Goal: Task Accomplishment & Management: Manage account settings

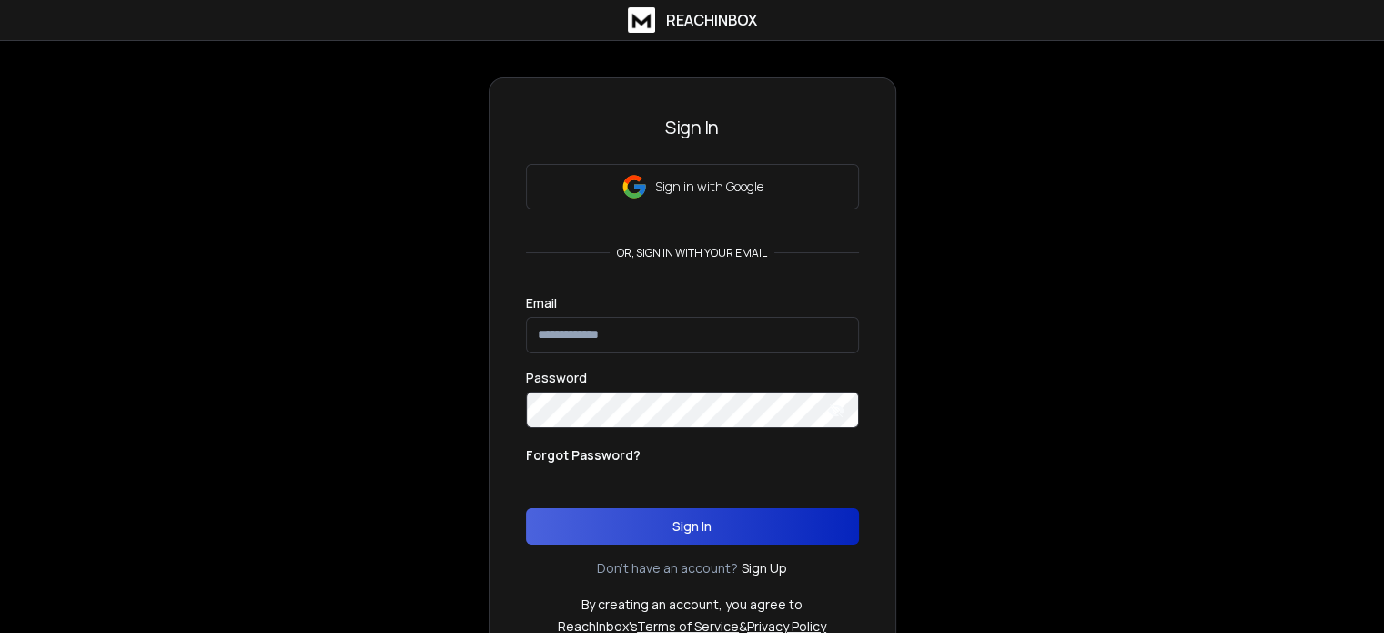
click at [662, 201] on button "Sign in with Google" at bounding box center [692, 187] width 333 height 46
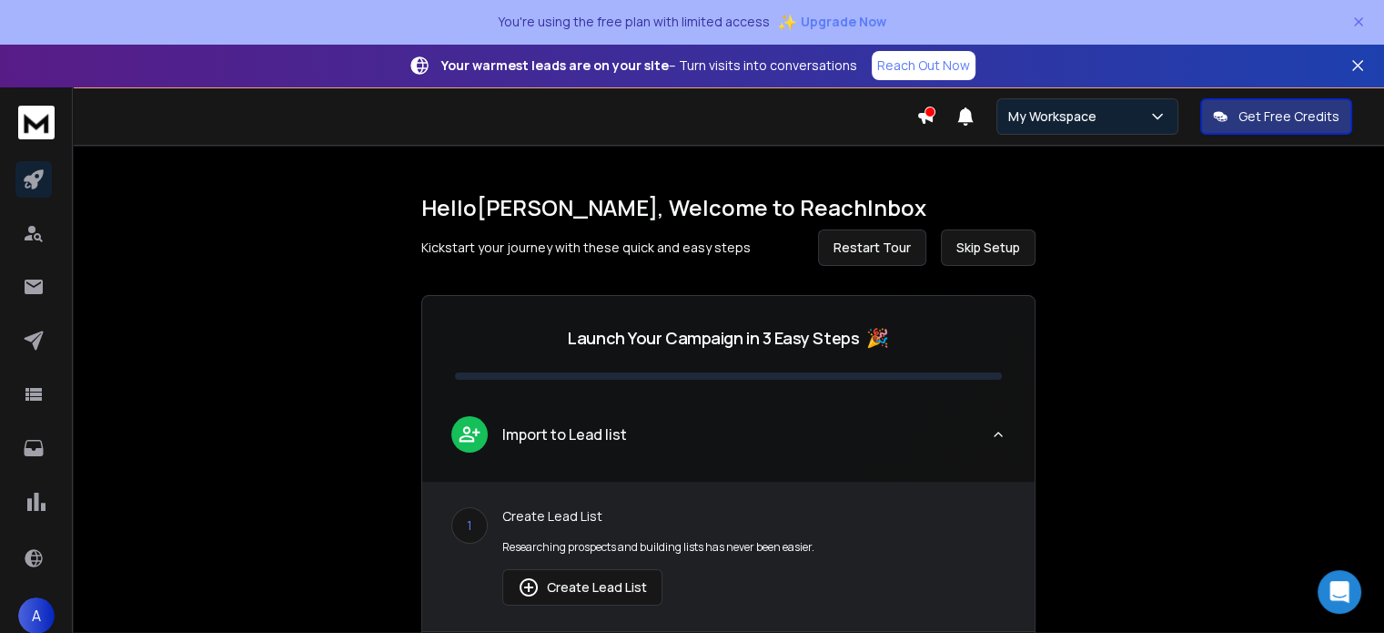
click at [1030, 125] on p "My Workspace" at bounding box center [1056, 116] width 96 height 18
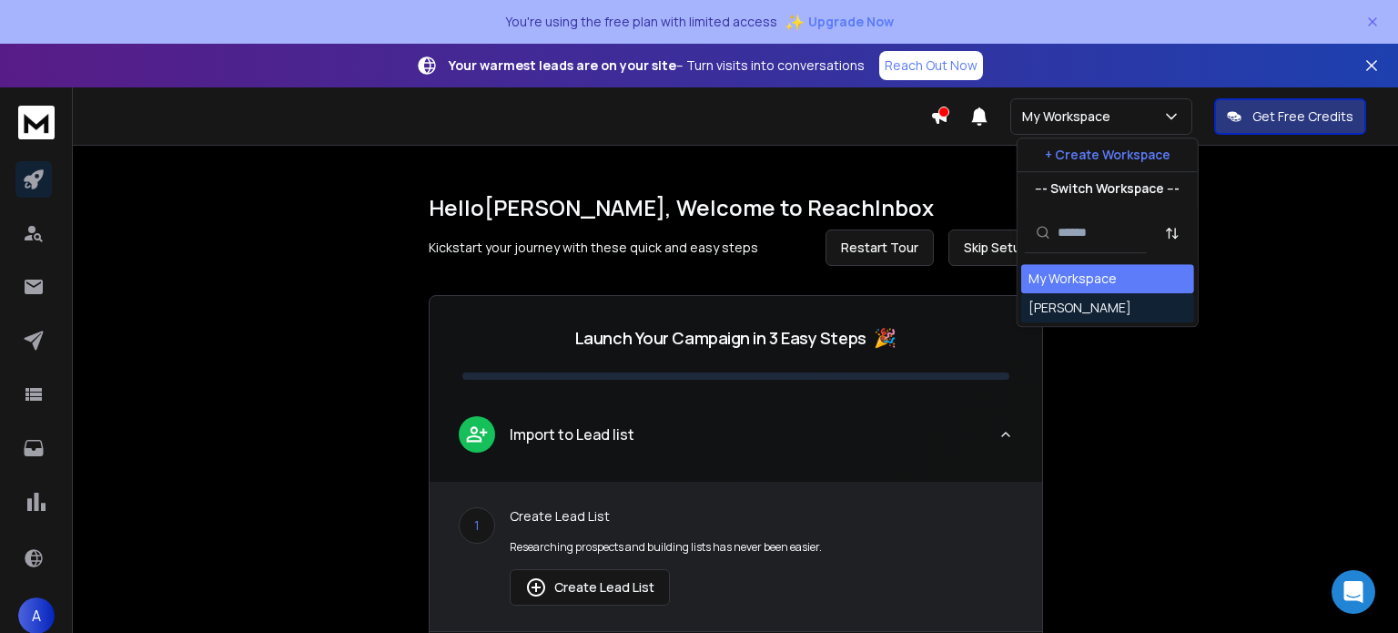
click at [1046, 295] on div "[PERSON_NAME]" at bounding box center [1107, 307] width 173 height 29
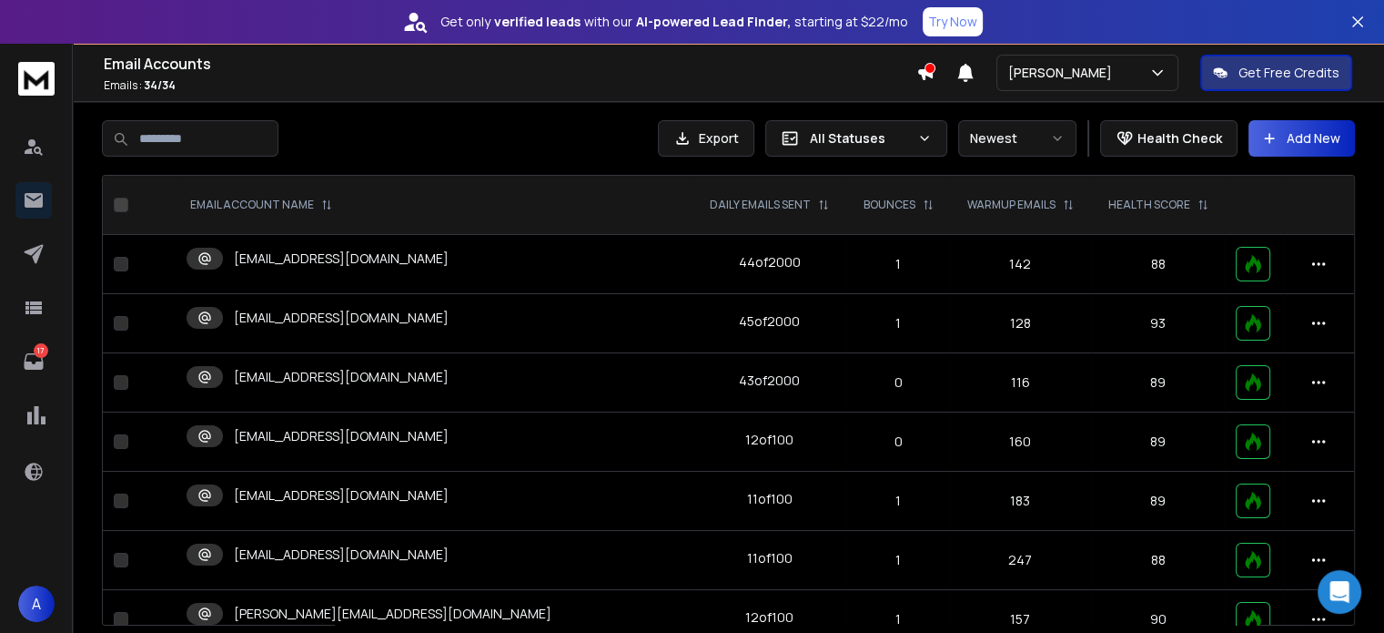
click at [1360, 28] on icon at bounding box center [1358, 22] width 16 height 16
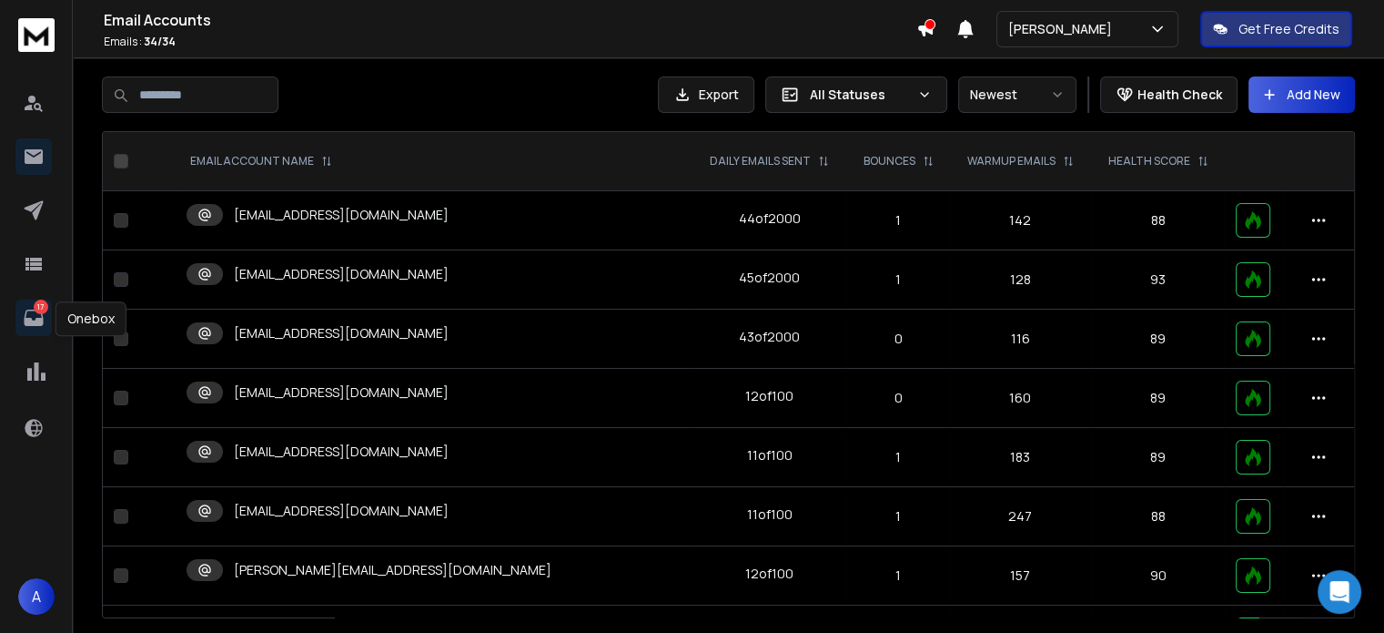
click at [39, 310] on p "17" at bounding box center [41, 306] width 15 height 15
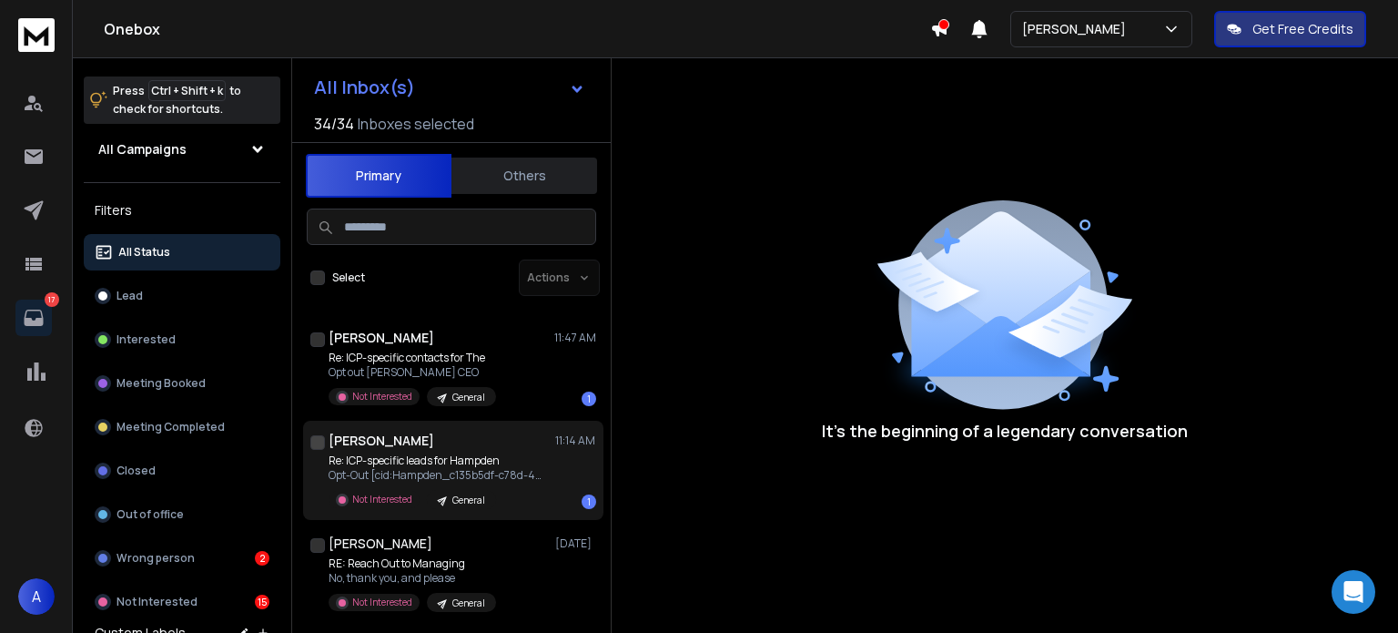
click at [430, 472] on p "Opt-Out [cid:Hampden_c135b5df-c78d-4db1-a4d7-45da3070a3ee.png] T.P.C. [PERSON_N…" at bounding box center [438, 475] width 218 height 15
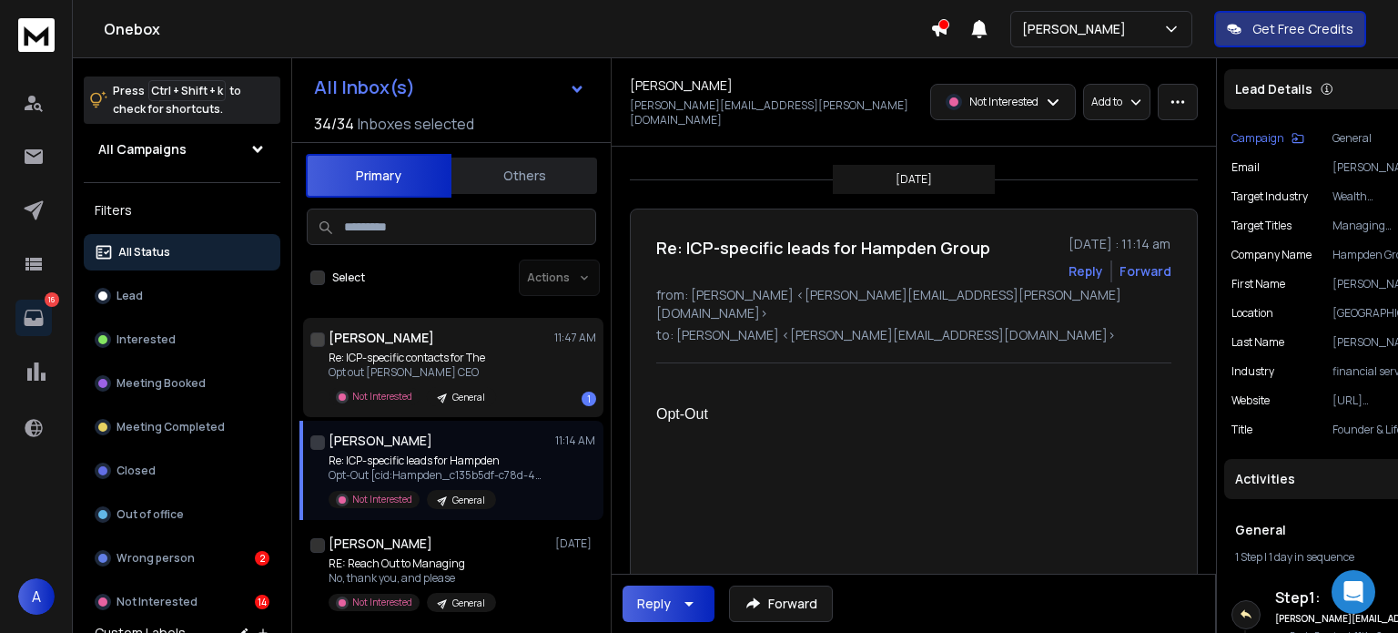
click at [480, 370] on p "Opt out Jay Dickens CEO" at bounding box center [412, 372] width 167 height 15
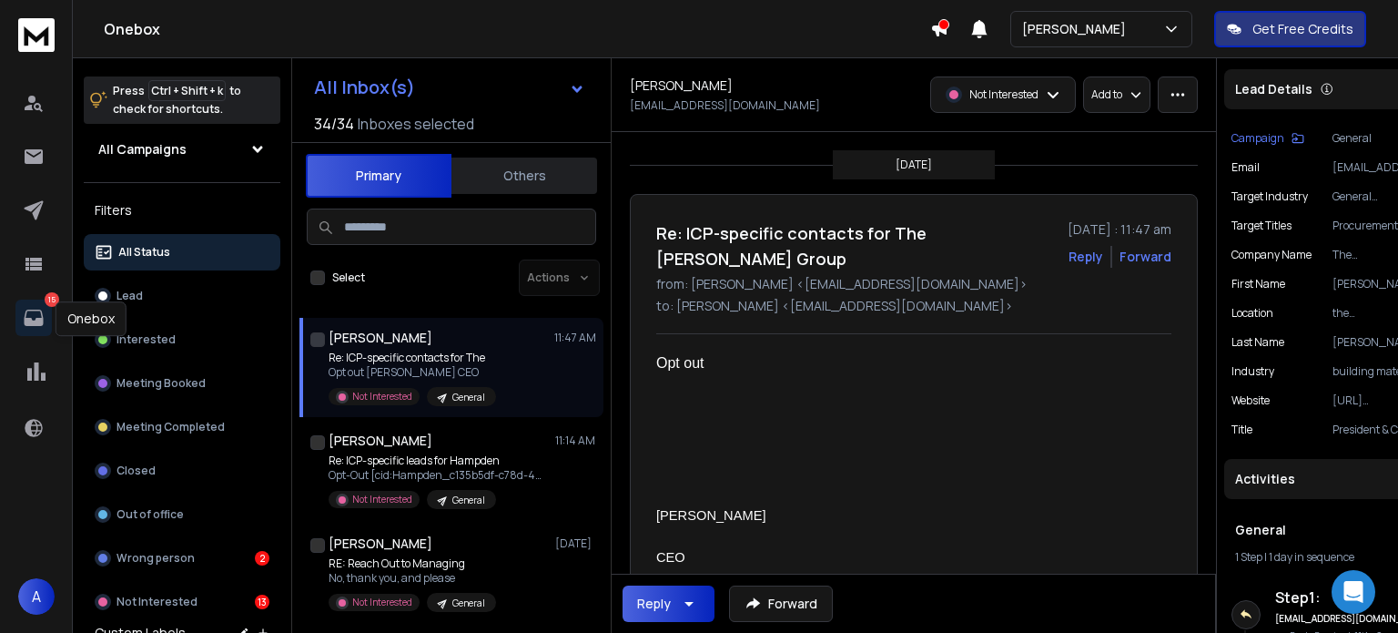
click at [38, 312] on icon at bounding box center [34, 318] width 22 height 22
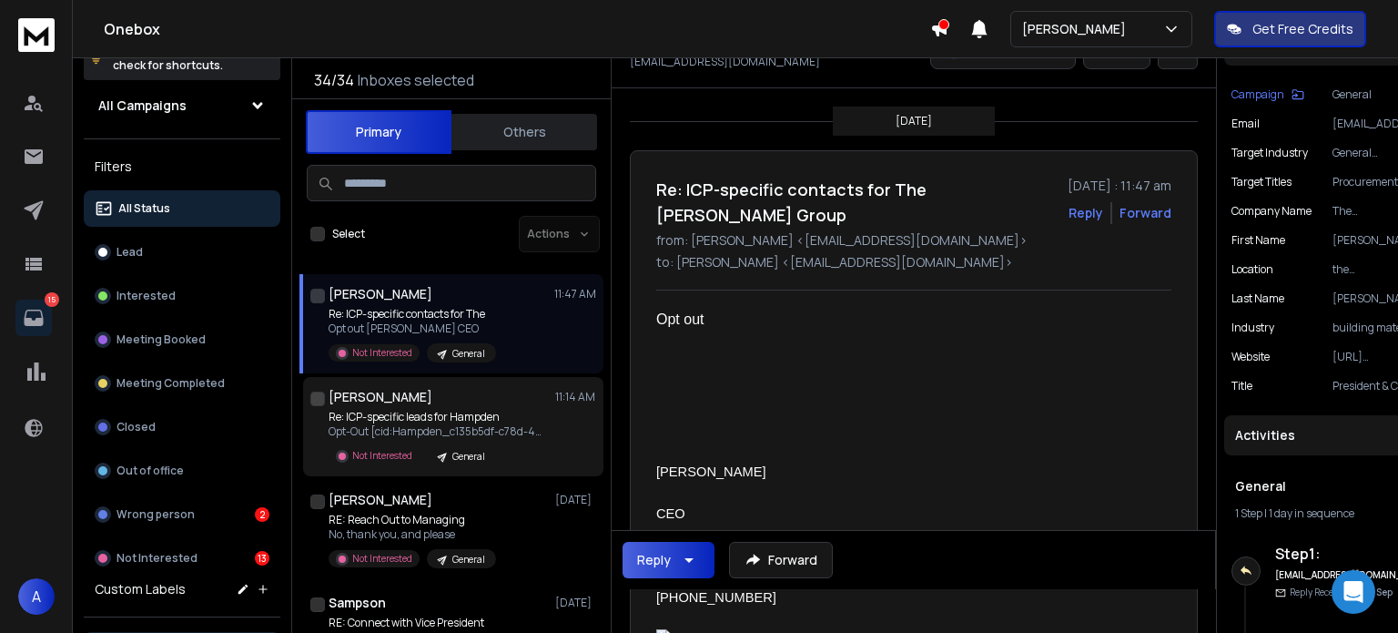
click at [510, 416] on p "Re: ICP-specific leads for Hampden" at bounding box center [438, 417] width 218 height 15
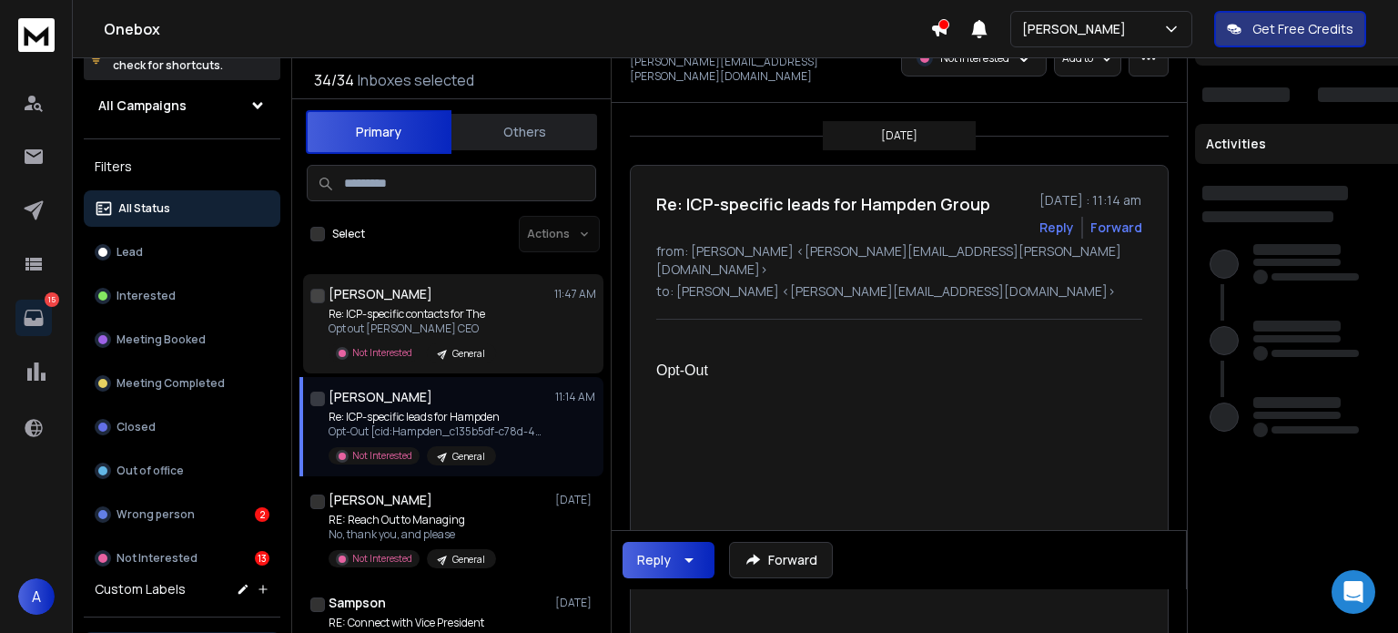
click at [514, 326] on div "Re: ICP-specific contacts for The Opt out Jay Dickens CEO Not Interested General" at bounding box center [463, 335] width 268 height 56
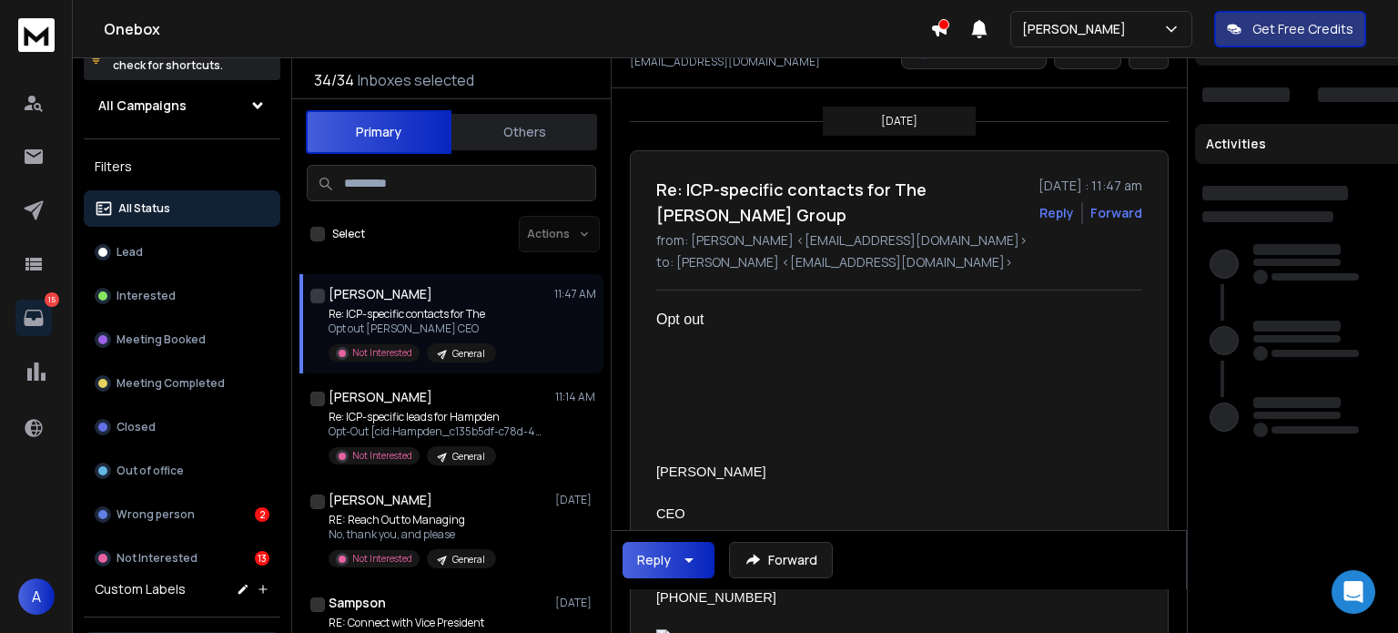
click at [524, 329] on div "Re: ICP-specific contacts for The Opt out Jay Dickens CEO Not Interested General" at bounding box center [463, 335] width 268 height 56
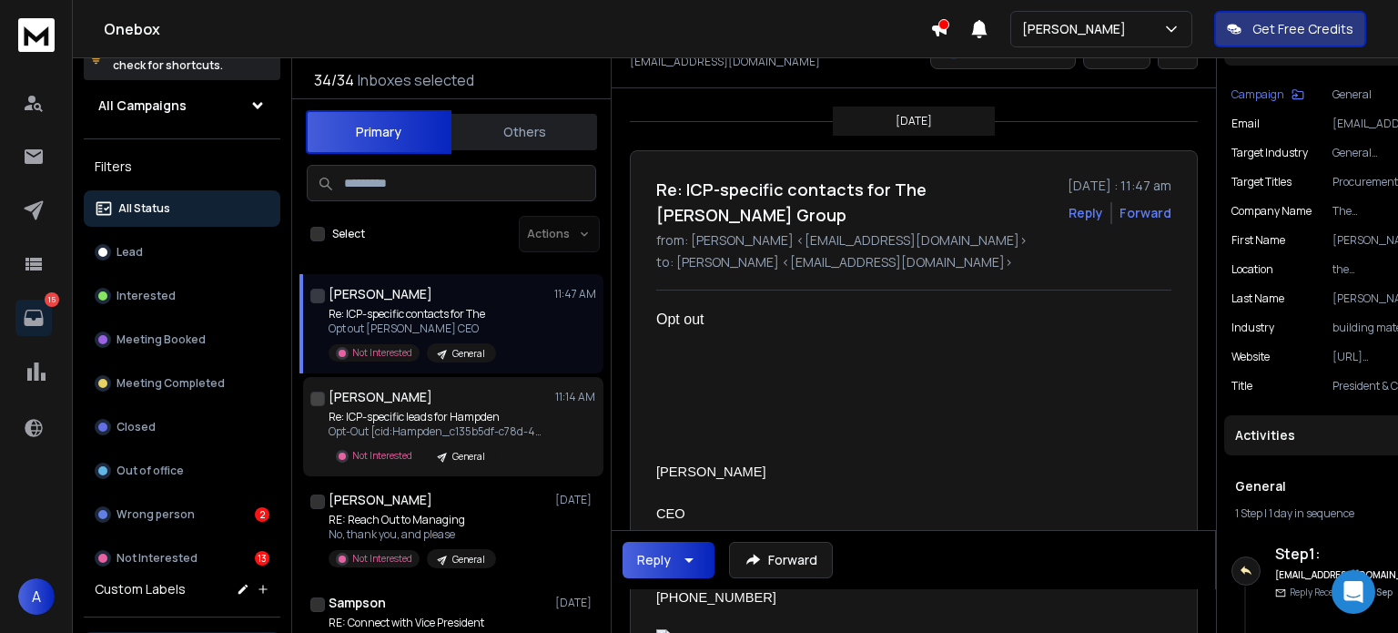
click at [541, 417] on p "Re: ICP-specific leads for Hampden" at bounding box center [438, 417] width 218 height 15
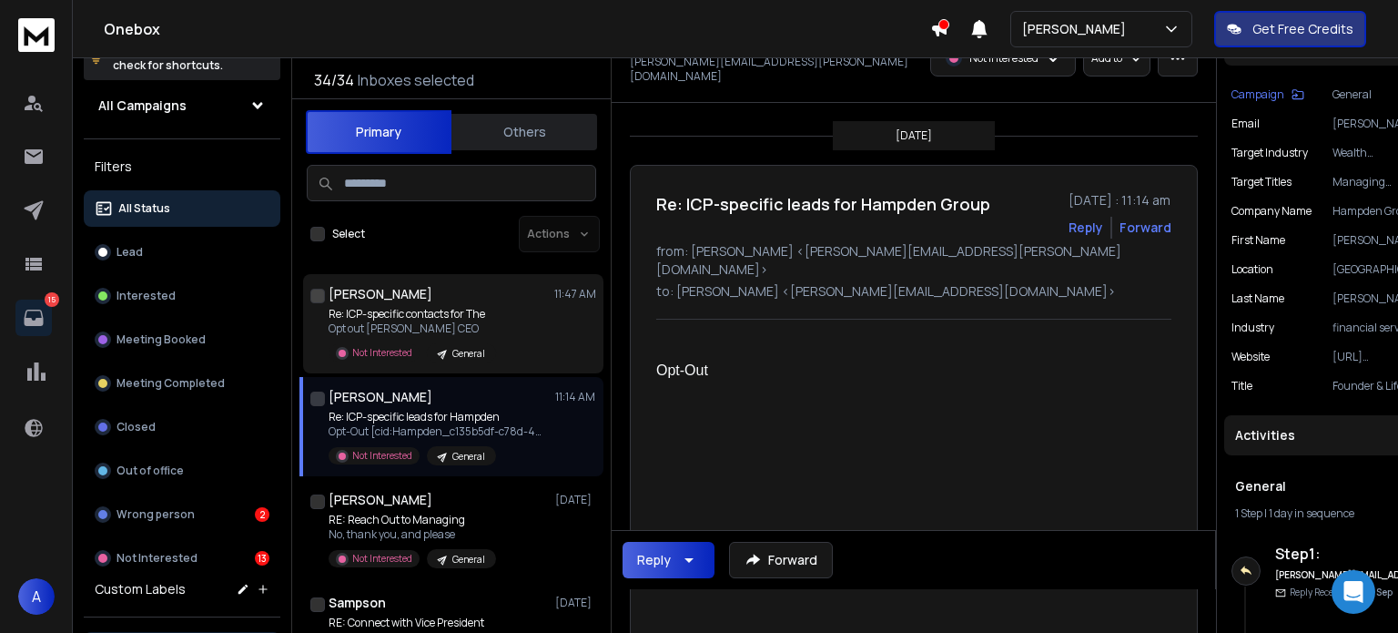
click at [542, 331] on div "Re: ICP-specific contacts for The Opt out Jay Dickens CEO Not Interested General" at bounding box center [463, 335] width 268 height 56
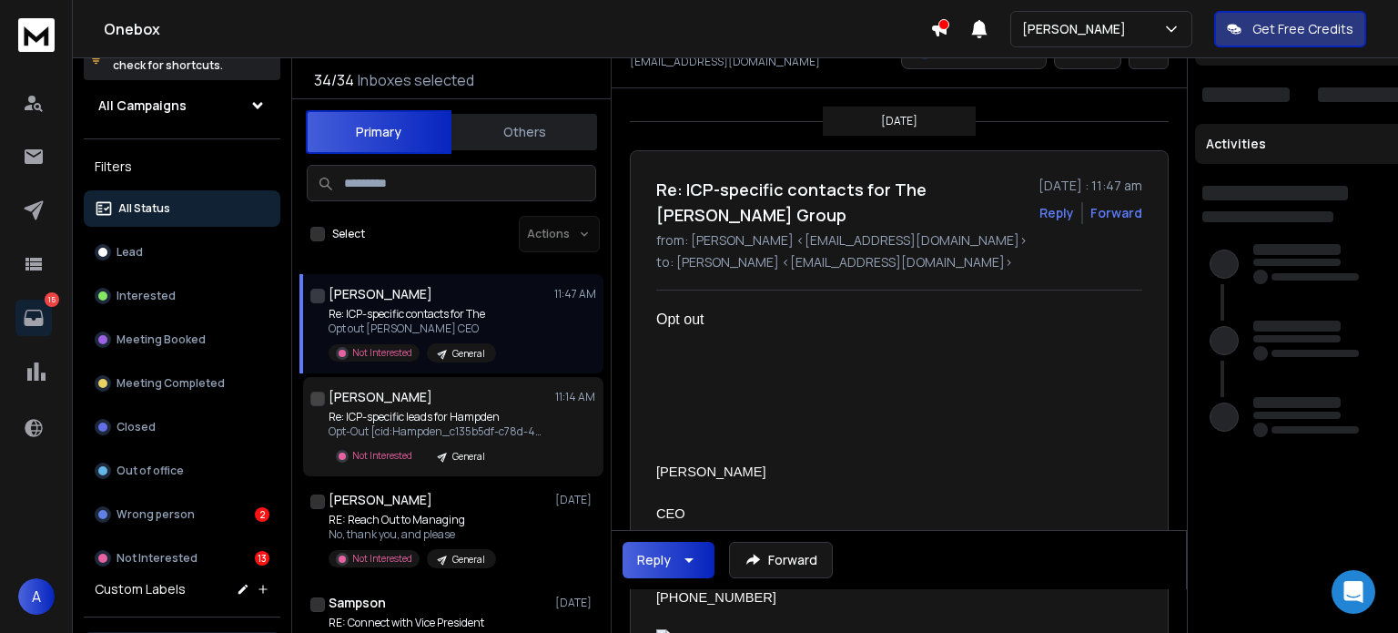
click at [539, 407] on div "Tim Oliver 11:14 AM Re: ICP-specific leads for Hampden Opt-Out [cid:Hampden_c13…" at bounding box center [463, 426] width 268 height 77
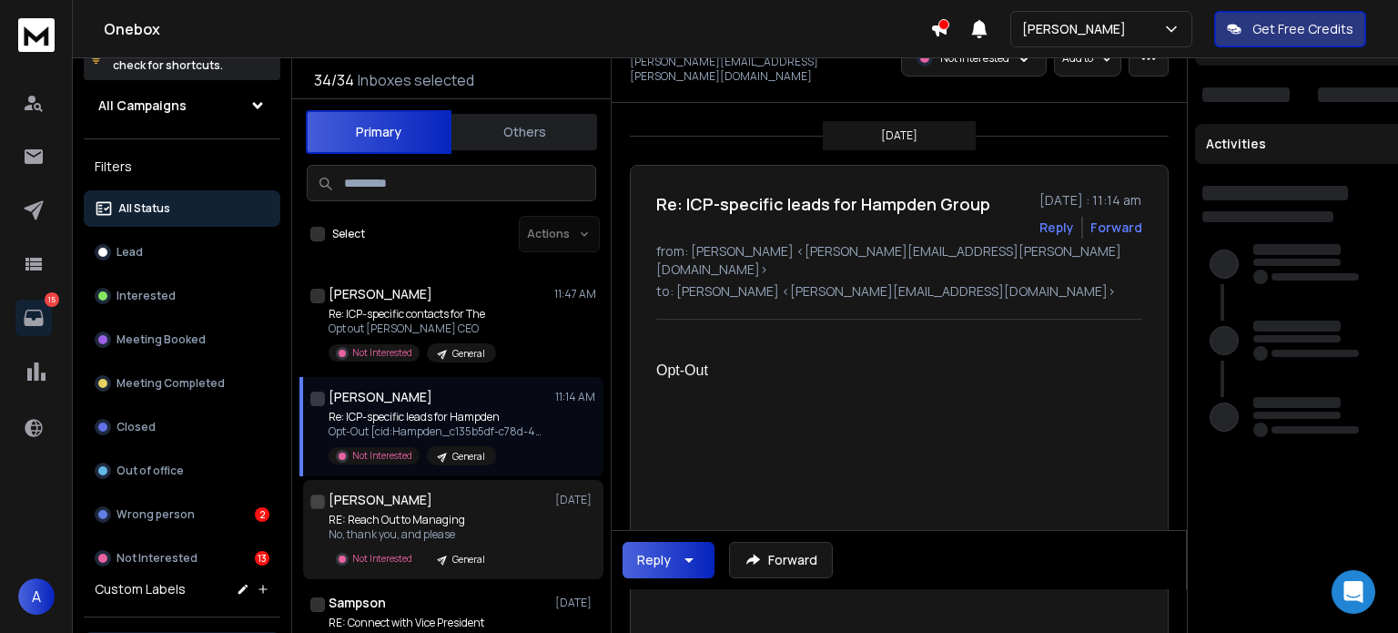
click at [518, 491] on div "Sonja Purvis 10 Sep" at bounding box center [463, 500] width 268 height 18
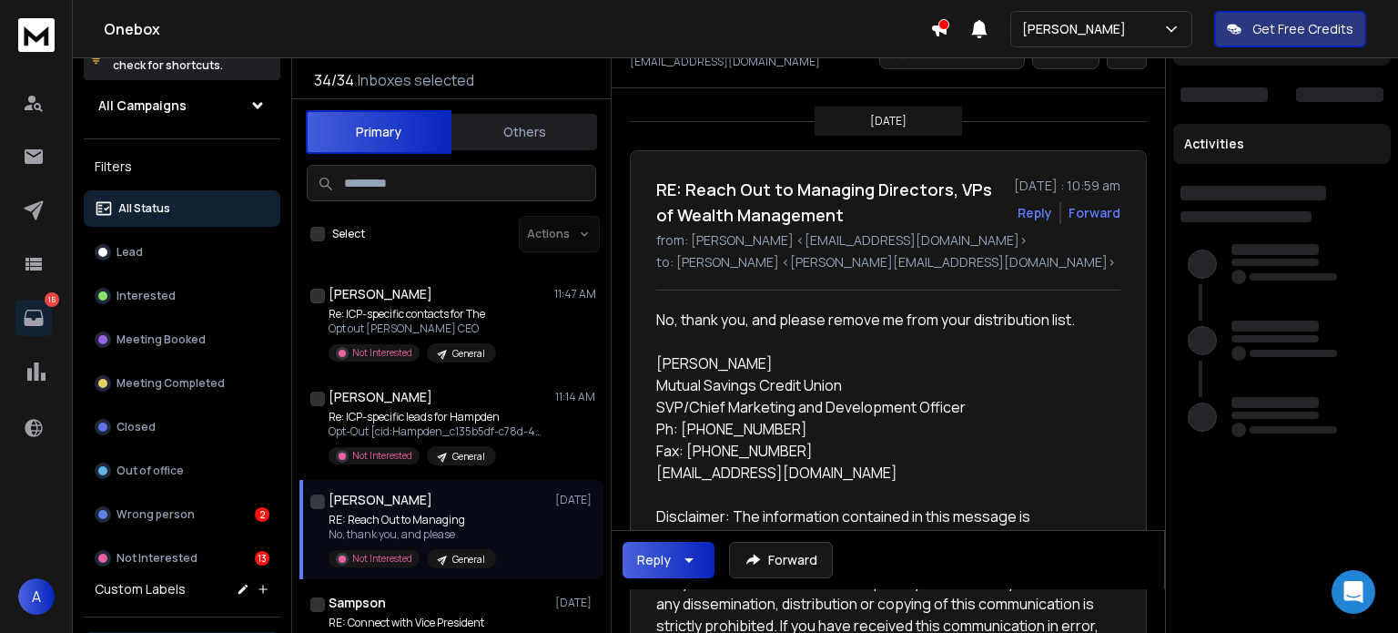
scroll to position [182, 0]
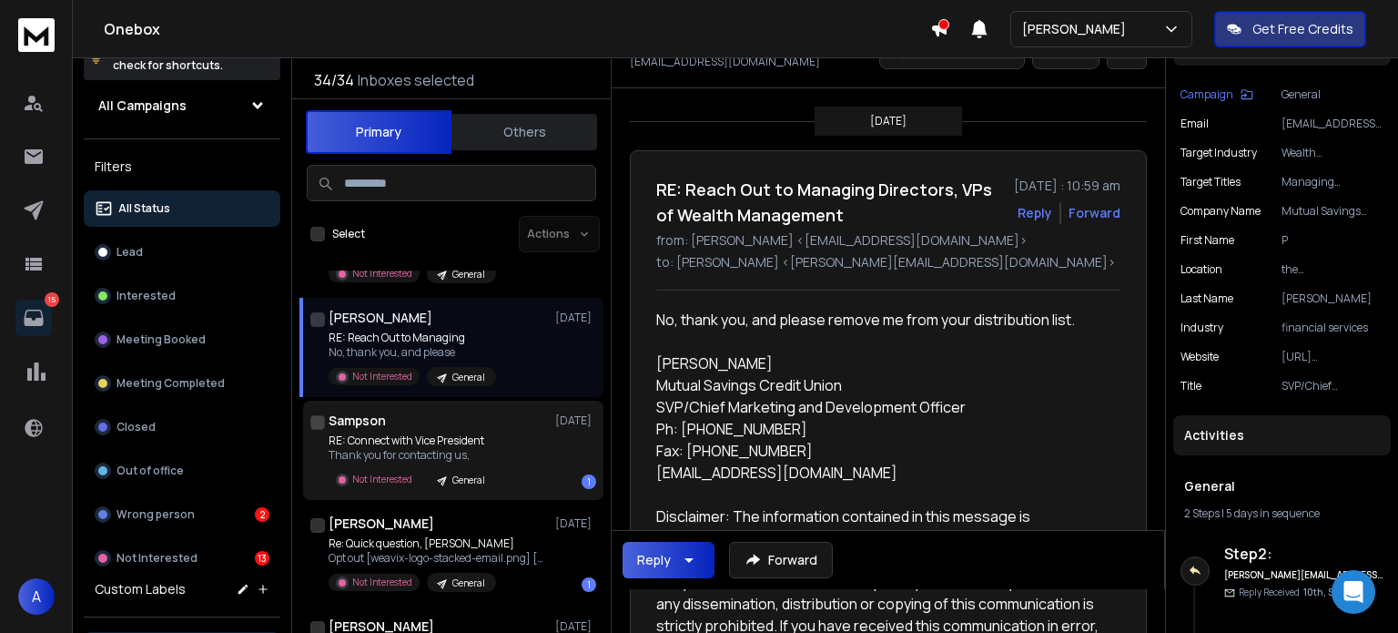
click at [527, 453] on div "RE: Connect with Vice President Thank you for contacting us, Not Interested Gen…" at bounding box center [463, 461] width 268 height 56
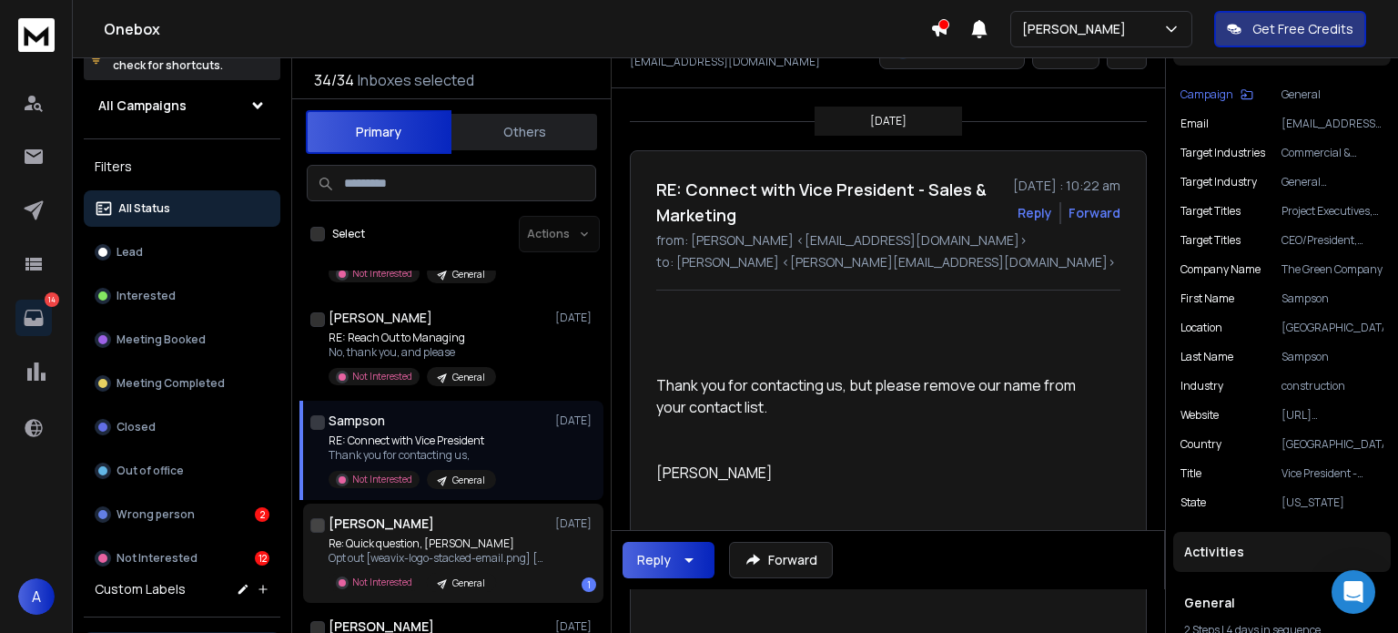
click at [545, 548] on p "Re: Quick question, Joseph" at bounding box center [438, 543] width 218 height 15
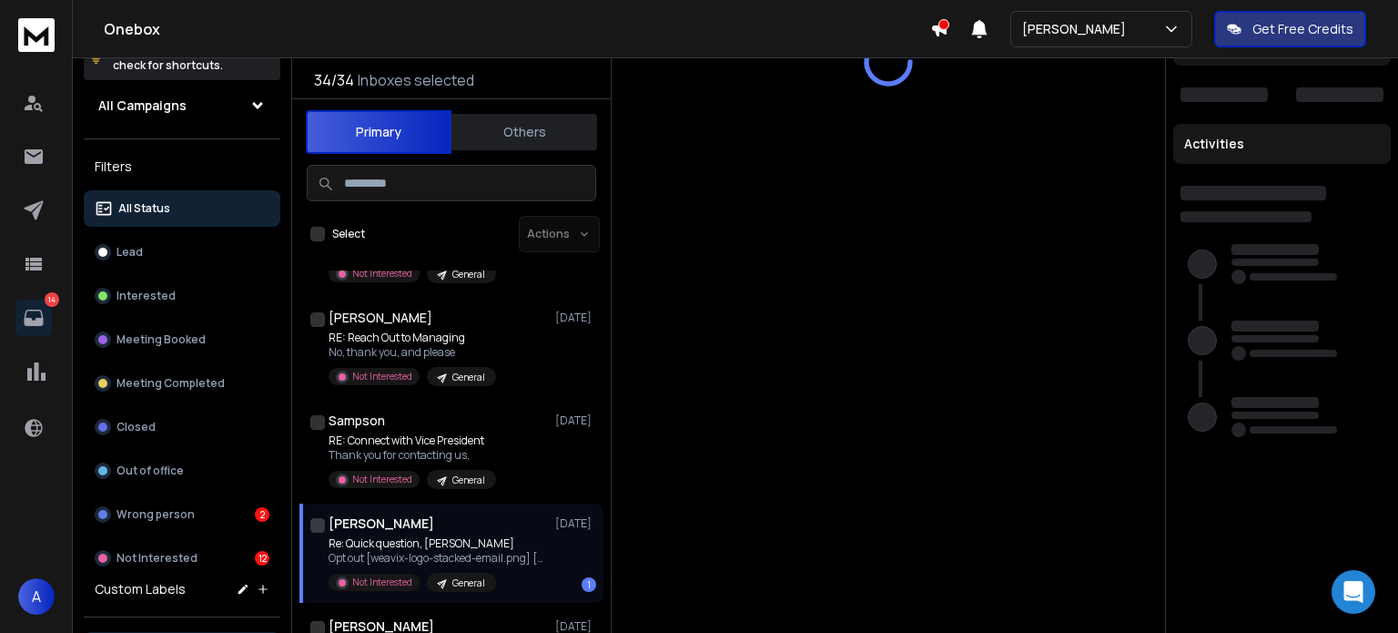
scroll to position [364, 0]
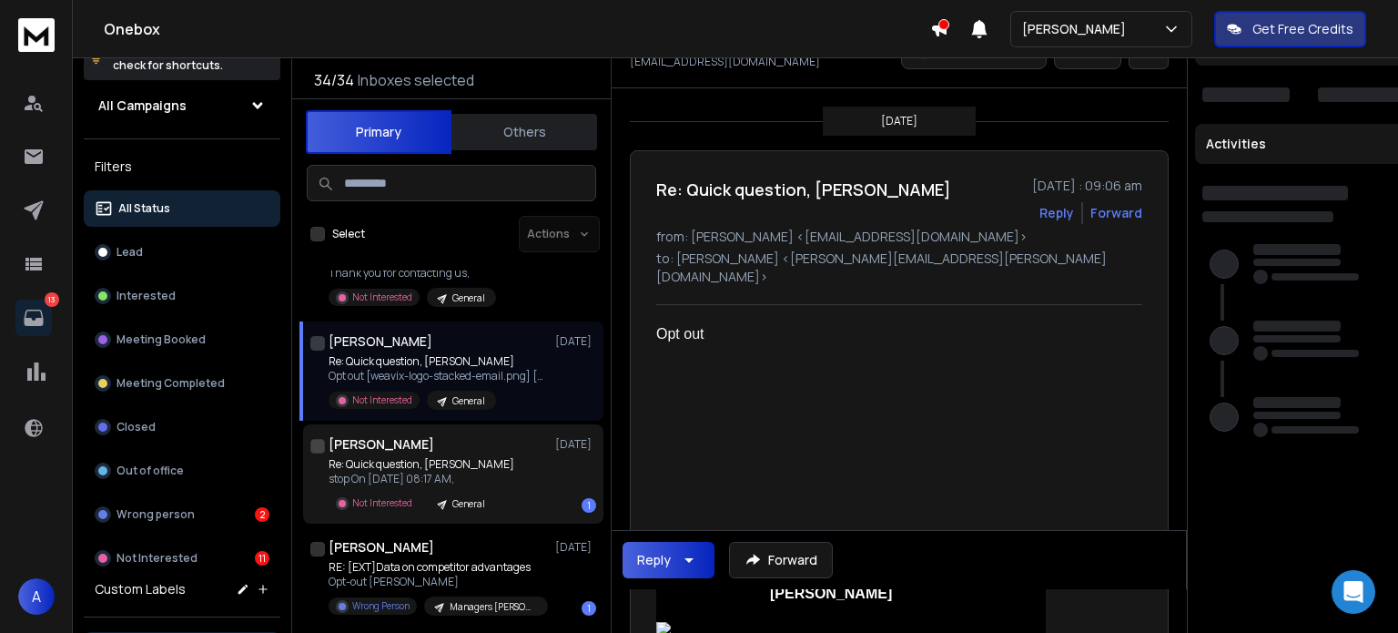
click at [525, 474] on div "Re: Quick question, Joseph stop On 2025-09-10 08:17 AM, Not Interested General 1" at bounding box center [463, 485] width 268 height 56
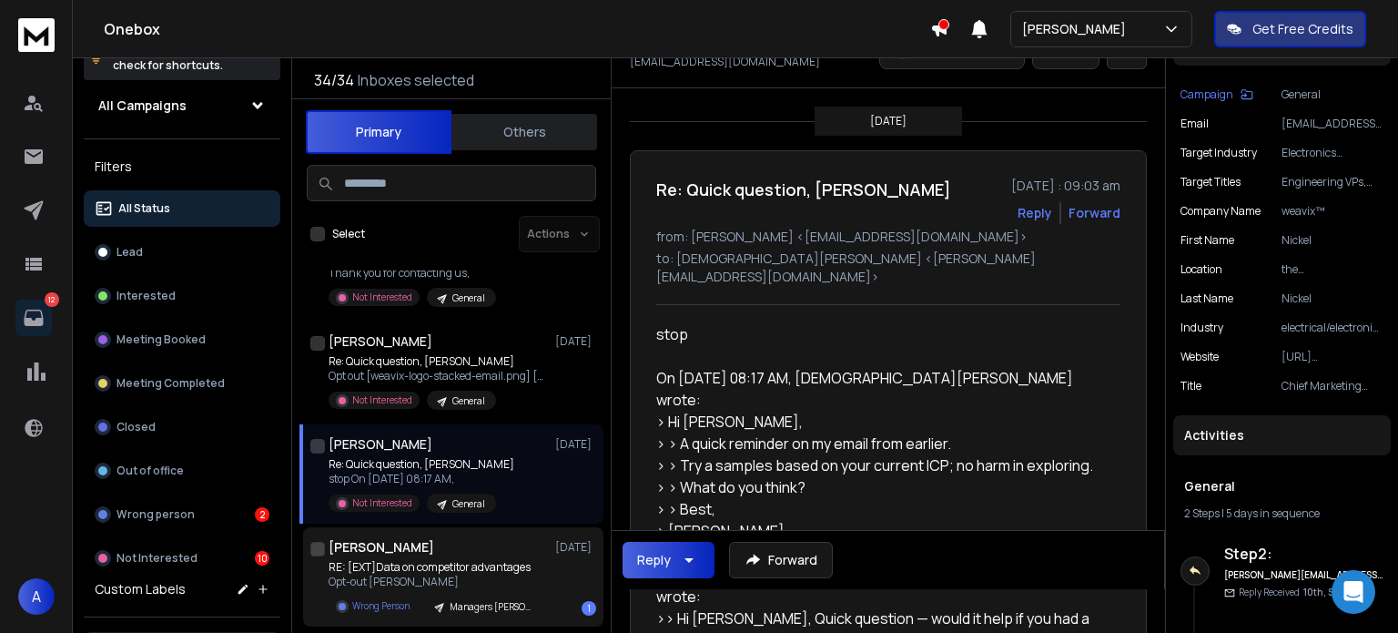
click at [539, 568] on div "RE: [EXT]Data on competitor advantages Opt-out Marsha L. Dennis Sales Wrong Per…" at bounding box center [463, 588] width 268 height 56
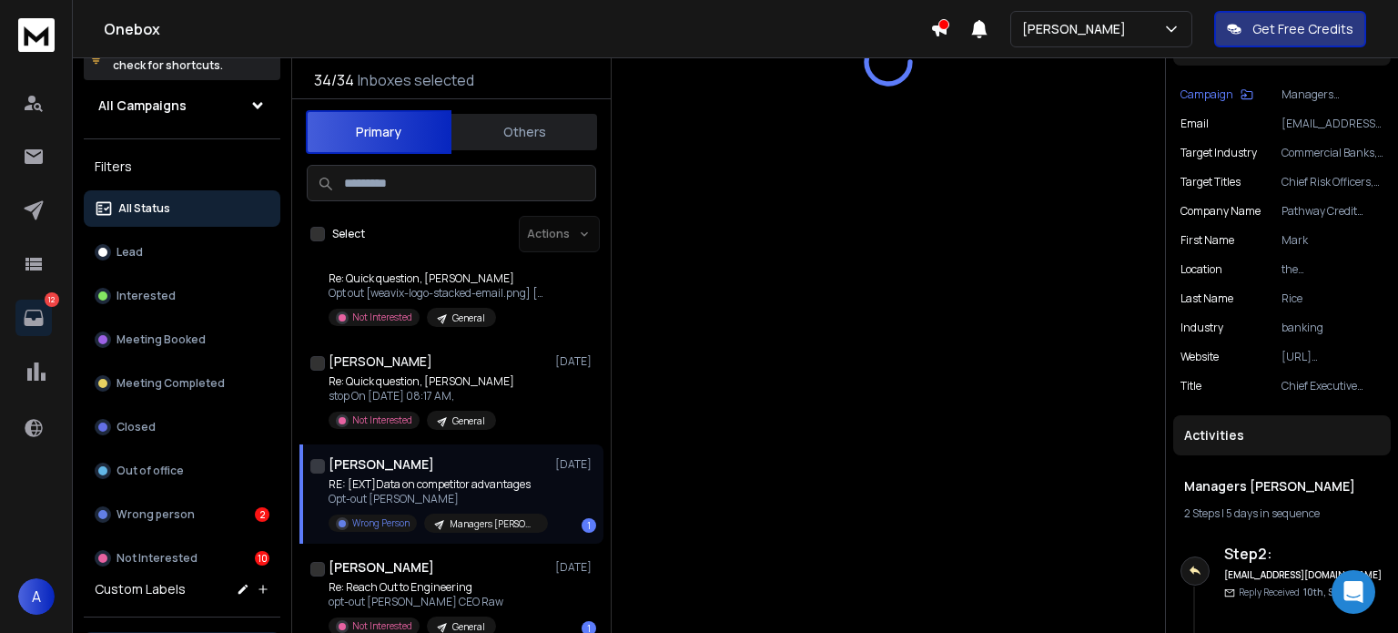
scroll to position [546, 0]
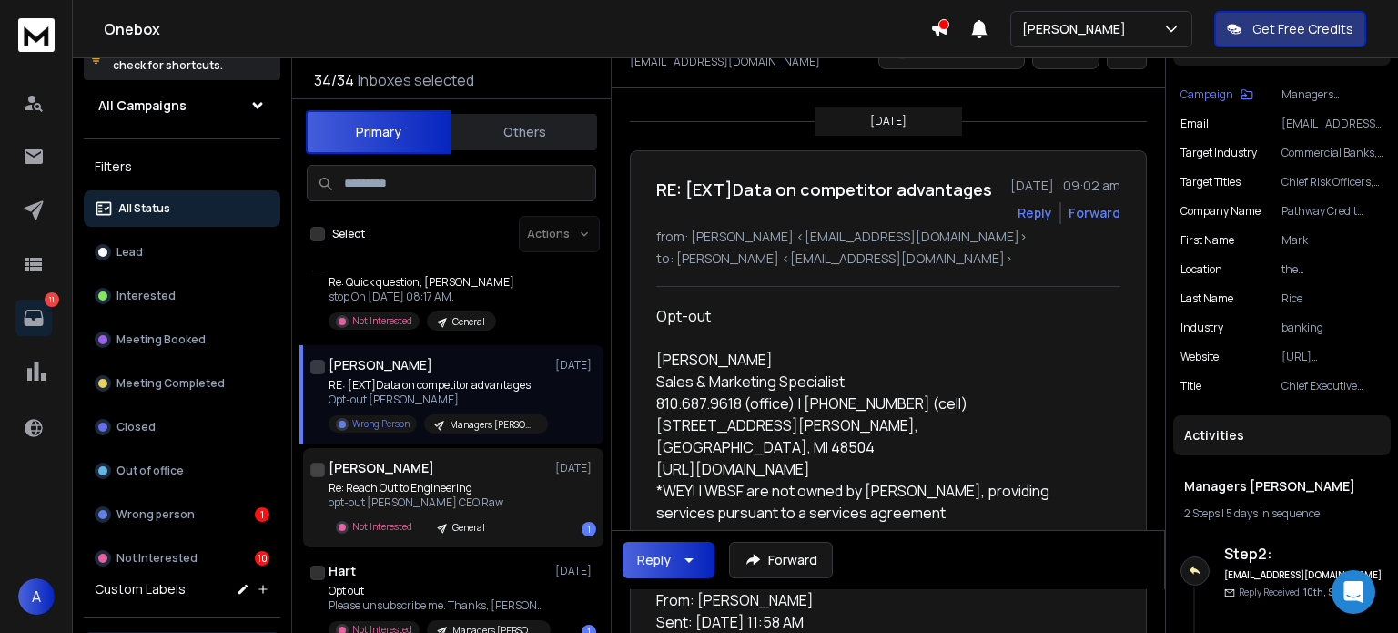
click at [513, 491] on div "Re: Reach Out to Engineering opt-out Jason Simpson CEO Raw Not Interested Gener…" at bounding box center [463, 509] width 268 height 56
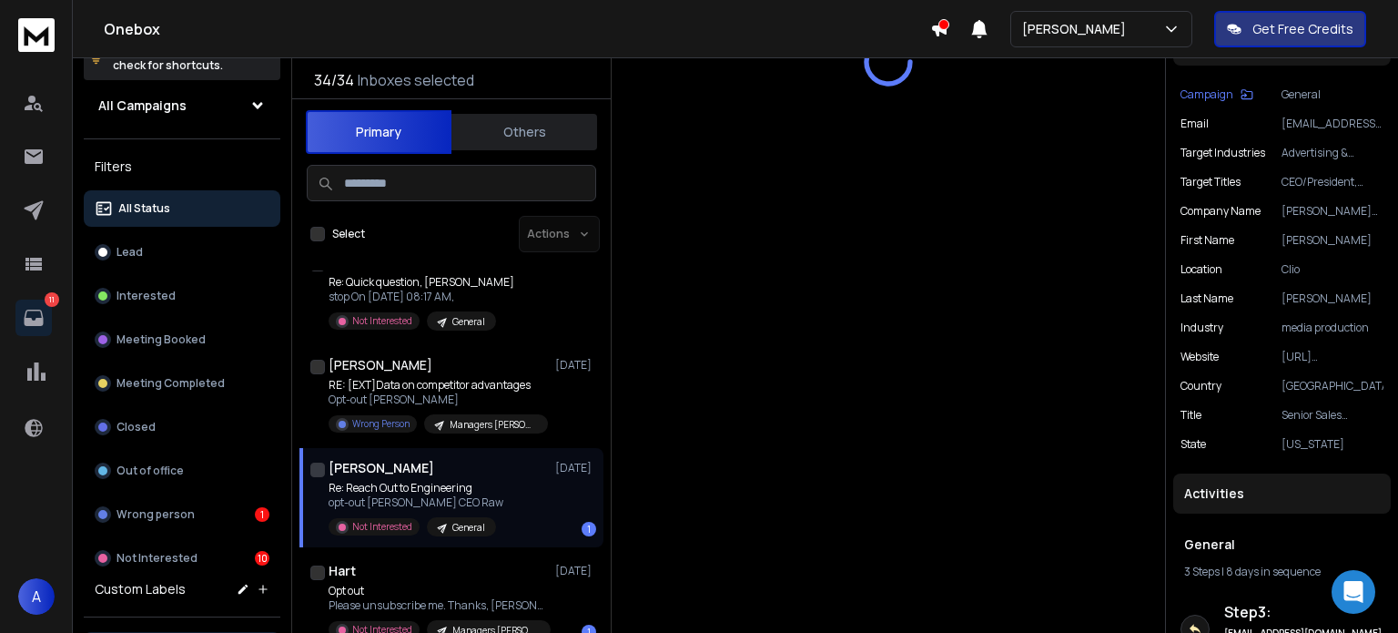
scroll to position [637, 0]
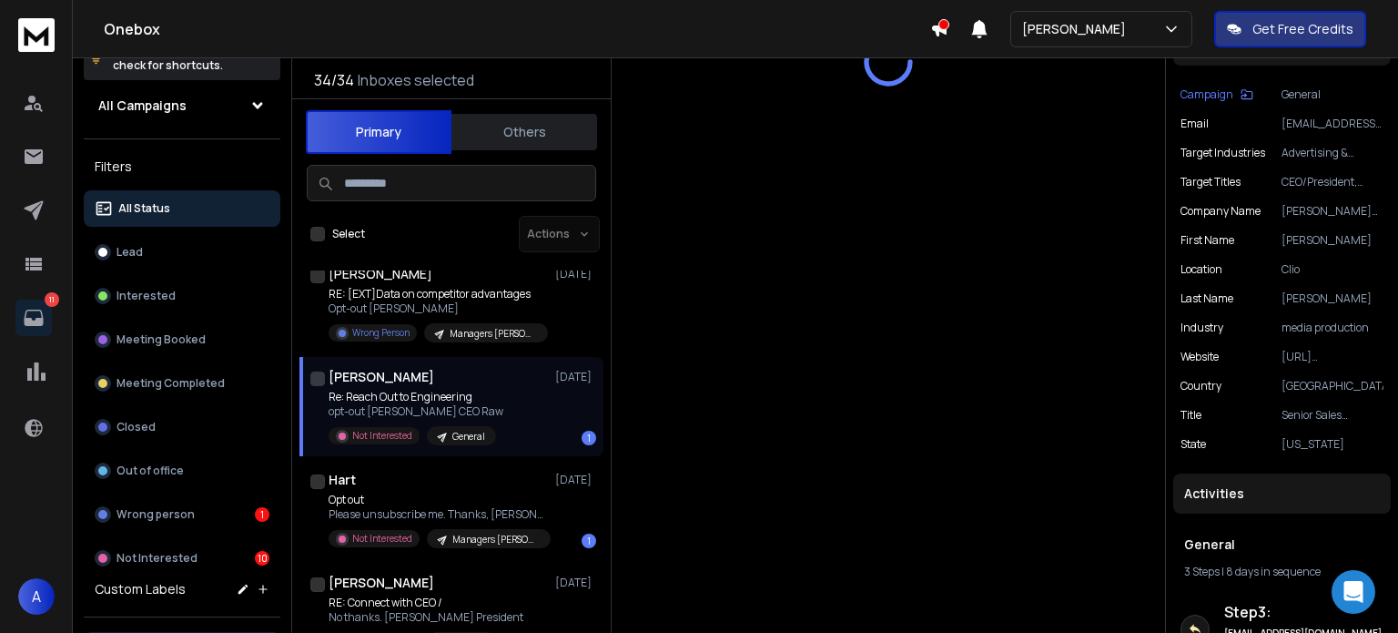
click at [513, 492] on p "Opt out" at bounding box center [438, 499] width 218 height 15
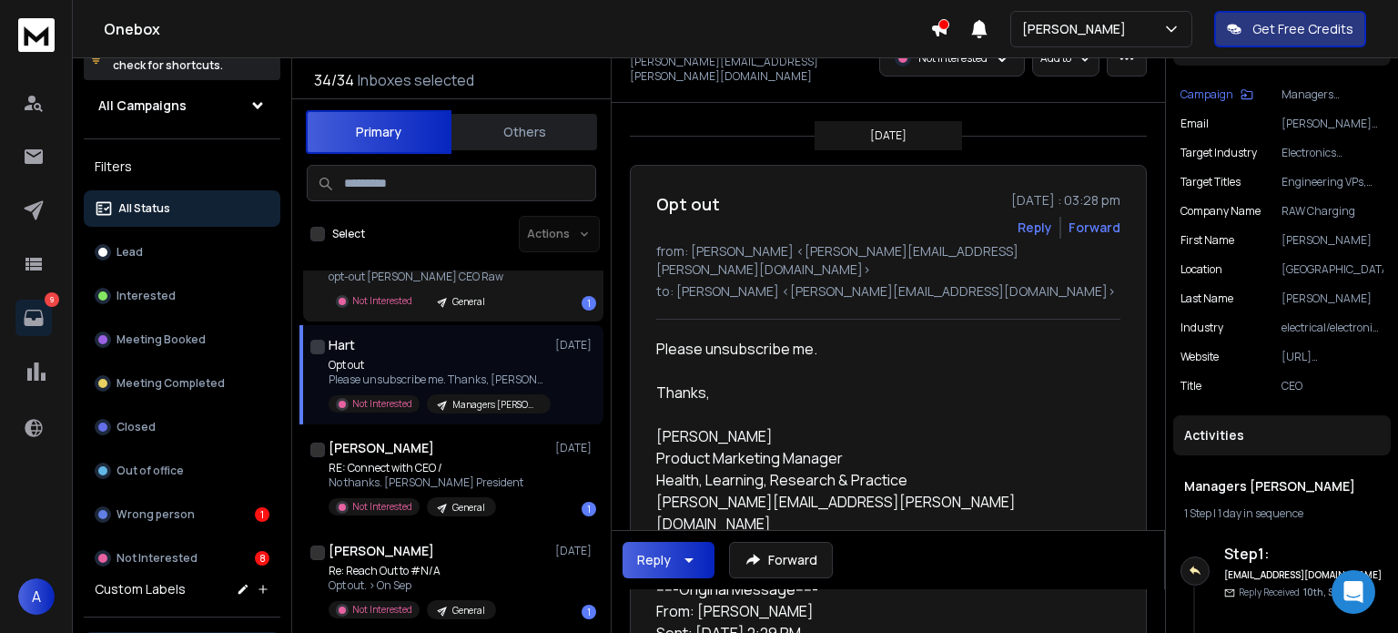
scroll to position [819, 0]
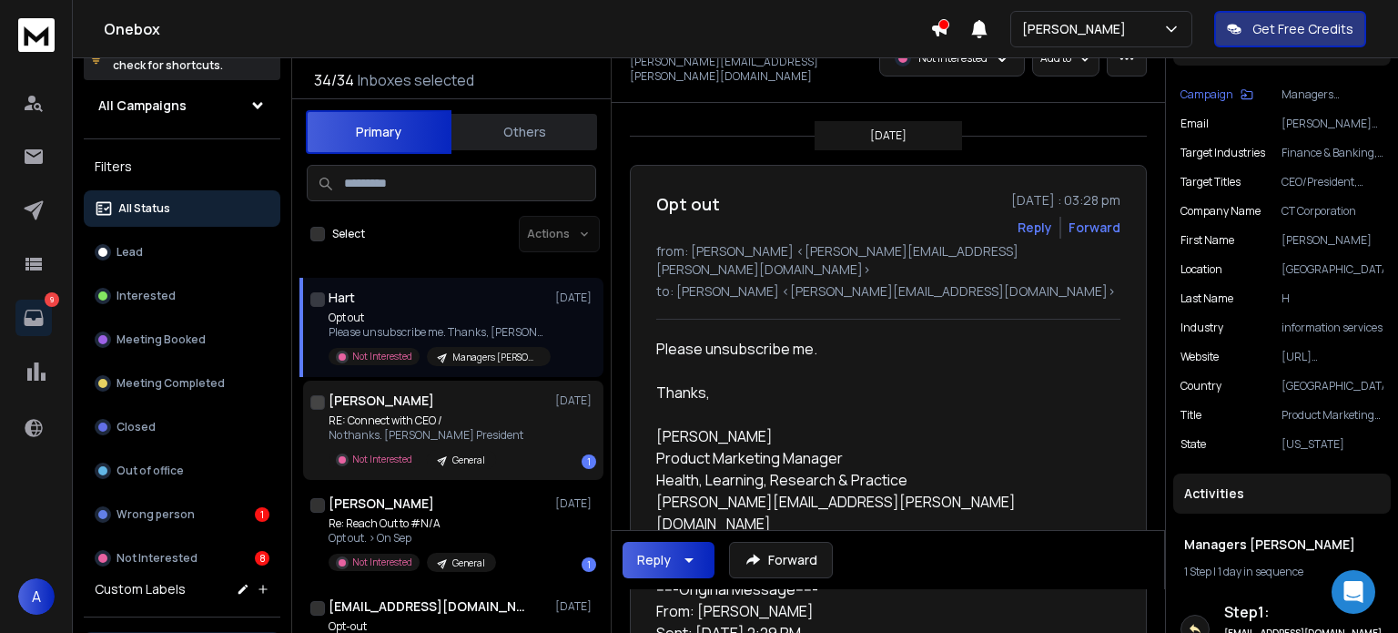
click at [501, 454] on div "RE: Connect with CEO / No thanks. Marc Baker President Not Interested General 1" at bounding box center [463, 441] width 268 height 56
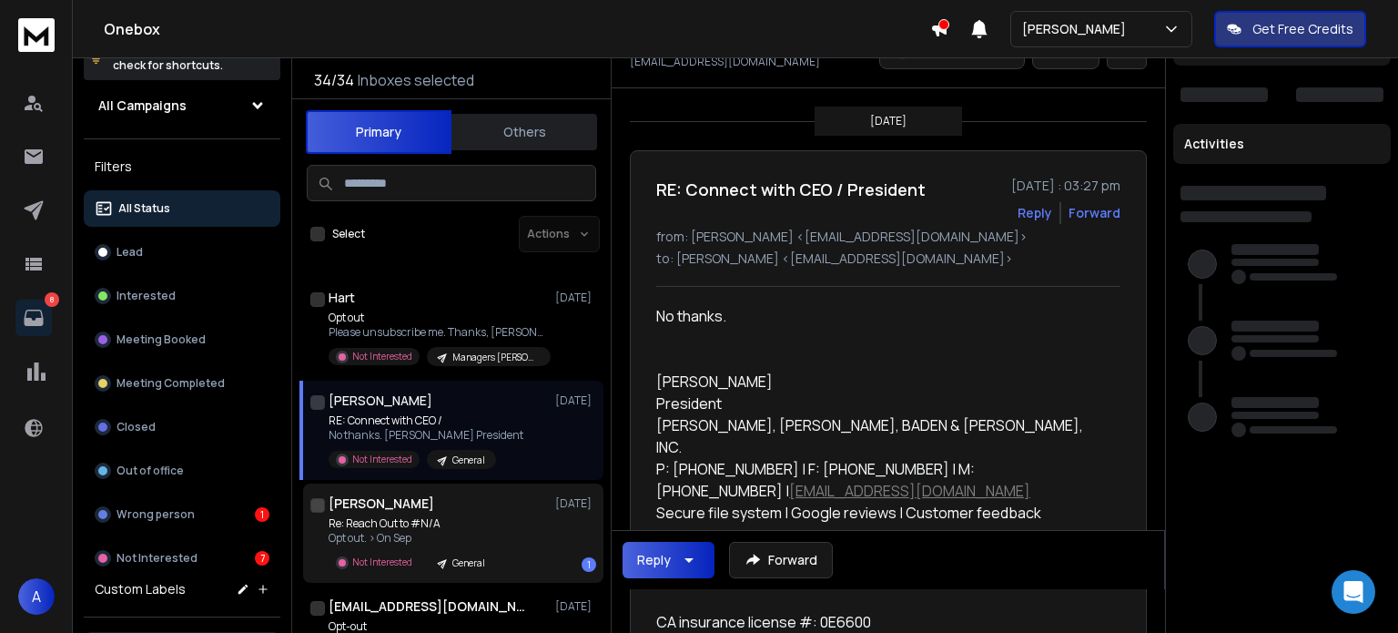
click at [507, 512] on div "Jane Campbell 09 Sep Re: Reach Out to #N/A Opt out. > On Sep Not Interested Gen…" at bounding box center [463, 532] width 268 height 77
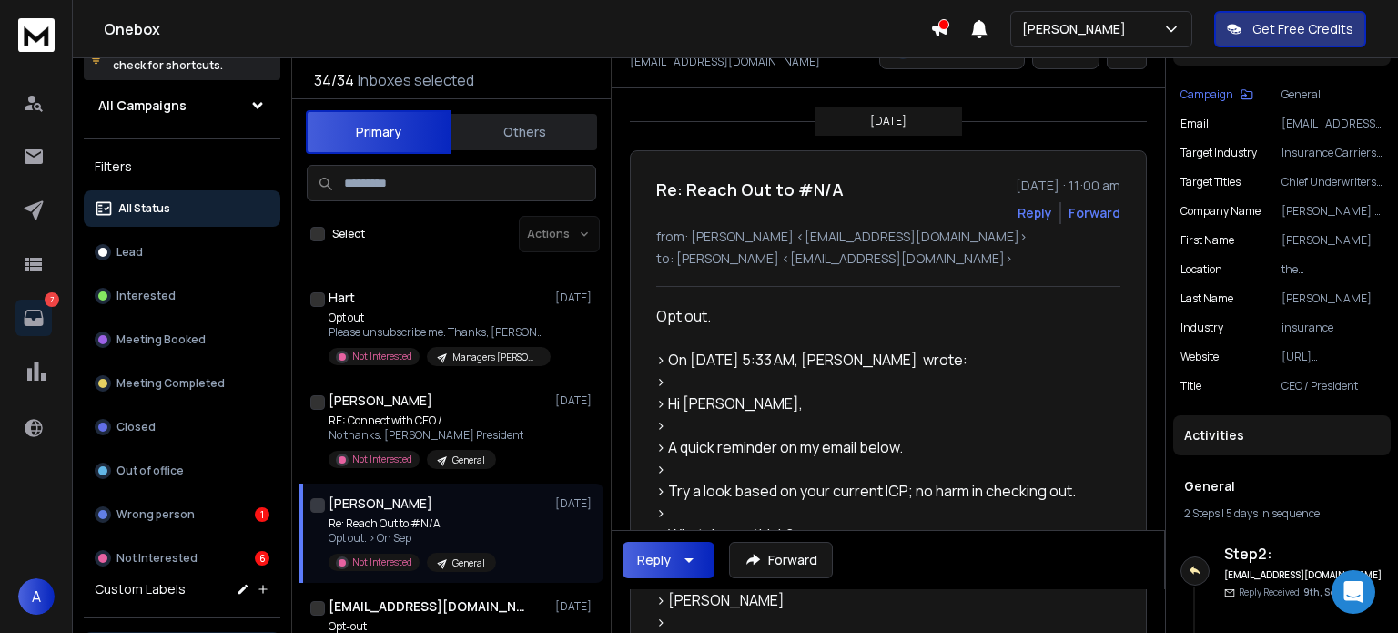
scroll to position [1001, 0]
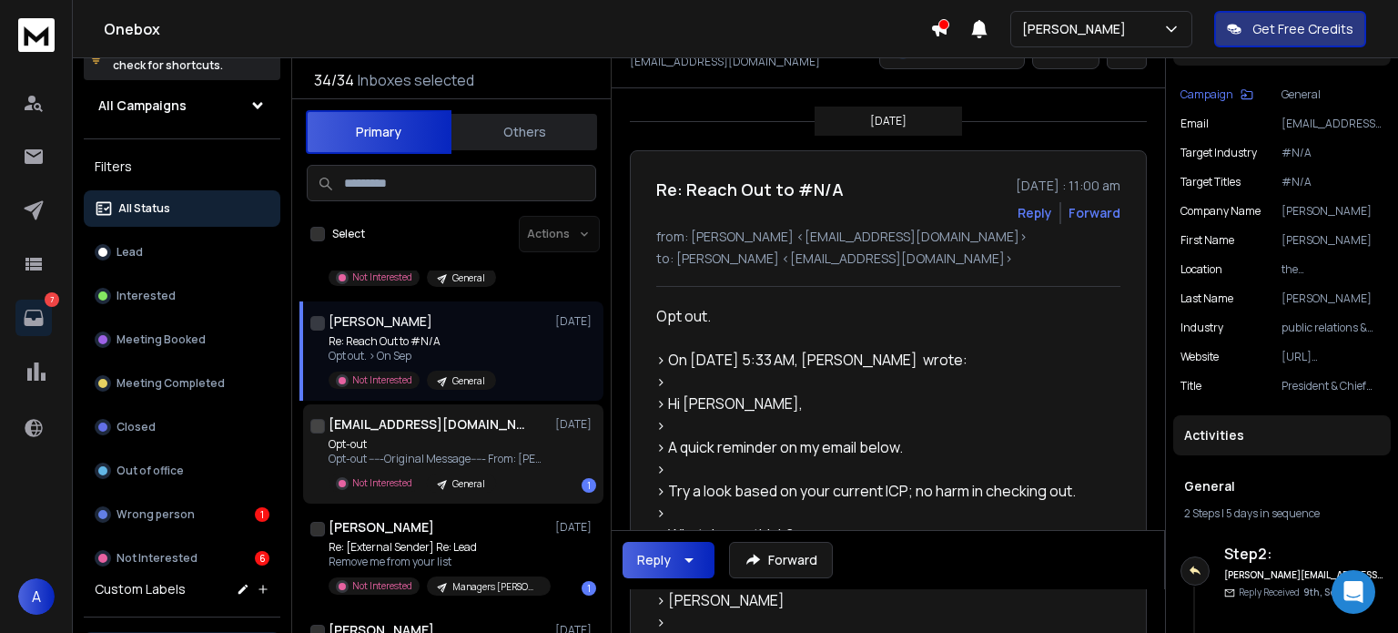
click at [513, 475] on div "Not Interested General" at bounding box center [438, 482] width 218 height 19
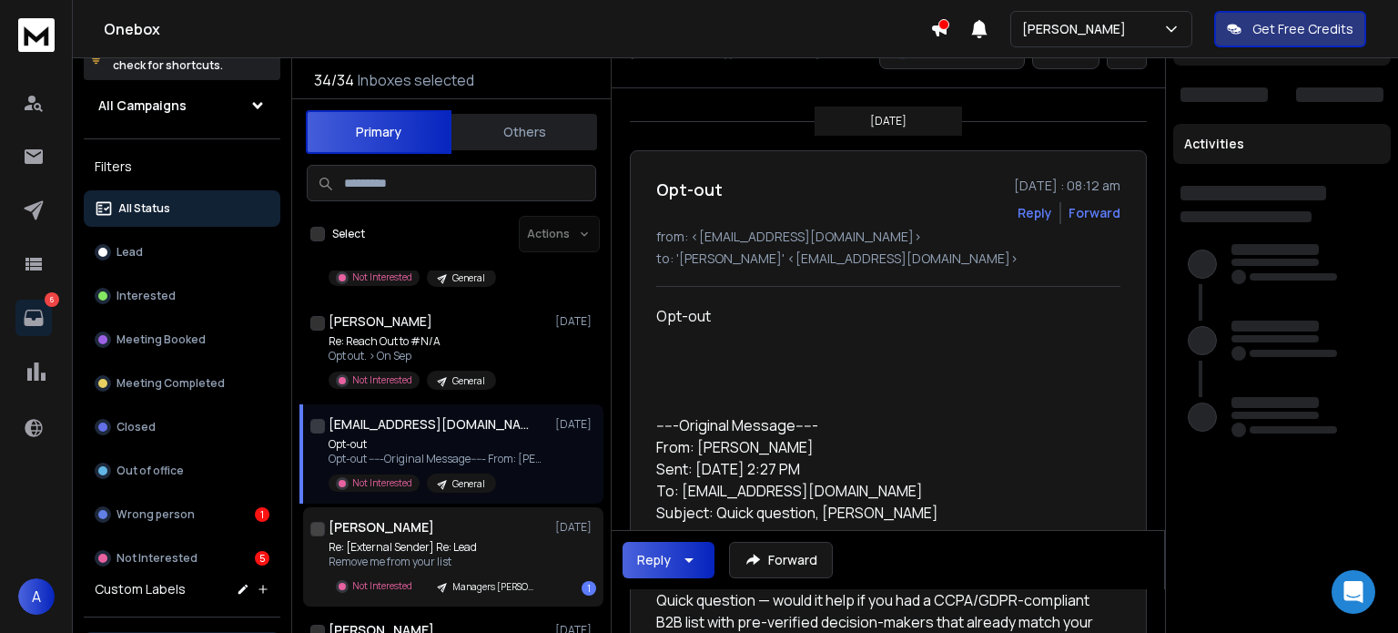
click at [513, 540] on p "Re: [External Sender] Re: Lead" at bounding box center [438, 547] width 218 height 15
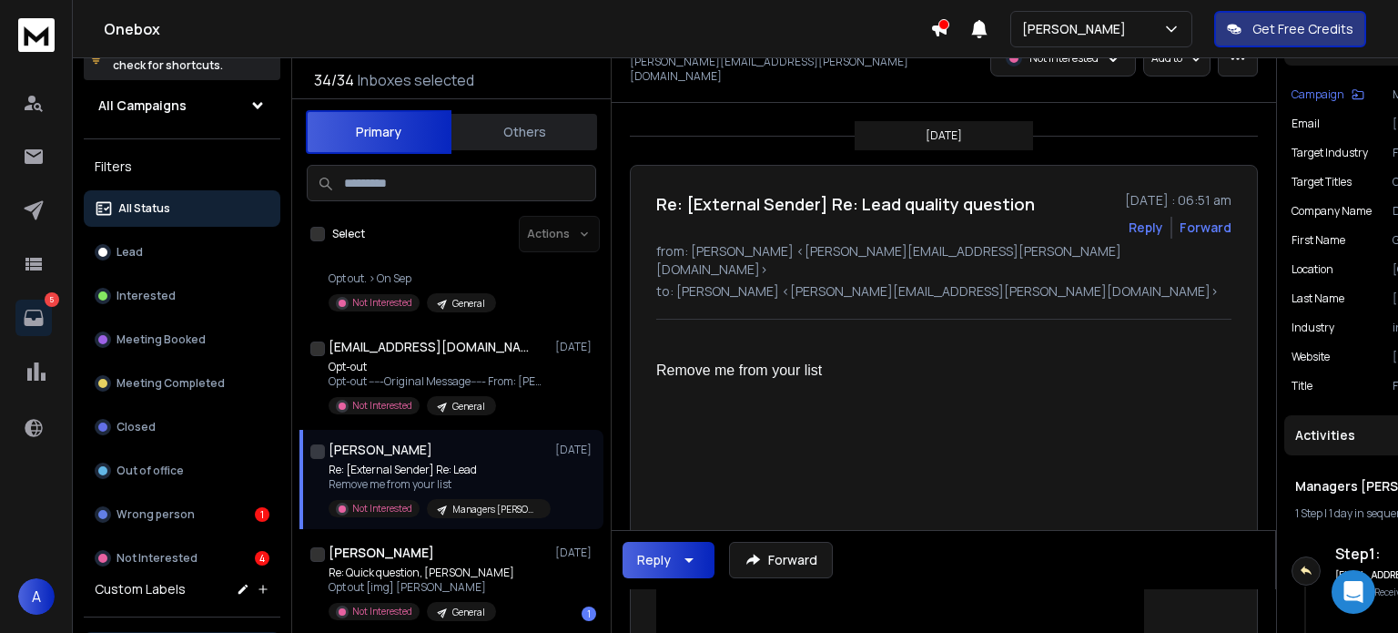
scroll to position [1183, 0]
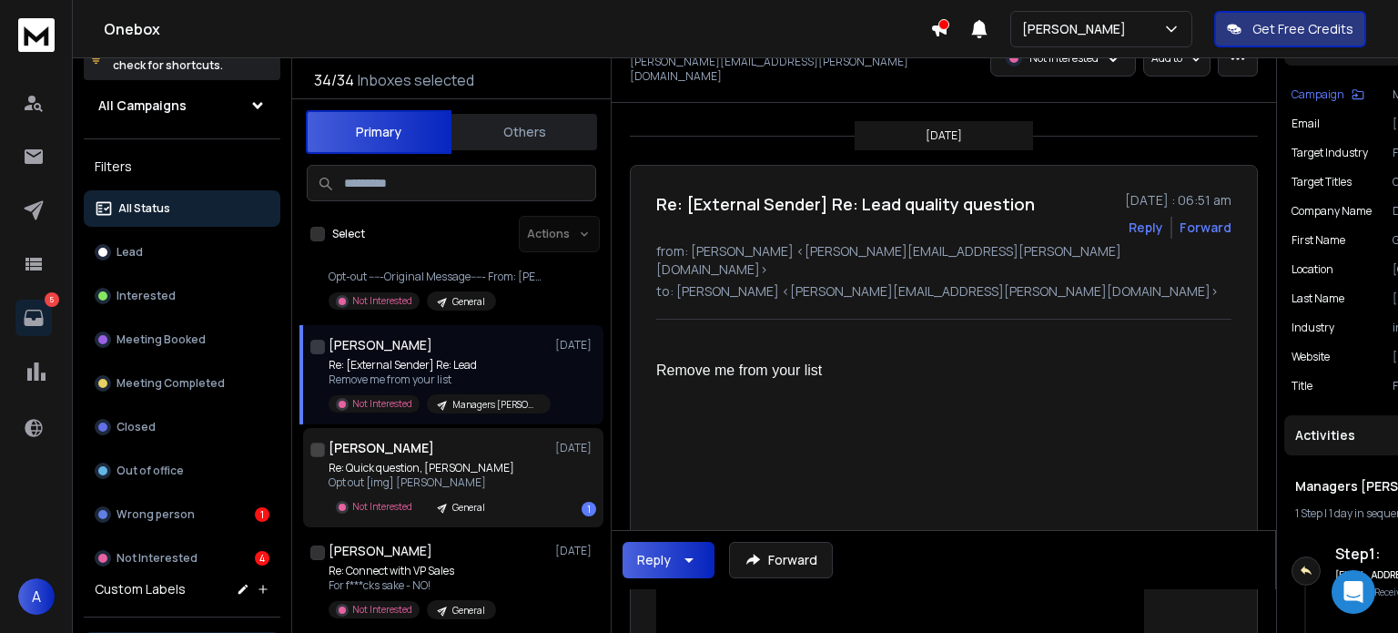
click at [502, 483] on p "Opt out [img] Laurence LABRANQUE" at bounding box center [422, 482] width 186 height 15
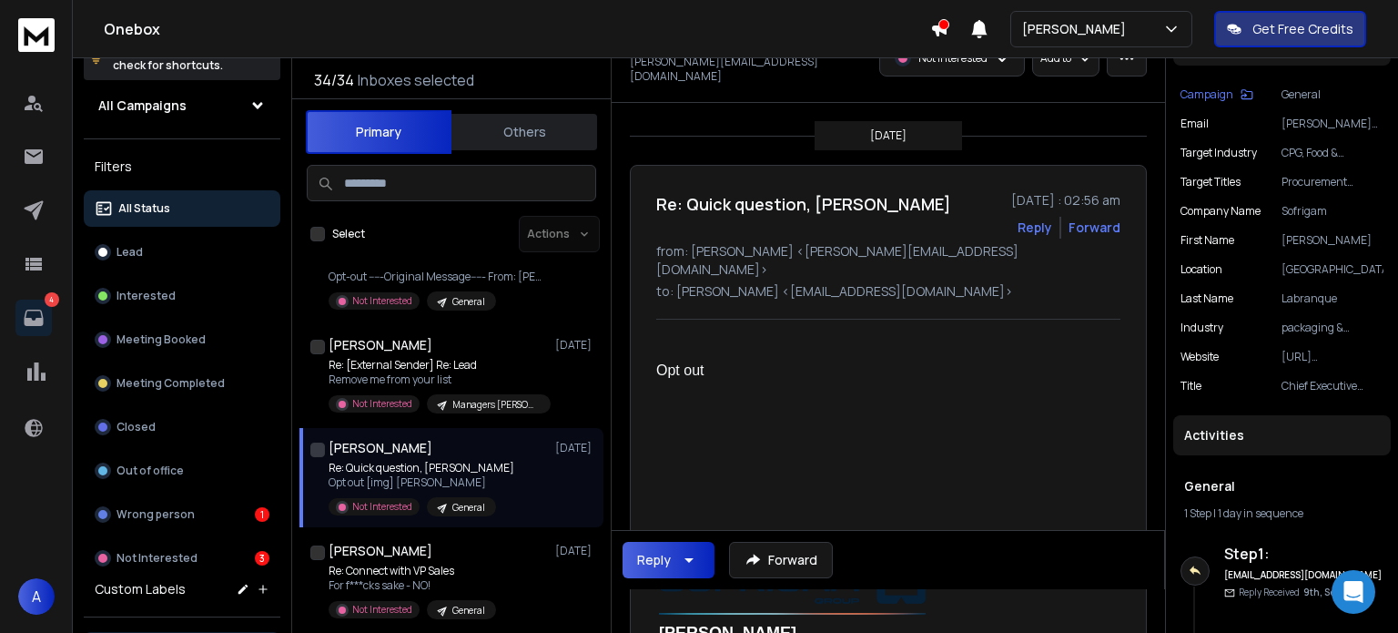
scroll to position [546, 0]
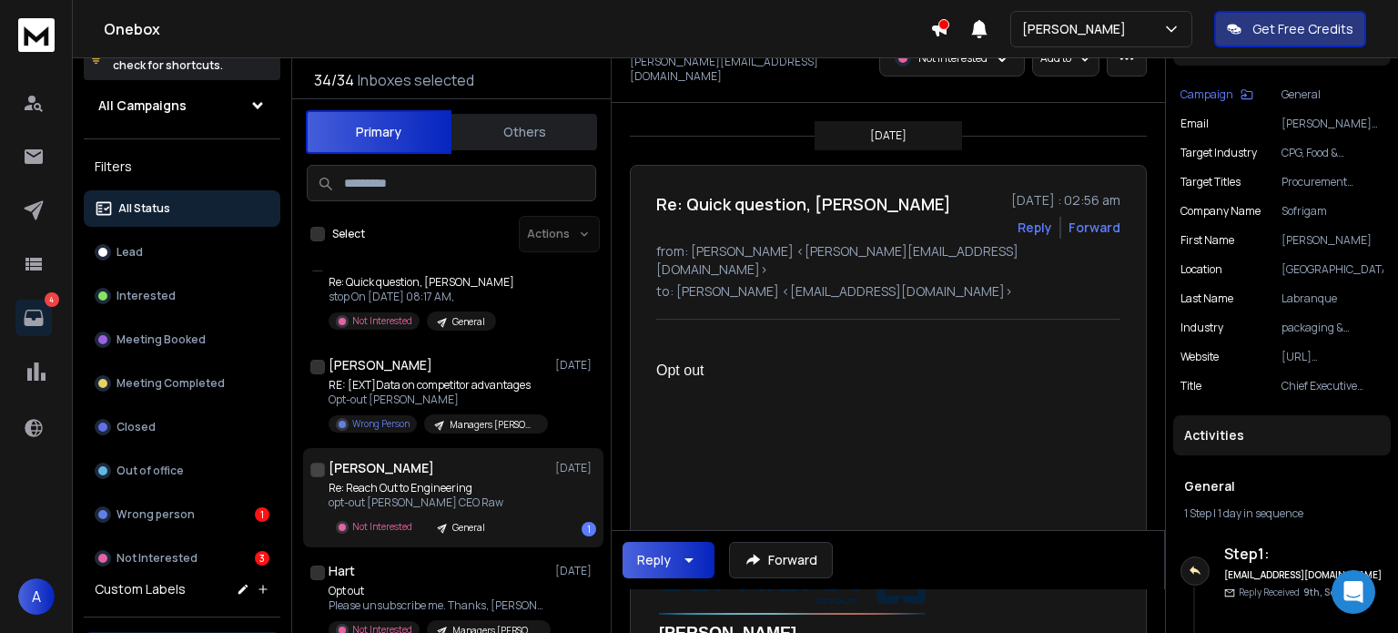
click at [537, 478] on div "Jason Simpson 10 Sep Re: Reach Out to Engineering opt-out Jason Simpson CEO Raw…" at bounding box center [463, 497] width 268 height 77
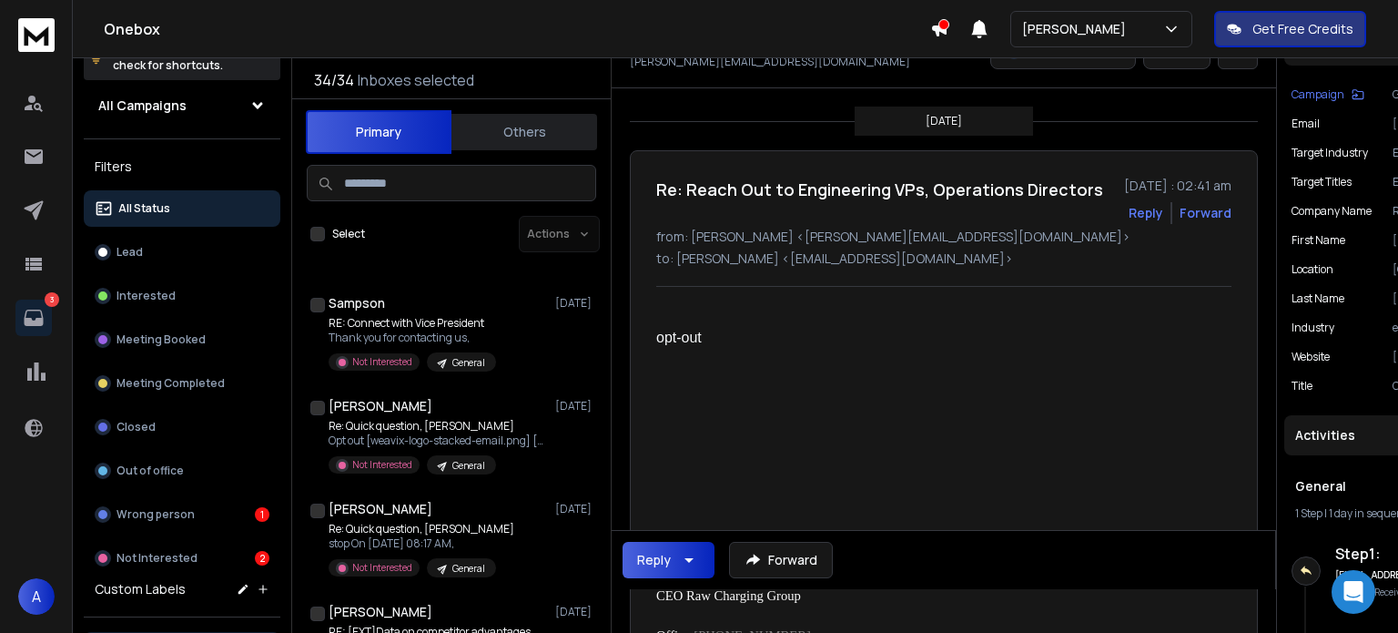
scroll to position [364, 0]
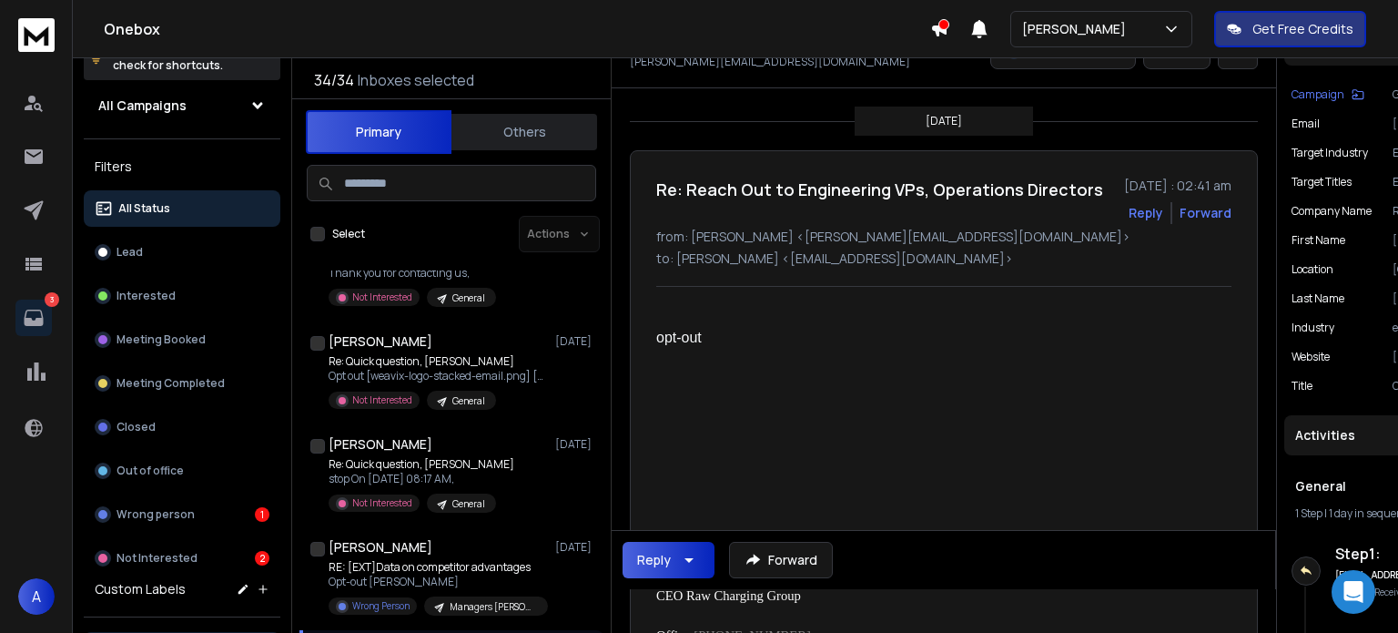
drag, startPoint x: 604, startPoint y: 313, endPoint x: 616, endPoint y: 355, distance: 43.5
click at [616, 355] on div "All Inbox(s) 34 / 34 Inboxes selected Primary Others Select Actions Jay Dickens…" at bounding box center [900, 331] width 1218 height 633
click at [611, 49] on div "Onebox Abdul Manan Get Free Credits" at bounding box center [699, 29] width 1398 height 58
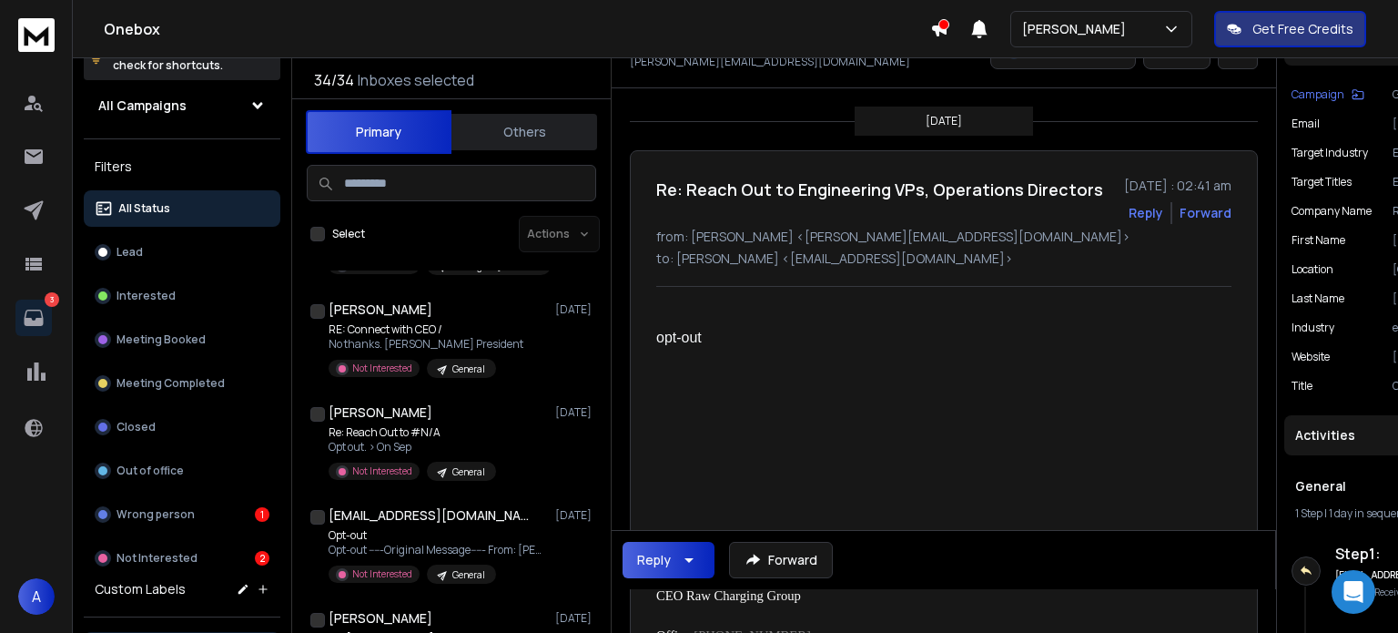
scroll to position [1704, 0]
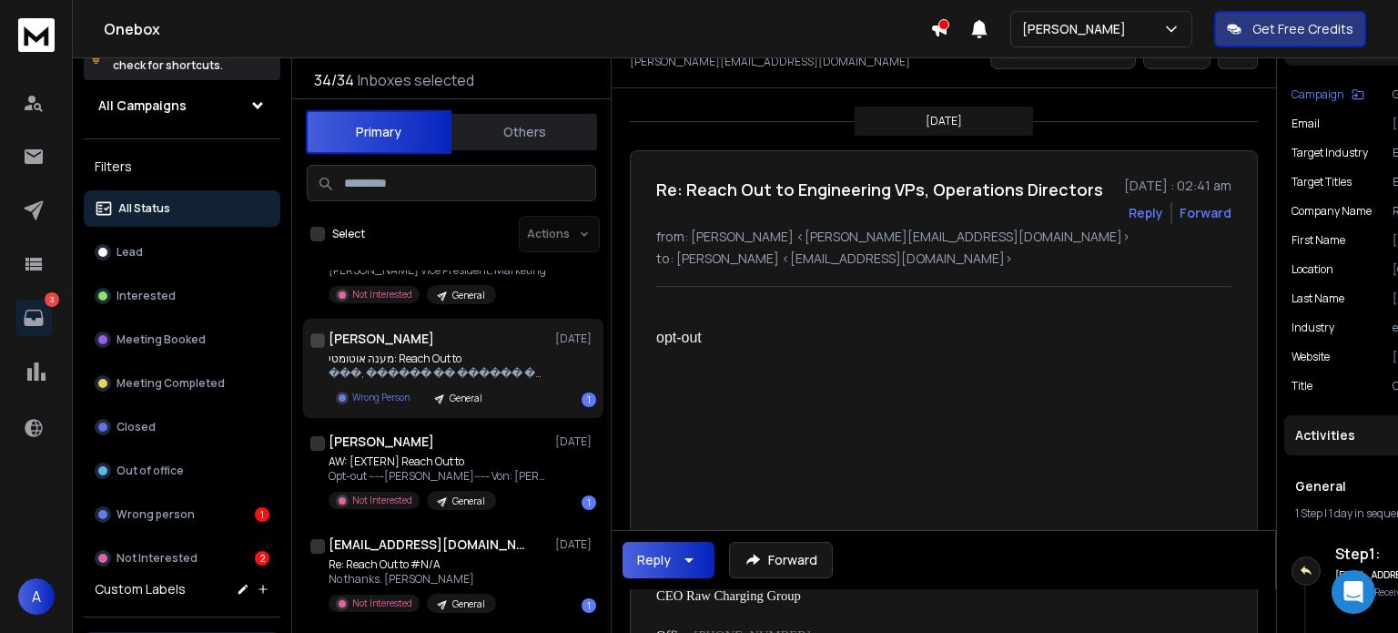
click at [521, 355] on p "מענה אוטומטי: Reach Out to" at bounding box center [438, 358] width 218 height 15
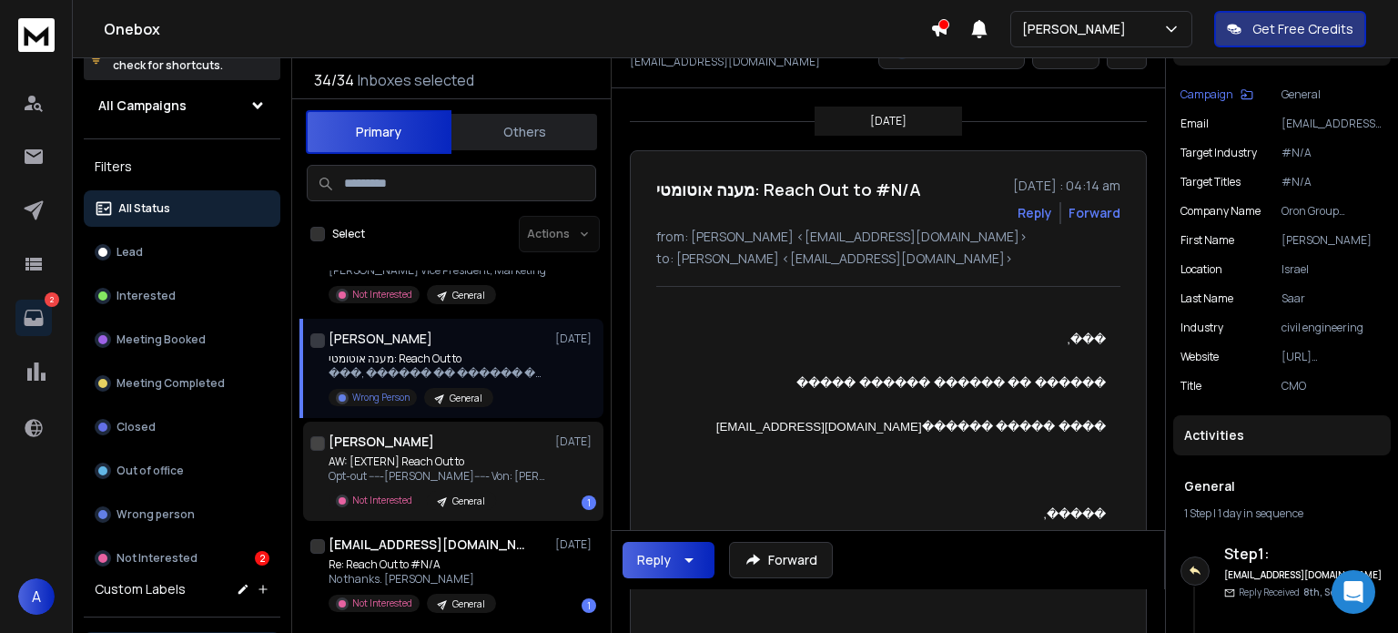
click at [515, 432] on div "Jordi Ralph 08 Sep" at bounding box center [463, 441] width 268 height 18
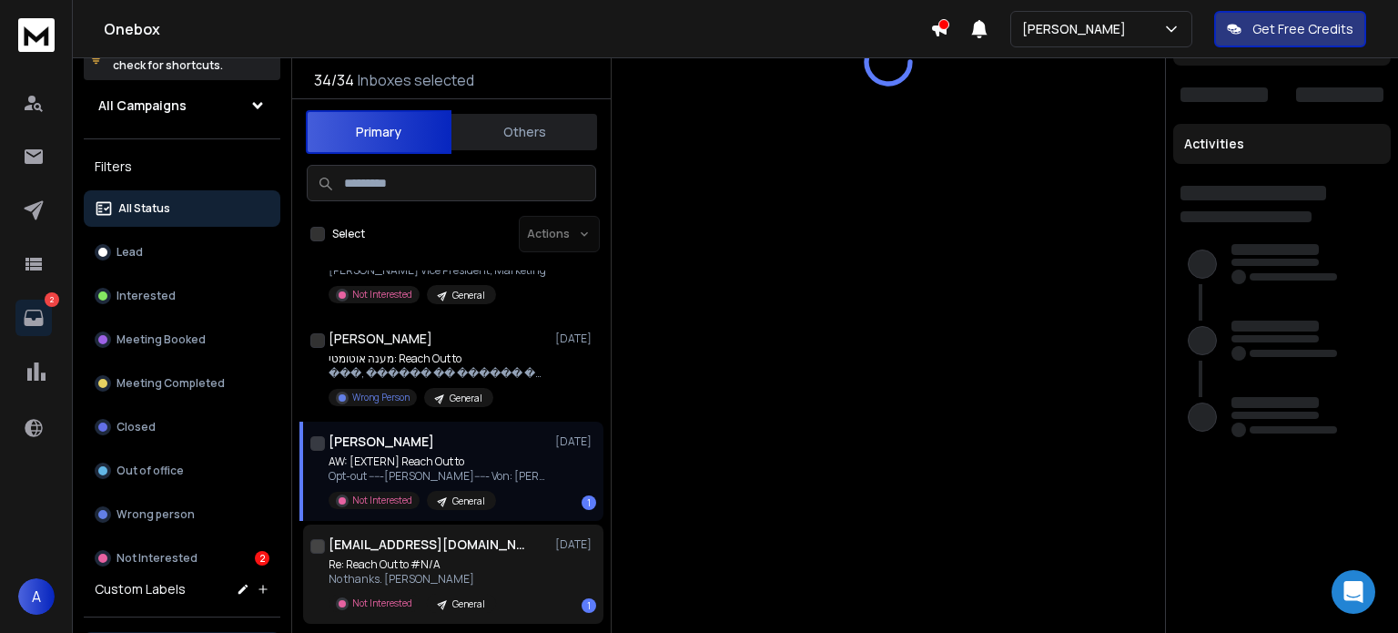
click at [496, 568] on p "Re: Reach Out to #N/A" at bounding box center [412, 564] width 167 height 15
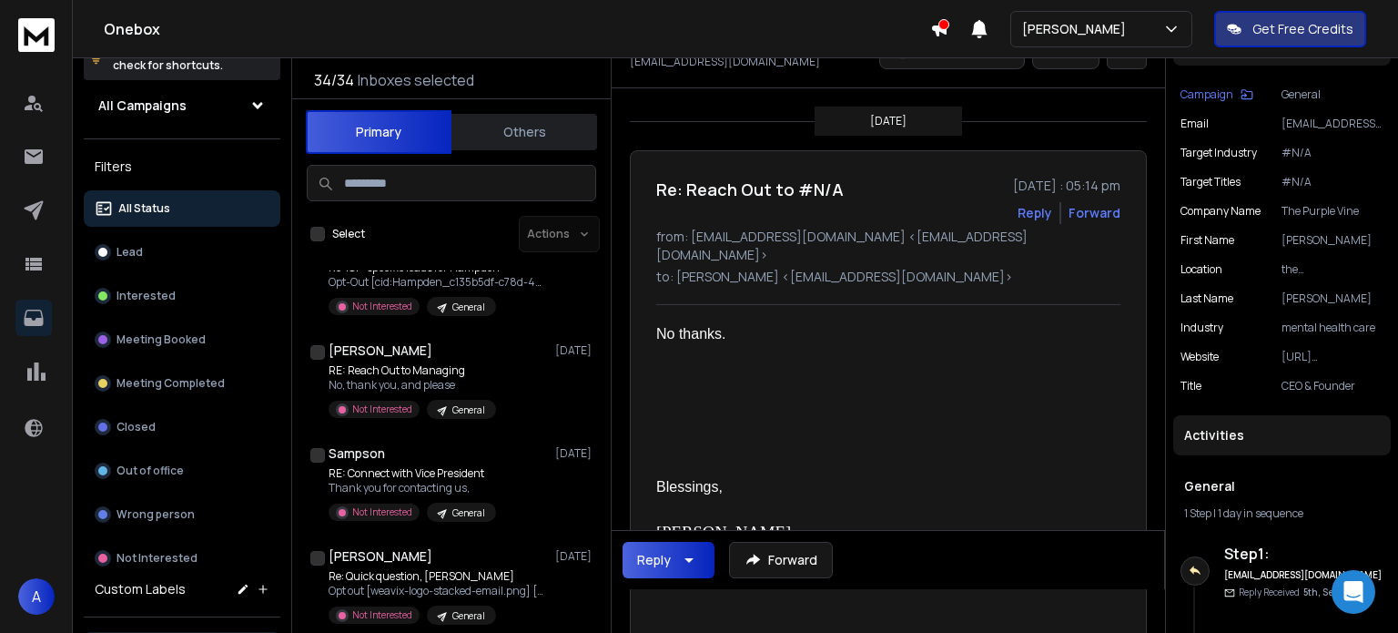
scroll to position [0, 0]
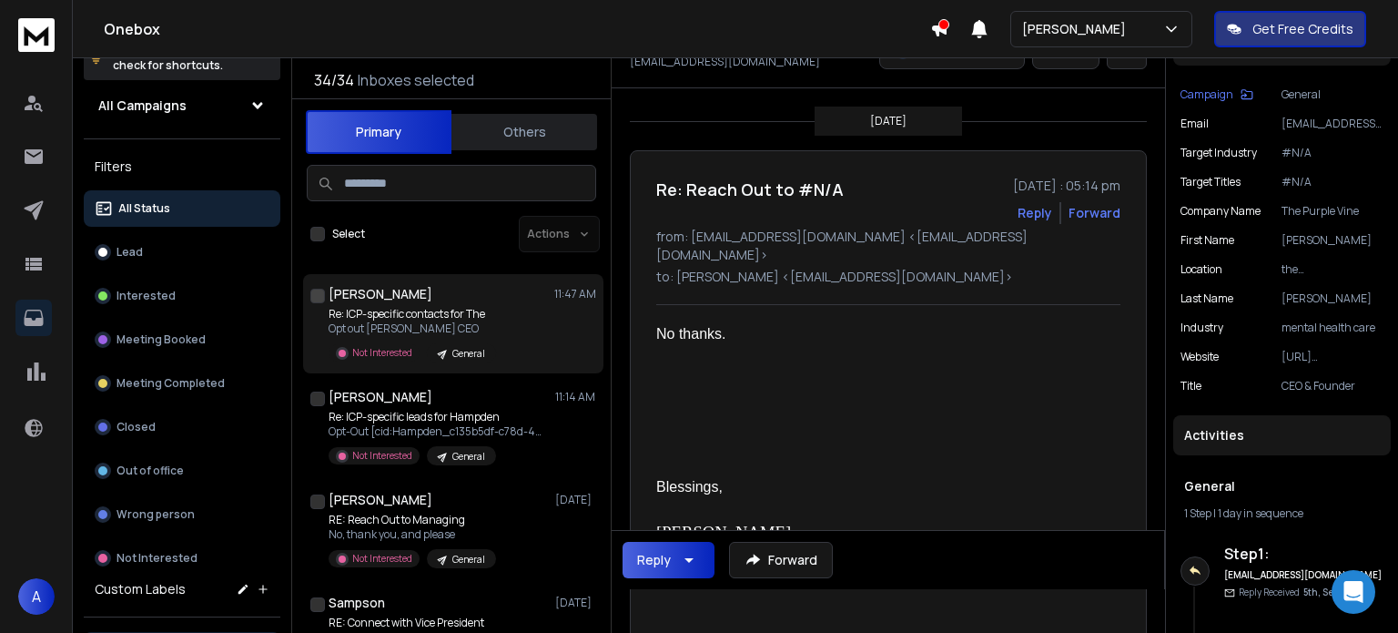
click at [532, 338] on div "Re: ICP-specific contacts for The Opt out Jay Dickens CEO Not Interested General" at bounding box center [463, 335] width 268 height 56
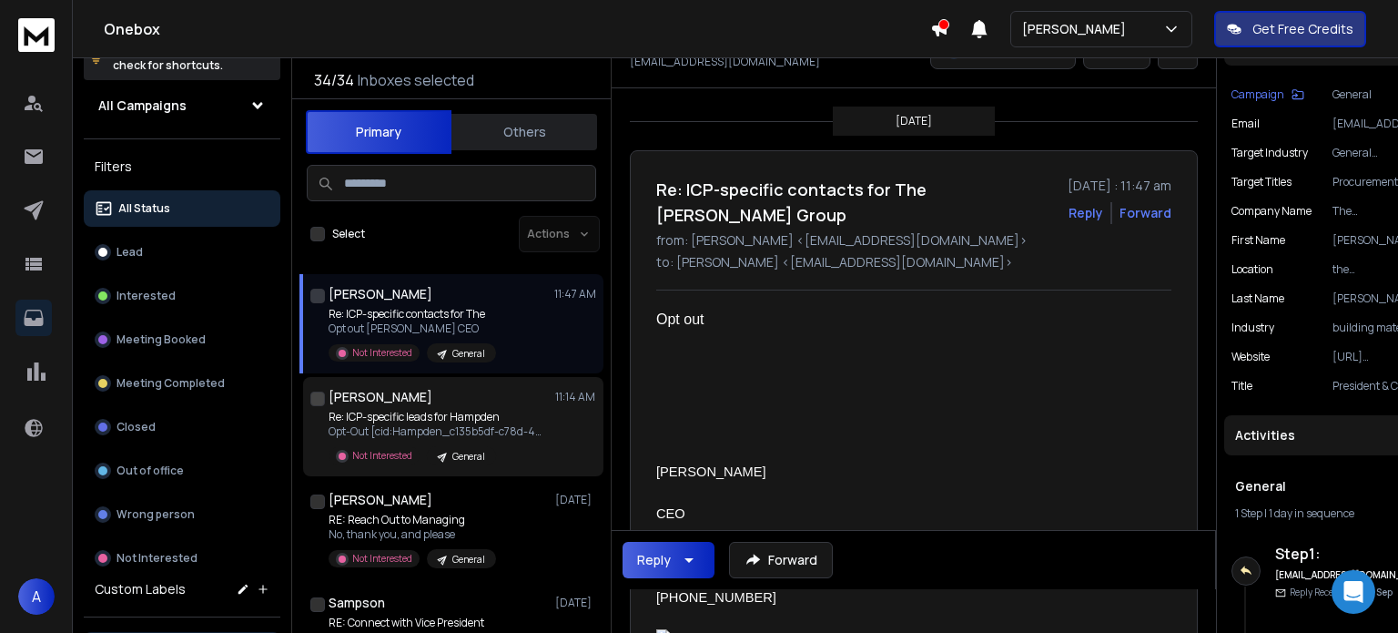
click at [509, 441] on div "Re: ICP-specific leads for Hampden Opt-Out [cid:Hampden_c135b5df-c78d-4db1-a4d7…" at bounding box center [438, 438] width 218 height 56
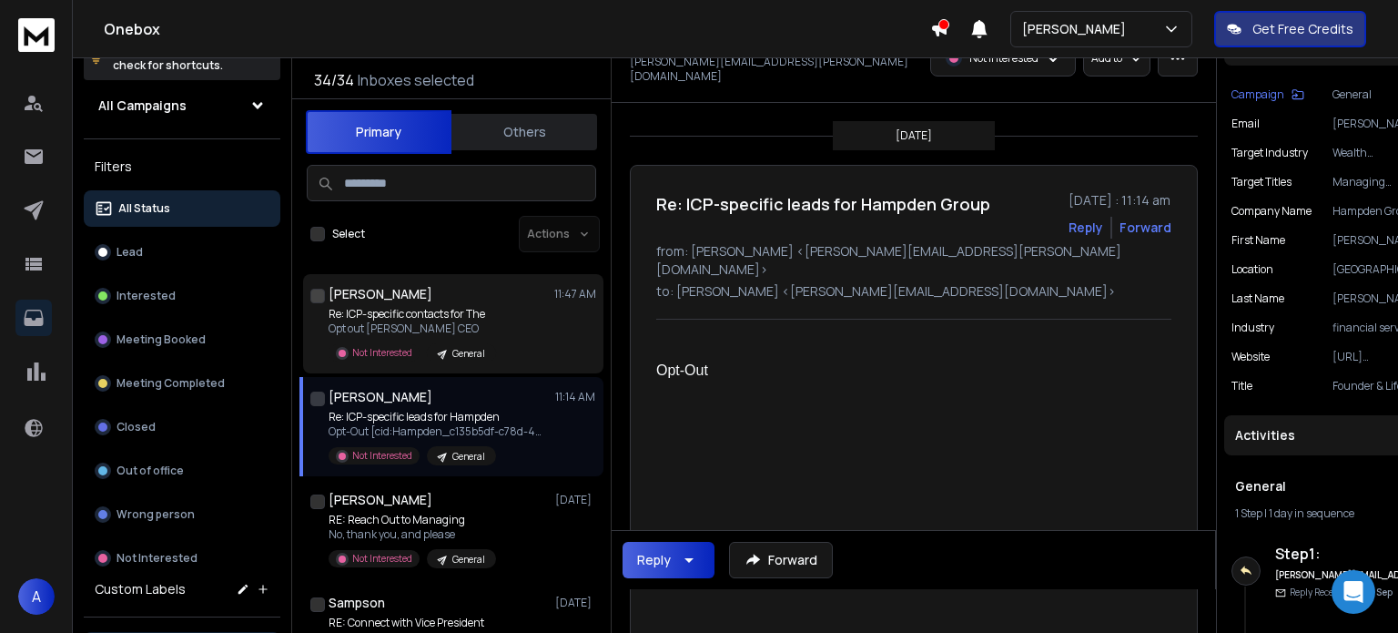
click at [504, 335] on div "Re: ICP-specific contacts for The Opt out Jay Dickens CEO Not Interested General" at bounding box center [463, 335] width 268 height 56
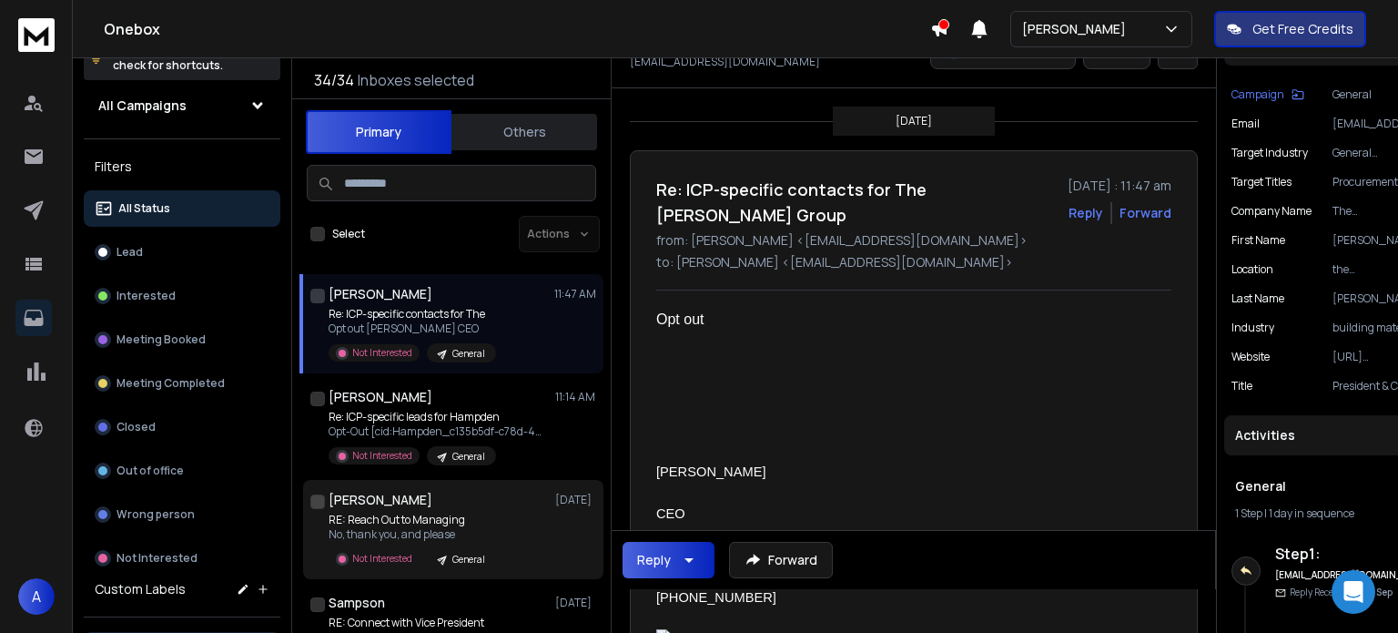
click at [508, 532] on div "RE: Reach Out to Managing No, thank you, and please Not Interested General" at bounding box center [463, 540] width 268 height 56
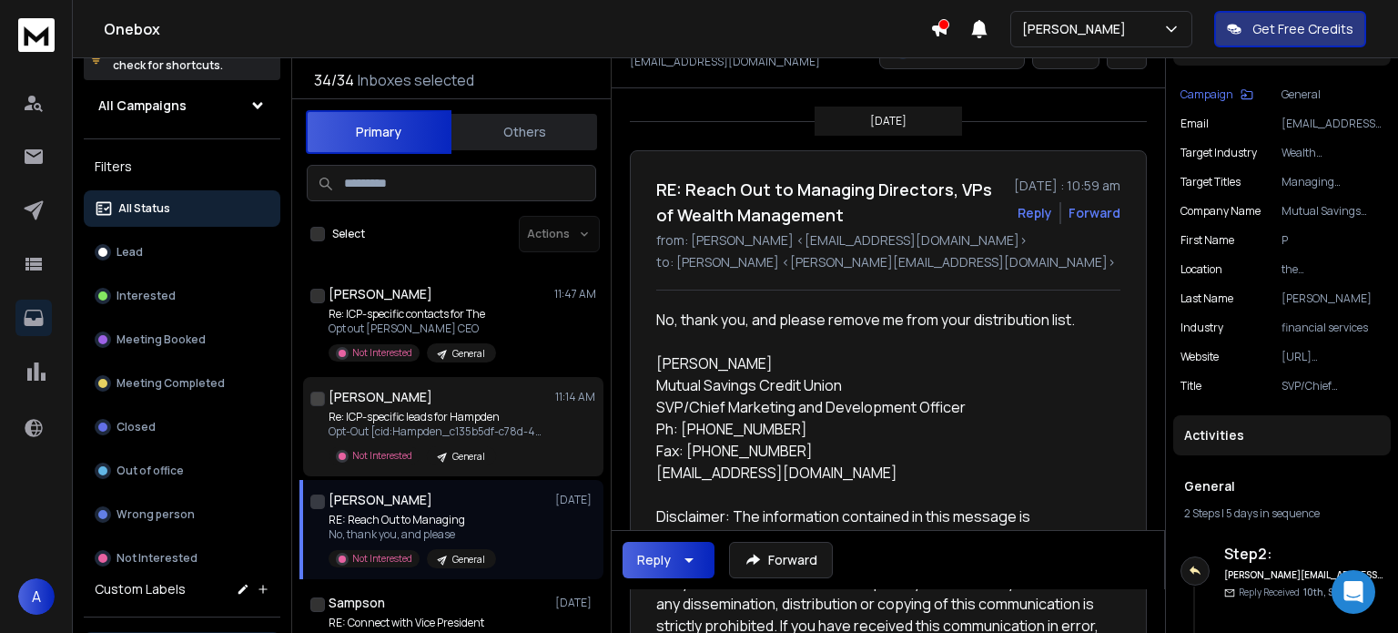
click at [482, 441] on div "Re: ICP-specific leads for Hampden Opt-Out [cid:Hampden_c135b5df-c78d-4db1-a4d7…" at bounding box center [438, 438] width 218 height 56
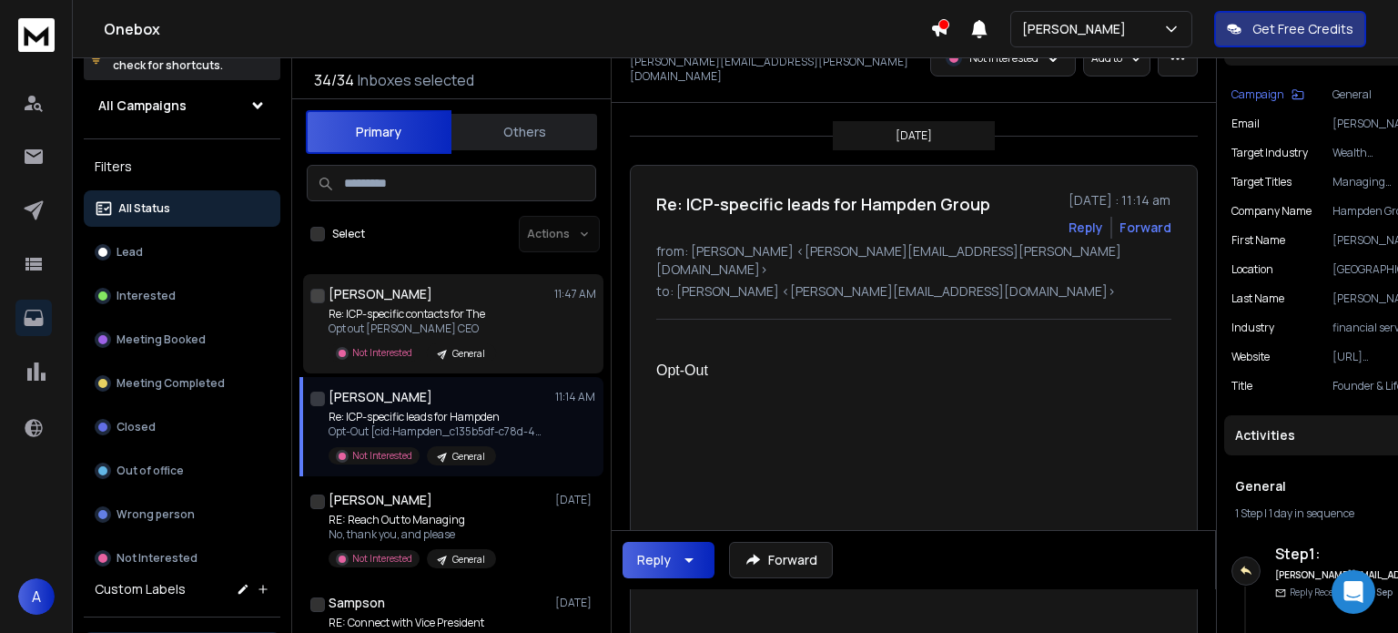
click at [501, 337] on div "Re: ICP-specific contacts for The Opt out Jay Dickens CEO Not Interested General" at bounding box center [463, 335] width 268 height 56
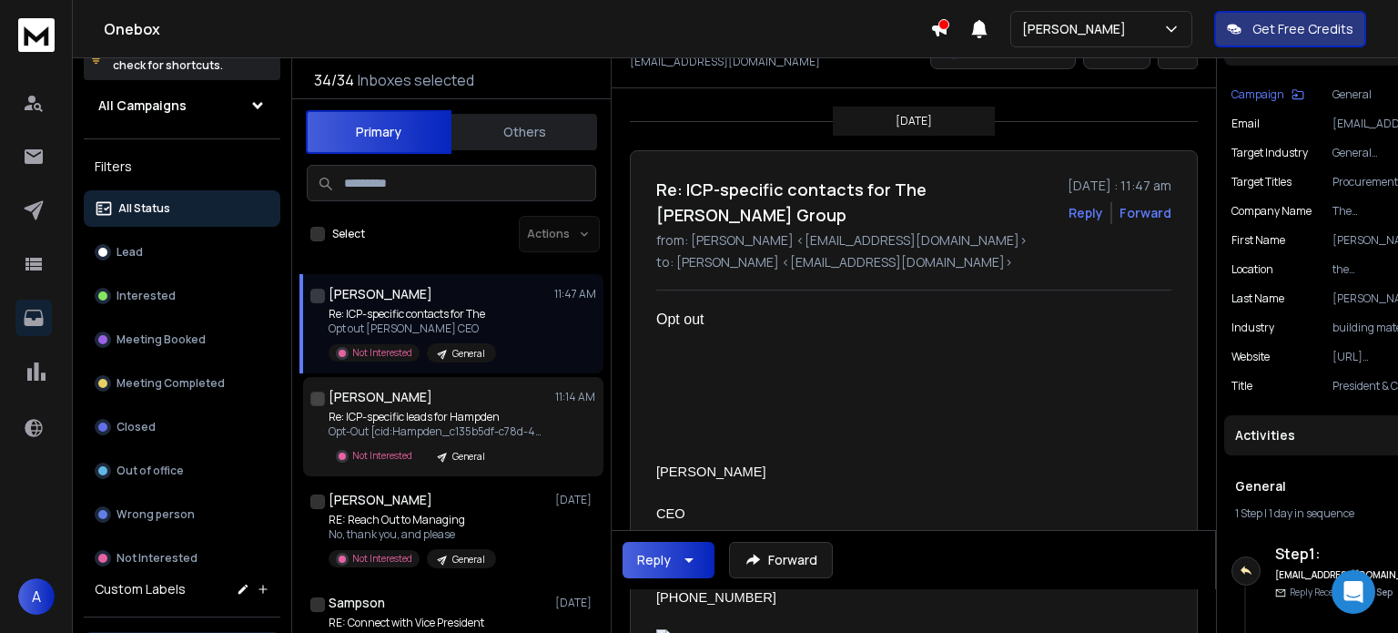
click at [491, 385] on div "Tim Oliver 11:14 AM Re: ICP-specific leads for Hampden Opt-Out [cid:Hampden_c13…" at bounding box center [453, 426] width 300 height 99
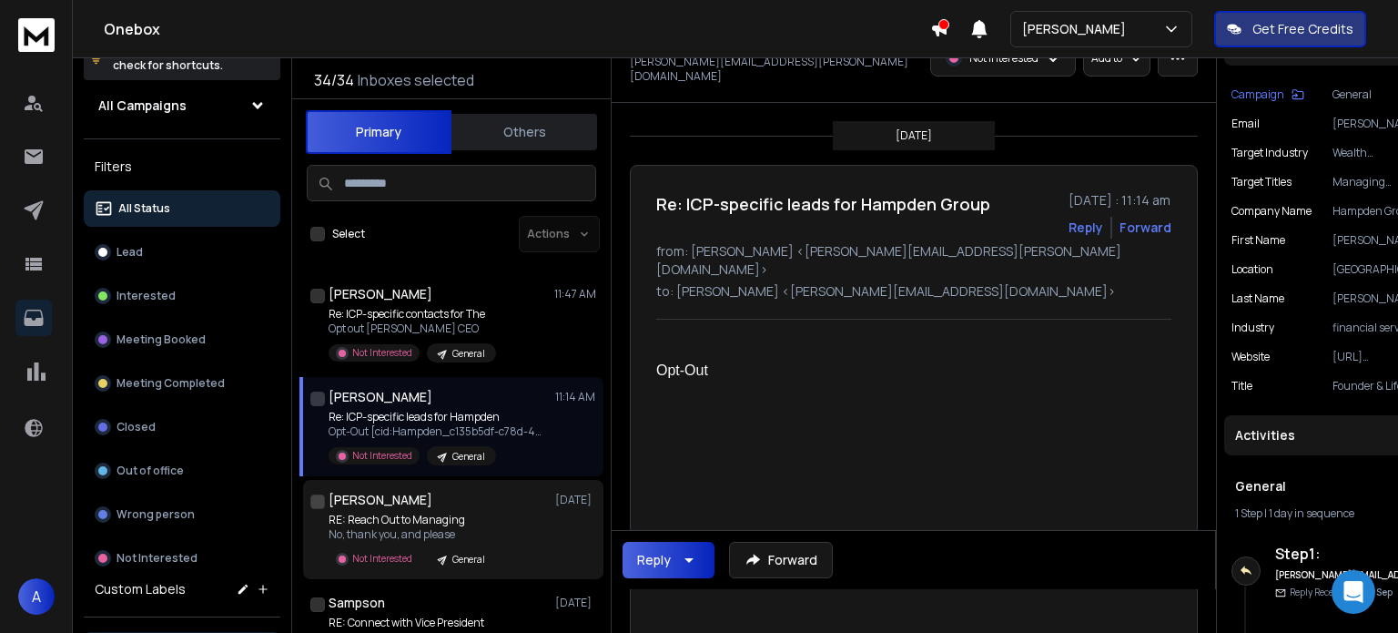
click at [481, 480] on div "Sonja Purvis 10 Sep RE: Reach Out to Managing No, thank you, and please Not Int…" at bounding box center [453, 529] width 300 height 99
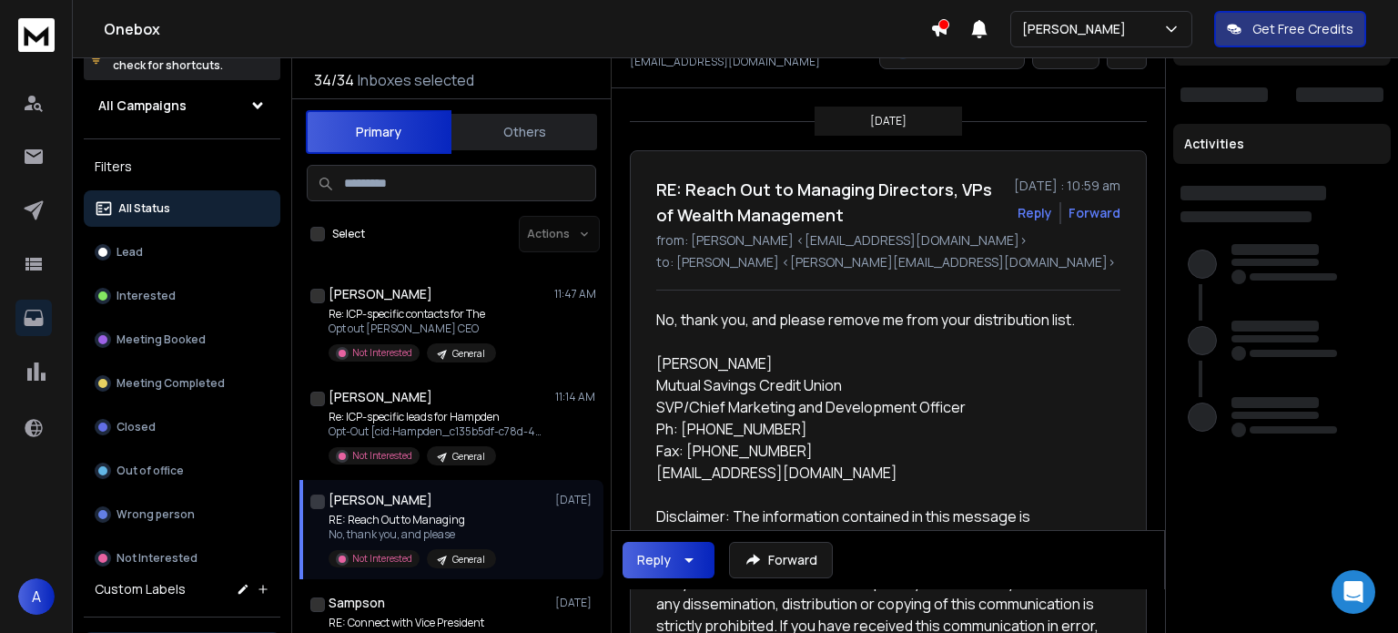
scroll to position [91, 0]
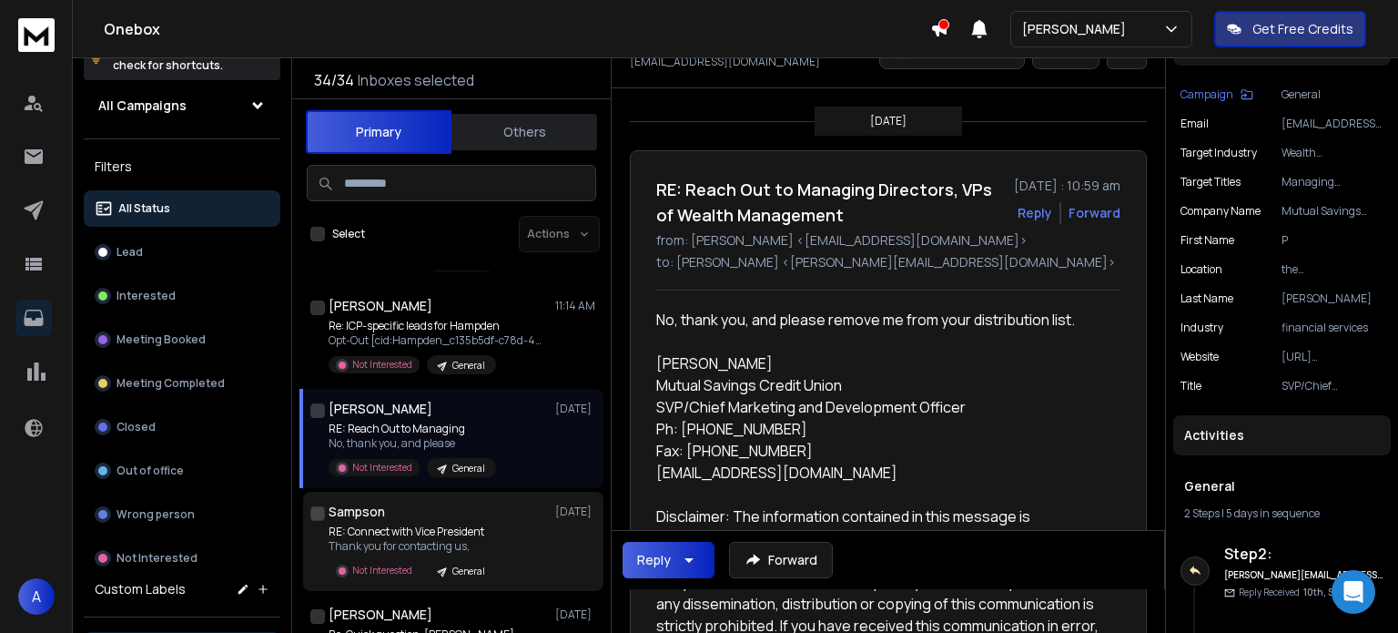
click at [477, 513] on div "Sampson 10 Sep" at bounding box center [463, 511] width 268 height 18
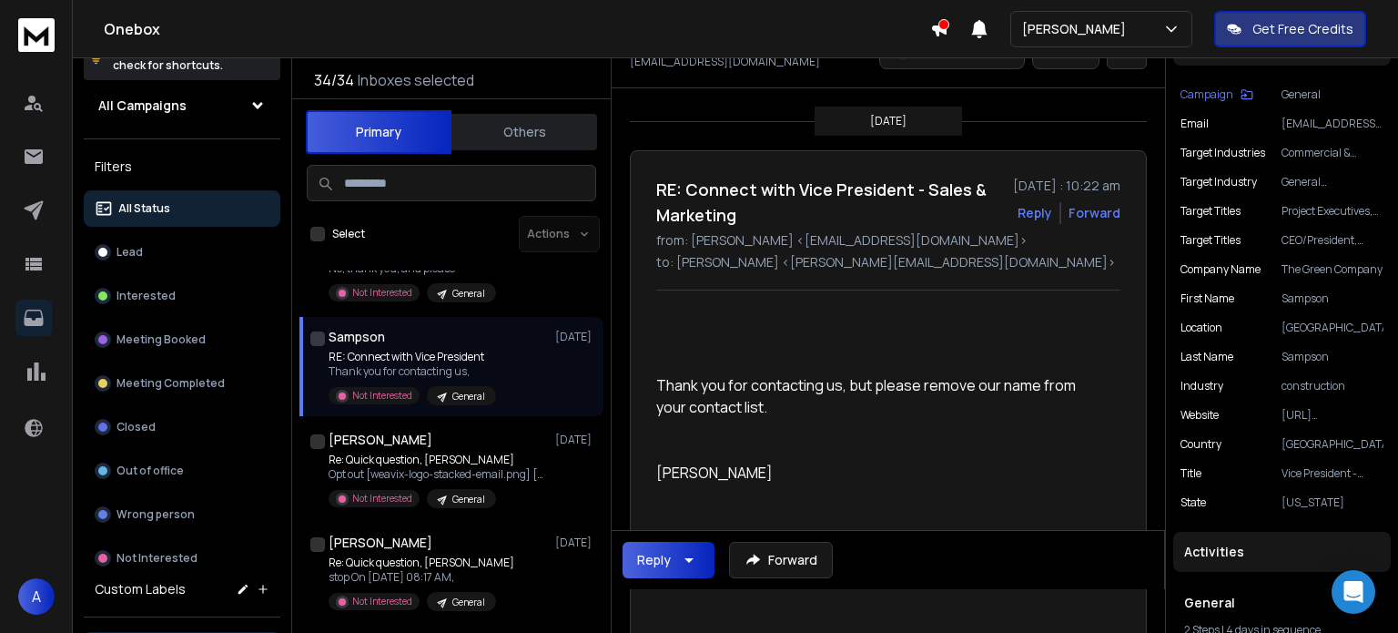
scroll to position [273, 0]
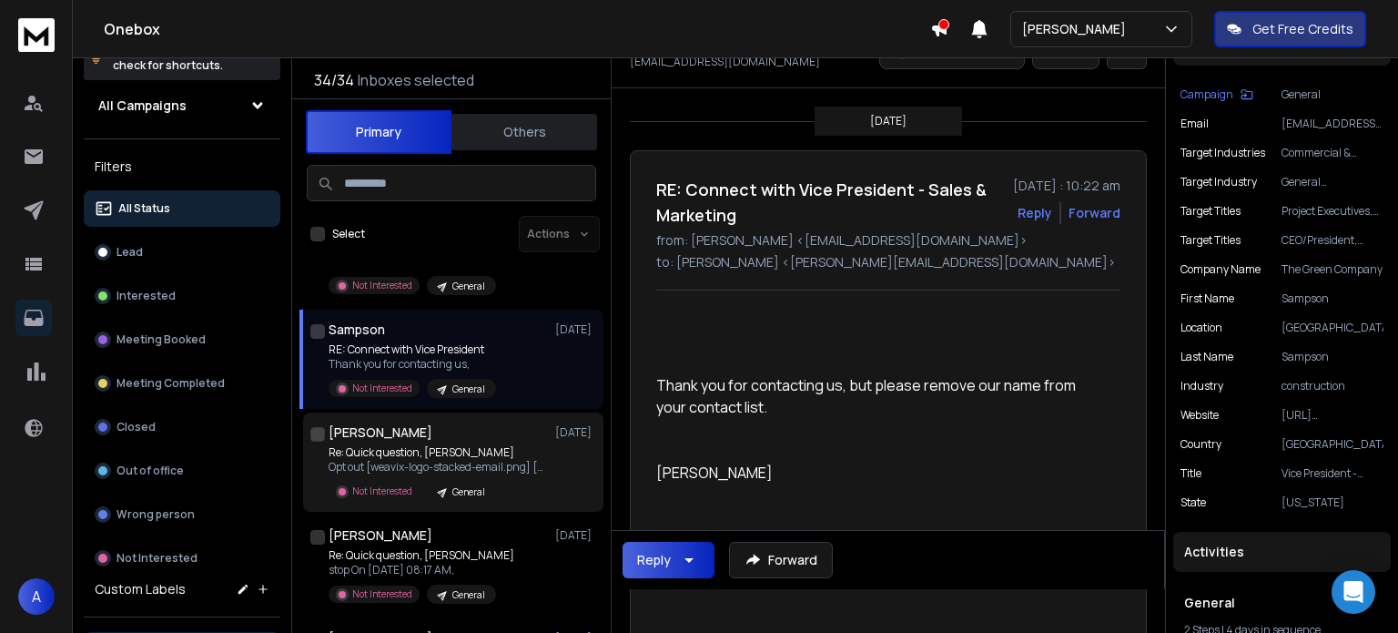
click at [482, 451] on p "Re: Quick question, Joseph" at bounding box center [438, 452] width 218 height 15
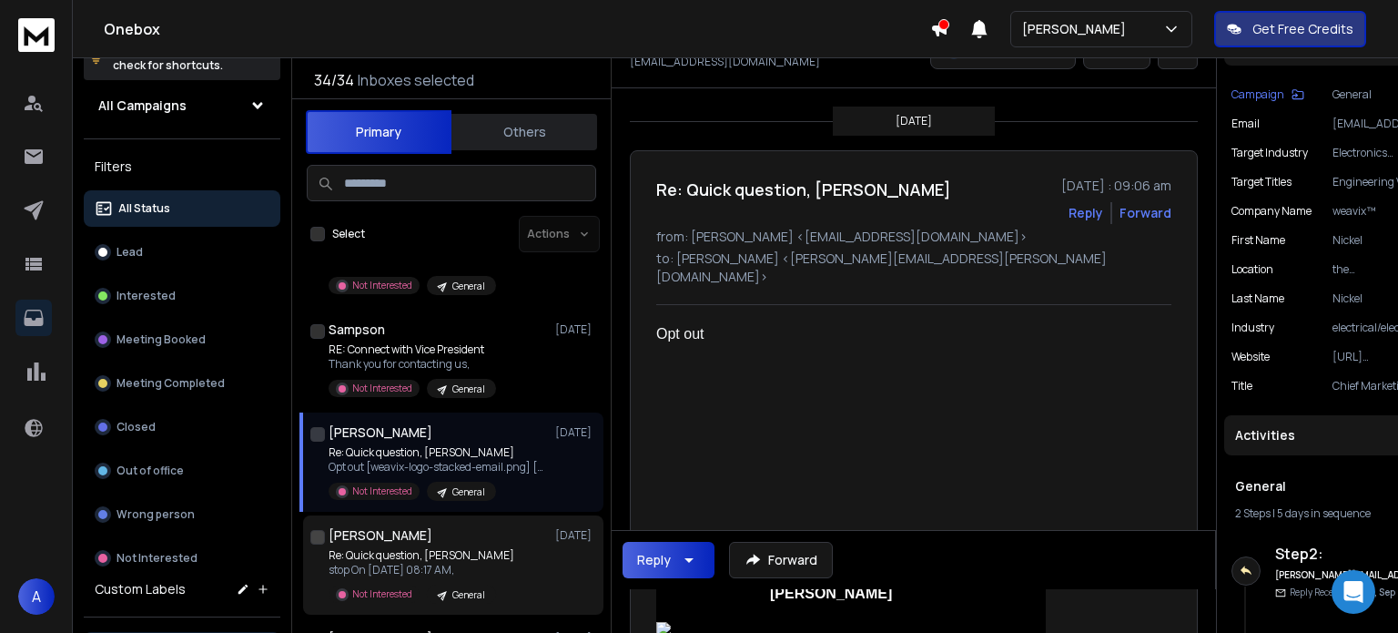
click at [502, 542] on div "MARK RICE 10 Sep" at bounding box center [463, 535] width 268 height 18
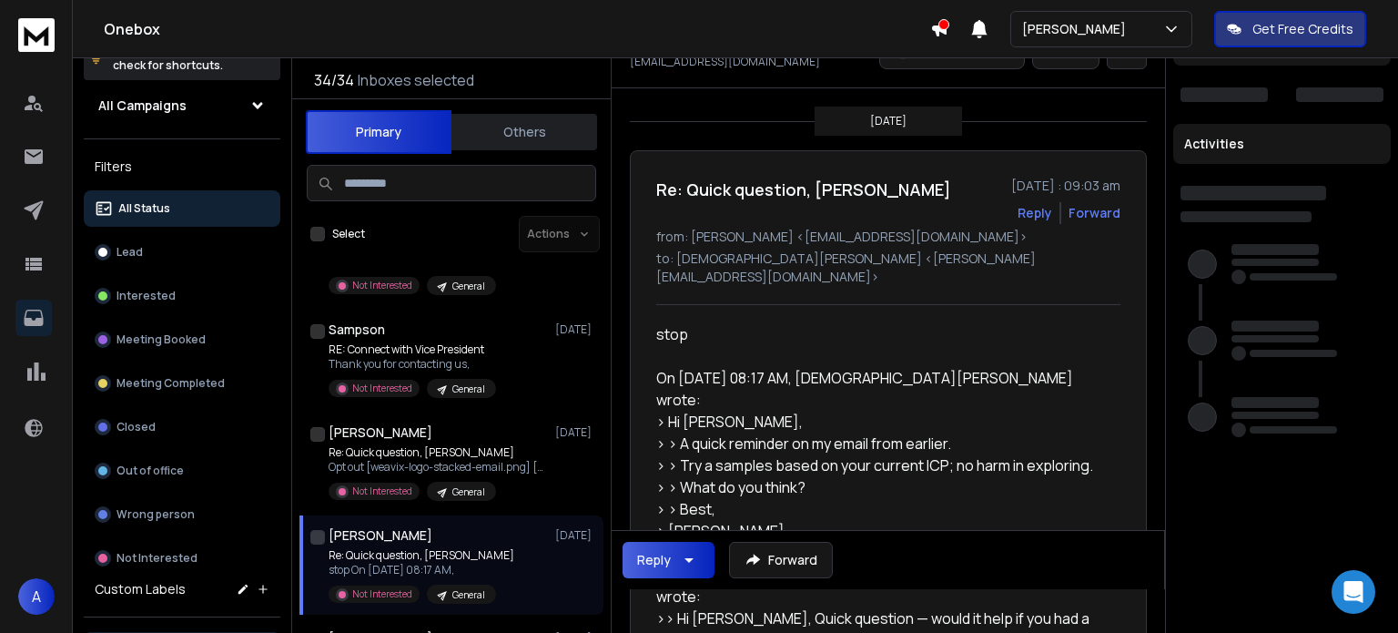
scroll to position [364, 0]
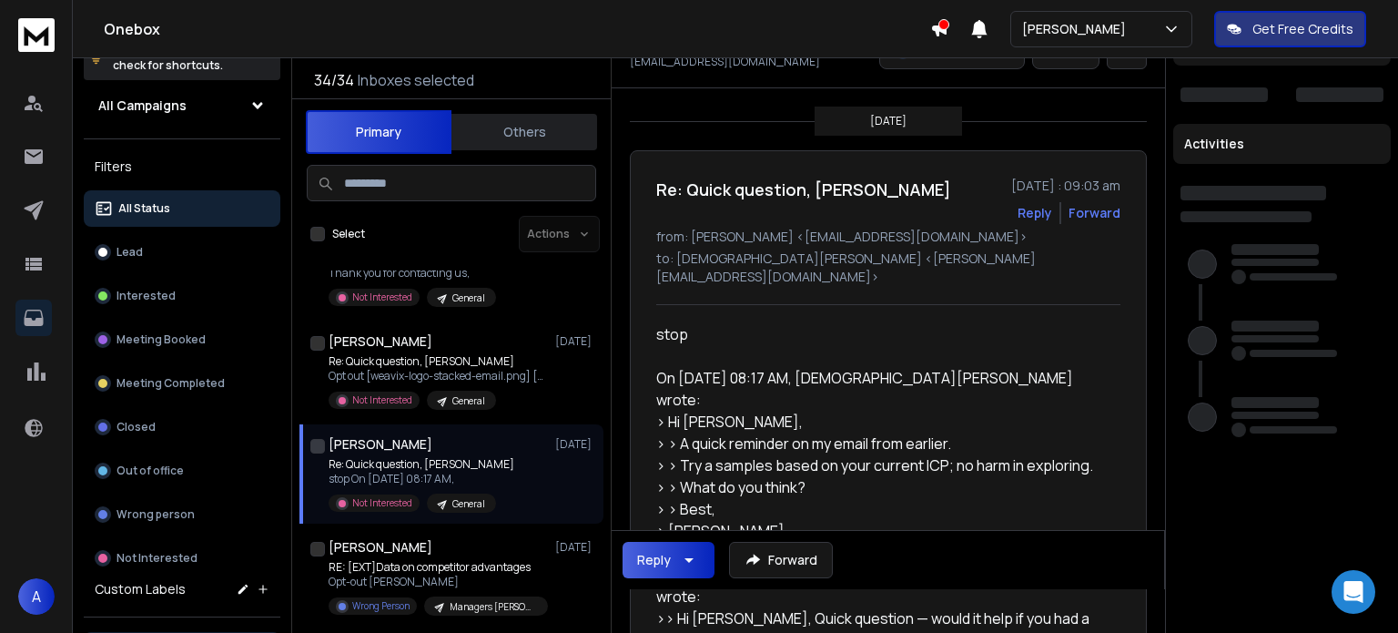
click at [502, 542] on div "Marsha Dennis 10 Sep" at bounding box center [463, 547] width 268 height 18
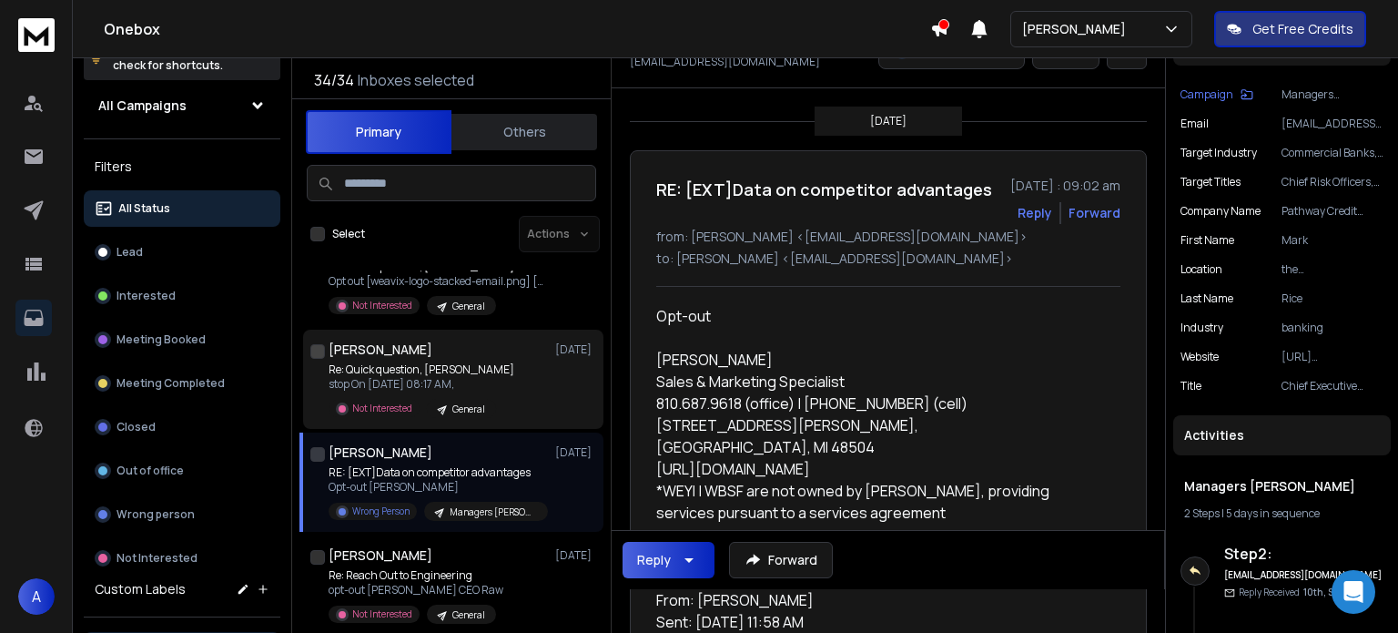
scroll to position [546, 0]
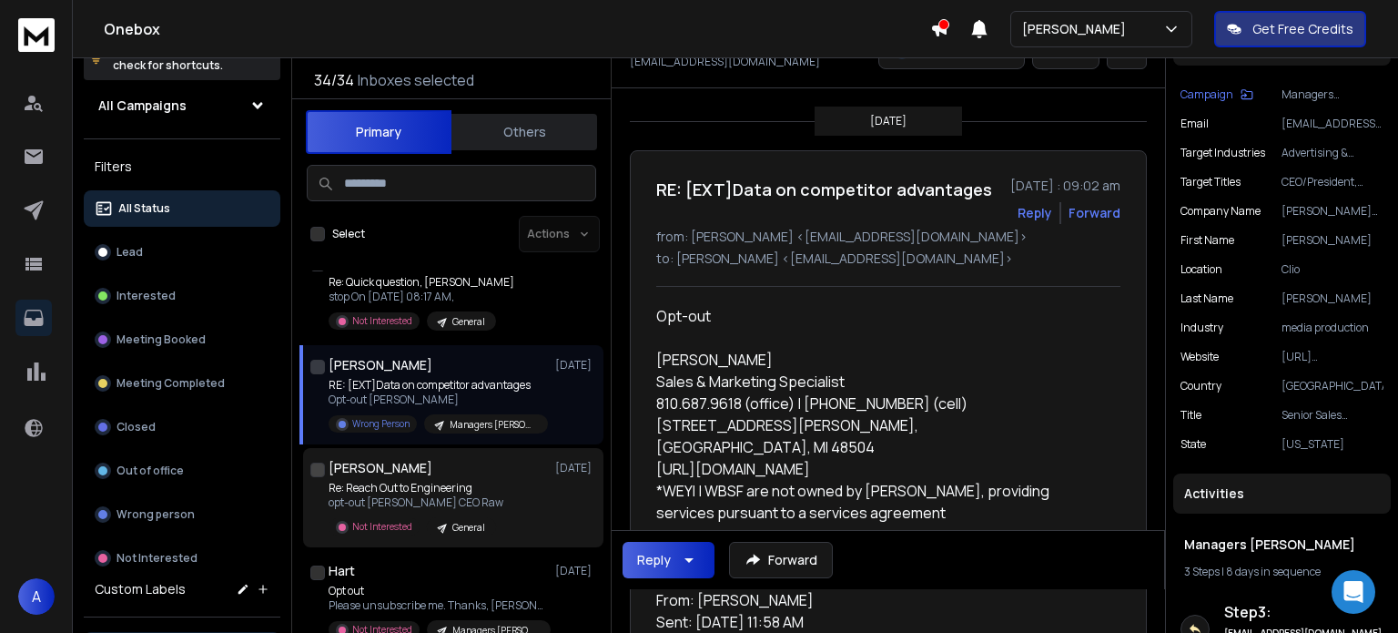
click at [491, 497] on p "opt-out Jason Simpson CEO Raw" at bounding box center [416, 502] width 175 height 15
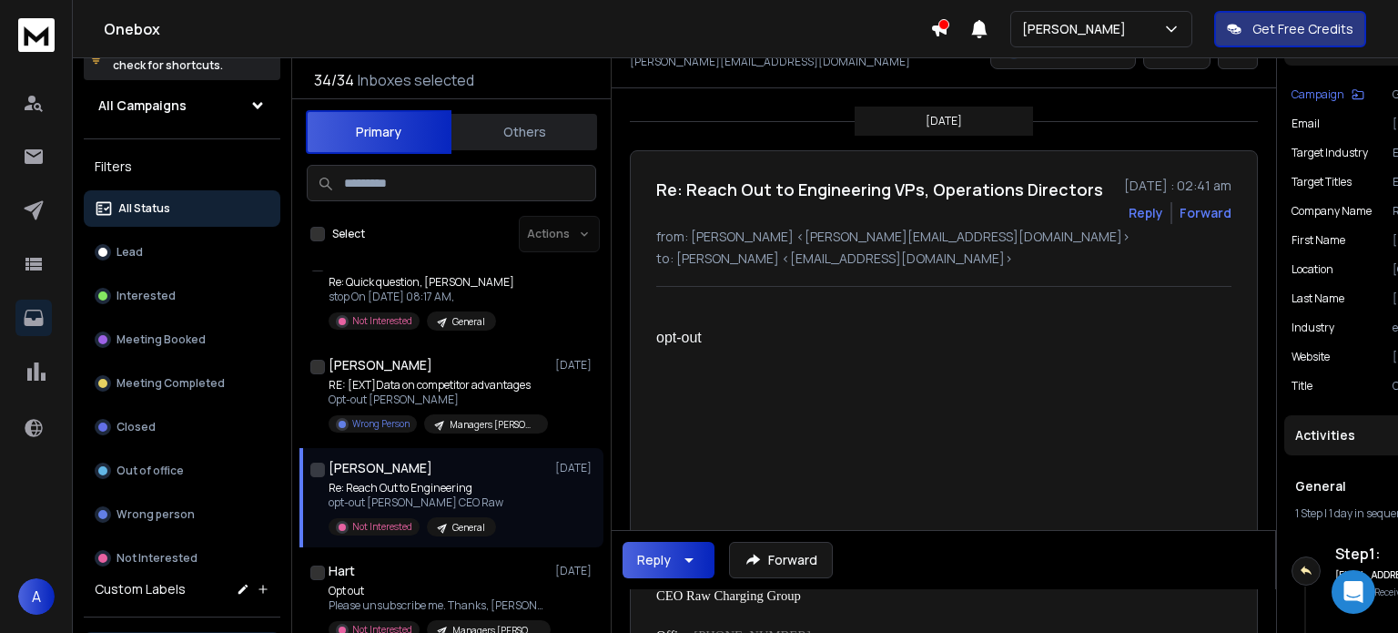
scroll to position [637, 0]
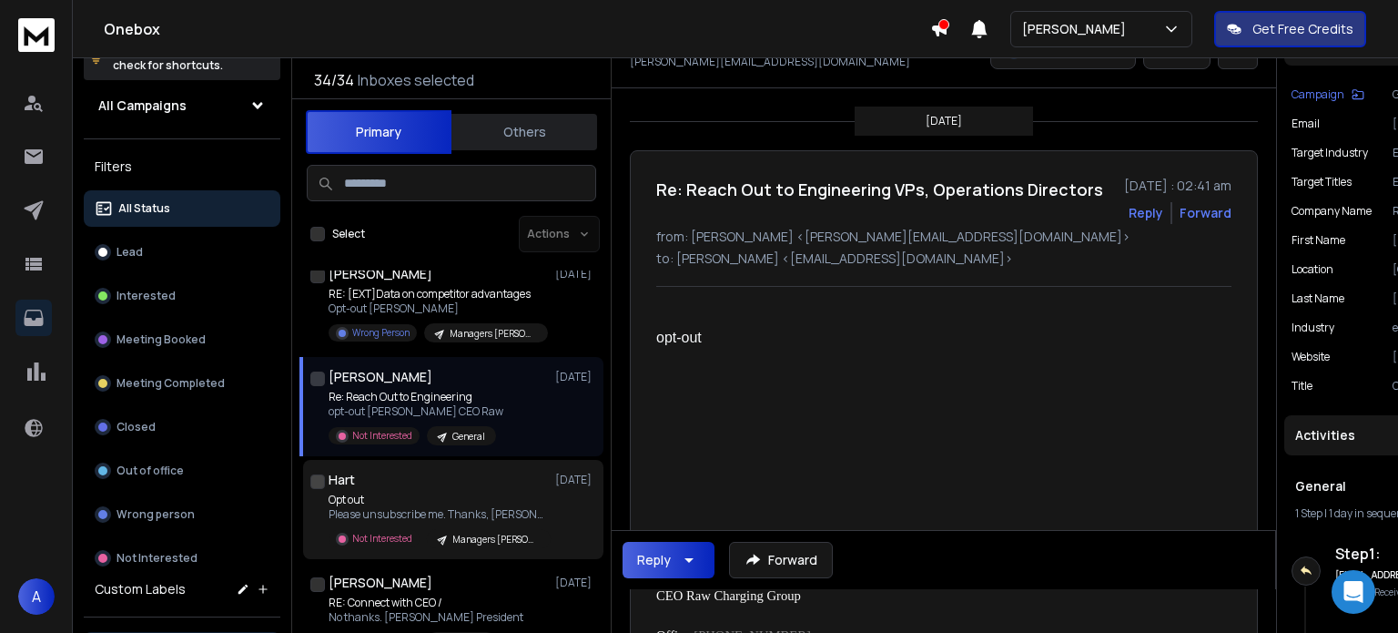
click at [499, 484] on div "Hart 09 Sep" at bounding box center [463, 480] width 268 height 18
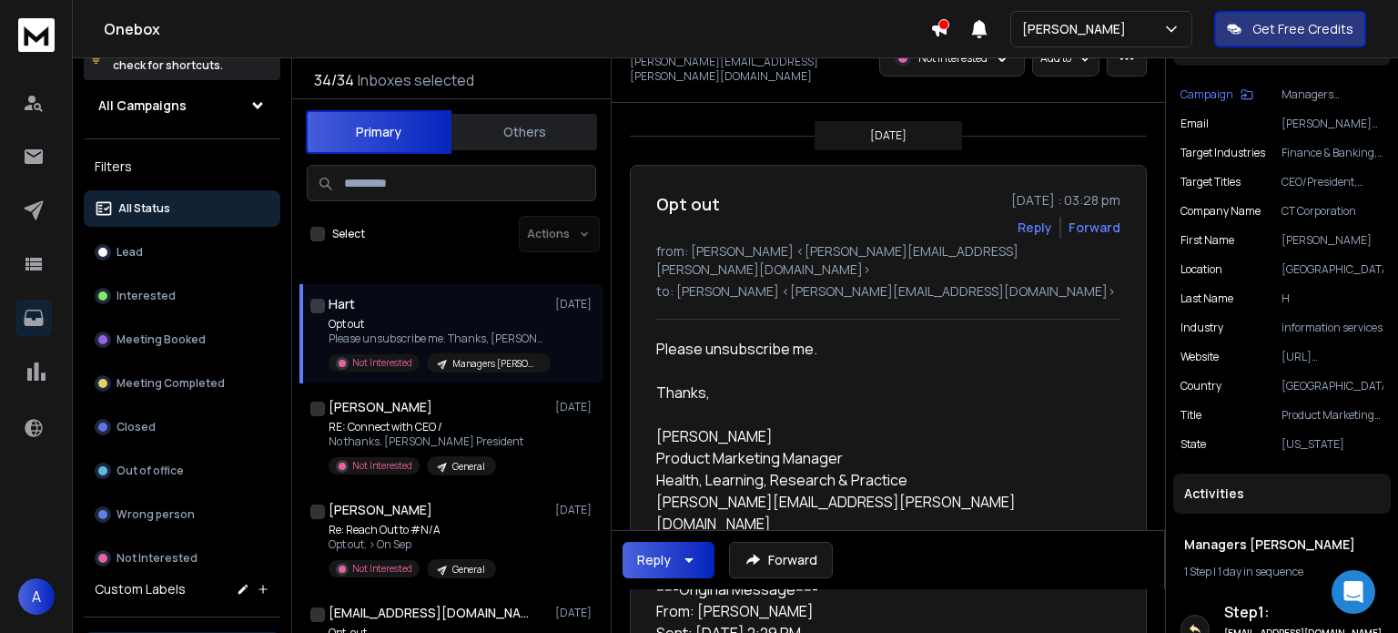
scroll to position [819, 0]
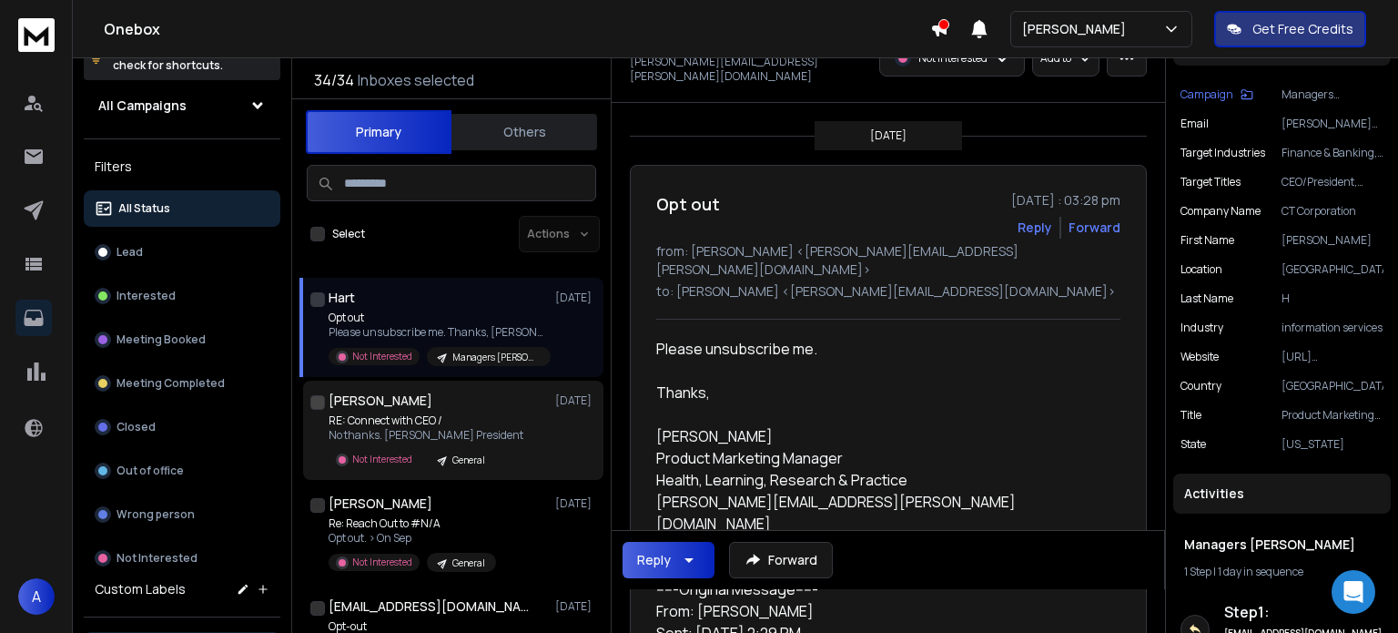
click at [492, 404] on div "Marc Baker 09 Sep" at bounding box center [463, 400] width 268 height 18
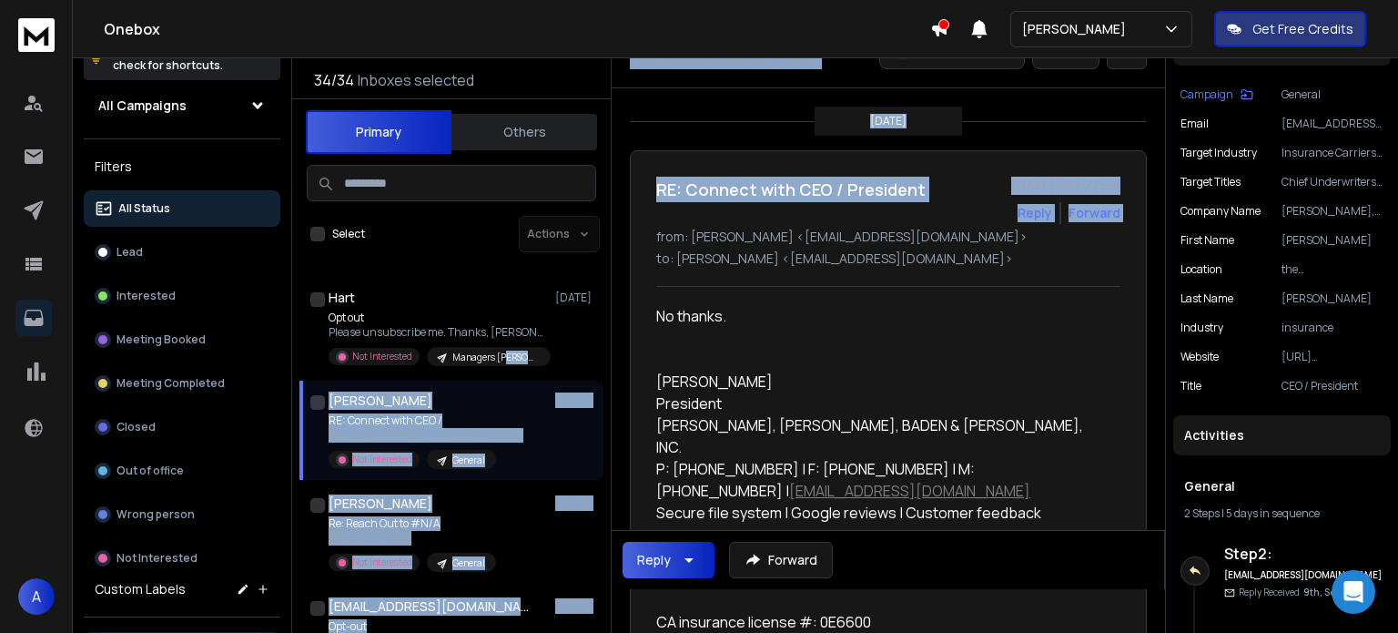
drag, startPoint x: 604, startPoint y: 370, endPoint x: 651, endPoint y: 244, distance: 134.8
click at [651, 244] on div "All Inbox(s) 34 / 34 Inboxes selected Primary Others Select Actions Jay Dickens…" at bounding box center [844, 331] width 1107 height 633
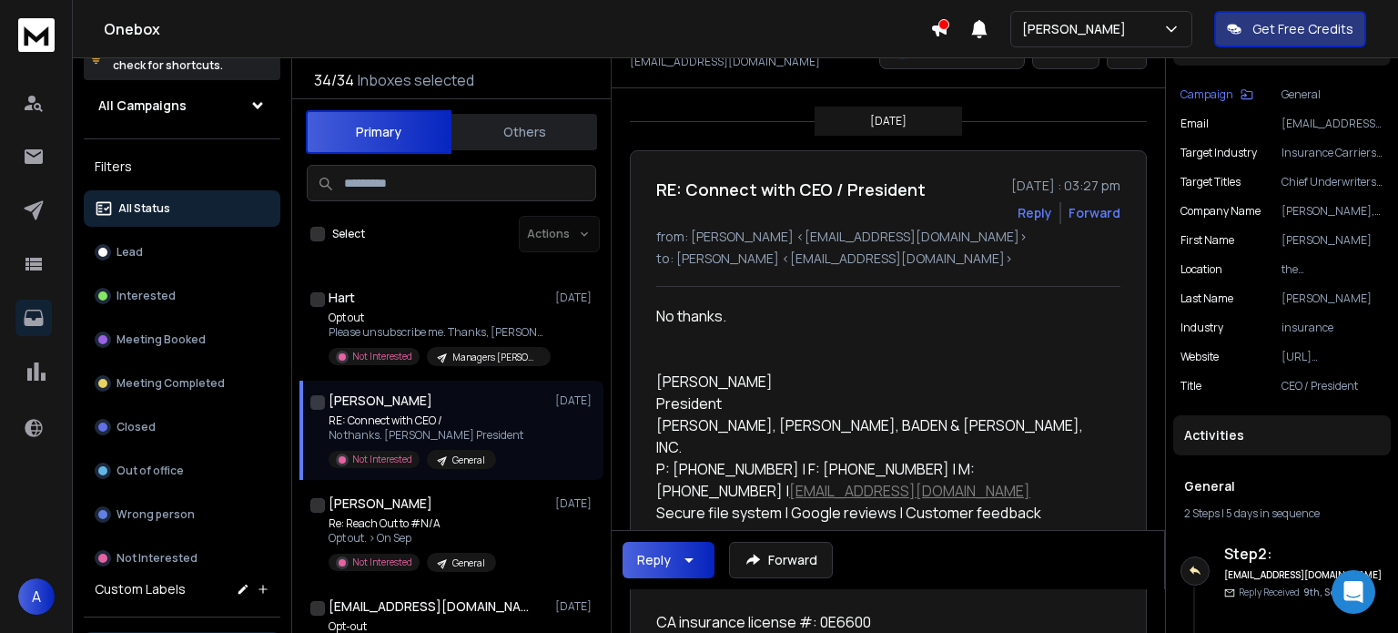
click at [608, 202] on div "Select Actions Jay Dickens 11:47 AM Re: ICP-specific contacts for The Opt out J…" at bounding box center [451, 447] width 319 height 581
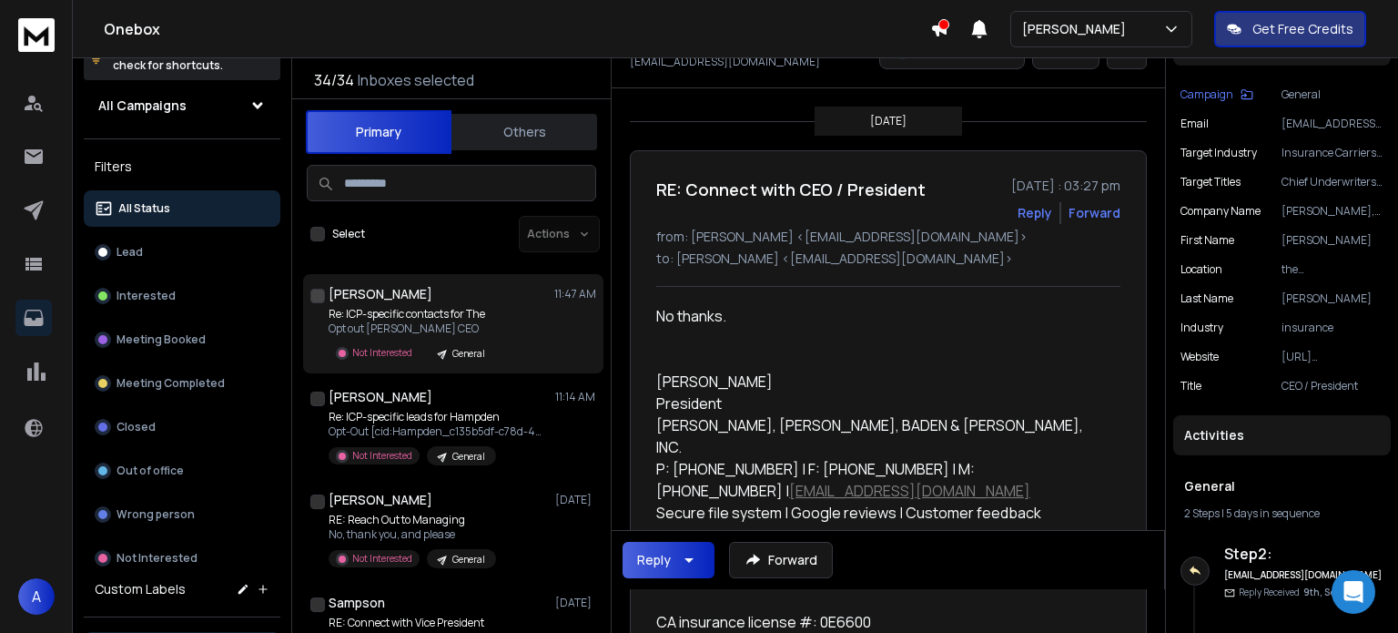
click at [461, 302] on div "Jay Dickens 11:47 AM Re: ICP-specific contacts for The Opt out Jay Dickens CEO …" at bounding box center [463, 323] width 268 height 77
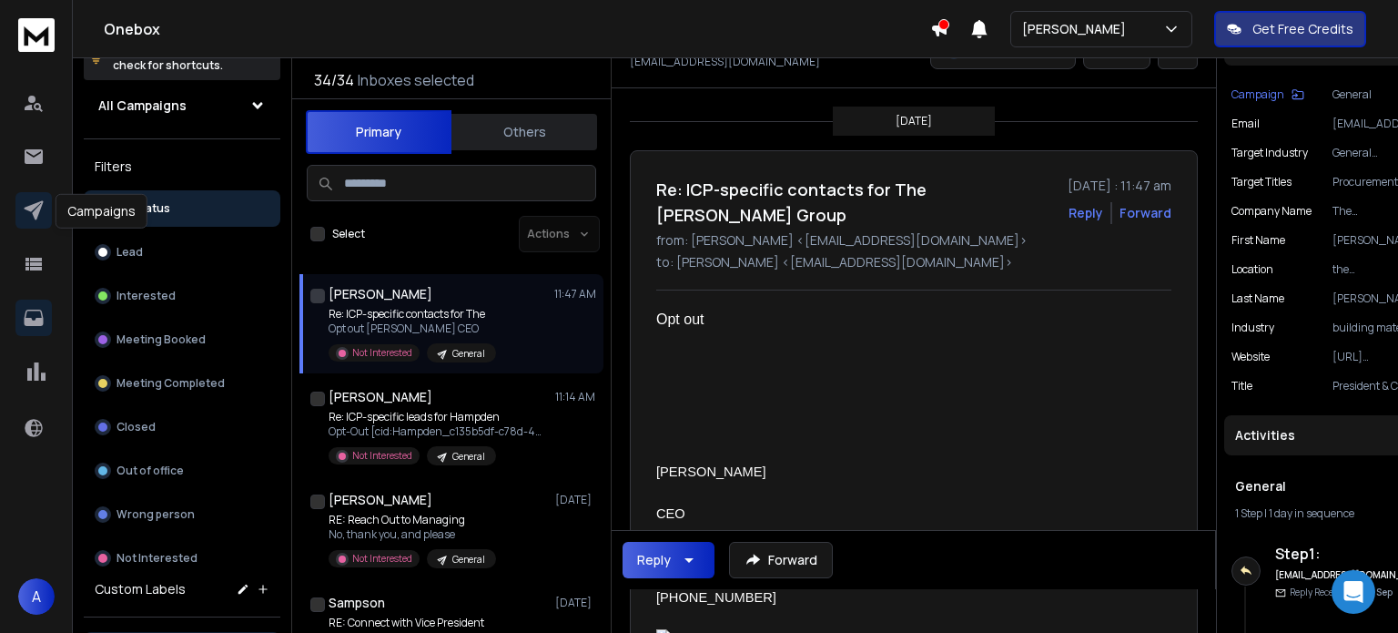
click at [35, 211] on icon at bounding box center [33, 209] width 19 height 19
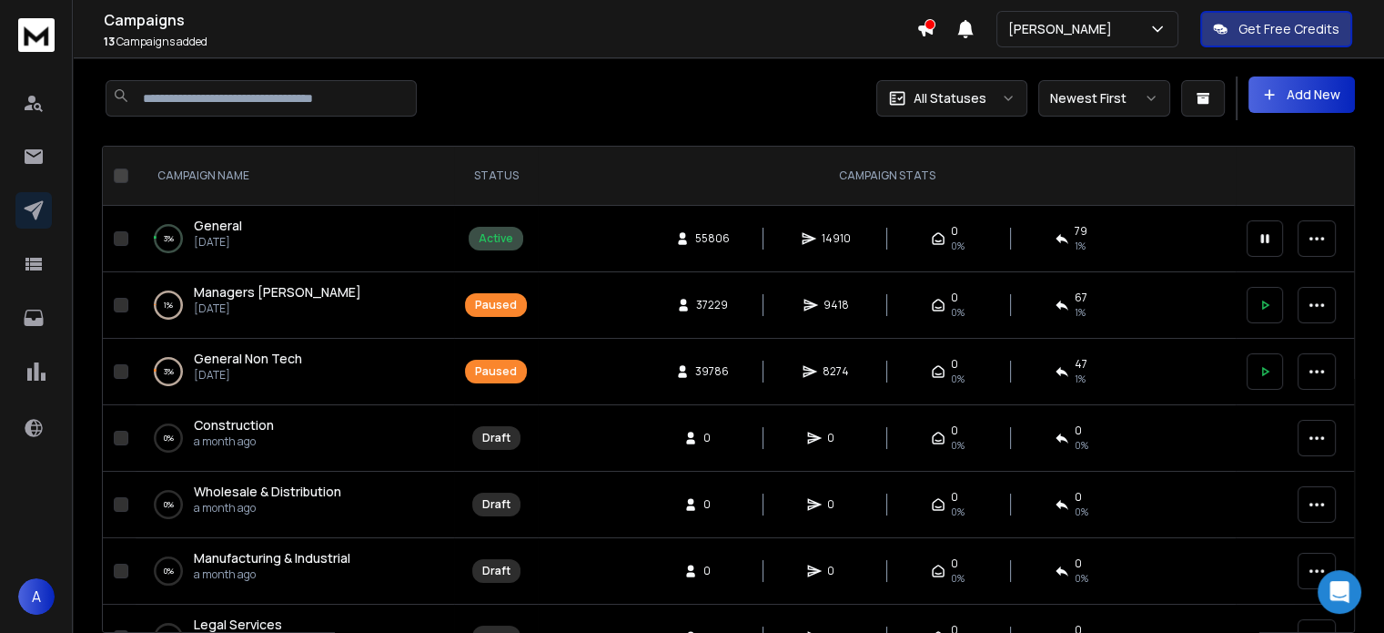
click at [932, 43] on div "Abdul Manan Get Free Credits" at bounding box center [1134, 29] width 436 height 36
click at [933, 31] on icon at bounding box center [925, 29] width 15 height 15
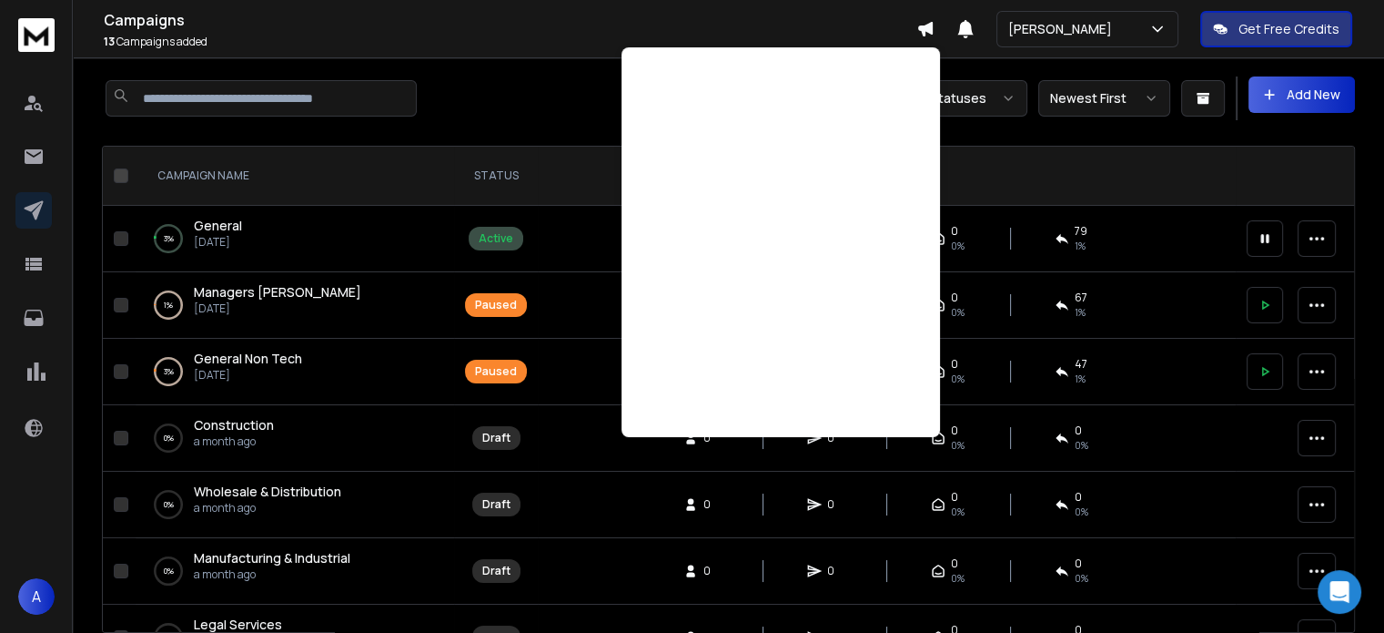
click at [532, 91] on div at bounding box center [415, 98] width 627 height 44
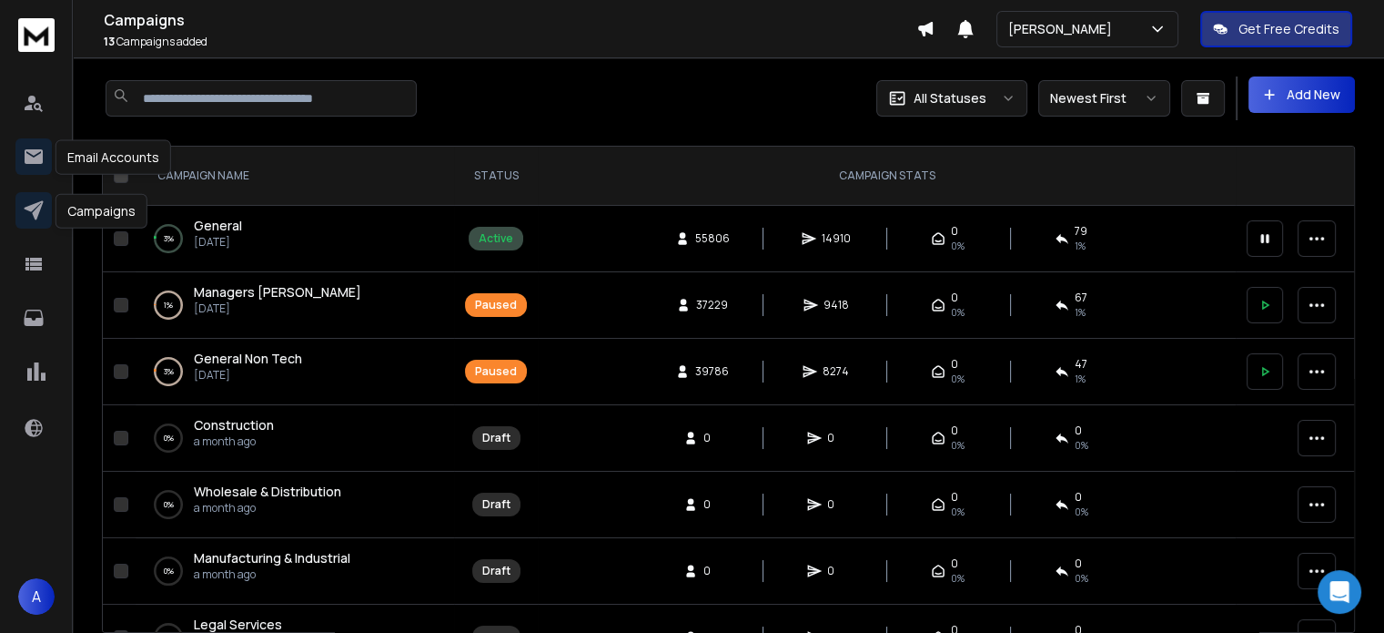
click at [37, 152] on icon at bounding box center [34, 156] width 18 height 15
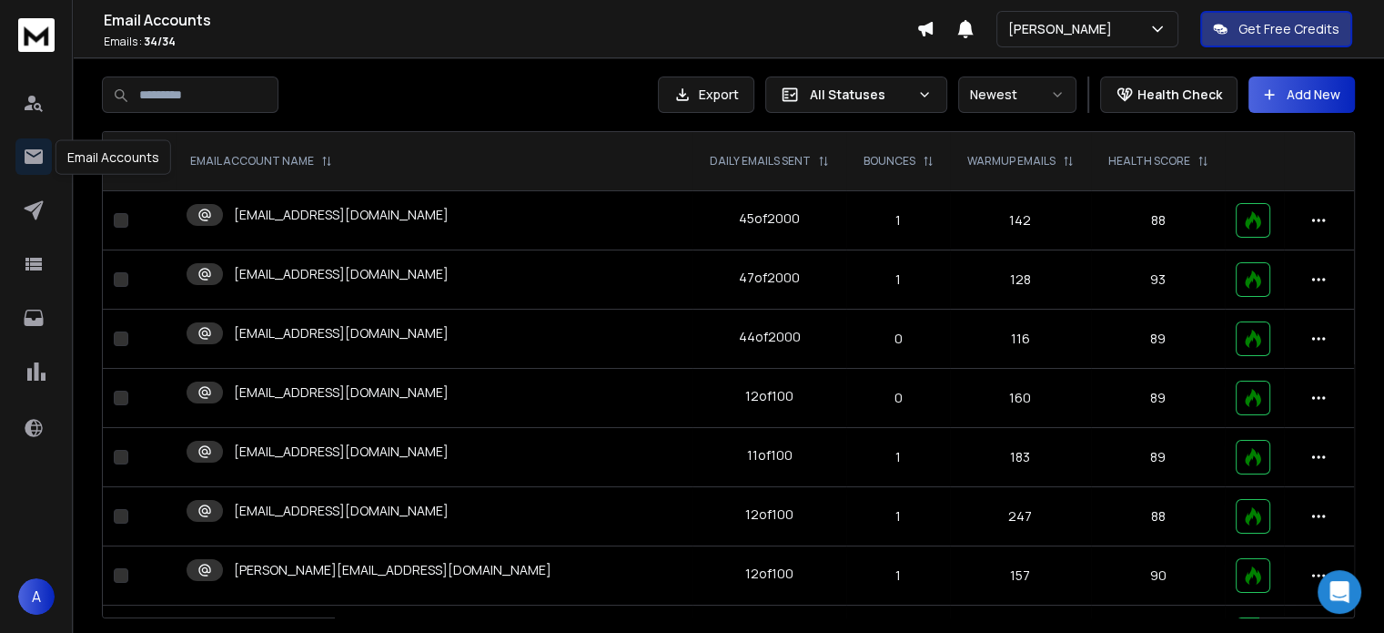
click at [33, 138] on link at bounding box center [33, 156] width 36 height 36
click at [121, 156] on button "Select this Page" at bounding box center [121, 161] width 15 height 15
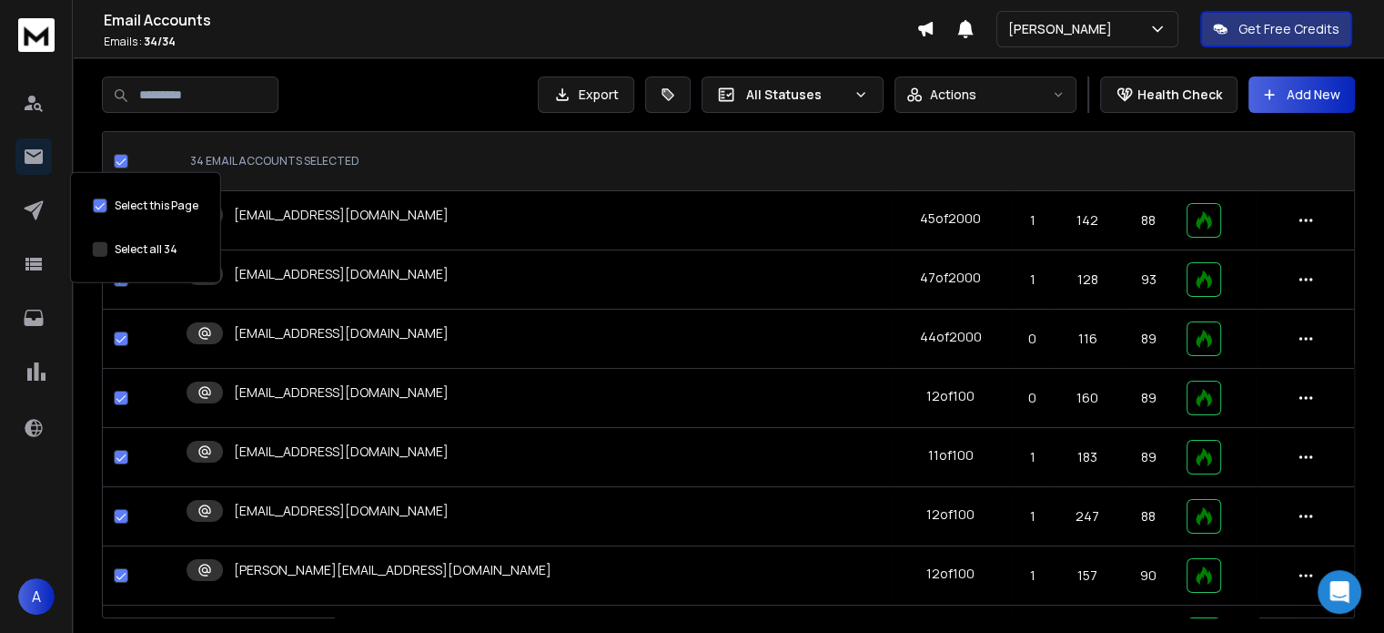
click at [121, 156] on button "Select this Page" at bounding box center [121, 161] width 15 height 15
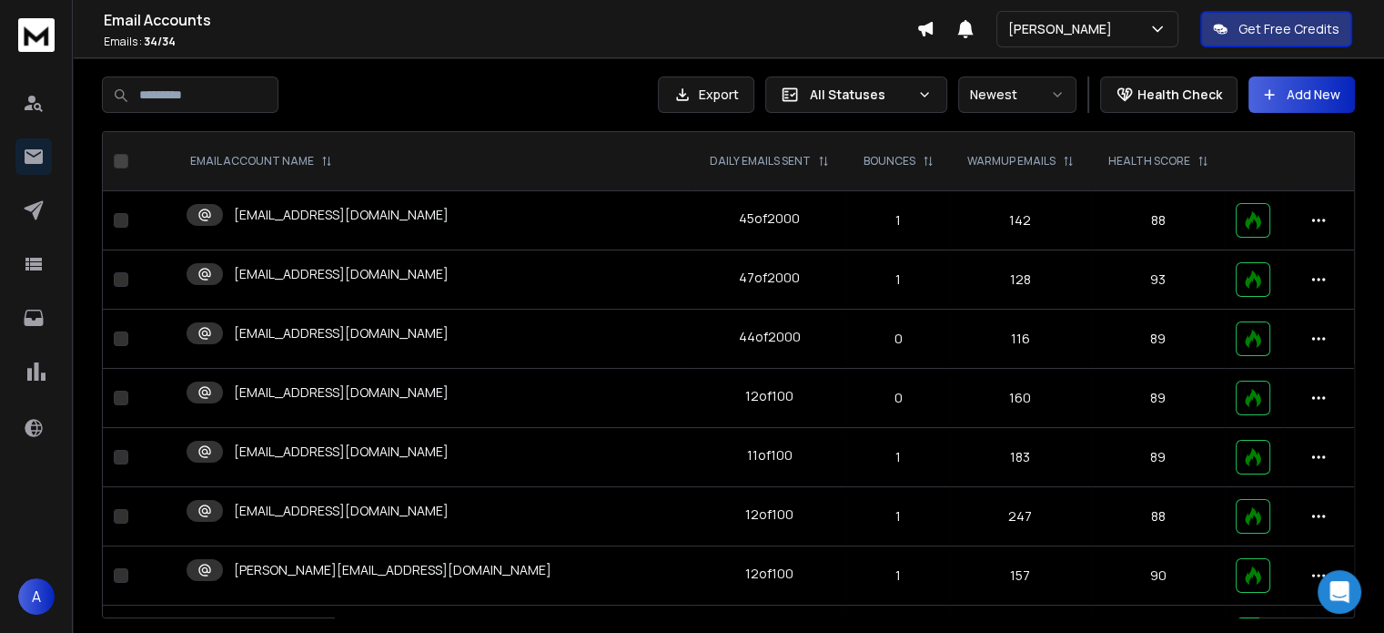
click at [606, 35] on p "Emails : 34 / 34" at bounding box center [510, 42] width 813 height 15
click at [40, 168] on link at bounding box center [33, 156] width 36 height 36
click at [21, 214] on link at bounding box center [33, 210] width 36 height 36
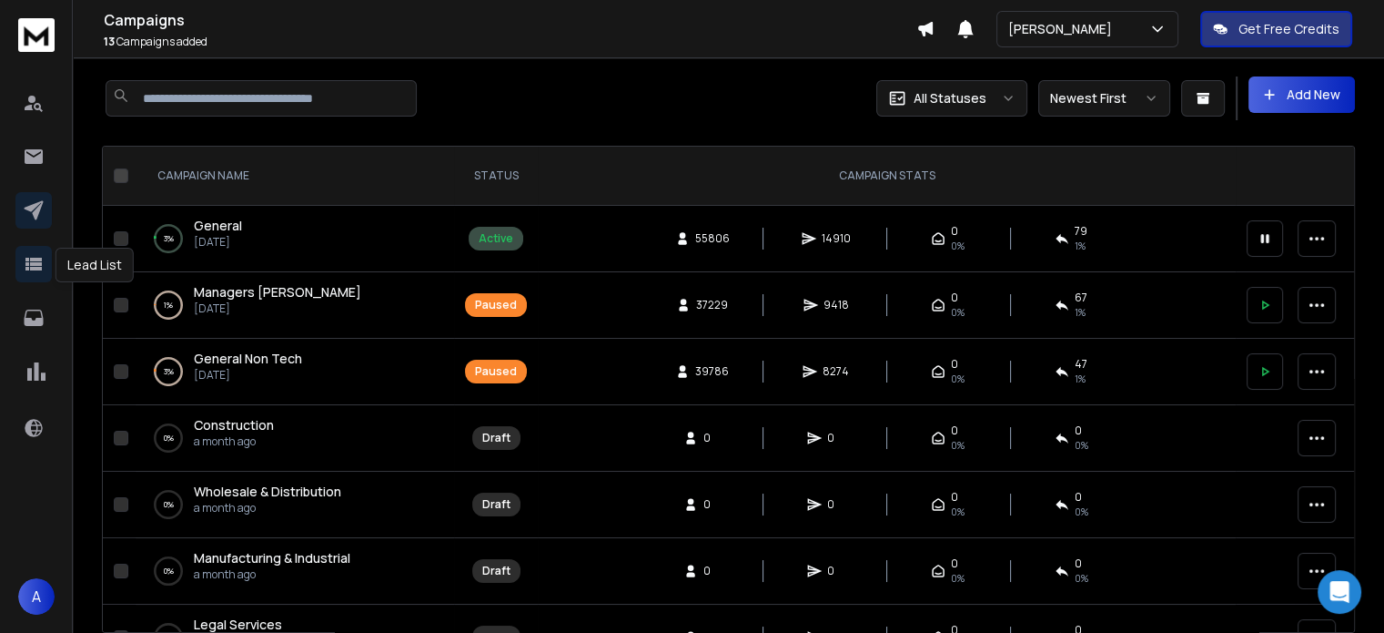
click at [37, 268] on icon at bounding box center [33, 264] width 16 height 13
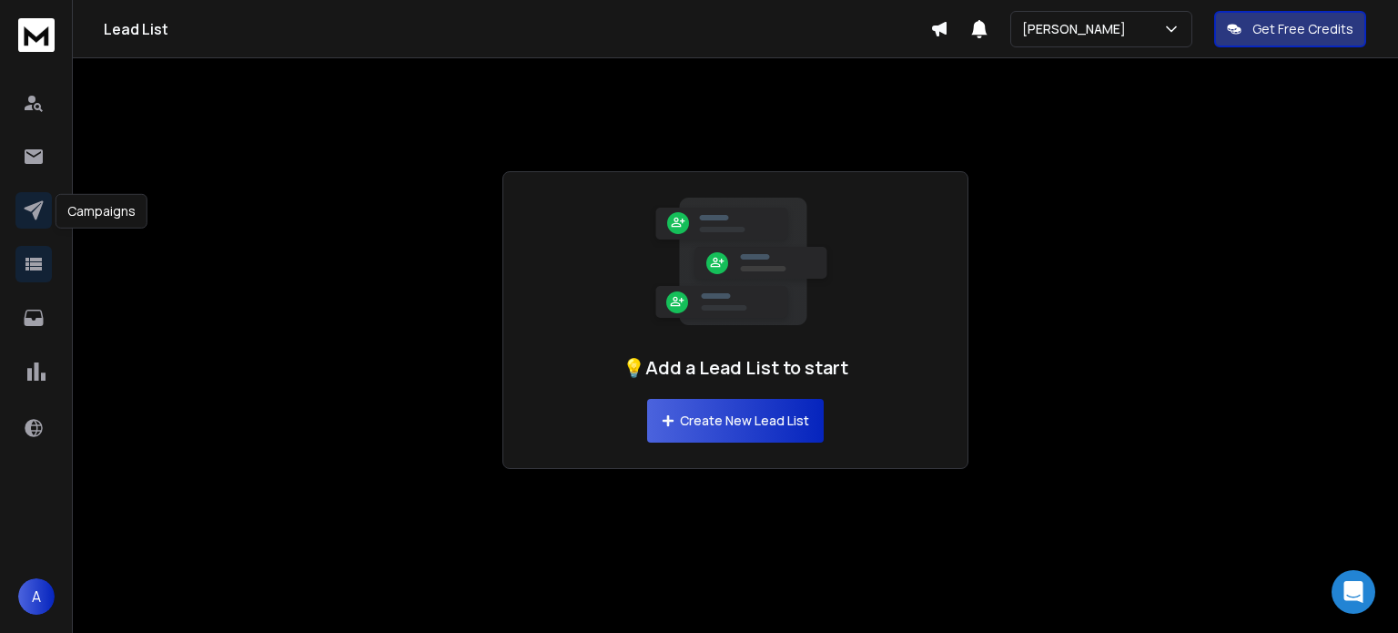
click at [31, 210] on icon at bounding box center [33, 209] width 19 height 19
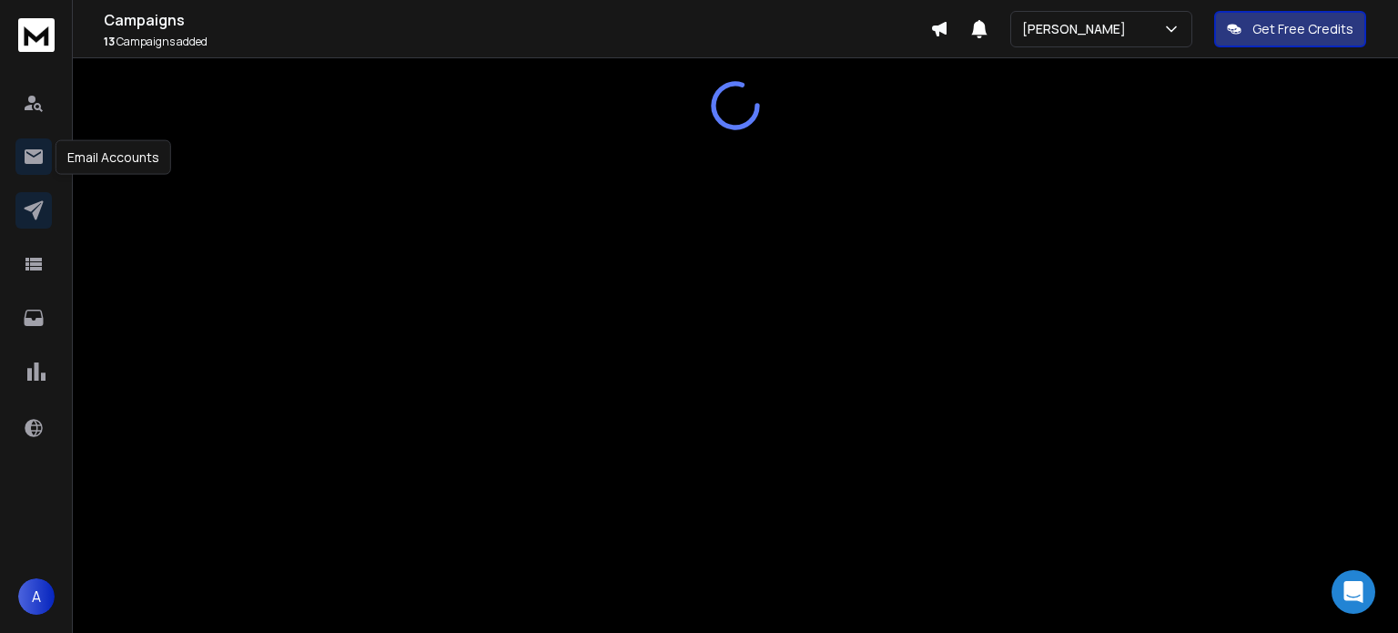
click at [33, 166] on icon at bounding box center [34, 157] width 22 height 22
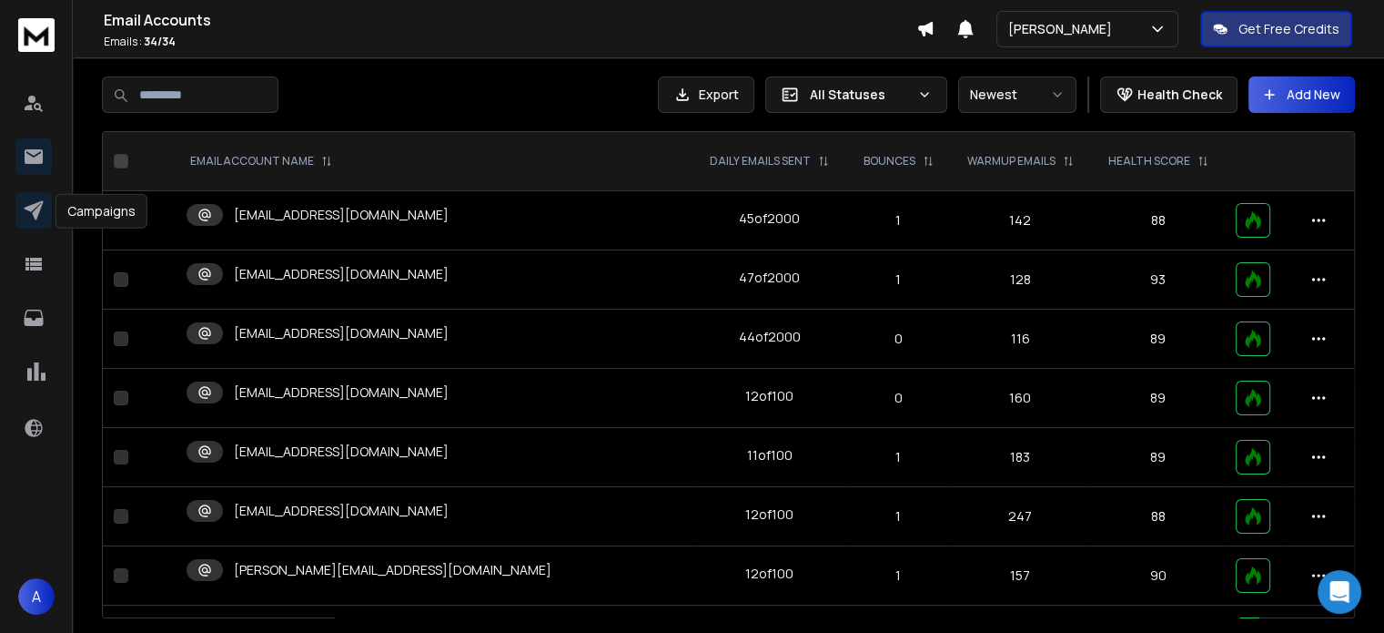
click at [47, 212] on link at bounding box center [33, 210] width 36 height 36
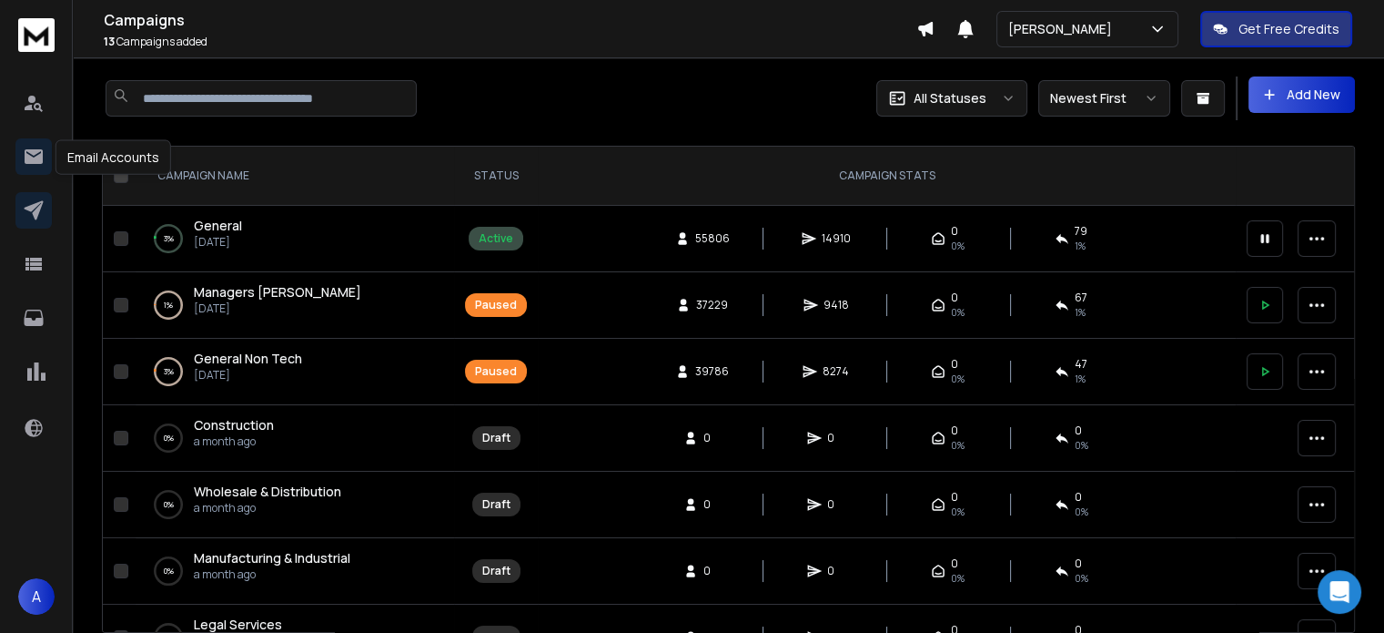
click at [34, 157] on icon at bounding box center [34, 156] width 18 height 15
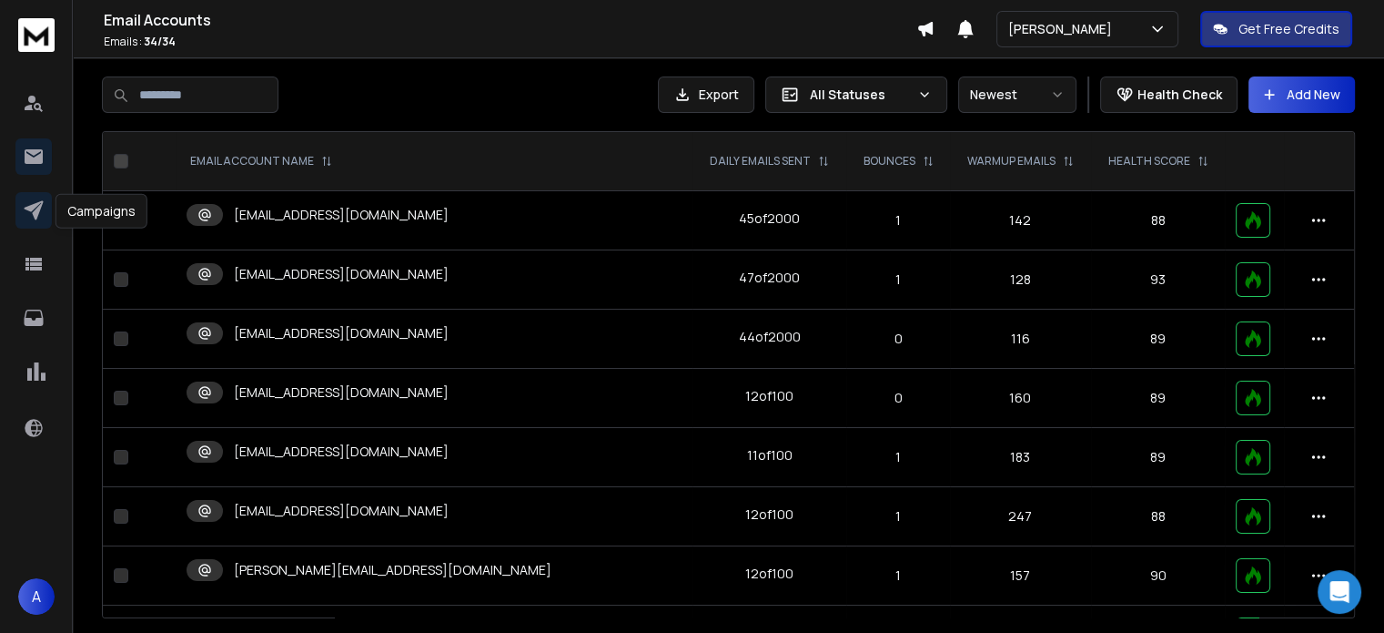
click at [43, 225] on link at bounding box center [33, 210] width 36 height 36
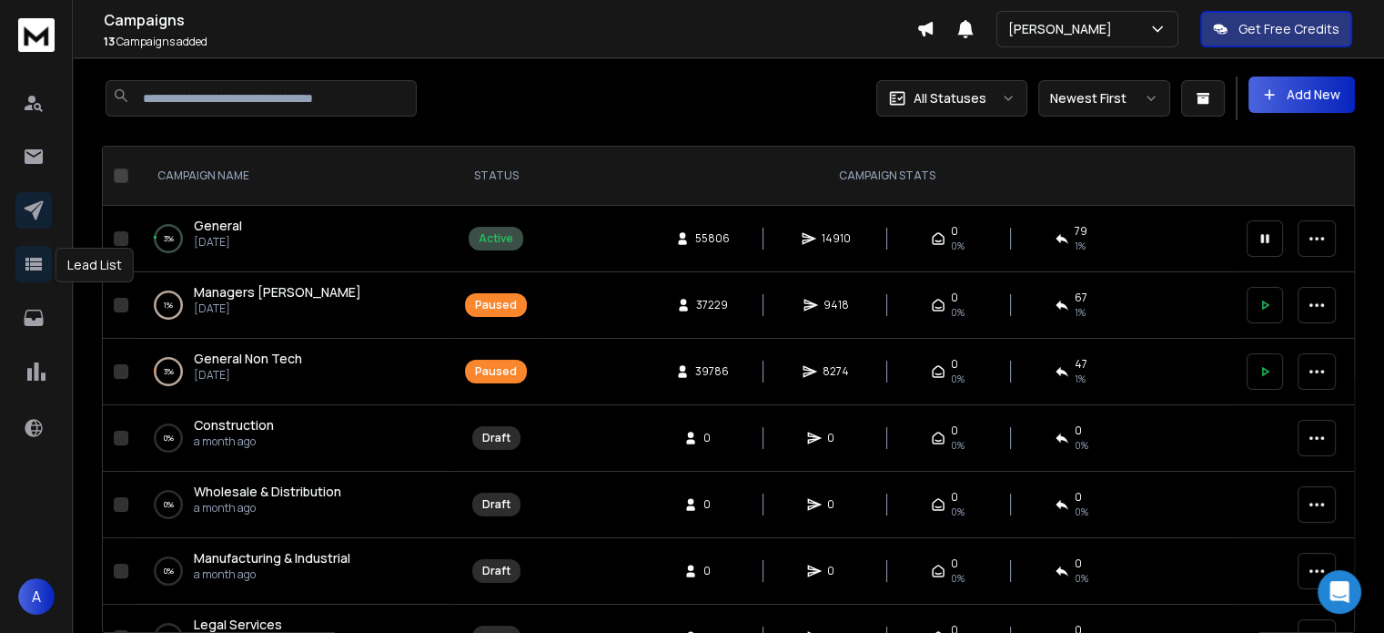
click at [35, 256] on icon at bounding box center [34, 264] width 22 height 22
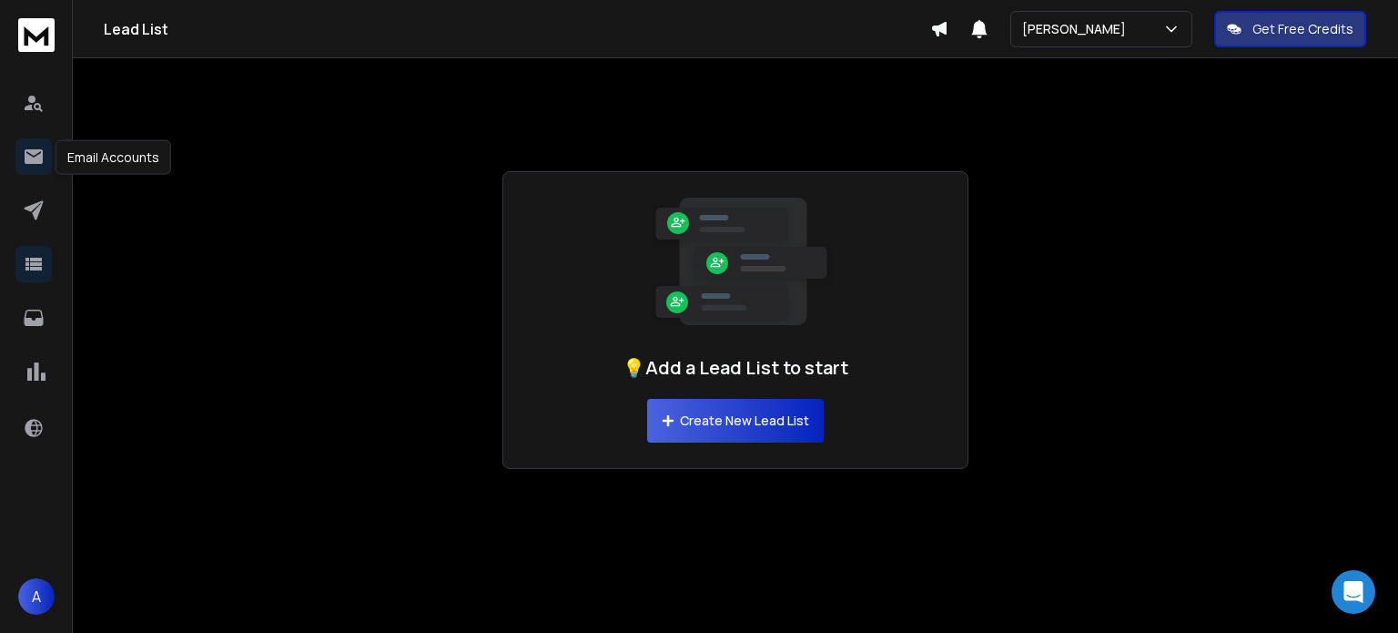
click at [29, 156] on icon at bounding box center [34, 156] width 18 height 15
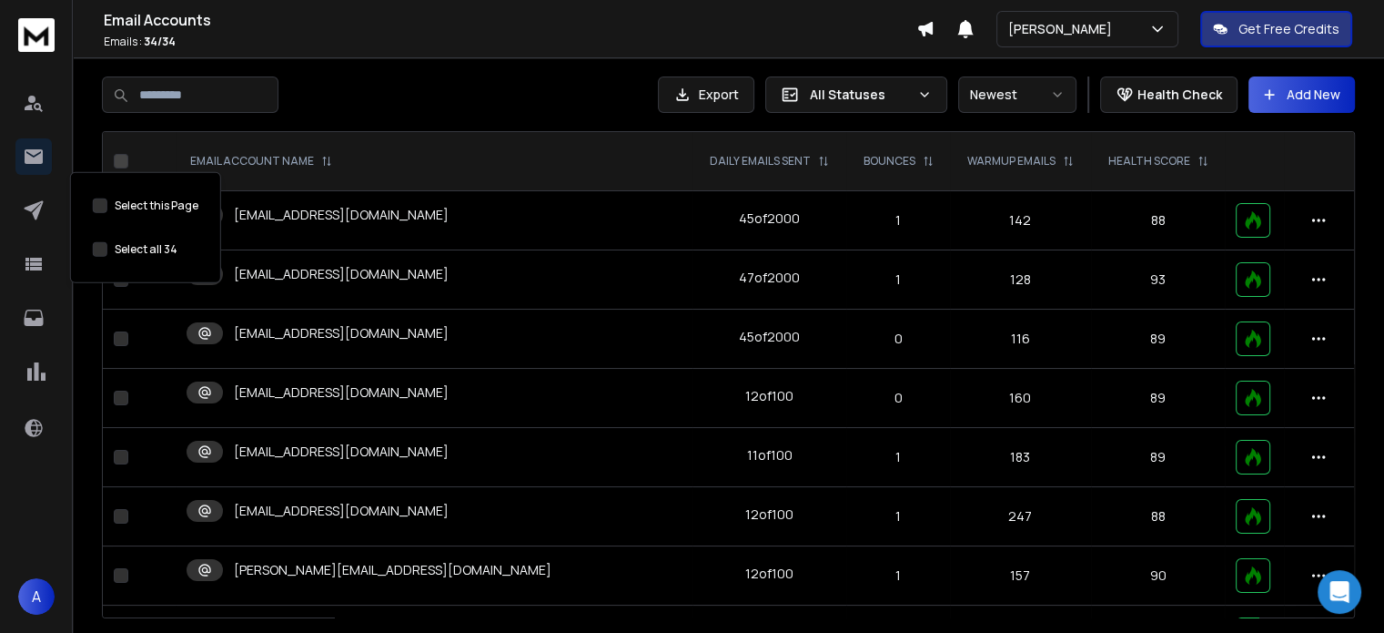
click at [100, 254] on button "Select this Page" at bounding box center [100, 249] width 15 height 15
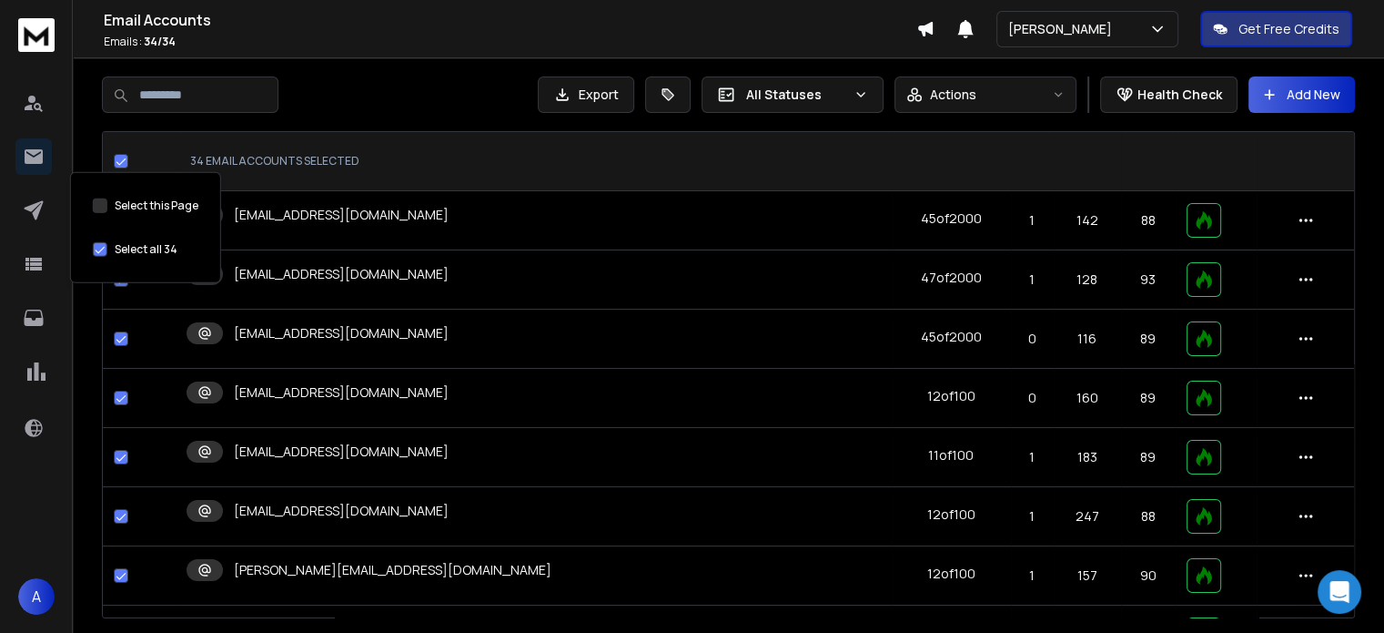
click at [100, 254] on button "Select this Page" at bounding box center [100, 249] width 15 height 15
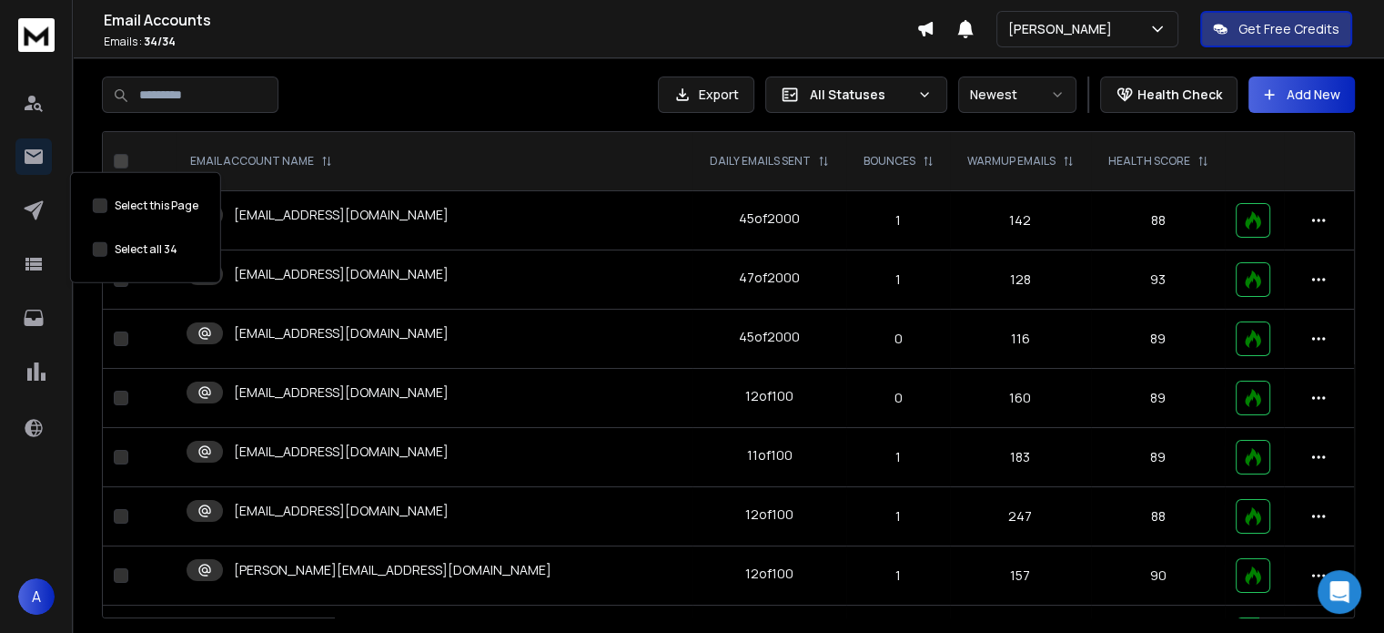
click at [103, 247] on button "Select this Page" at bounding box center [100, 249] width 15 height 15
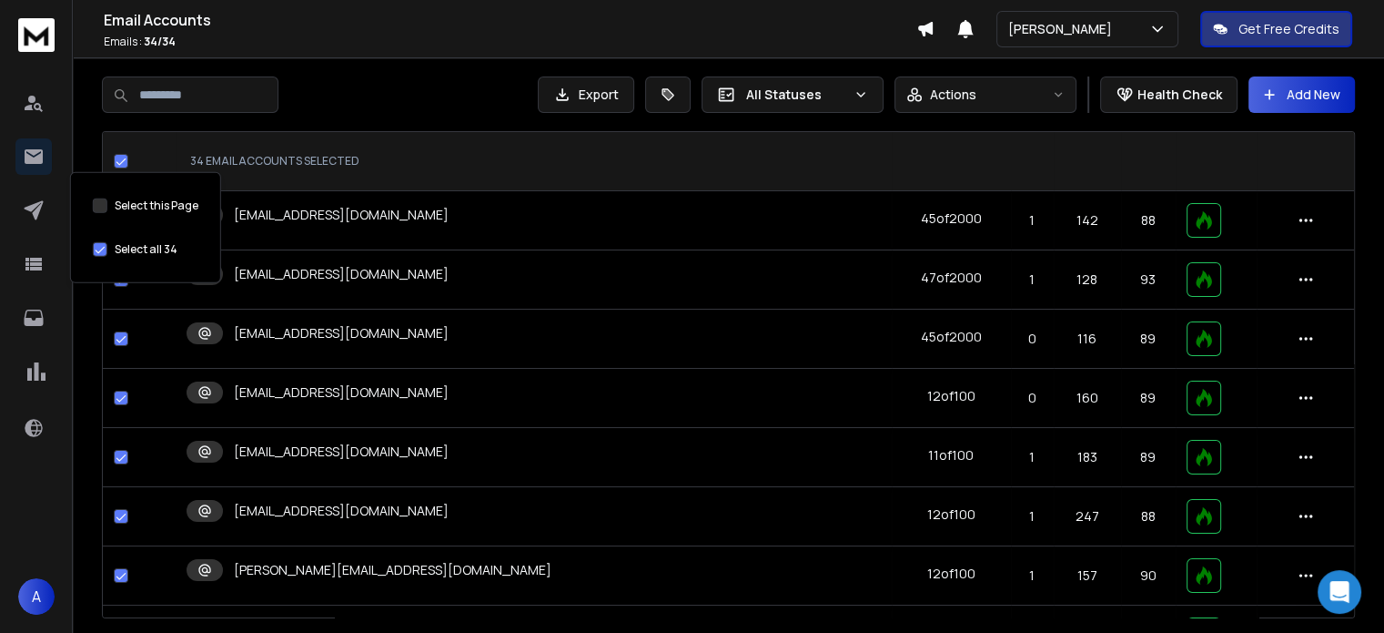
click at [103, 247] on button "Select this Page" at bounding box center [100, 249] width 15 height 15
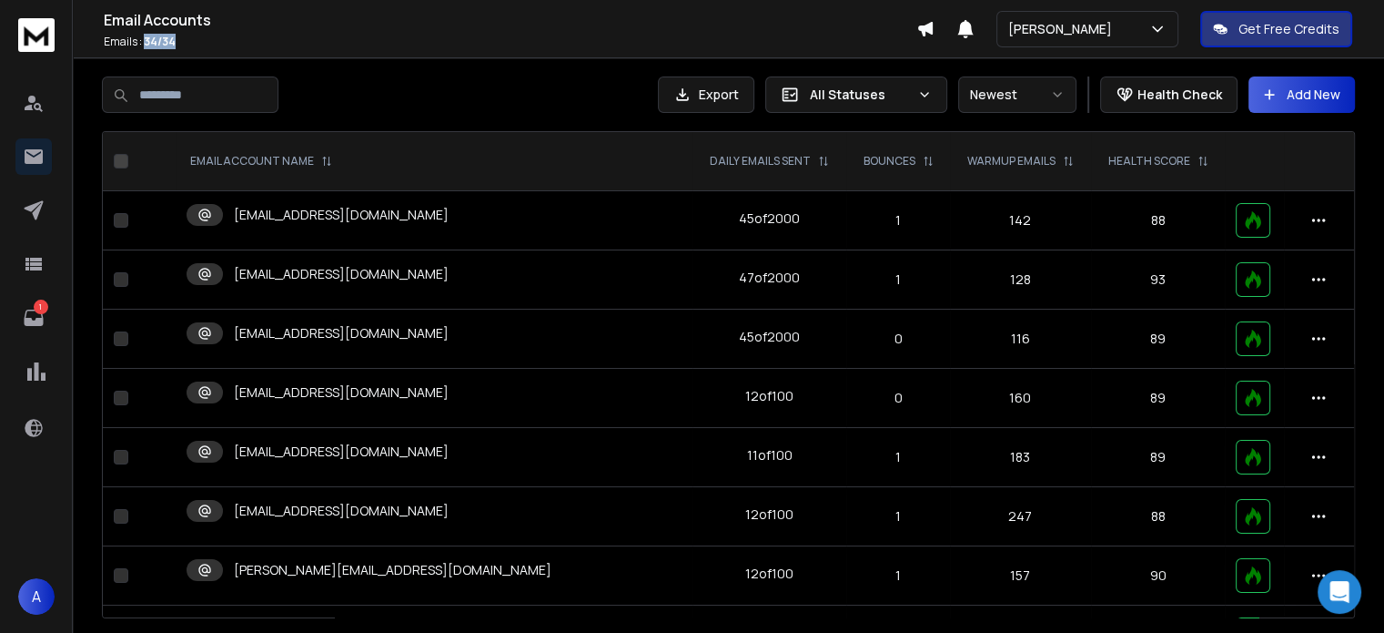
drag, startPoint x: 180, startPoint y: 43, endPoint x: 145, endPoint y: 38, distance: 35.8
click at [145, 38] on p "Emails : 34 / 34" at bounding box center [510, 42] width 813 height 15
click at [145, 38] on span "34 / 34" at bounding box center [160, 41] width 32 height 15
drag, startPoint x: 145, startPoint y: 38, endPoint x: 167, endPoint y: 43, distance: 22.3
click at [167, 43] on span "34 / 34" at bounding box center [160, 41] width 32 height 15
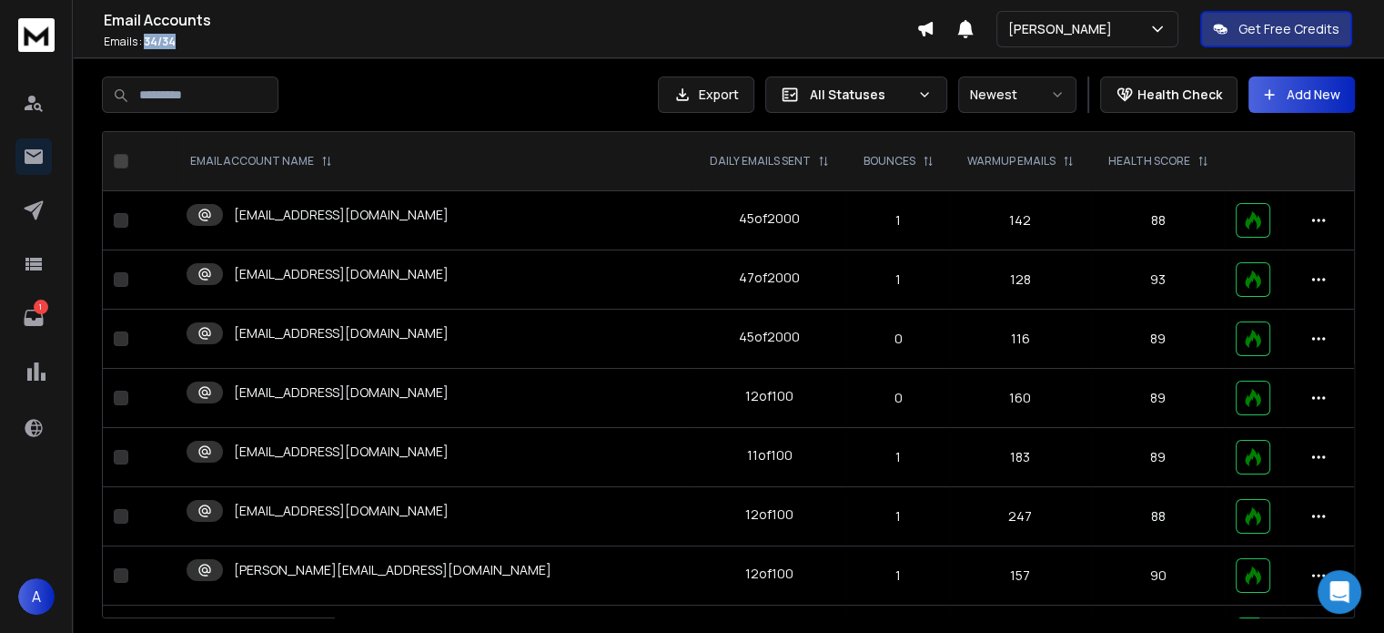
click at [167, 43] on span "34 / 34" at bounding box center [160, 41] width 32 height 15
drag, startPoint x: 141, startPoint y: 39, endPoint x: 180, endPoint y: 45, distance: 39.5
click at [180, 45] on p "Emails : 34 / 34" at bounding box center [510, 42] width 813 height 15
click at [139, 38] on p "Emails : 34 / 34" at bounding box center [510, 42] width 813 height 15
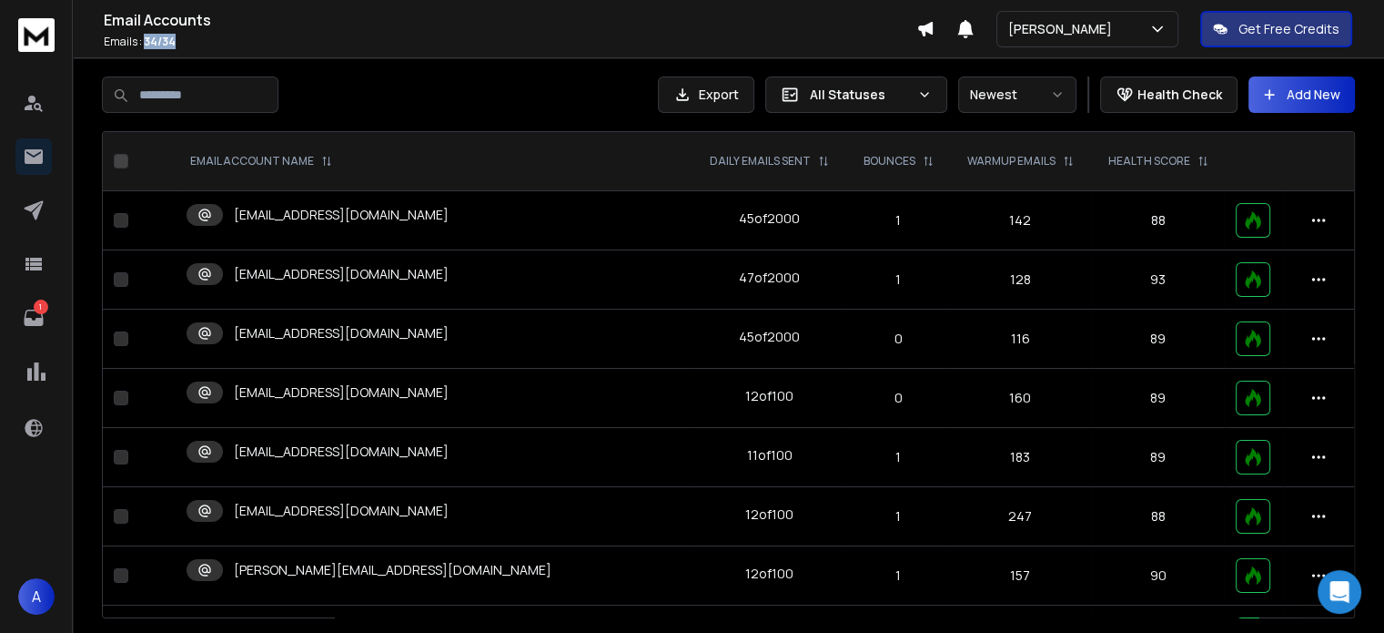
drag, startPoint x: 145, startPoint y: 38, endPoint x: 208, endPoint y: 51, distance: 65.0
click at [208, 51] on div "Email Accounts Emails : 34 / 34 Abdul Manan Get Free Credits" at bounding box center [692, 29] width 1384 height 58
click at [24, 327] on icon at bounding box center [34, 318] width 22 height 22
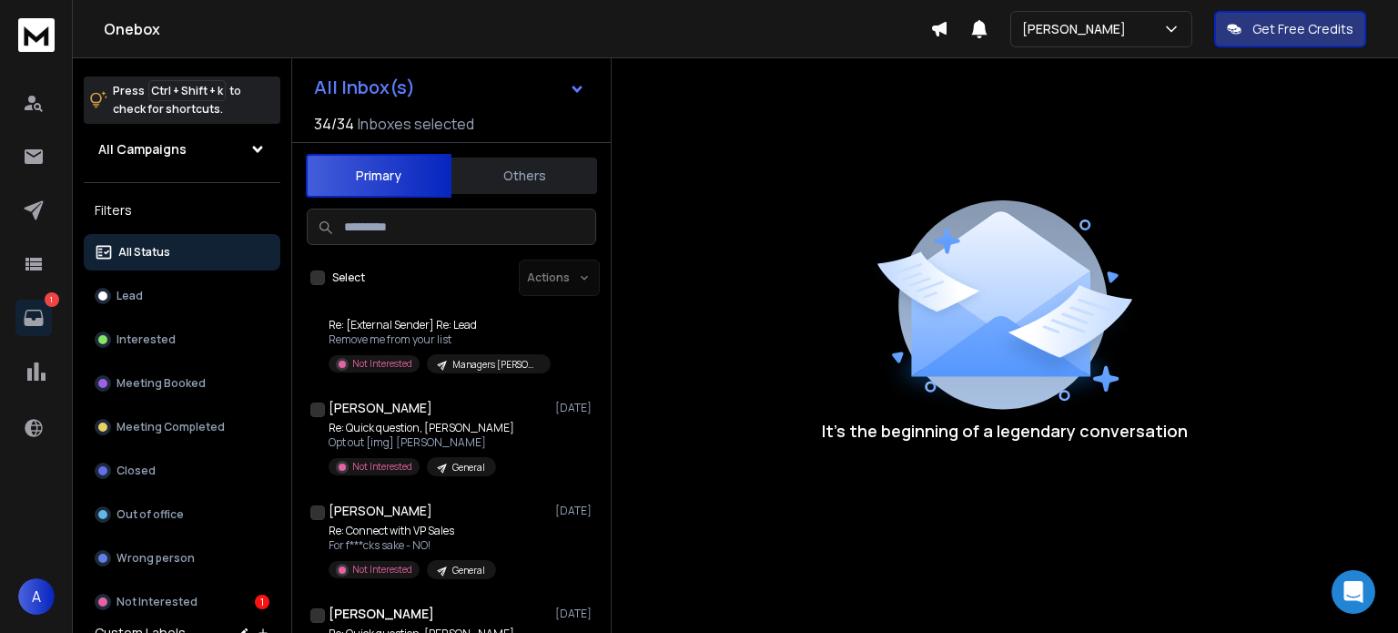
scroll to position [1274, 0]
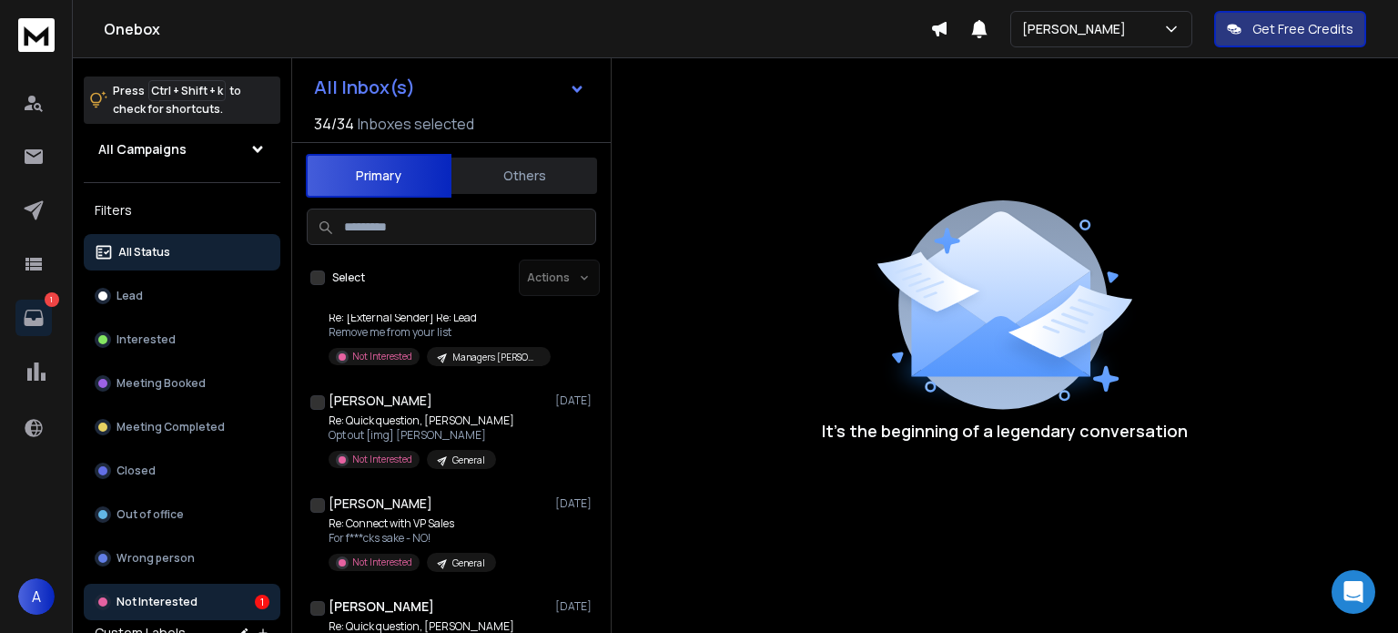
click at [227, 608] on button "Not Interested 1" at bounding box center [182, 601] width 197 height 36
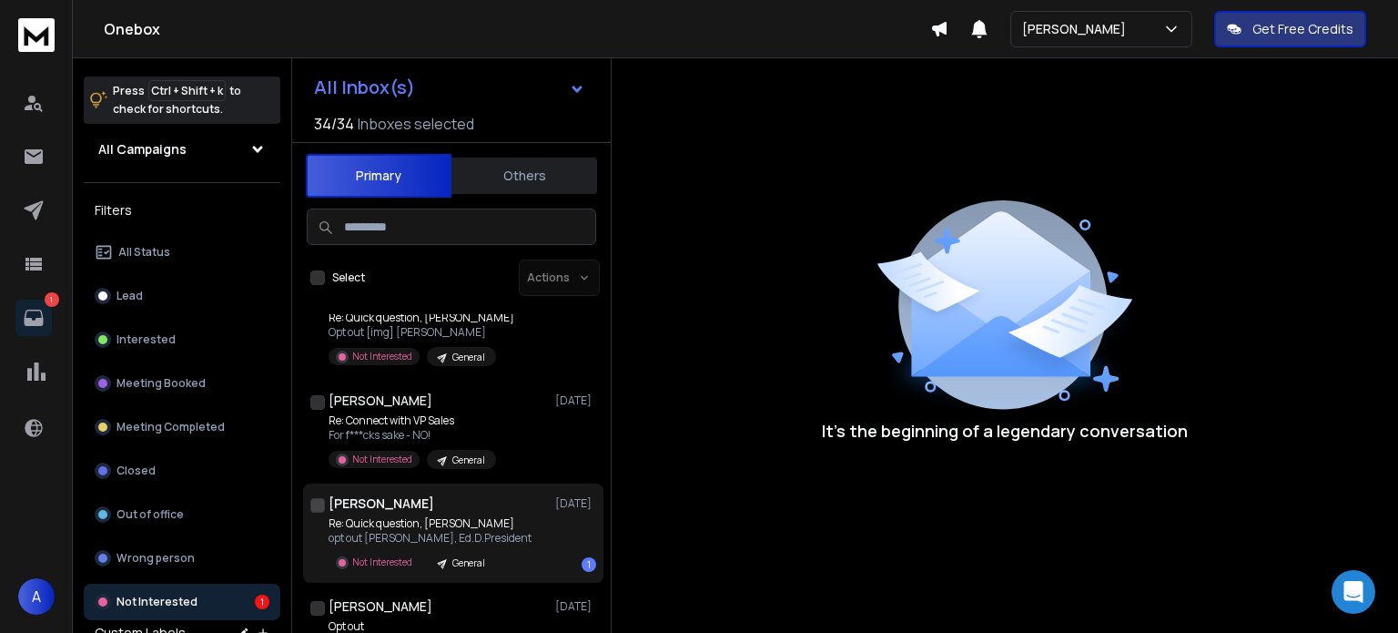
click at [501, 526] on p "Re: Quick question, Joseph" at bounding box center [430, 523] width 203 height 15
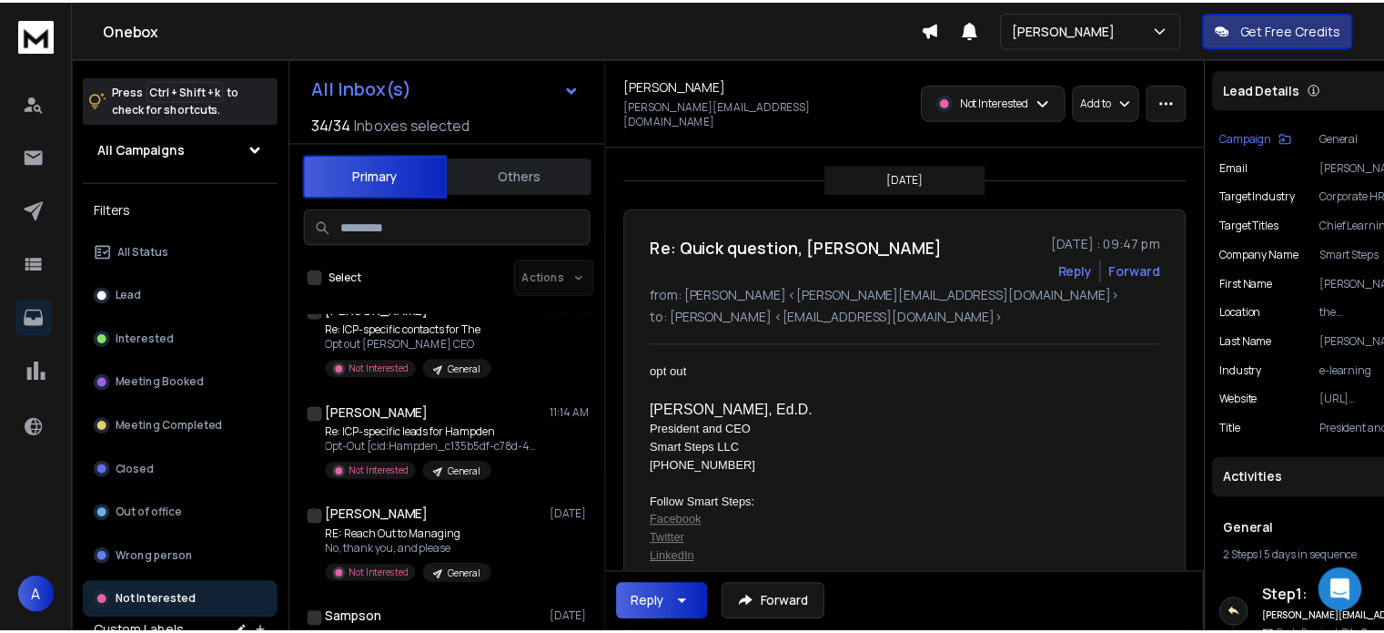
scroll to position [0, 0]
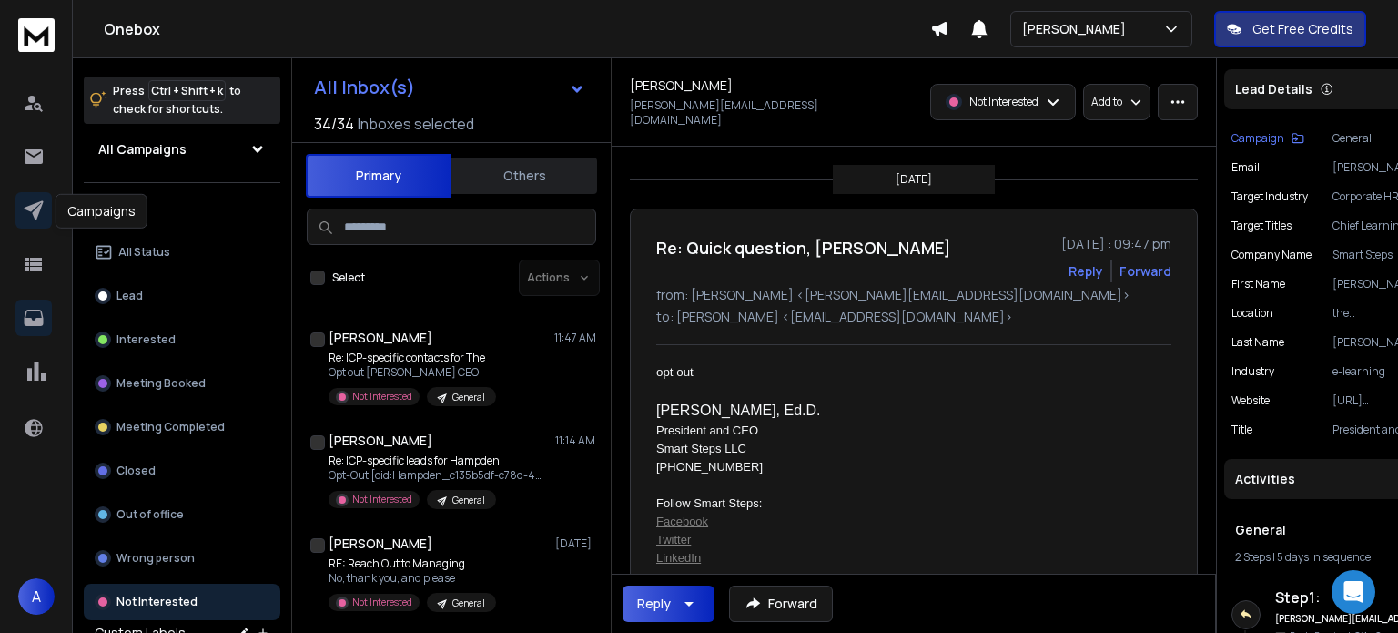
click at [35, 207] on icon at bounding box center [33, 209] width 19 height 19
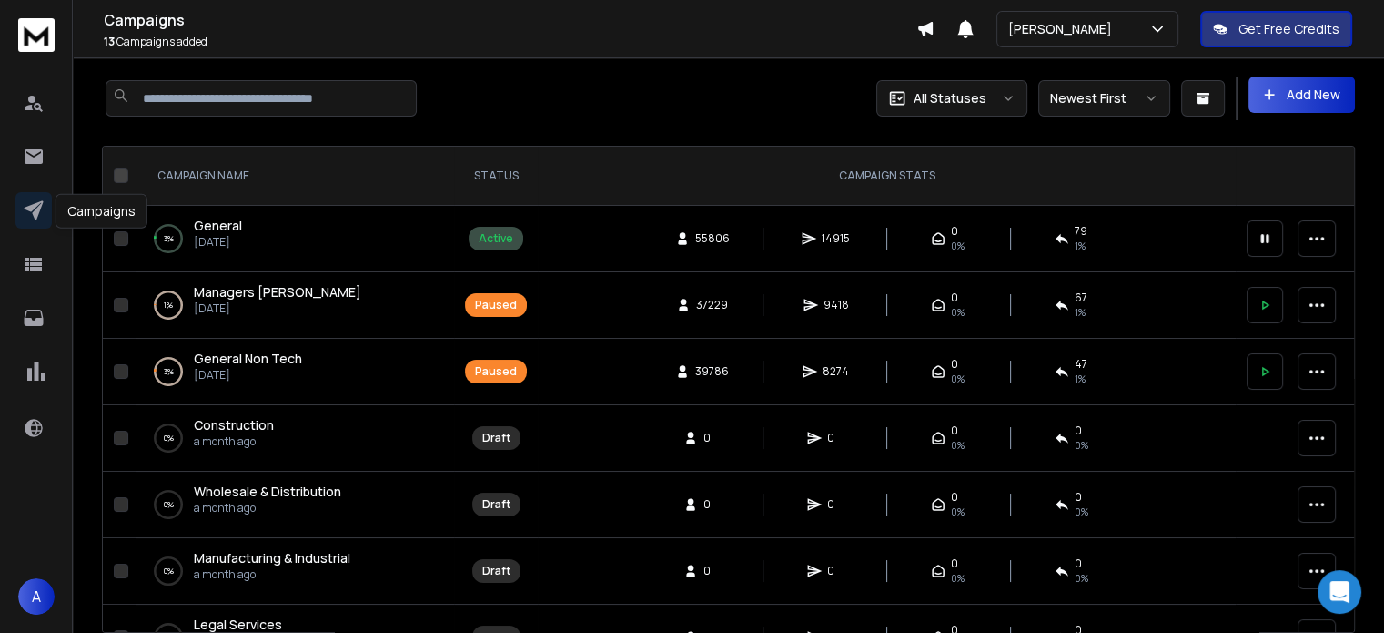
click at [56, 150] on div at bounding box center [36, 159] width 42 height 43
click at [20, 163] on link at bounding box center [33, 156] width 36 height 36
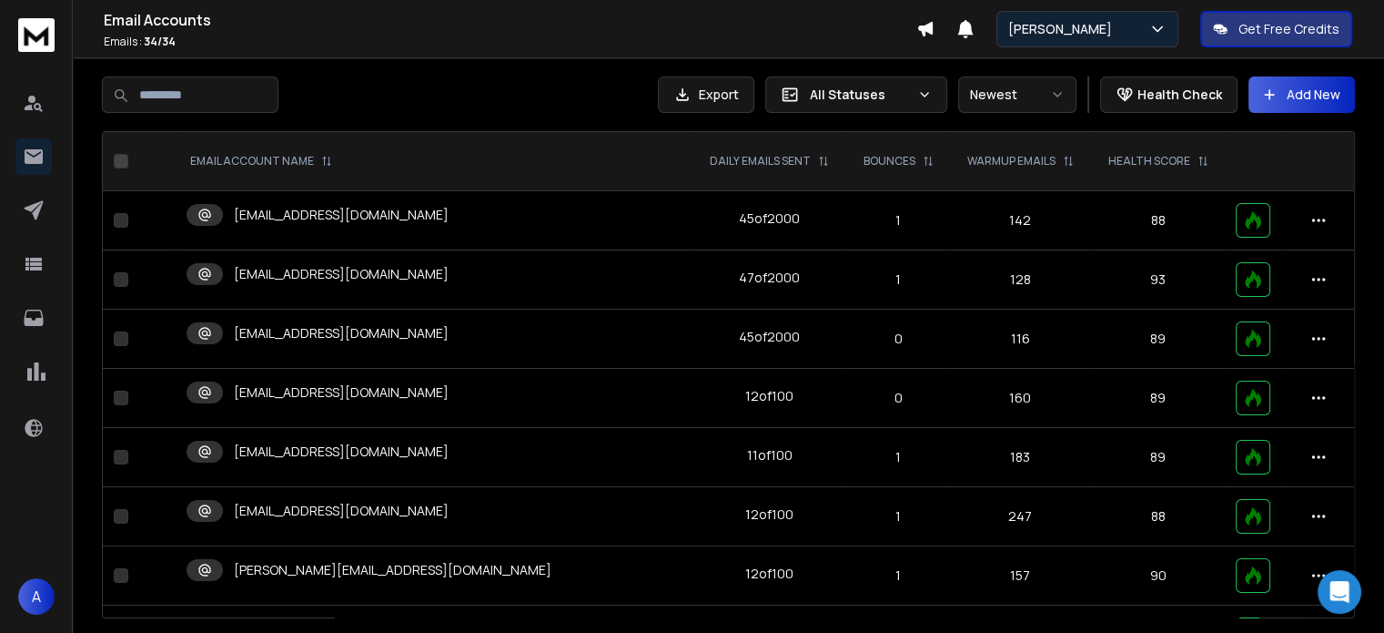
click at [1081, 38] on button "[PERSON_NAME]" at bounding box center [1088, 29] width 182 height 36
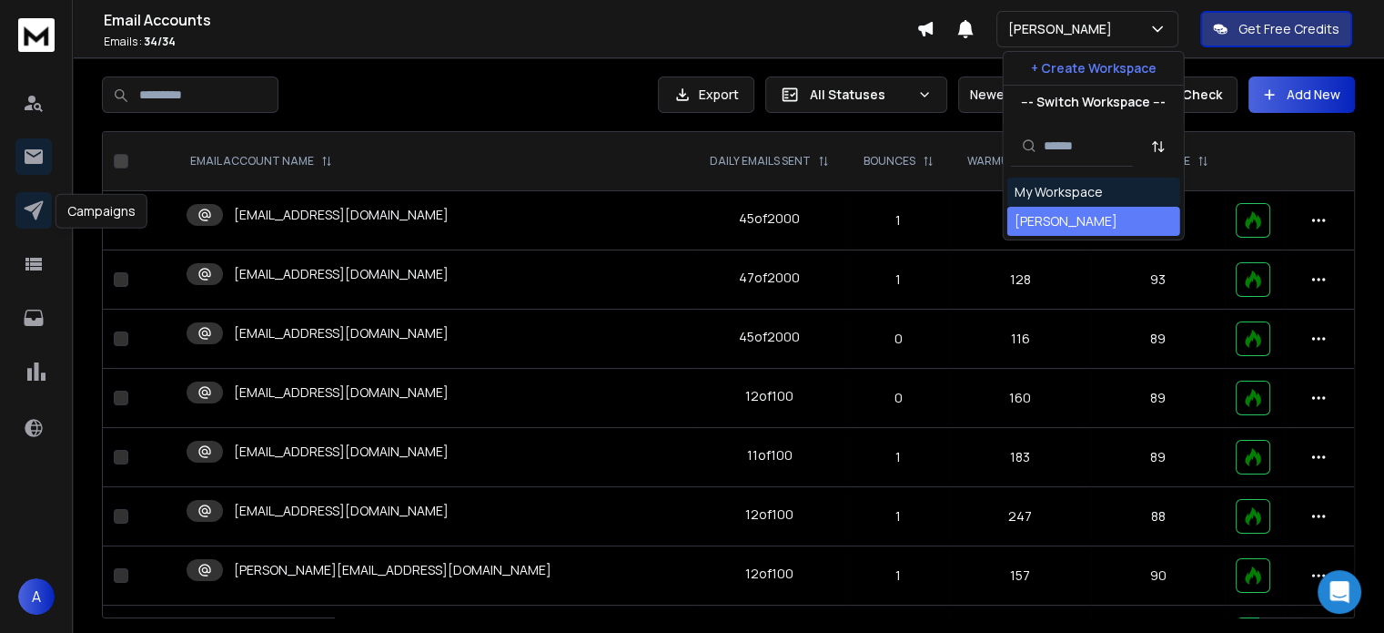
click at [26, 225] on link at bounding box center [33, 210] width 36 height 36
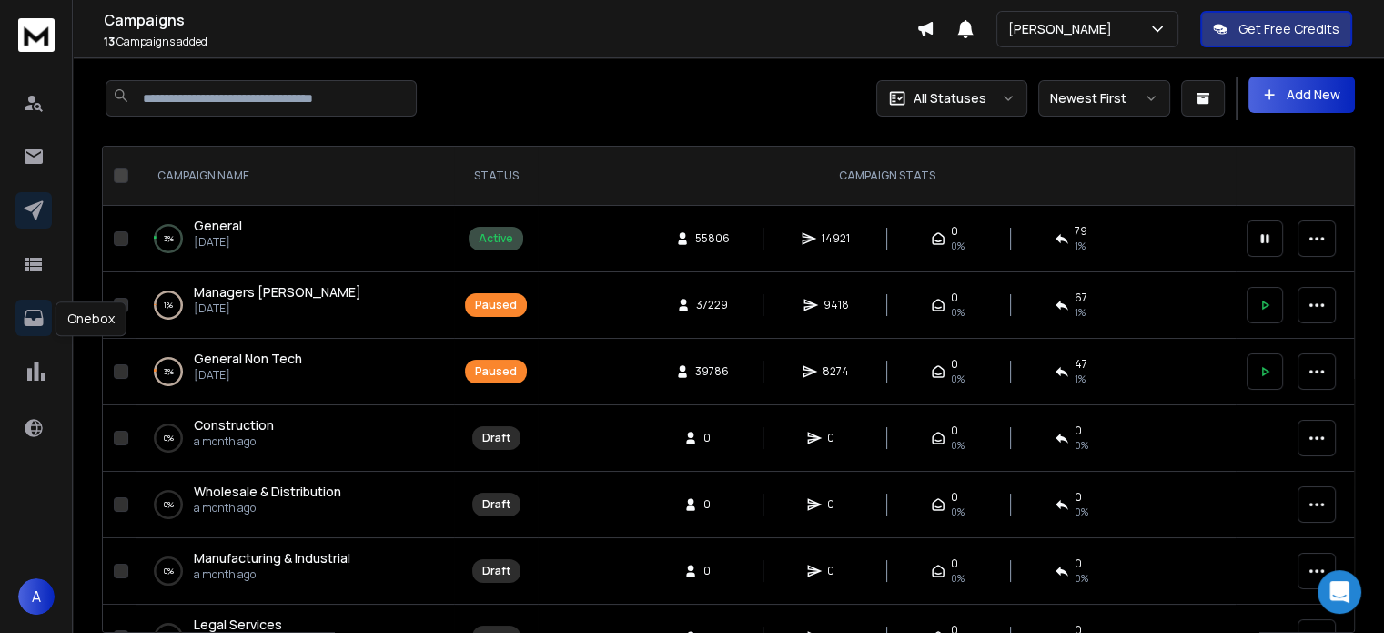
click at [38, 327] on icon at bounding box center [34, 318] width 22 height 22
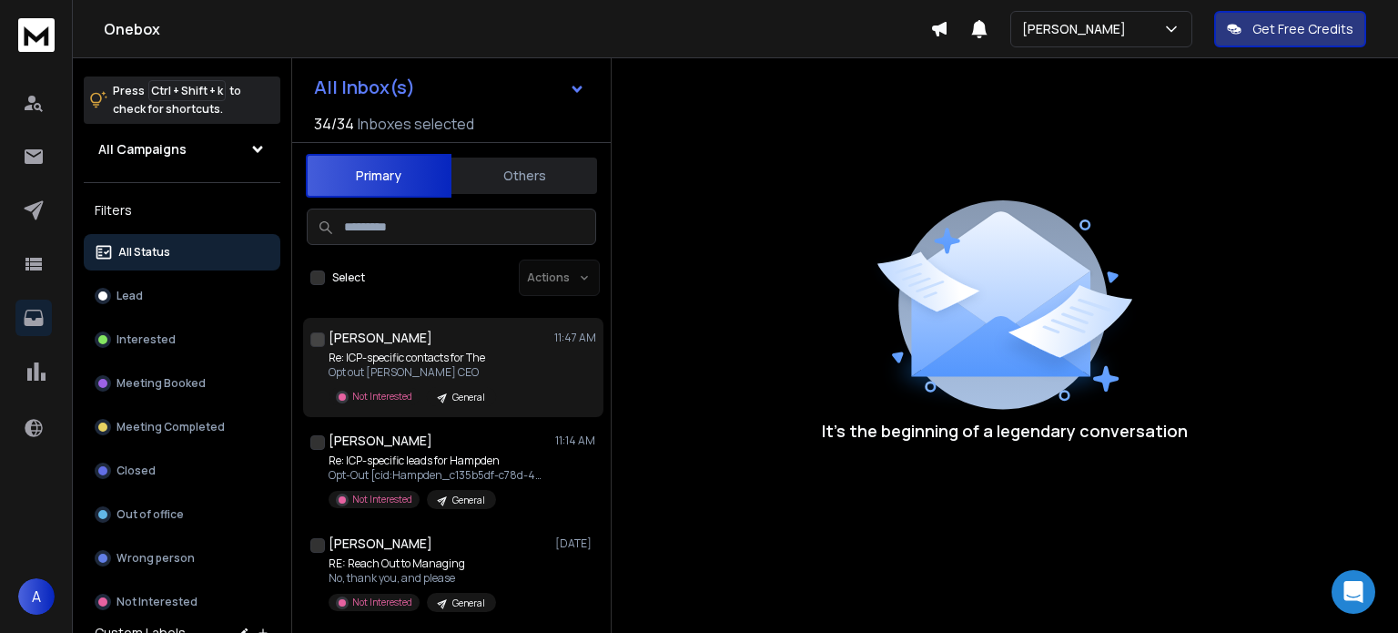
click at [462, 343] on div "Jay Dickens 11:47 AM" at bounding box center [463, 338] width 268 height 18
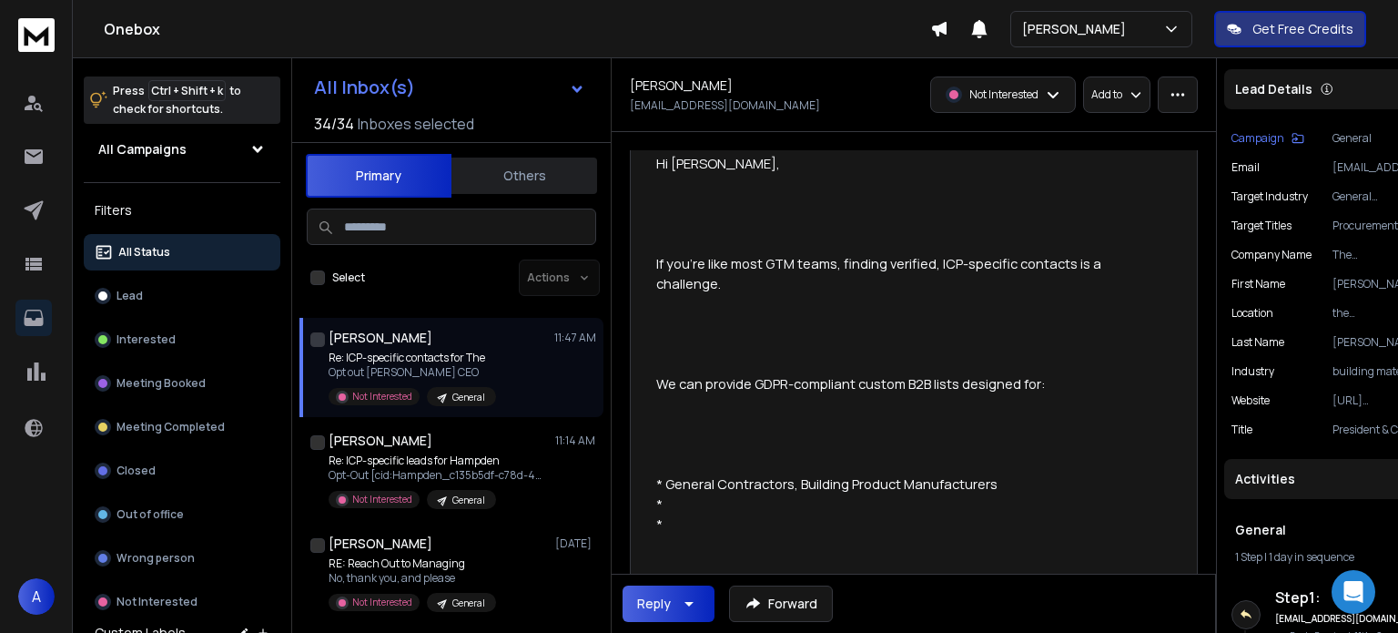
scroll to position [1183, 0]
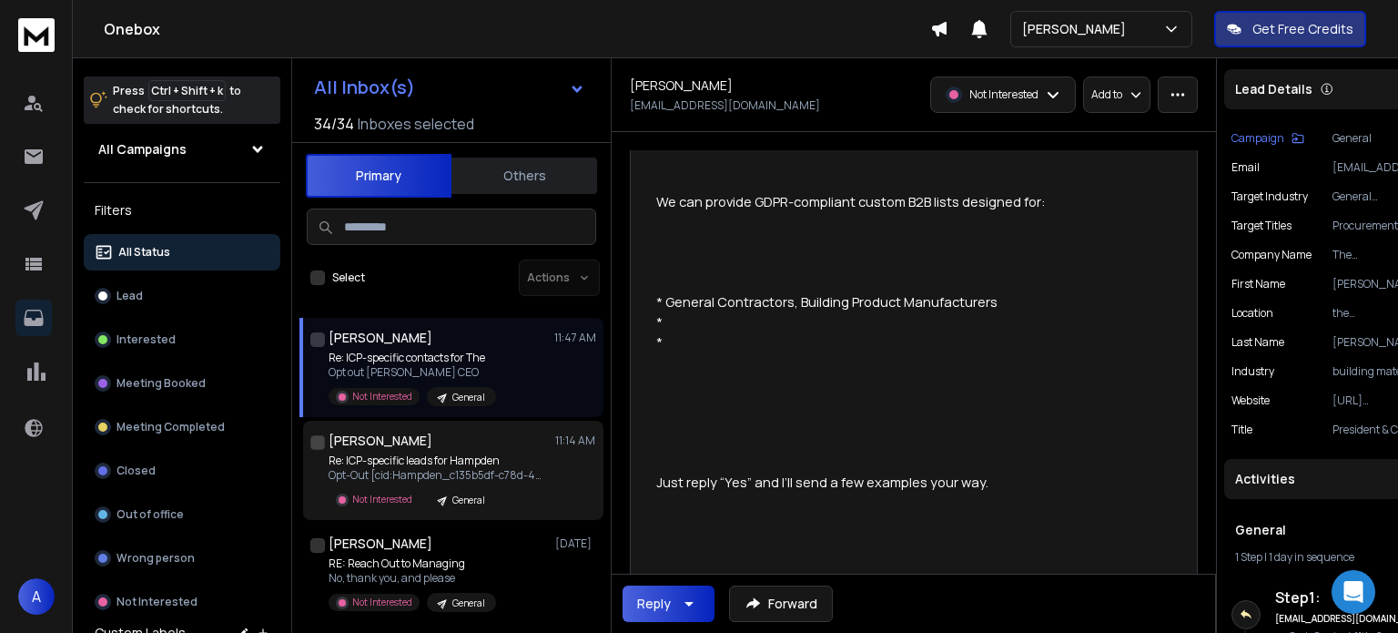
click at [481, 461] on p "Re: ICP-specific leads for Hampden" at bounding box center [438, 460] width 218 height 15
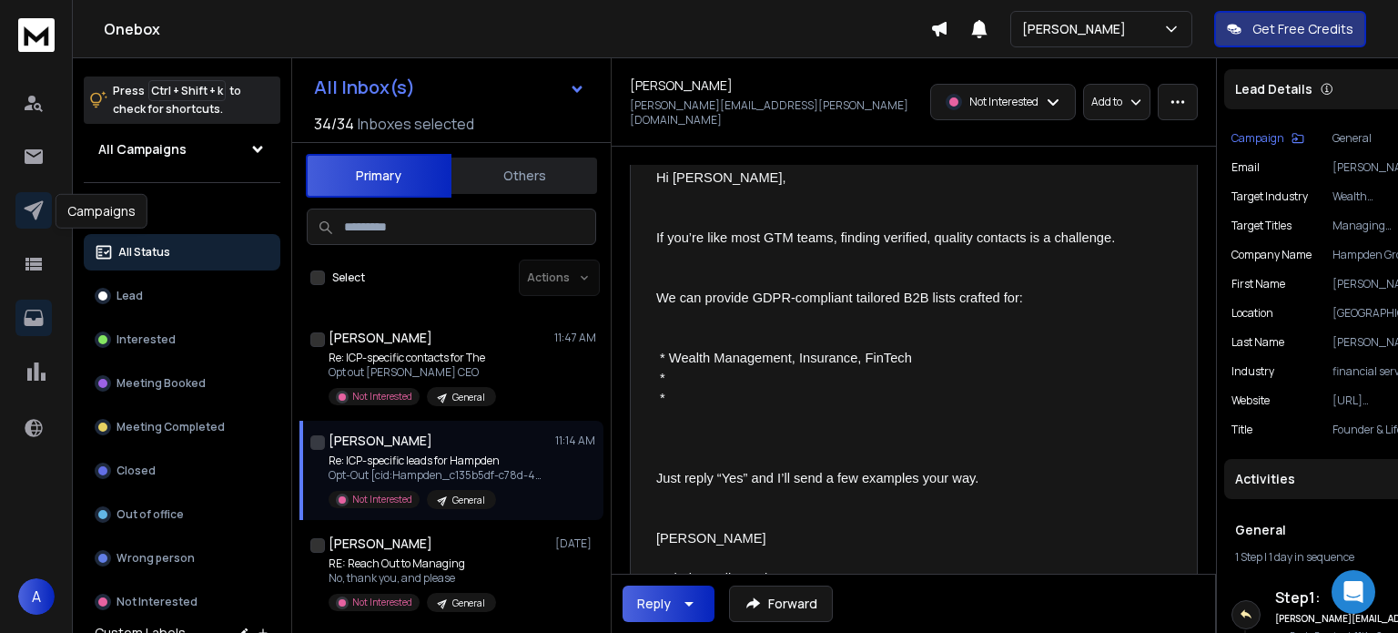
click at [43, 221] on icon at bounding box center [34, 210] width 22 height 22
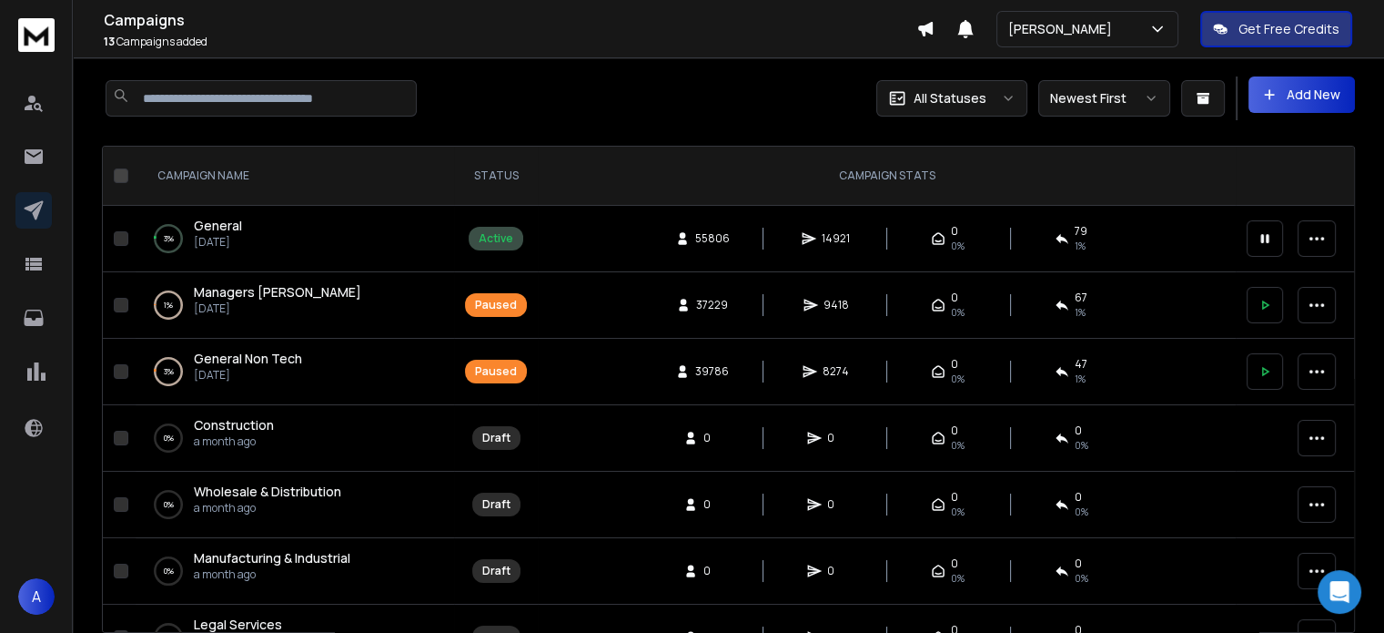
click at [1257, 238] on icon at bounding box center [1265, 238] width 16 height 16
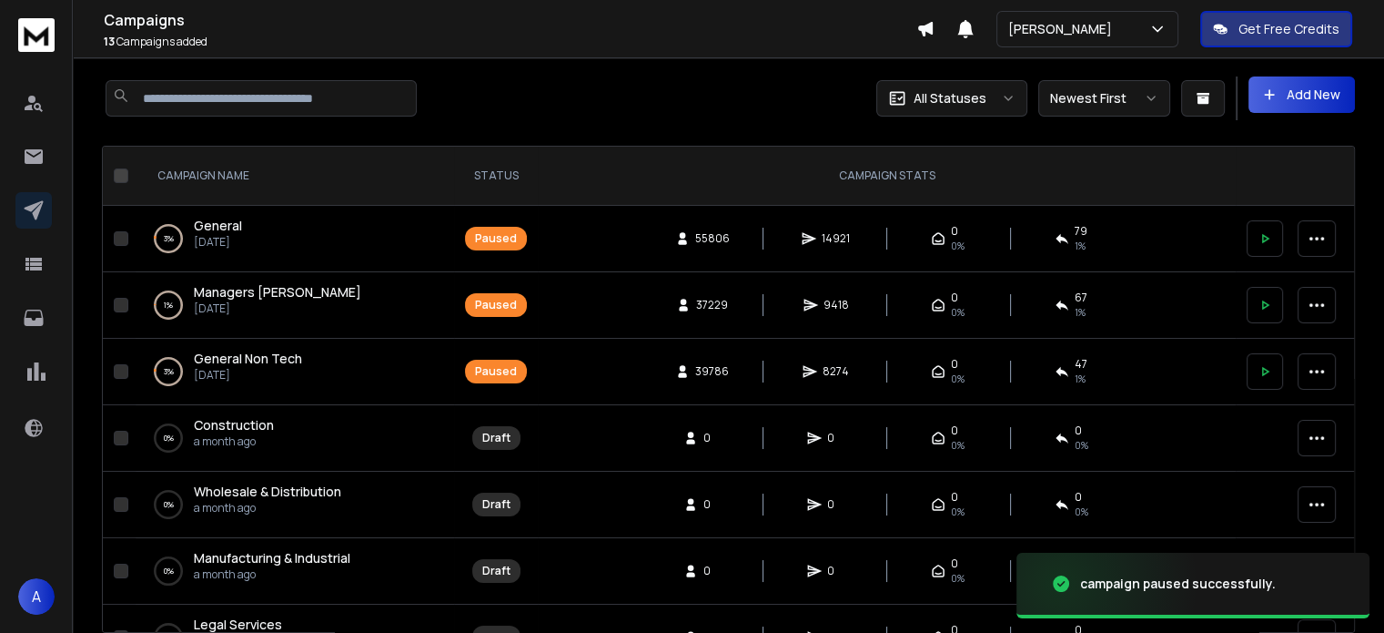
click at [593, 238] on div "55806 14921 0 0% 79 1 %" at bounding box center [887, 238] width 676 height 29
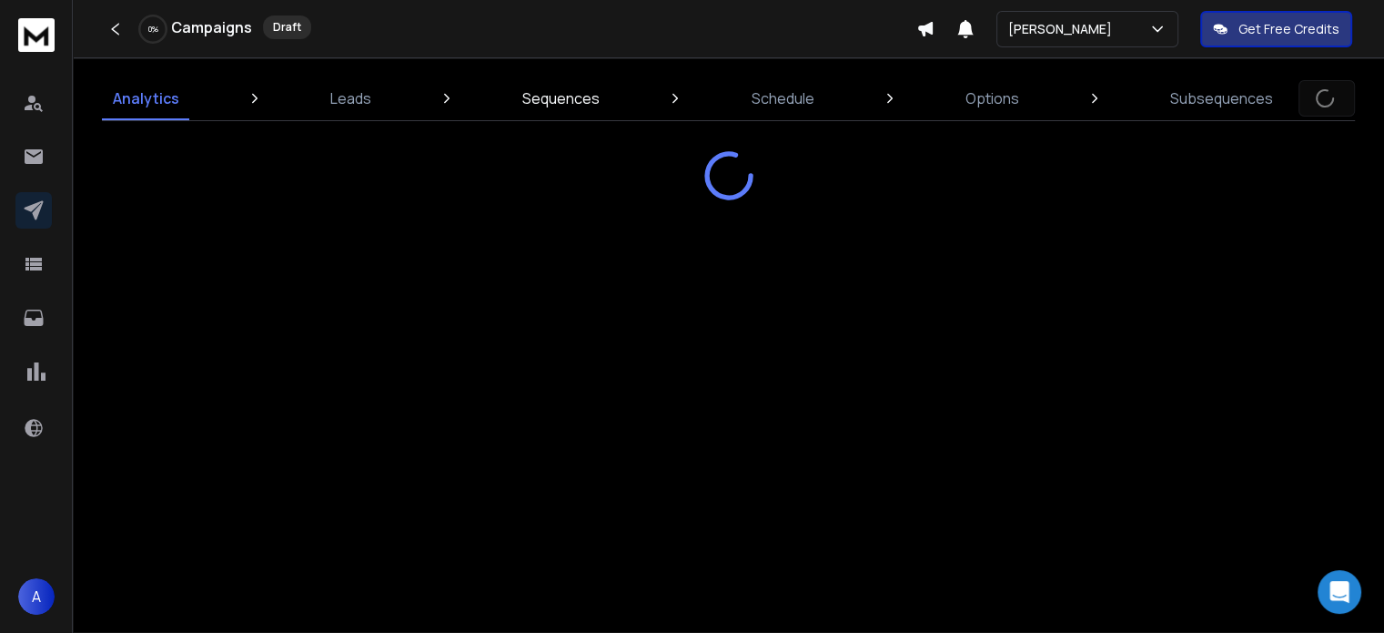
click at [578, 105] on p "Sequences" at bounding box center [560, 98] width 77 height 22
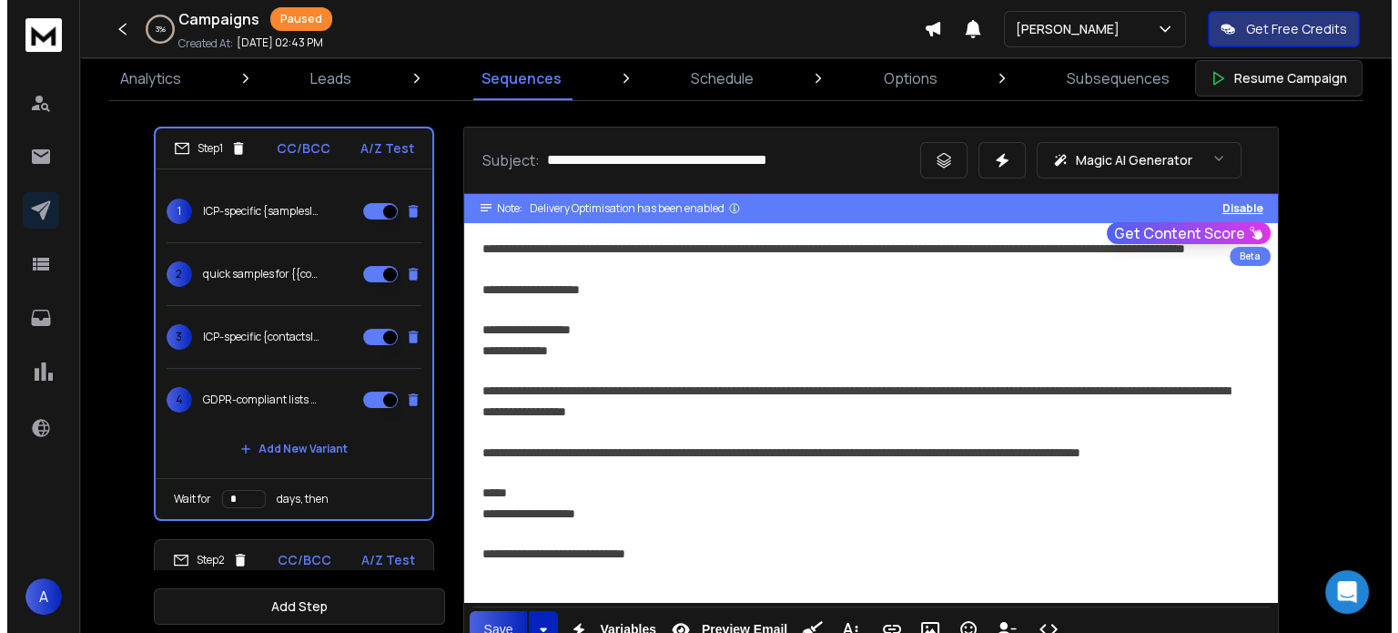
scroll to position [100, 0]
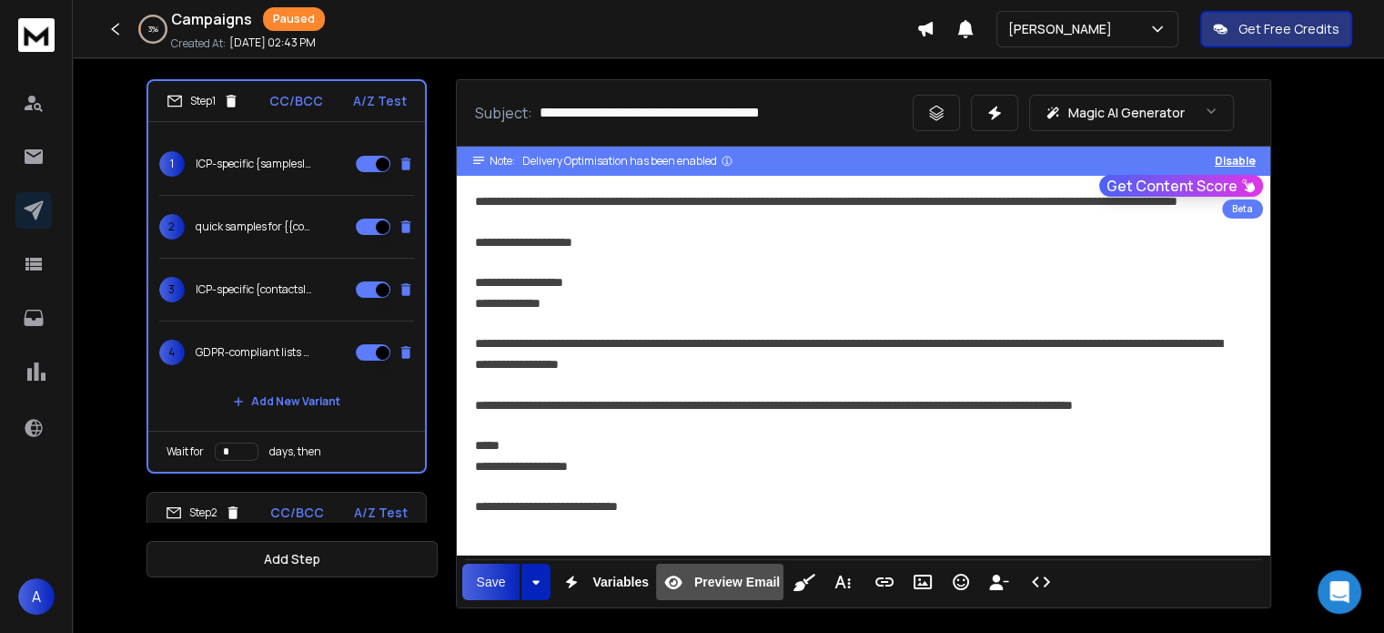
click at [714, 582] on span "Preview Email" at bounding box center [737, 581] width 93 height 15
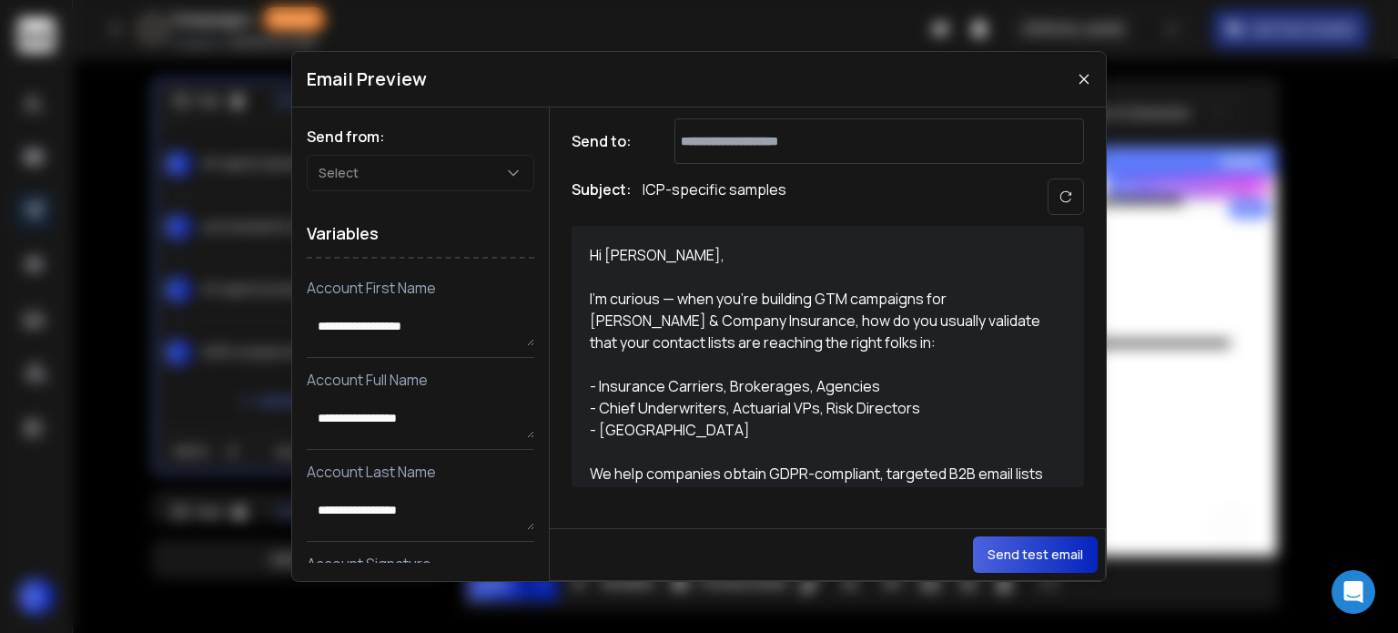
scroll to position [44, 0]
click at [1075, 188] on button at bounding box center [1066, 196] width 36 height 36
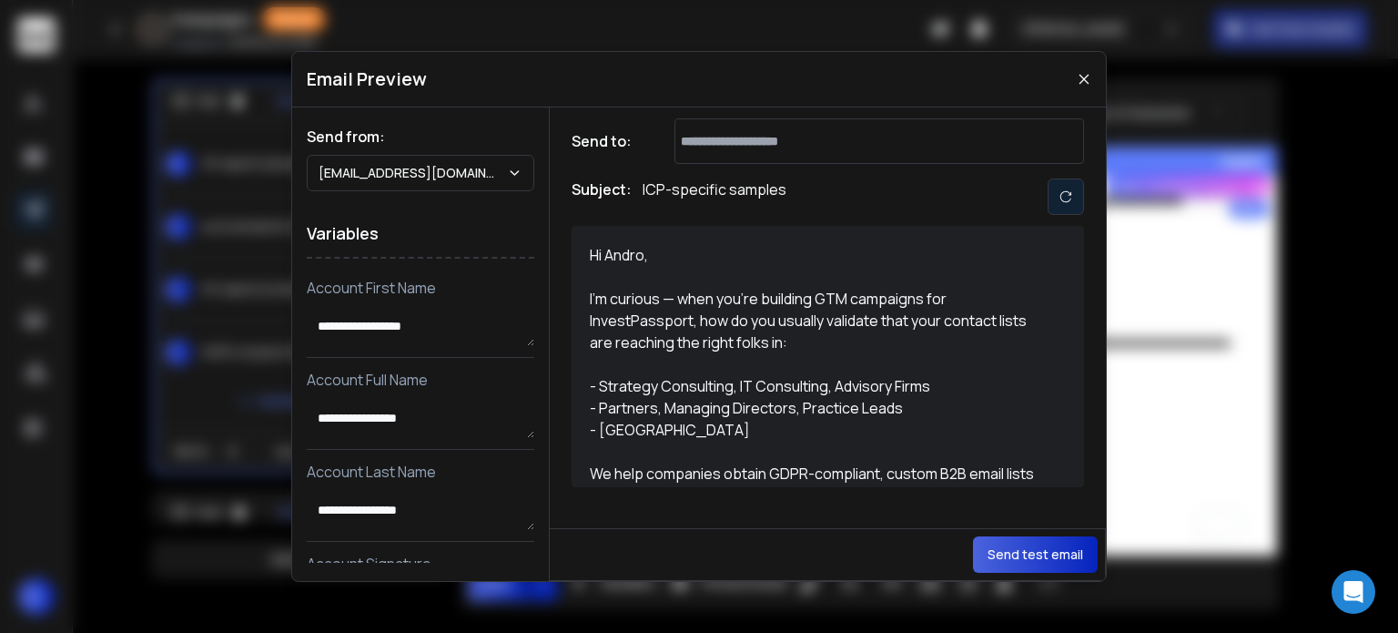
click at [1075, 188] on button at bounding box center [1066, 196] width 36 height 36
click at [1063, 196] on icon at bounding box center [1065, 196] width 13 height 13
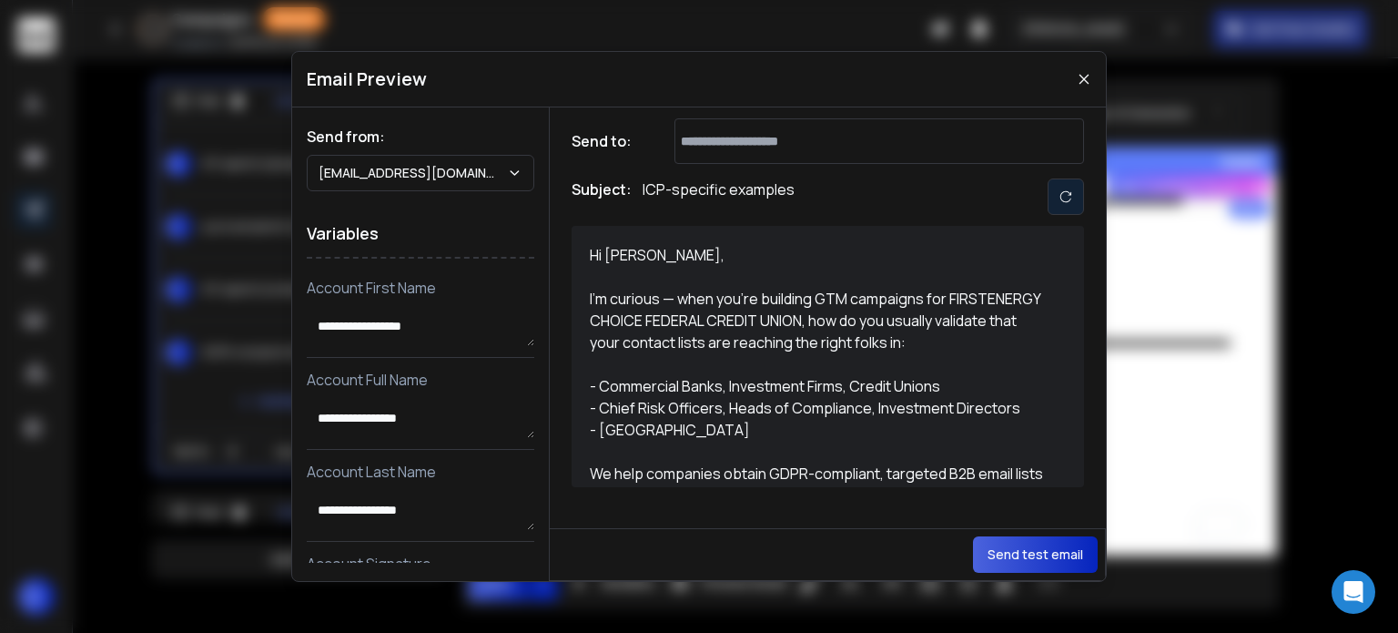
click at [1063, 196] on icon at bounding box center [1065, 196] width 13 height 13
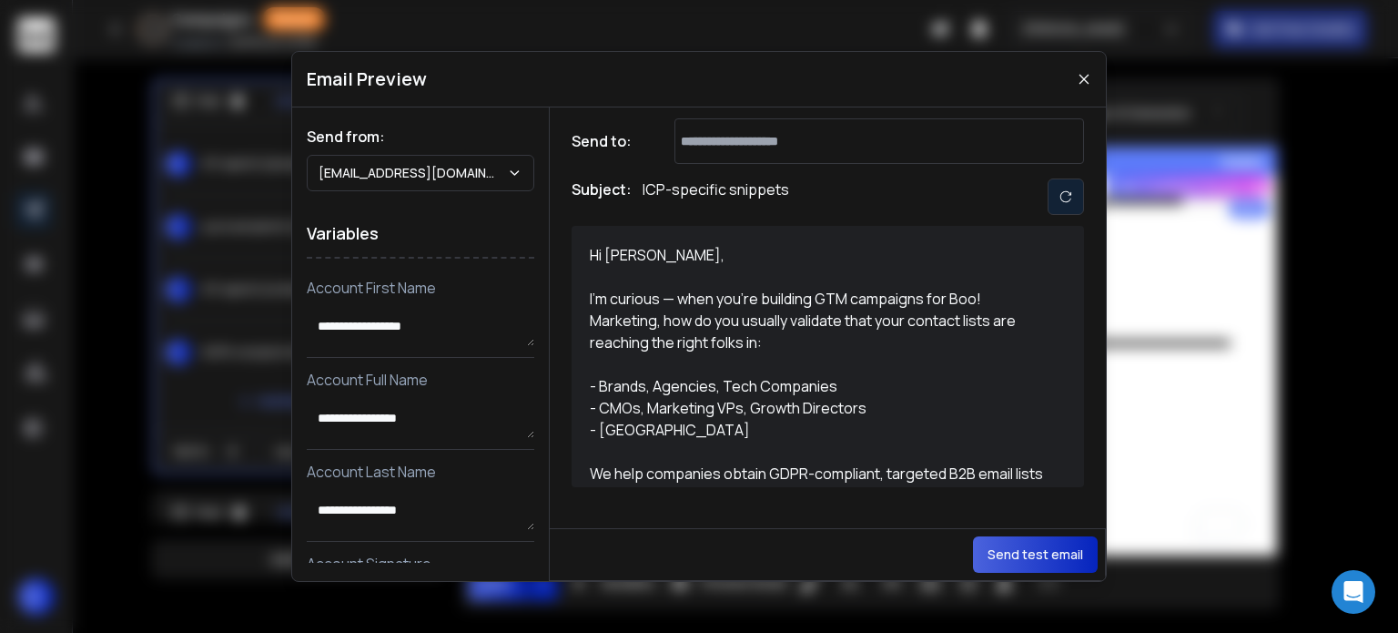
click at [1063, 196] on icon at bounding box center [1065, 196] width 13 height 13
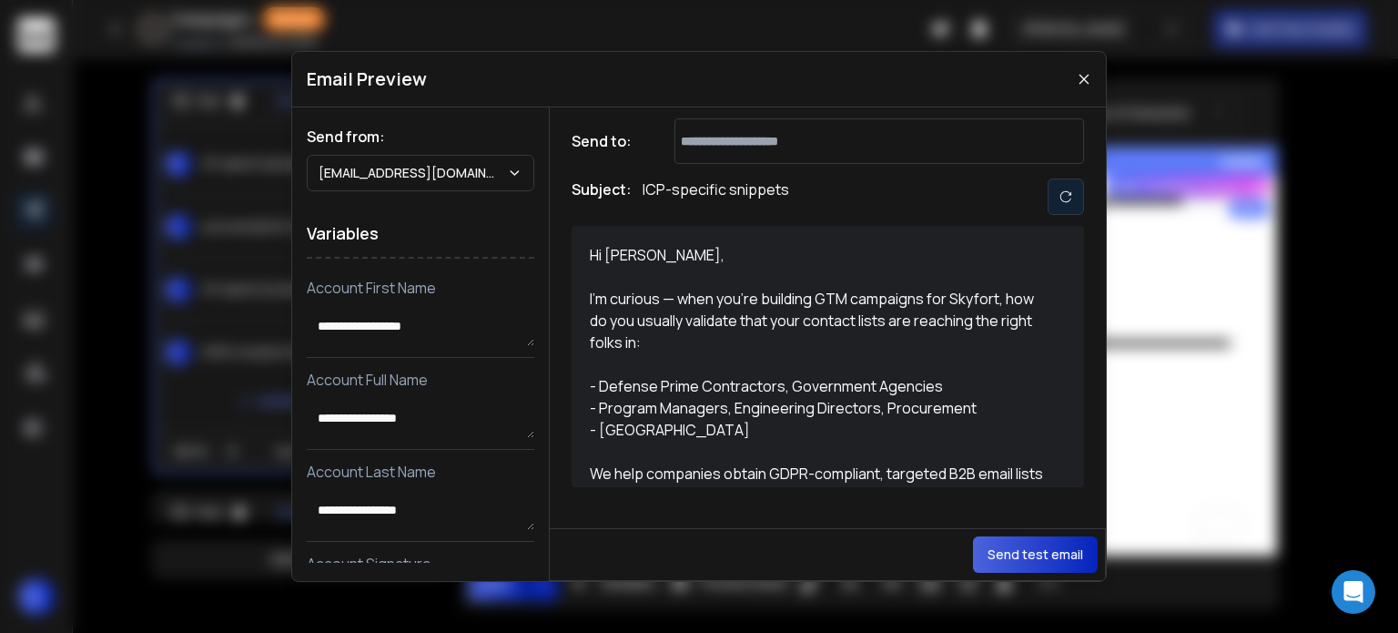
click at [1063, 196] on icon at bounding box center [1065, 196] width 13 height 13
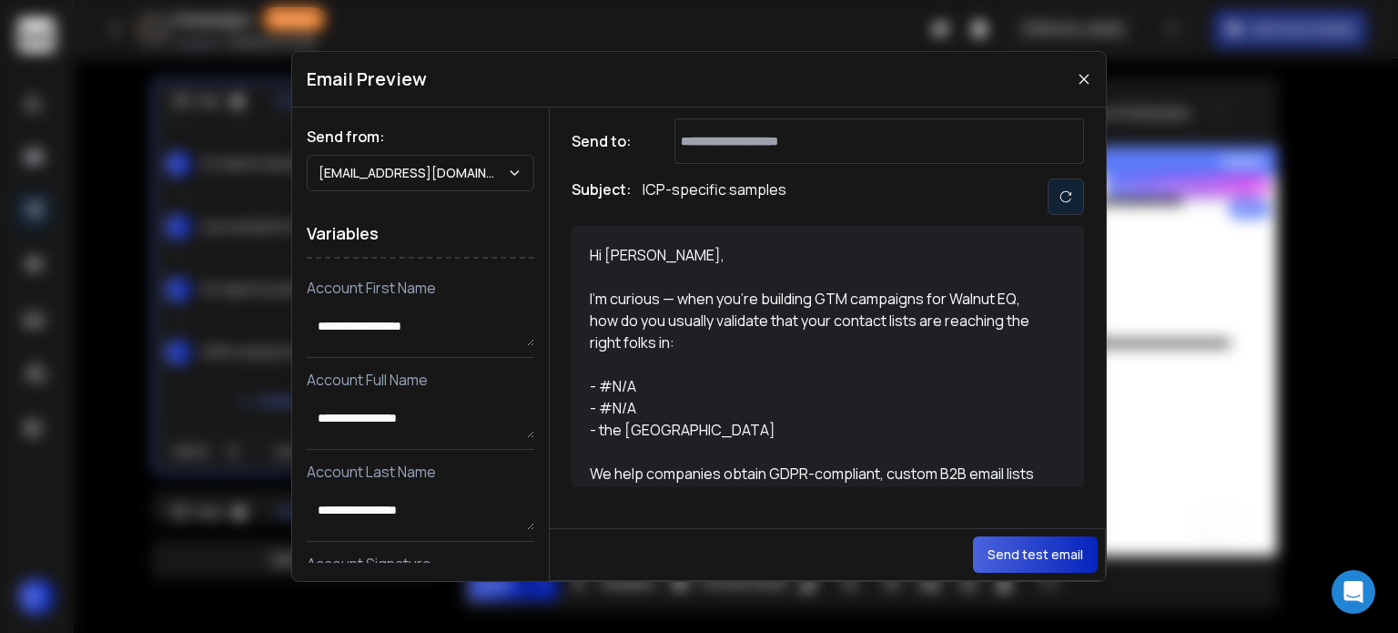
click at [1063, 196] on icon at bounding box center [1065, 196] width 13 height 13
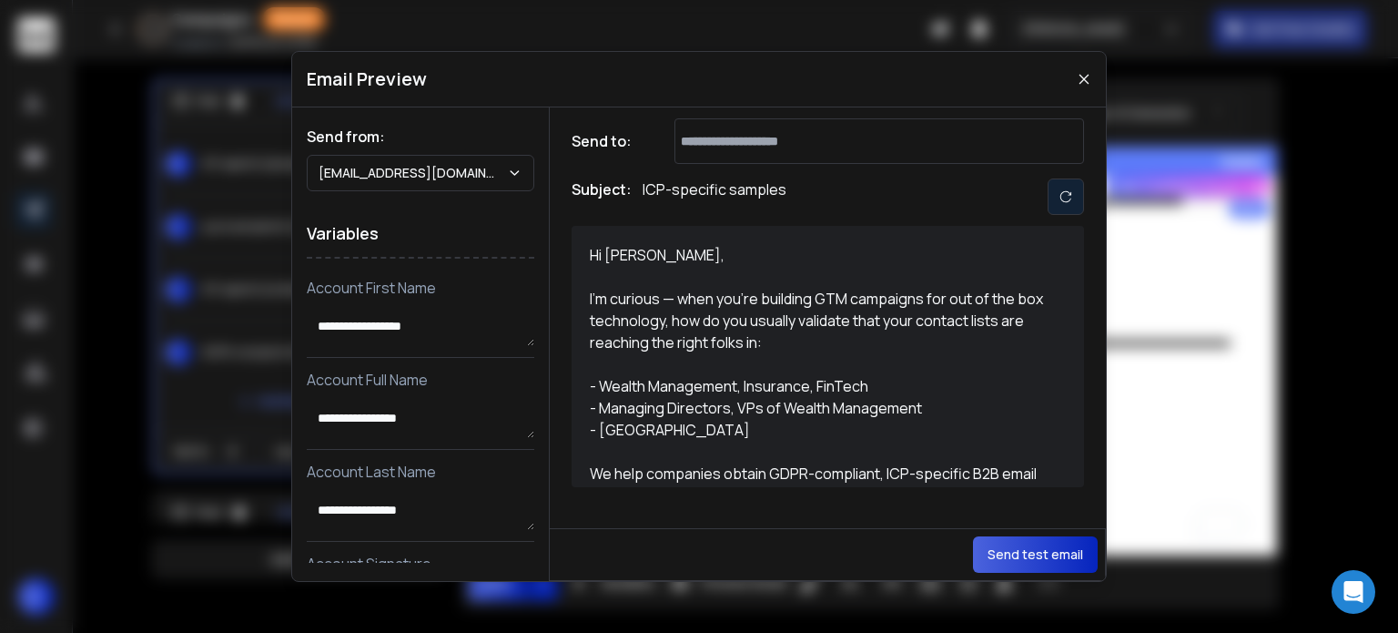
click at [1063, 196] on icon at bounding box center [1065, 196] width 13 height 13
click at [1063, 196] on div "Subject: ICP-specific samples" at bounding box center [828, 196] width 512 height 36
click at [1063, 196] on icon at bounding box center [1065, 196] width 13 height 13
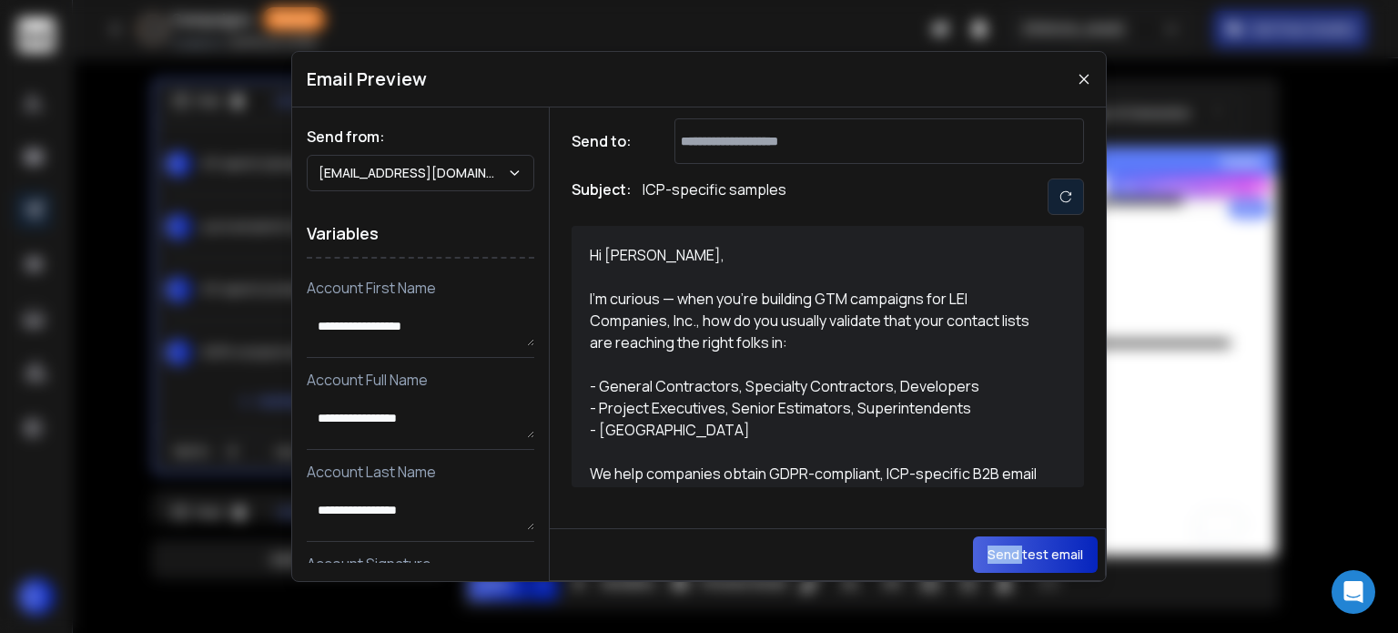
click at [1063, 196] on icon at bounding box center [1065, 196] width 13 height 13
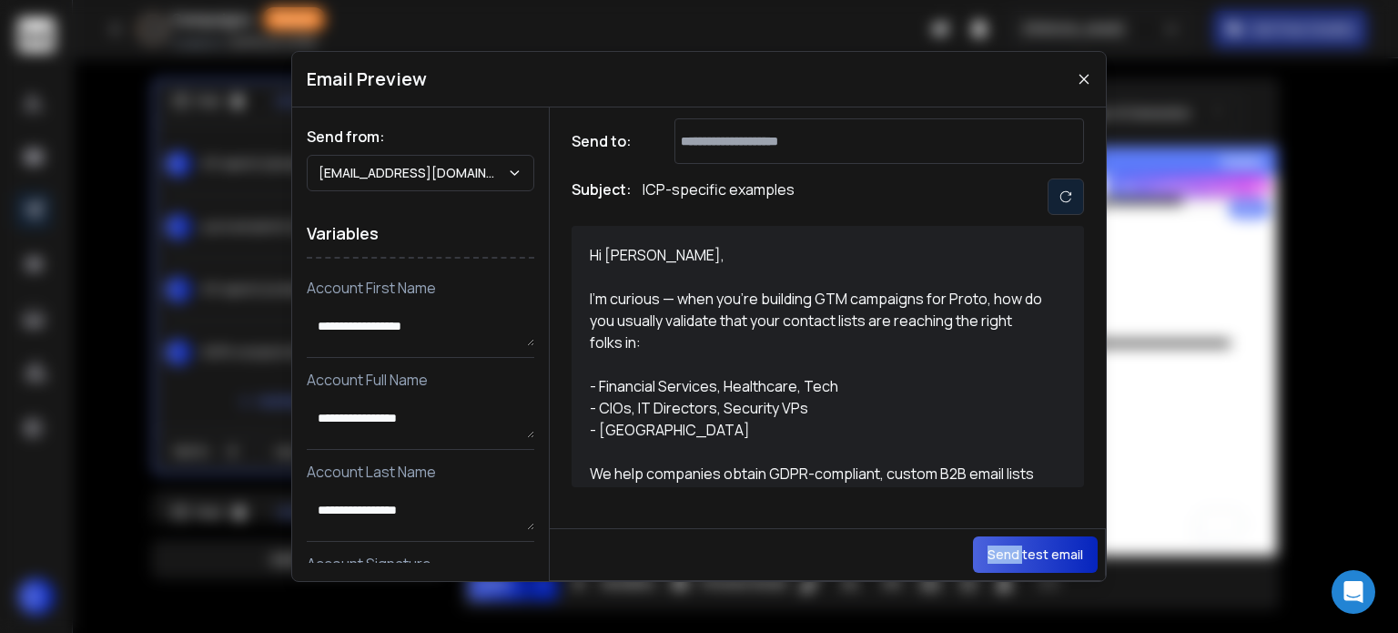
click at [1063, 196] on icon at bounding box center [1065, 196] width 13 height 13
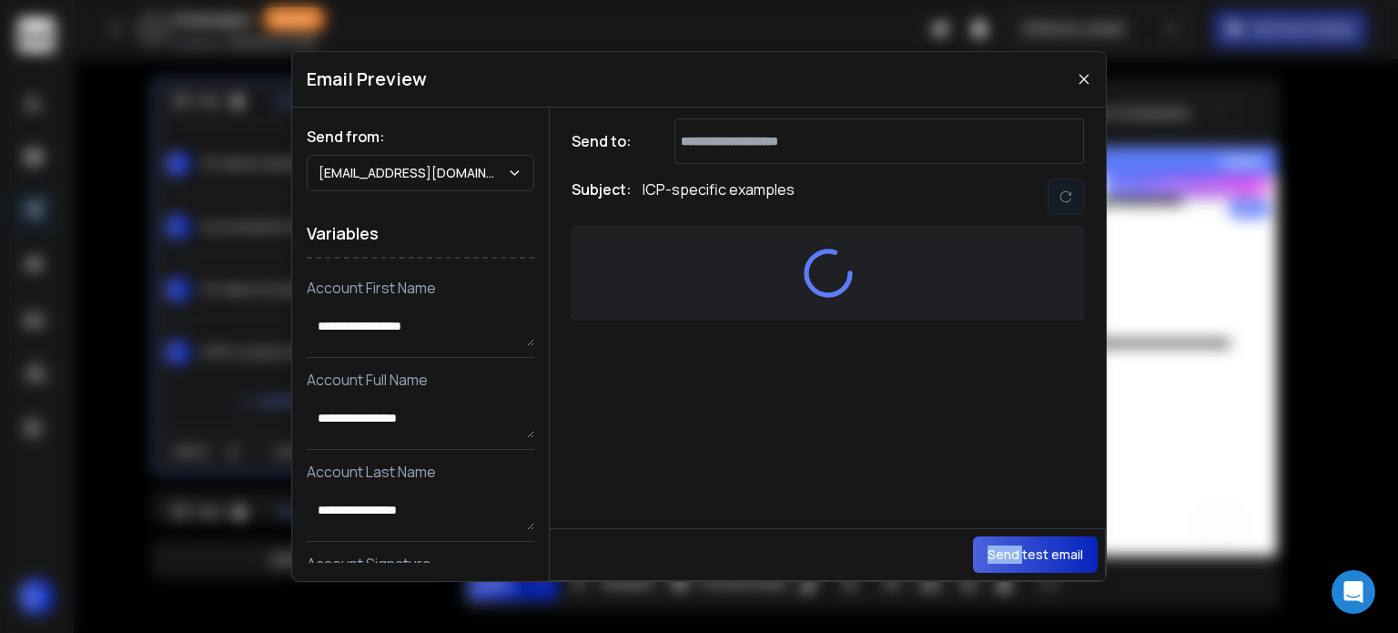
click at [1063, 196] on icon at bounding box center [1065, 196] width 13 height 13
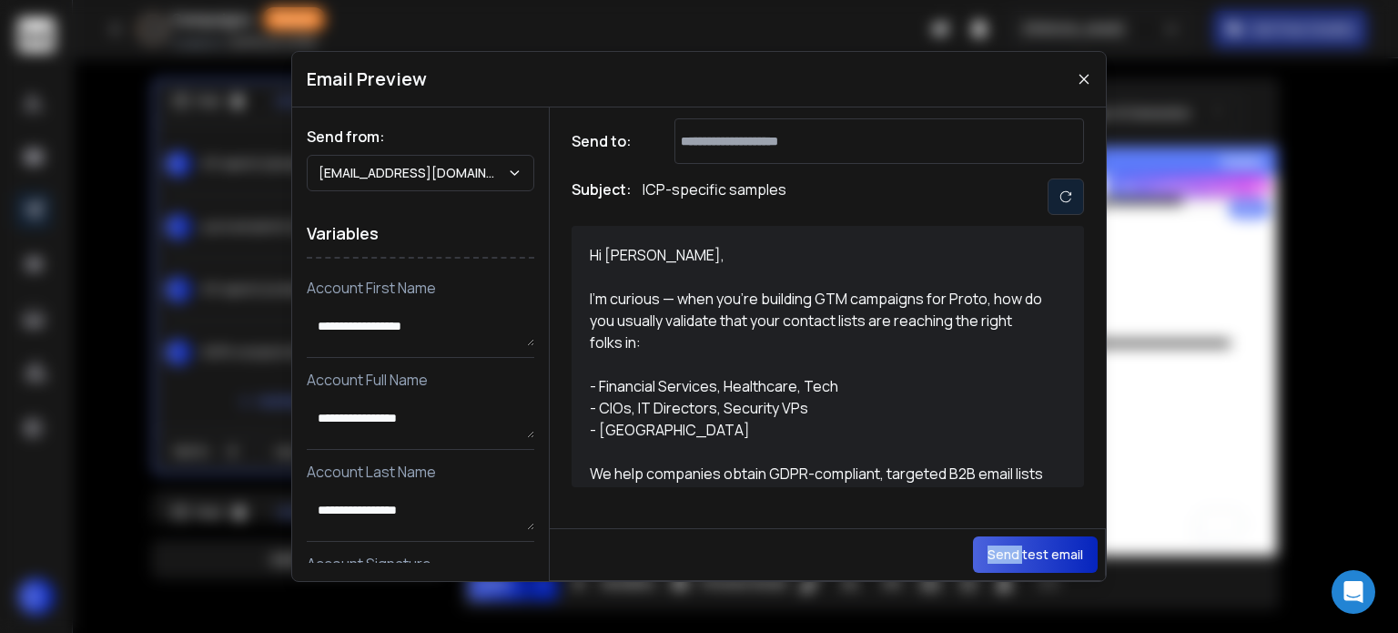
click at [1063, 196] on icon at bounding box center [1065, 196] width 13 height 13
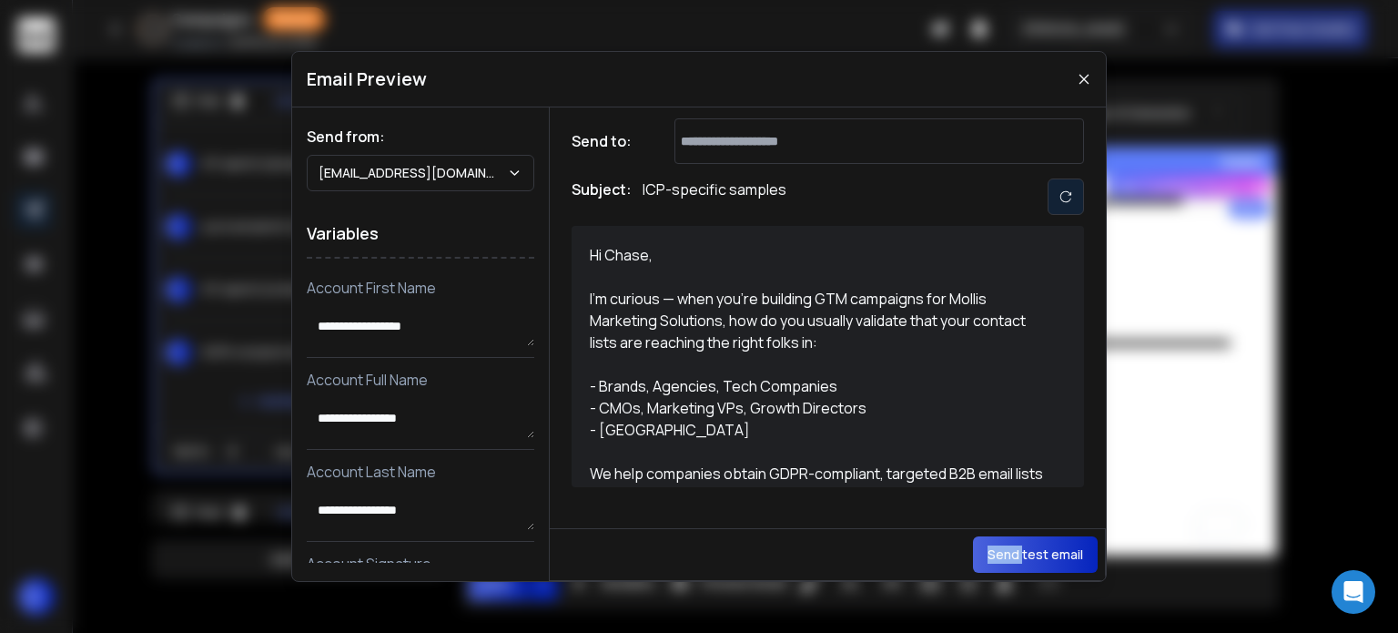
click at [1063, 196] on icon at bounding box center [1065, 196] width 13 height 13
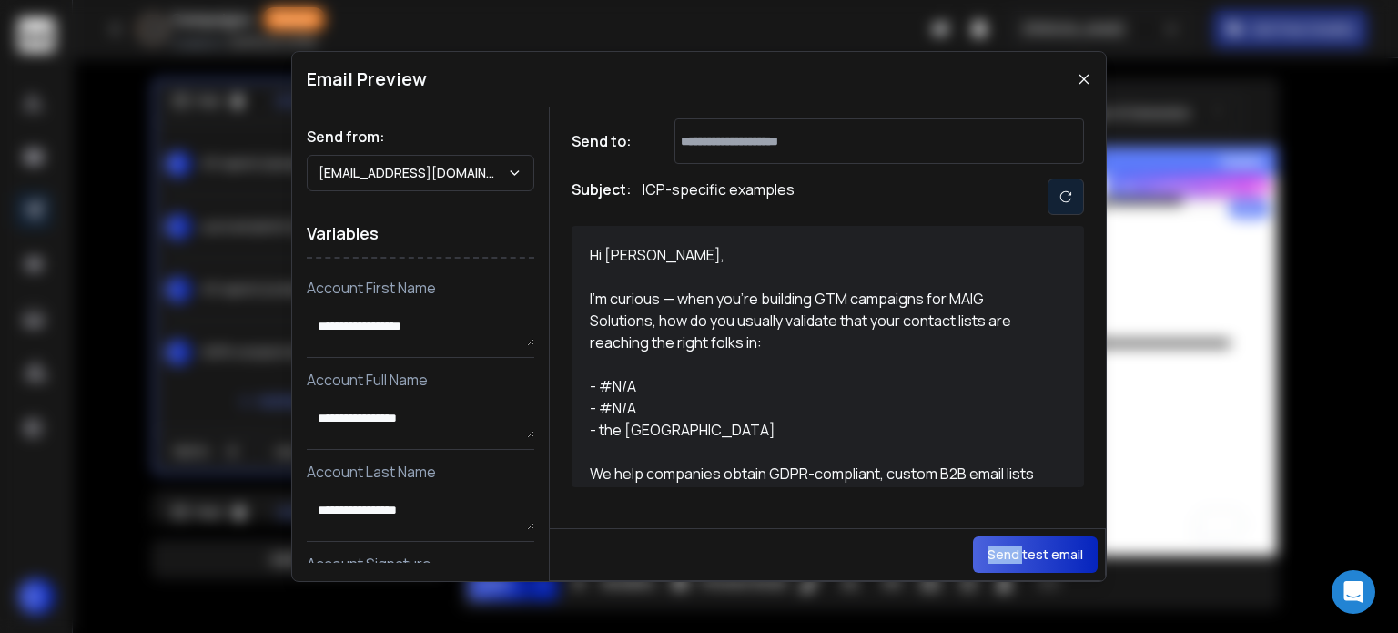
click at [1063, 196] on icon at bounding box center [1065, 196] width 13 height 13
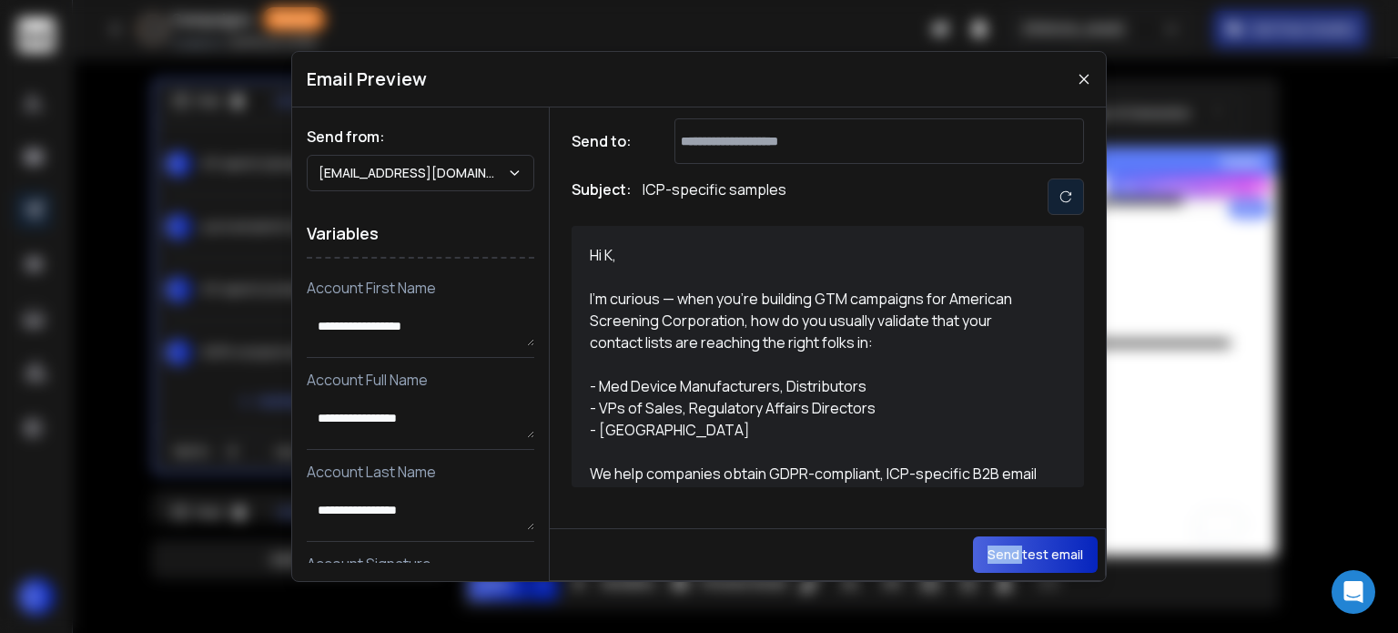
click at [1063, 196] on icon at bounding box center [1065, 196] width 13 height 13
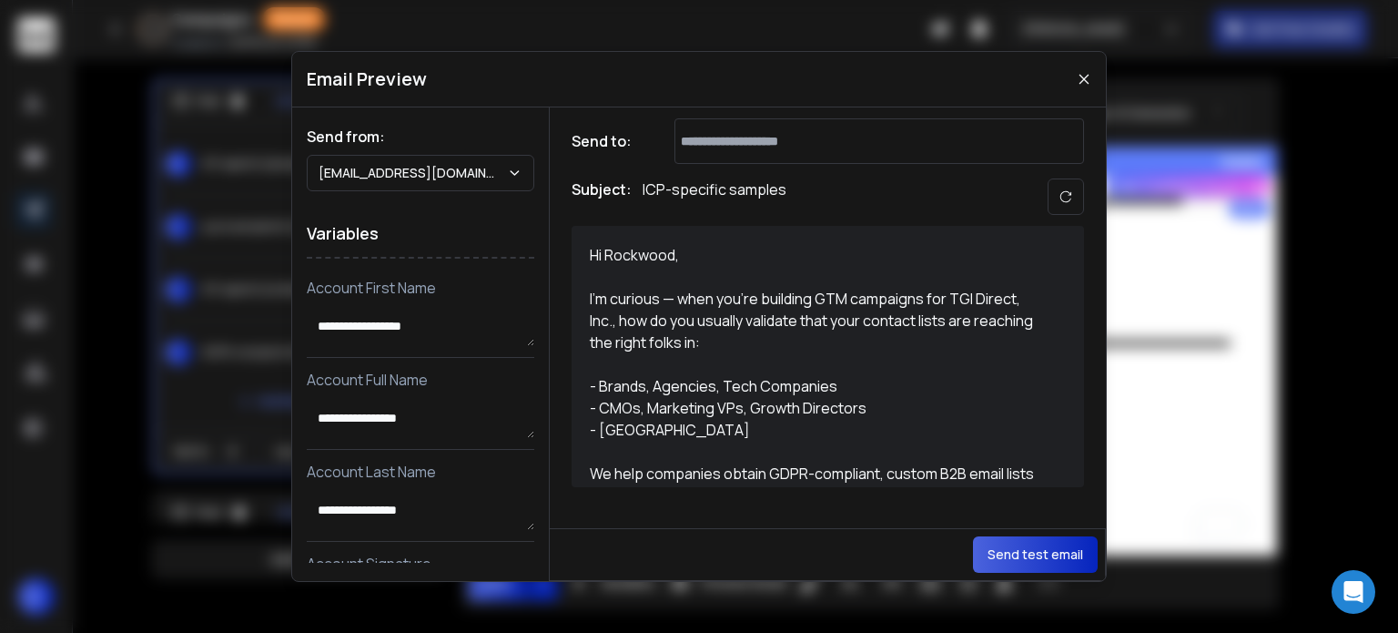
click at [1081, 76] on icon at bounding box center [1084, 79] width 10 height 10
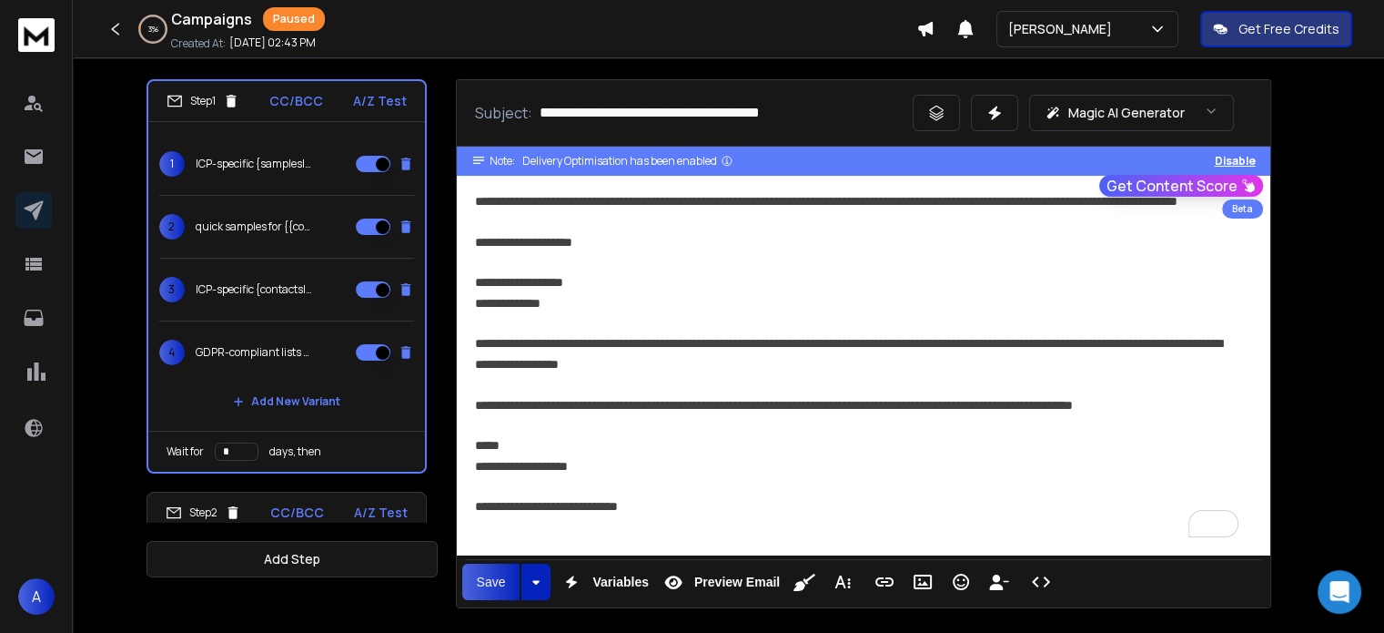
click at [248, 239] on div "2 quick samples for {{companyName}}'s ICP/TAM" at bounding box center [286, 227] width 255 height 63
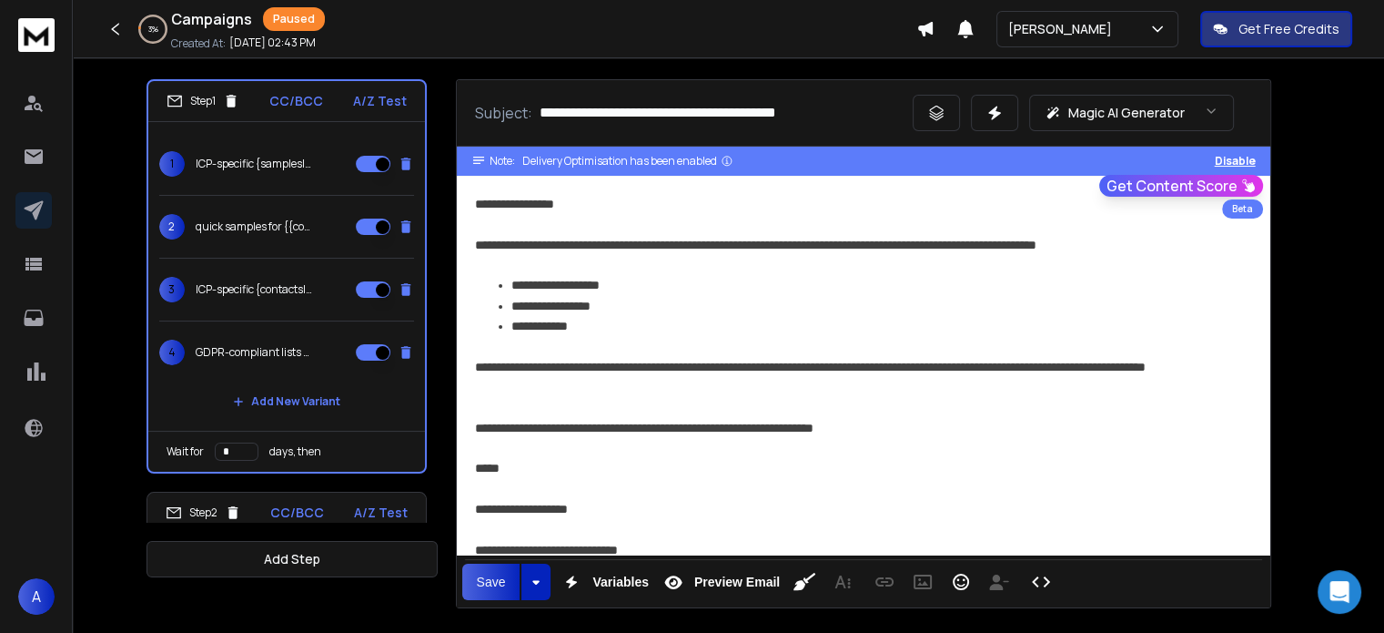
click at [282, 288] on p "ICP-specific {contacts|leads|people} for {{companyName}}" at bounding box center [254, 289] width 116 height 15
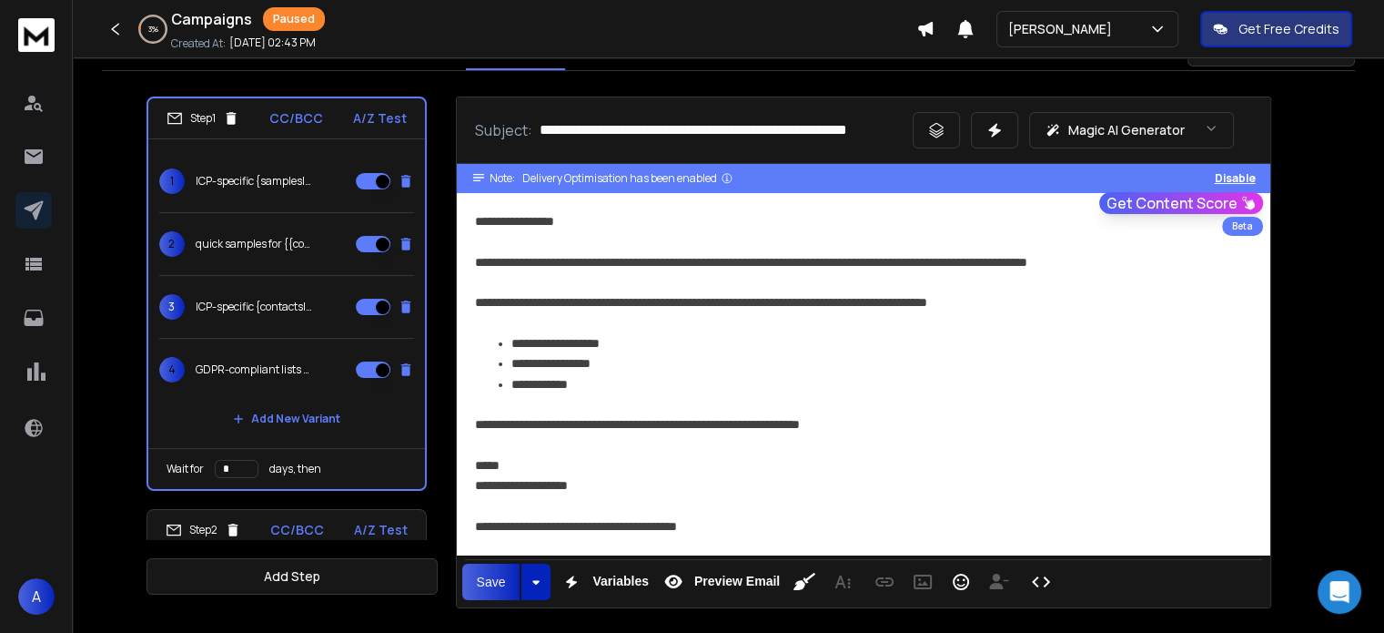
click at [263, 192] on div "1 ICP-specific {samples|examples|snippets}" at bounding box center [235, 180] width 153 height 25
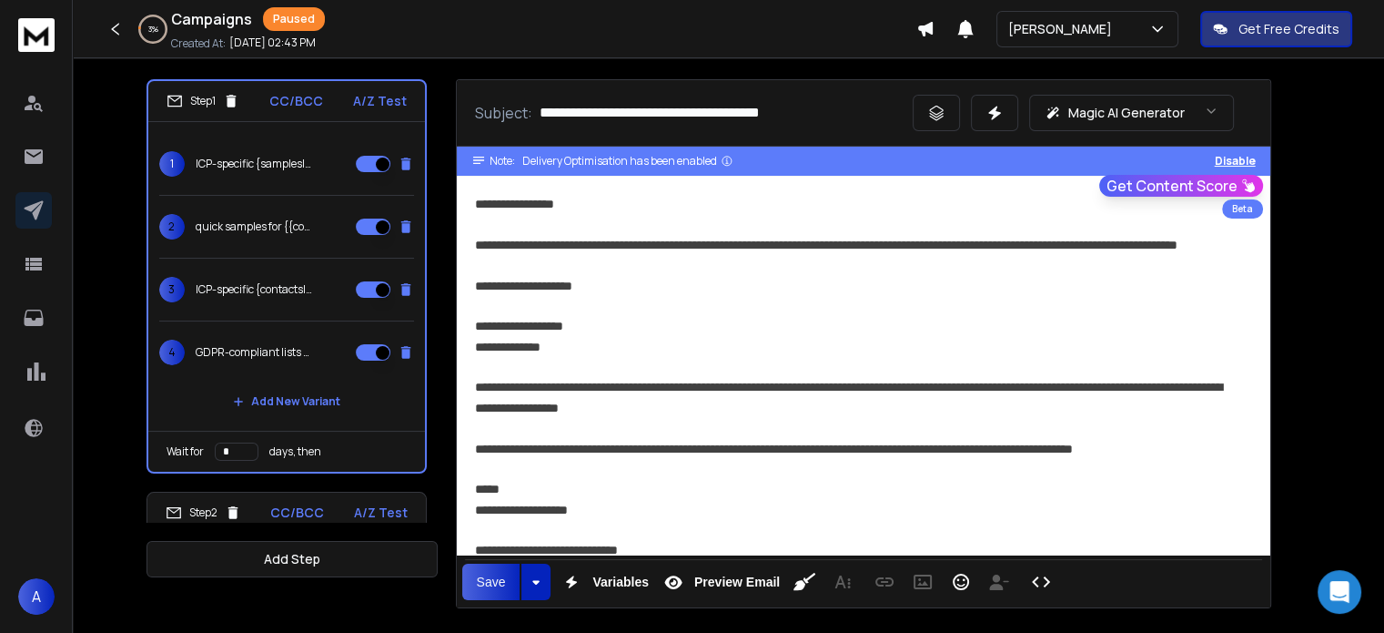
click at [271, 229] on p "quick samples for {{companyName}}'s ICP/TAM" at bounding box center [254, 226] width 116 height 15
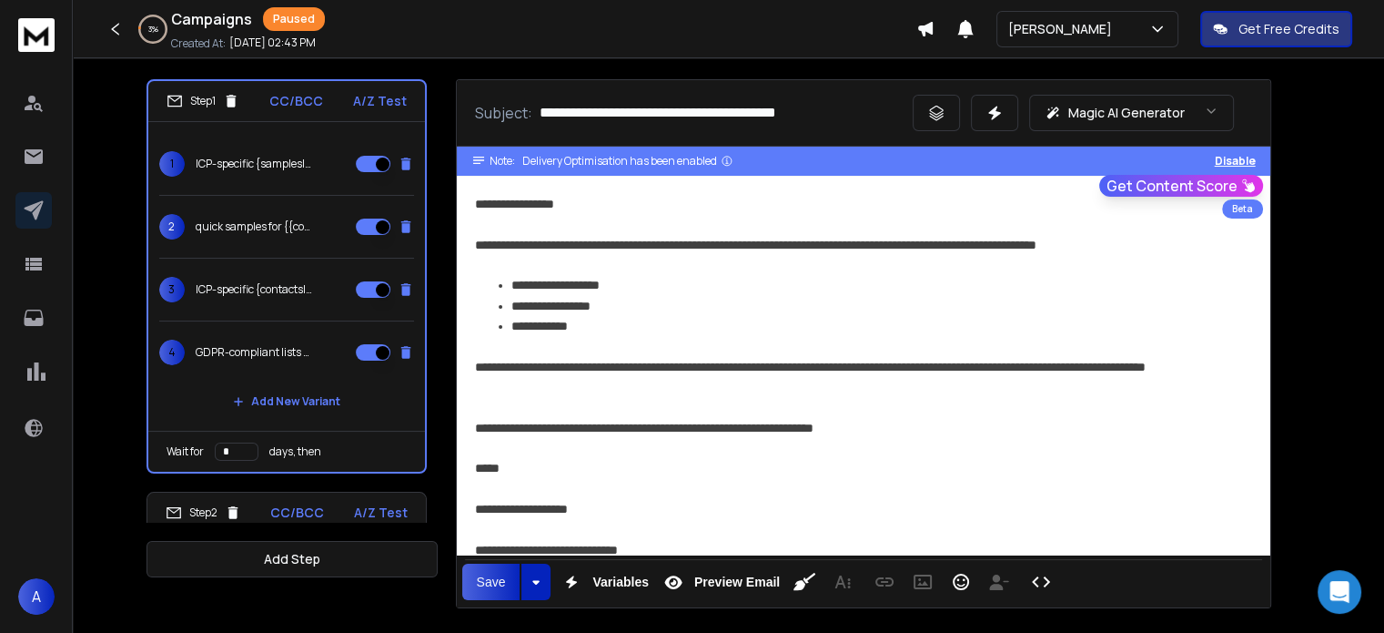
click at [280, 273] on div "3 ICP-specific {contacts|leads|people} for {{companyName}}" at bounding box center [286, 289] width 255 height 63
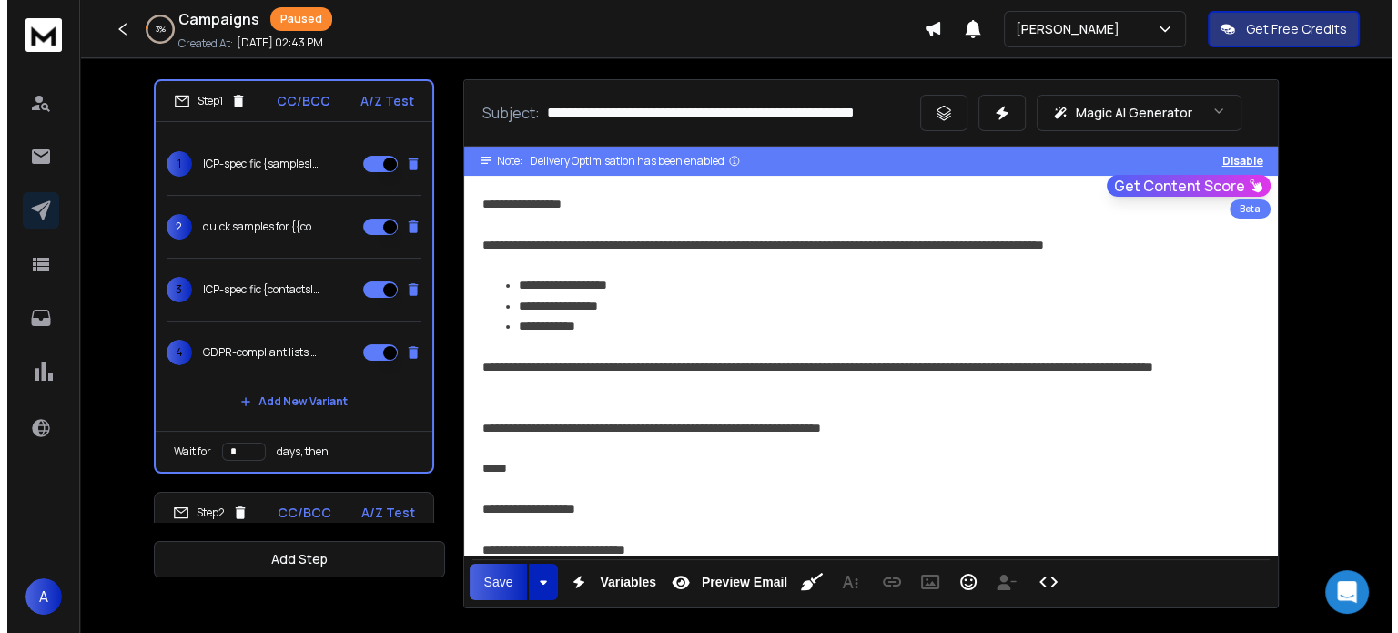
scroll to position [83, 0]
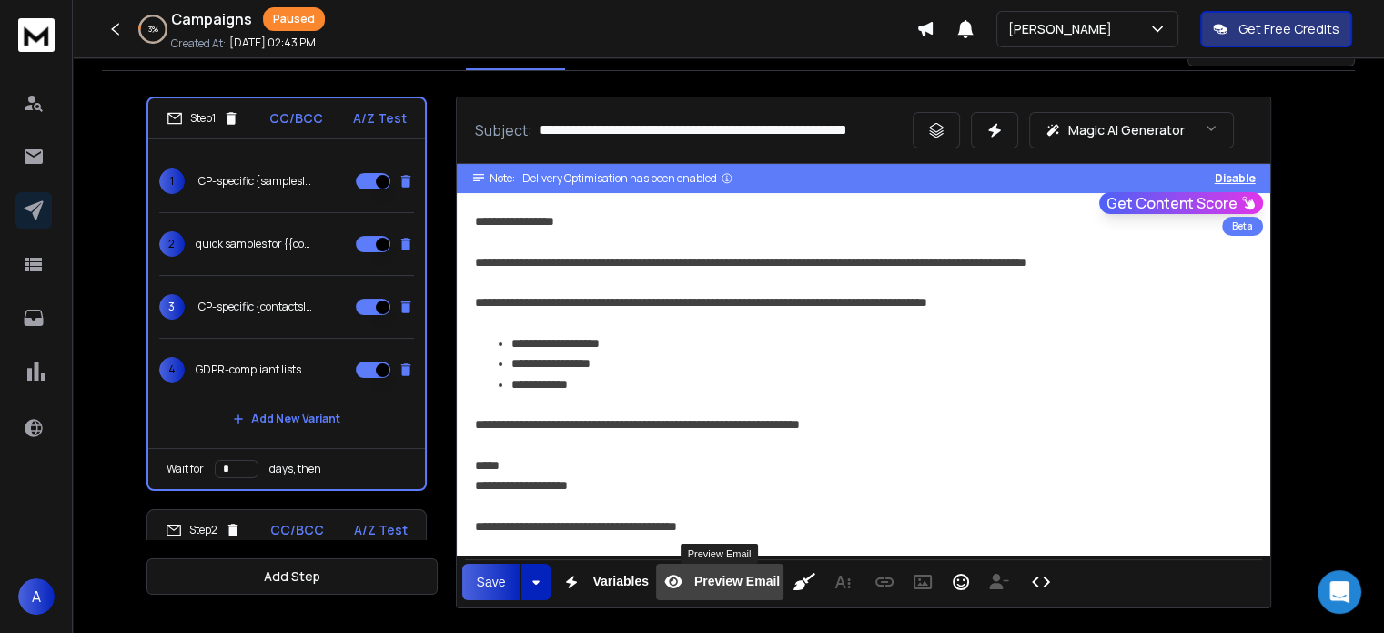
click at [763, 595] on div "Preview Email" at bounding box center [719, 581] width 127 height 30
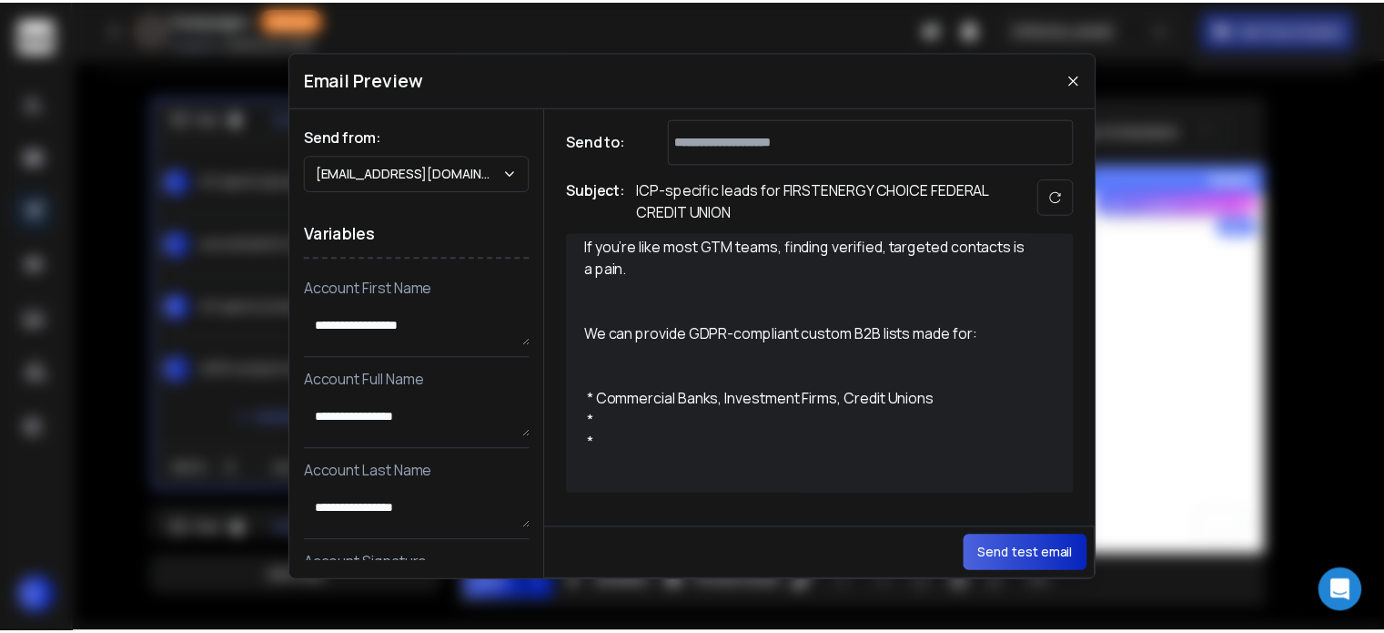
scroll to position [182, 0]
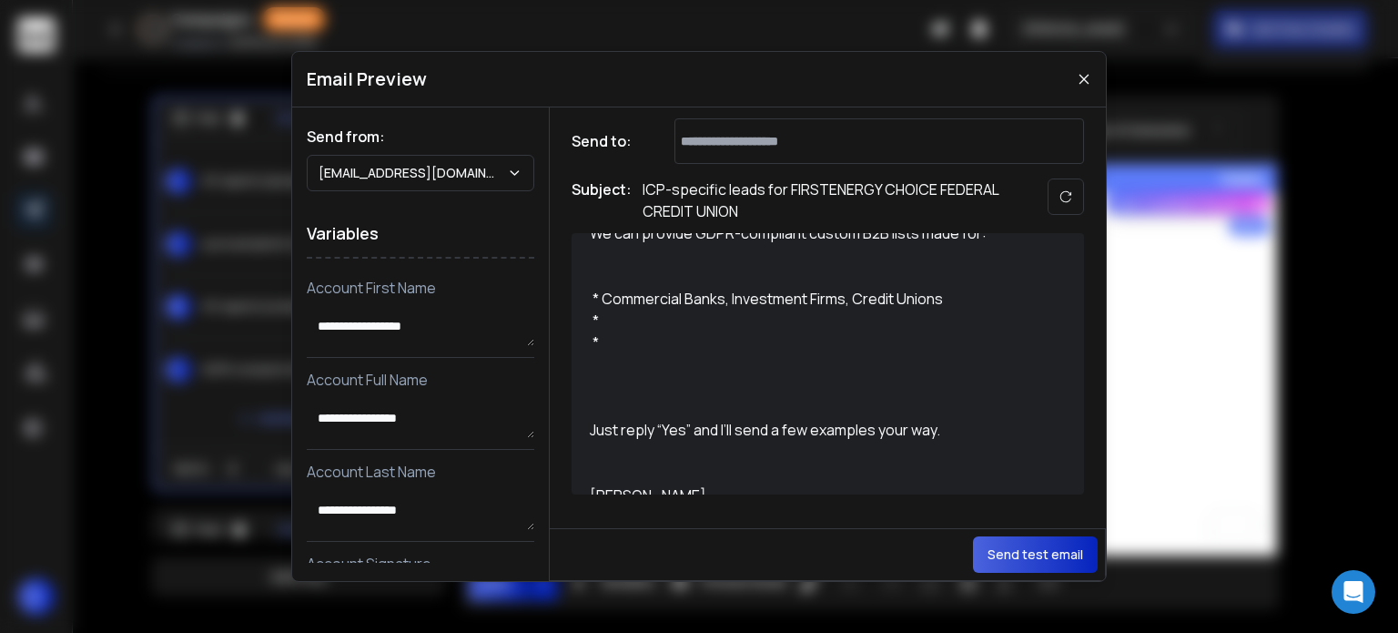
click at [1092, 76] on div "Email Preview" at bounding box center [699, 79] width 814 height 55
click at [1086, 77] on icon at bounding box center [1084, 79] width 10 height 10
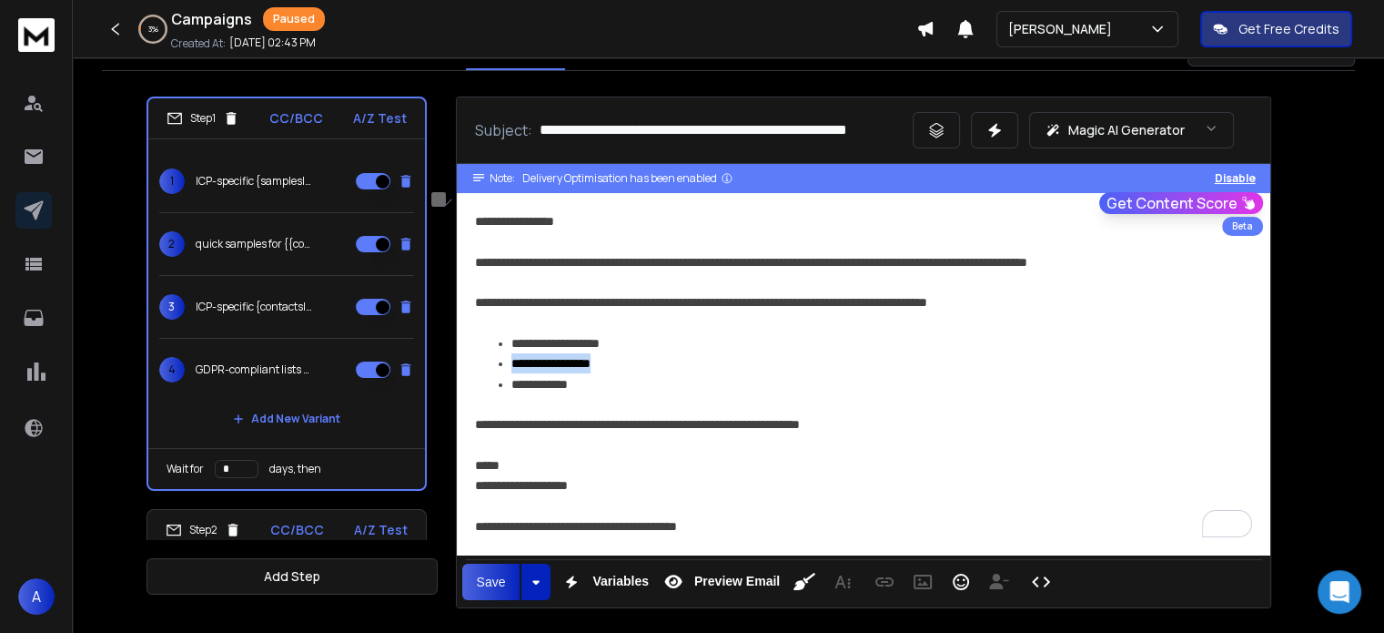
drag, startPoint x: 608, startPoint y: 363, endPoint x: 495, endPoint y: 367, distance: 112.9
click at [495, 367] on ul "**********" at bounding box center [863, 373] width 777 height 81
click at [224, 188] on div "1 ICP-specific {samples|examples|snippets}" at bounding box center [235, 180] width 153 height 25
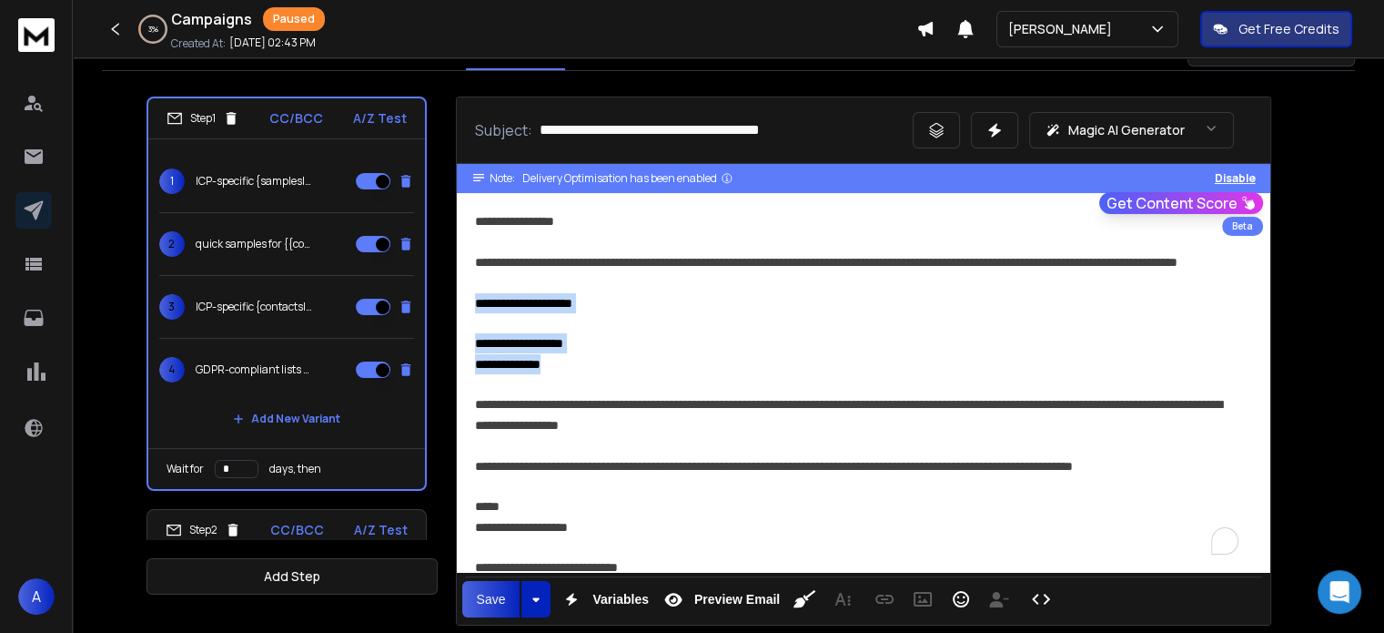
drag, startPoint x: 550, startPoint y: 361, endPoint x: 451, endPoint y: 321, distance: 107.0
click at [451, 321] on div "**********" at bounding box center [729, 360] width 1165 height 529
click at [298, 232] on div "2 quick samples for {{companyName}}'s ICP/TAM" at bounding box center [235, 243] width 153 height 25
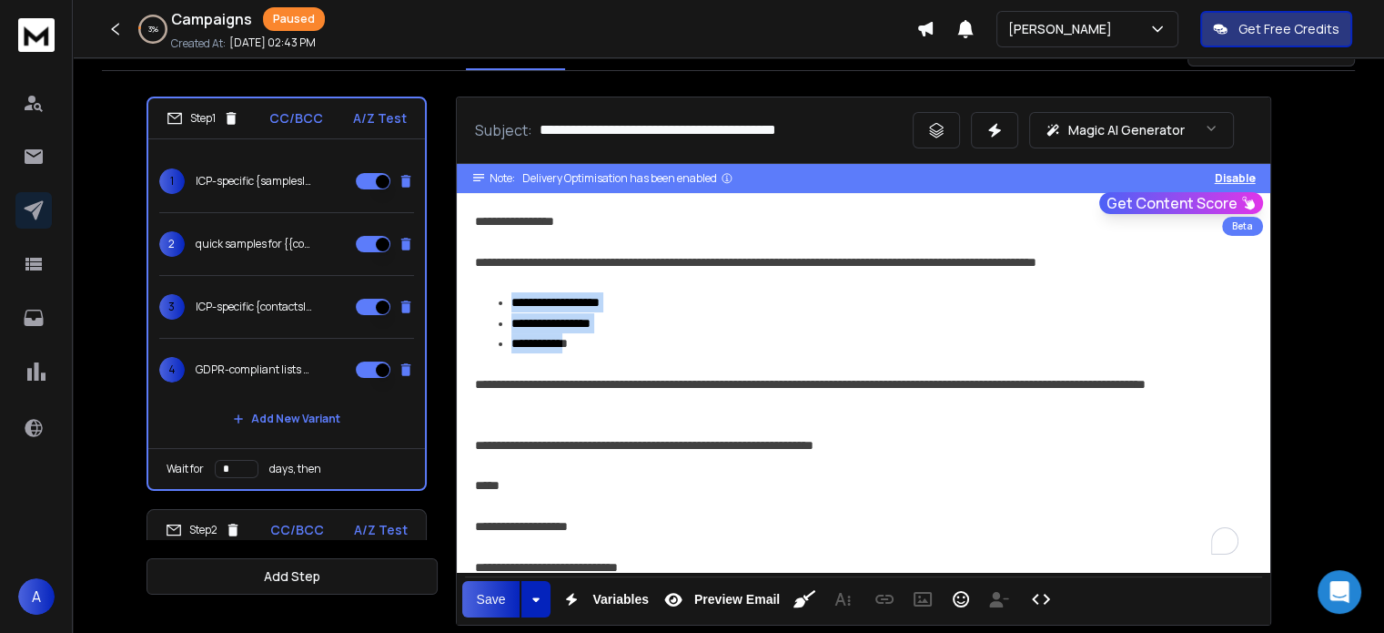
drag, startPoint x: 573, startPoint y: 341, endPoint x: 459, endPoint y: 294, distance: 124.1
click at [459, 294] on div "**********" at bounding box center [864, 383] width 814 height 380
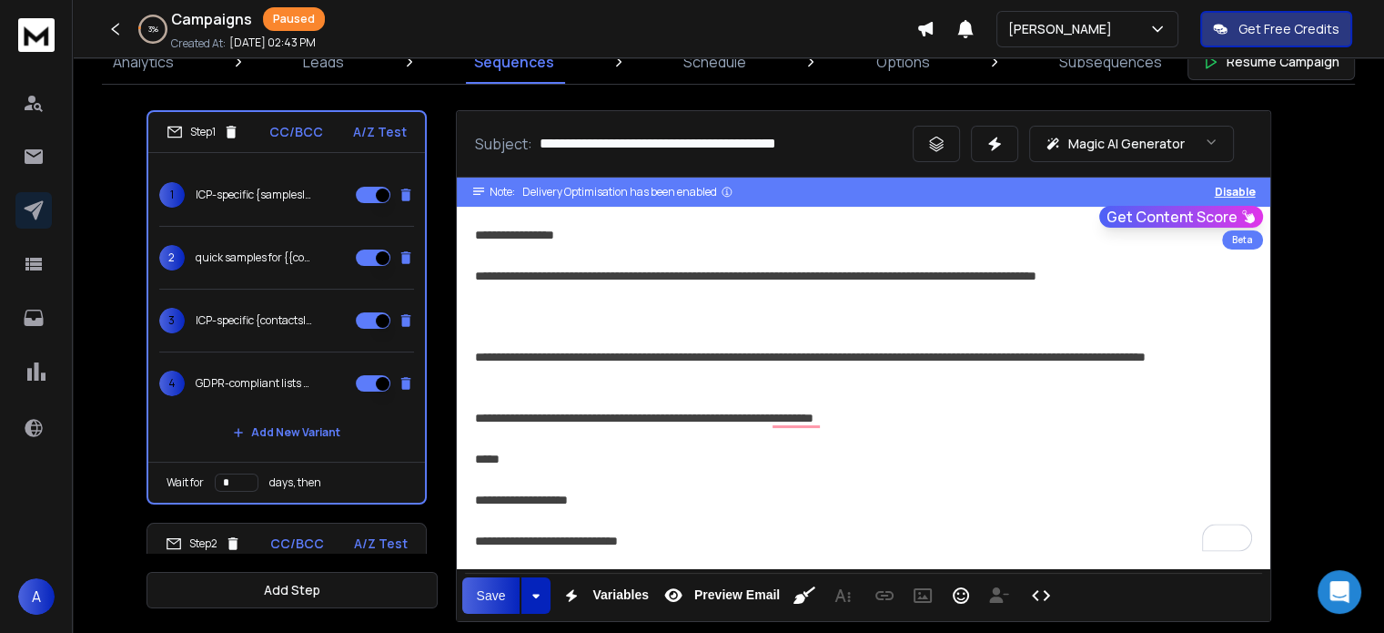
scroll to position [83, 0]
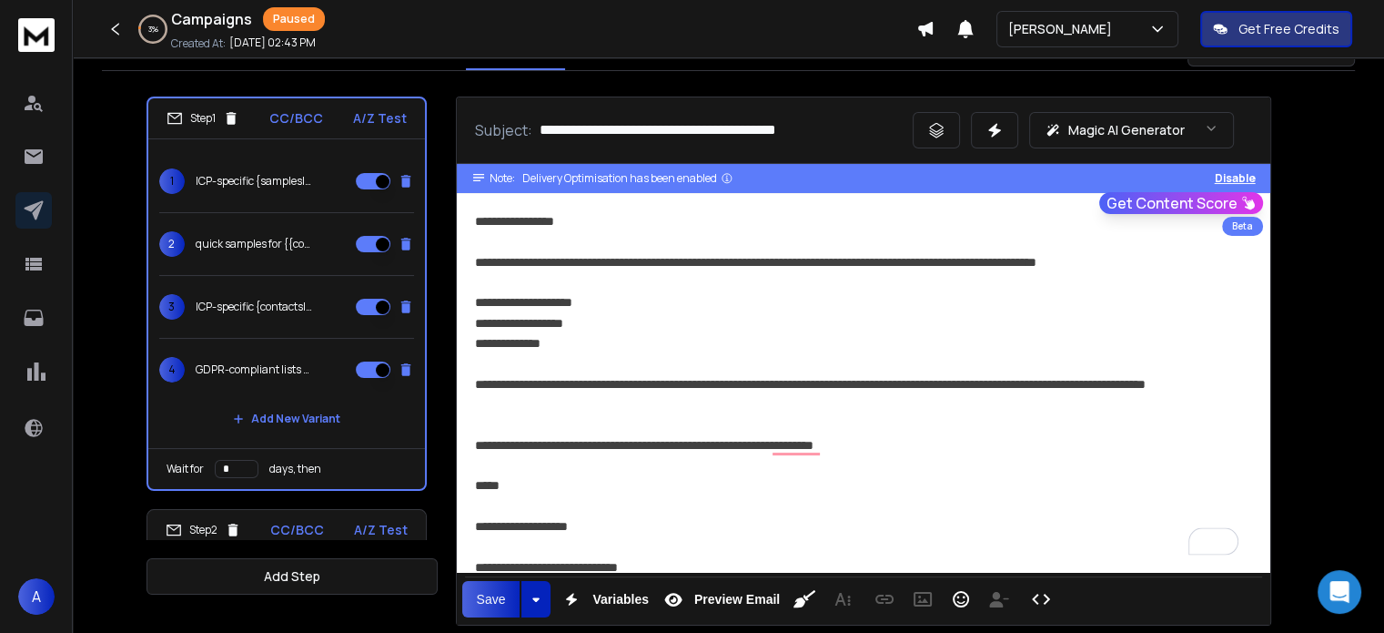
click at [293, 311] on p "ICP-specific {contacts|leads|people} for {{companyName}}" at bounding box center [254, 306] width 116 height 15
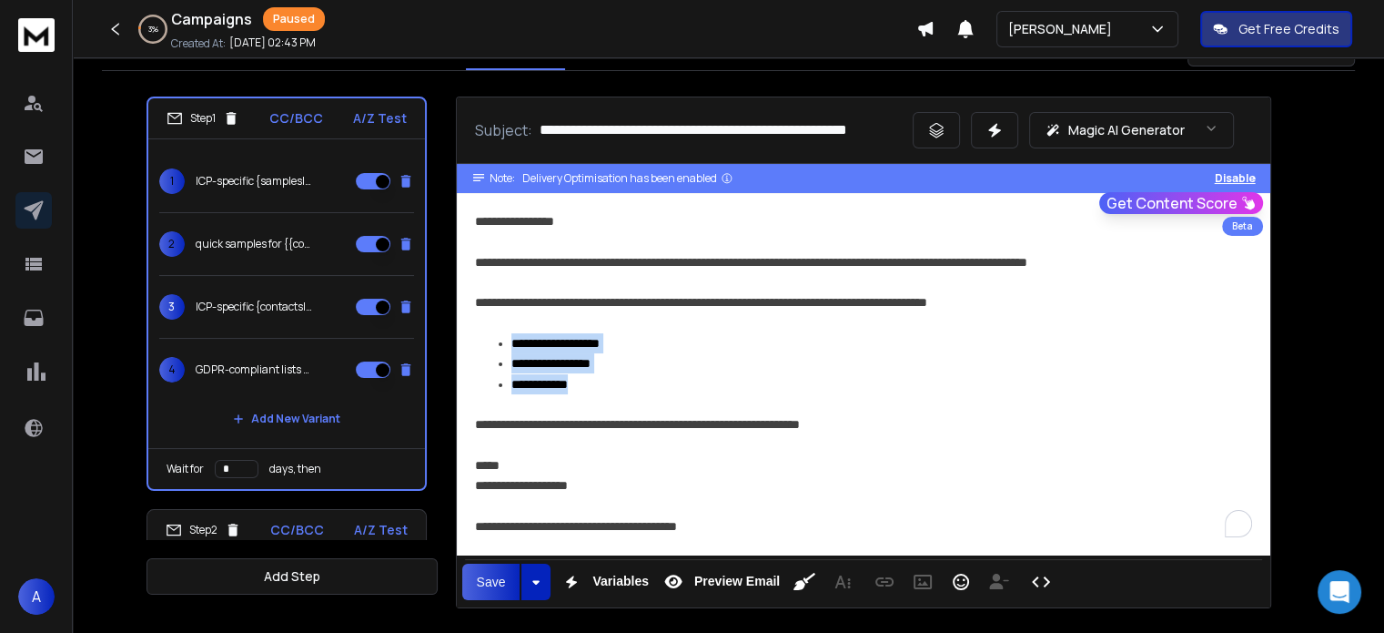
drag, startPoint x: 589, startPoint y: 390, endPoint x: 499, endPoint y: 349, distance: 99.0
click at [499, 349] on ul "**********" at bounding box center [863, 373] width 777 height 81
click at [261, 306] on p "ICP-specific {contacts|leads|people} for {{companyName}}" at bounding box center [254, 306] width 116 height 15
click at [290, 255] on div "2 quick samples for {{companyName}}'s ICP/TAM" at bounding box center [235, 243] width 153 height 25
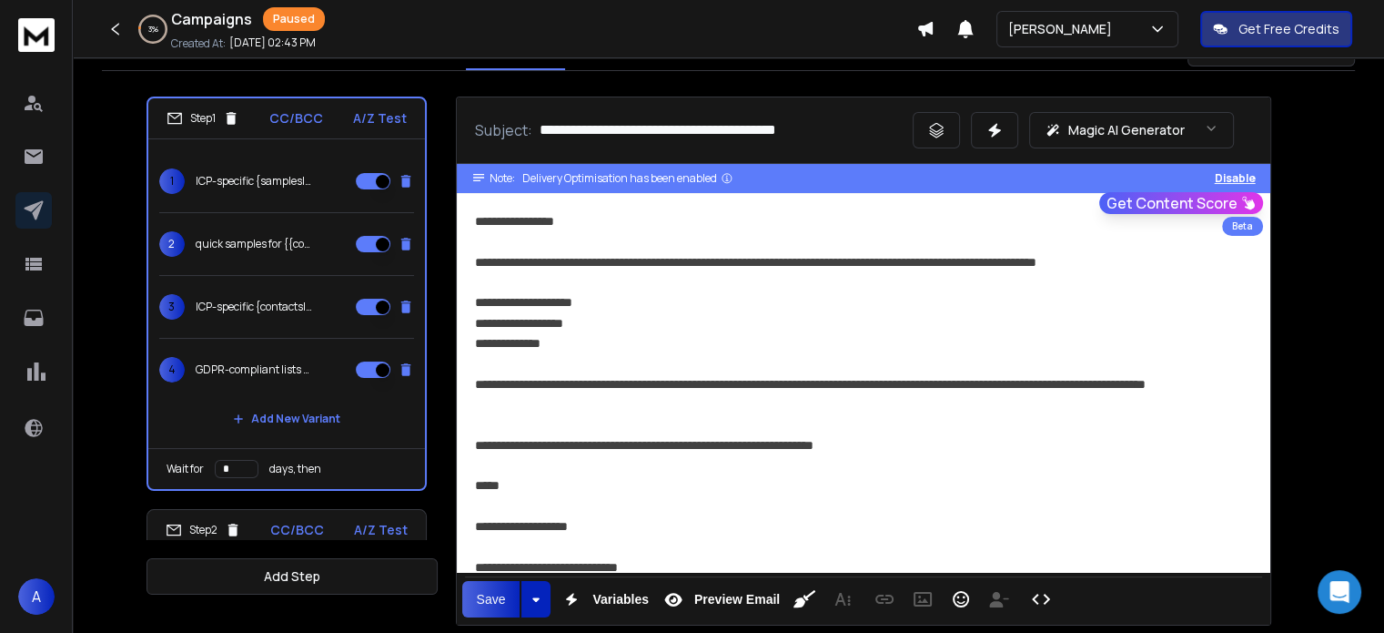
click at [270, 306] on p "ICP-specific {contacts|leads|people} for {{companyName}}" at bounding box center [254, 306] width 116 height 15
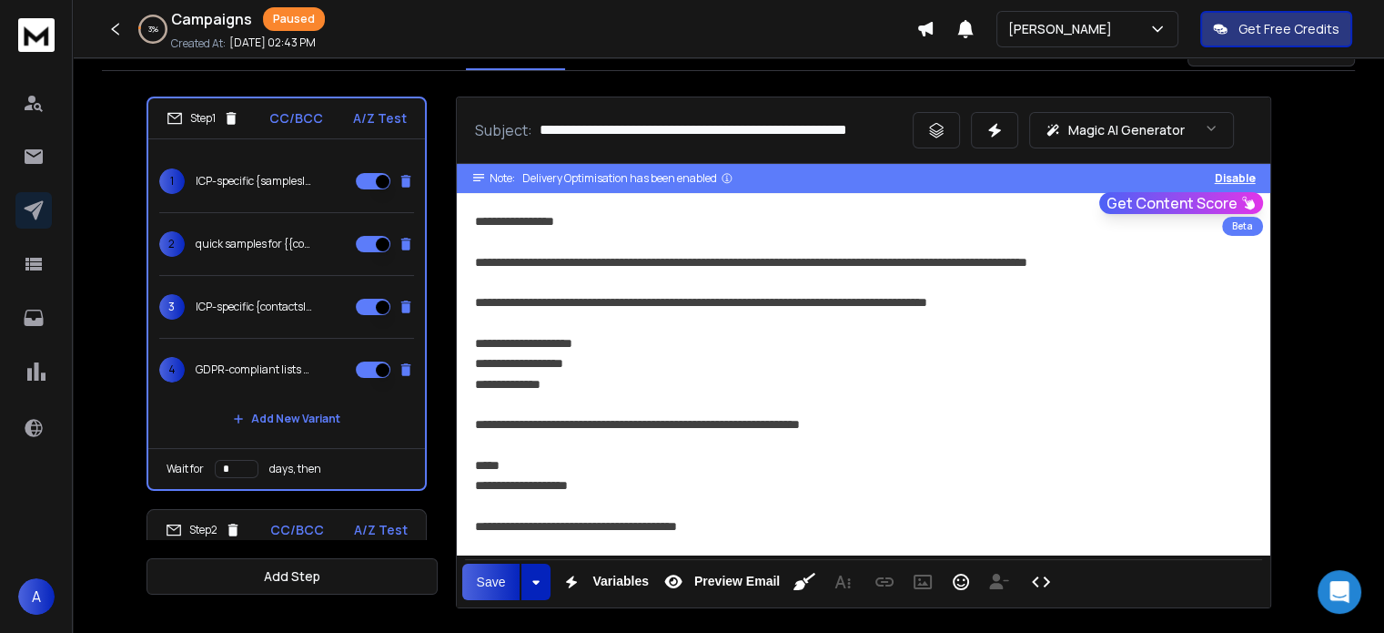
click at [248, 370] on p "GDPR-compliant lists for {{companyName}}" at bounding box center [254, 369] width 116 height 15
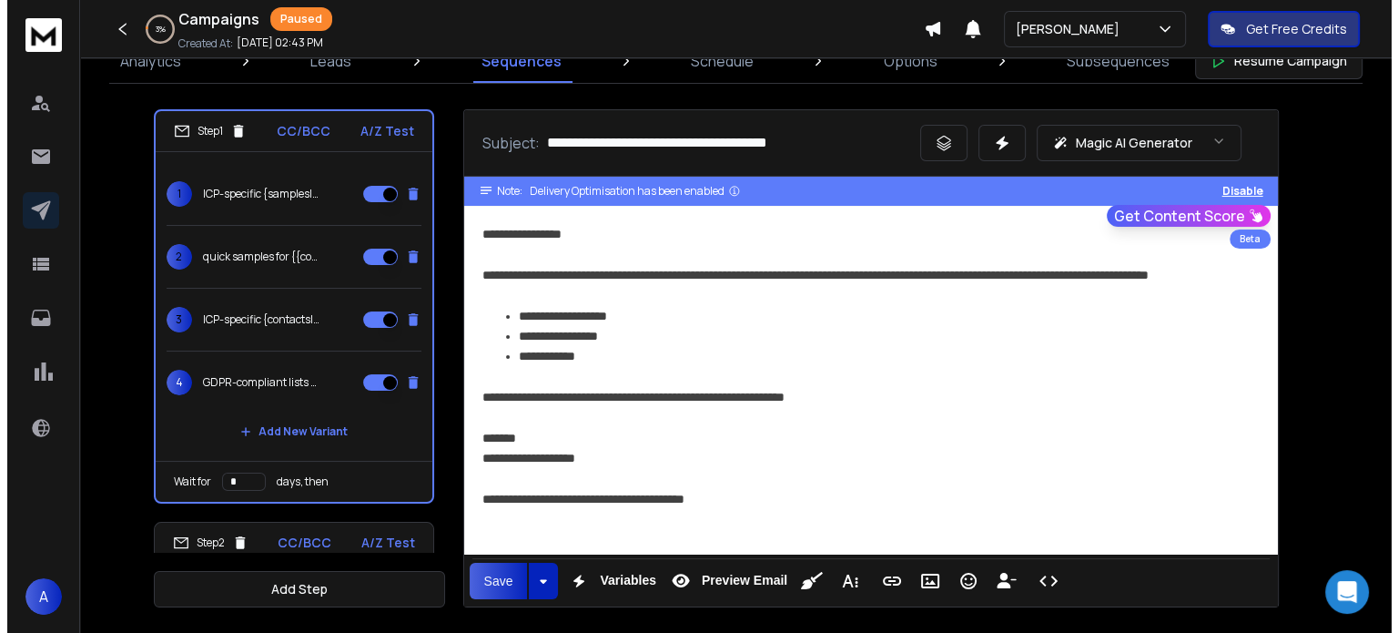
scroll to position [69, 0]
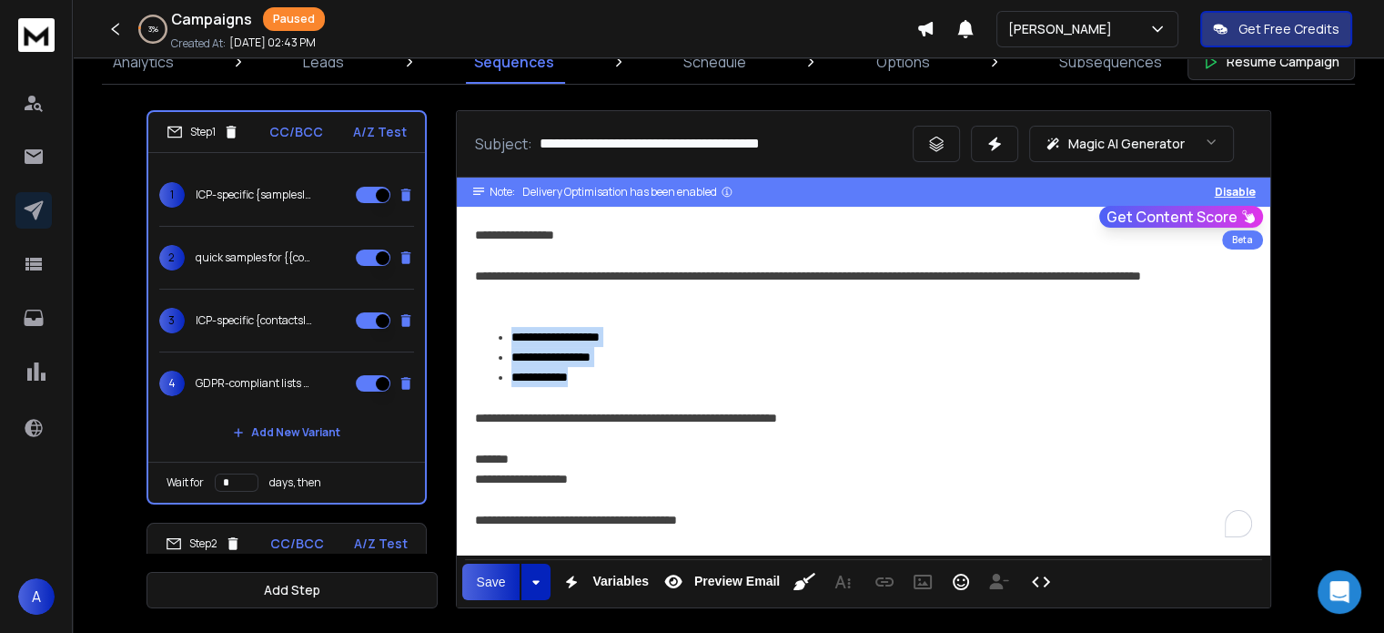
drag, startPoint x: 575, startPoint y: 383, endPoint x: 499, endPoint y: 341, distance: 87.2
click at [499, 341] on ul "**********" at bounding box center [863, 367] width 777 height 81
click at [496, 602] on div "Save Save Save as Template Variables Insert Variable Preview Email Preview Emai…" at bounding box center [662, 582] width 402 height 44
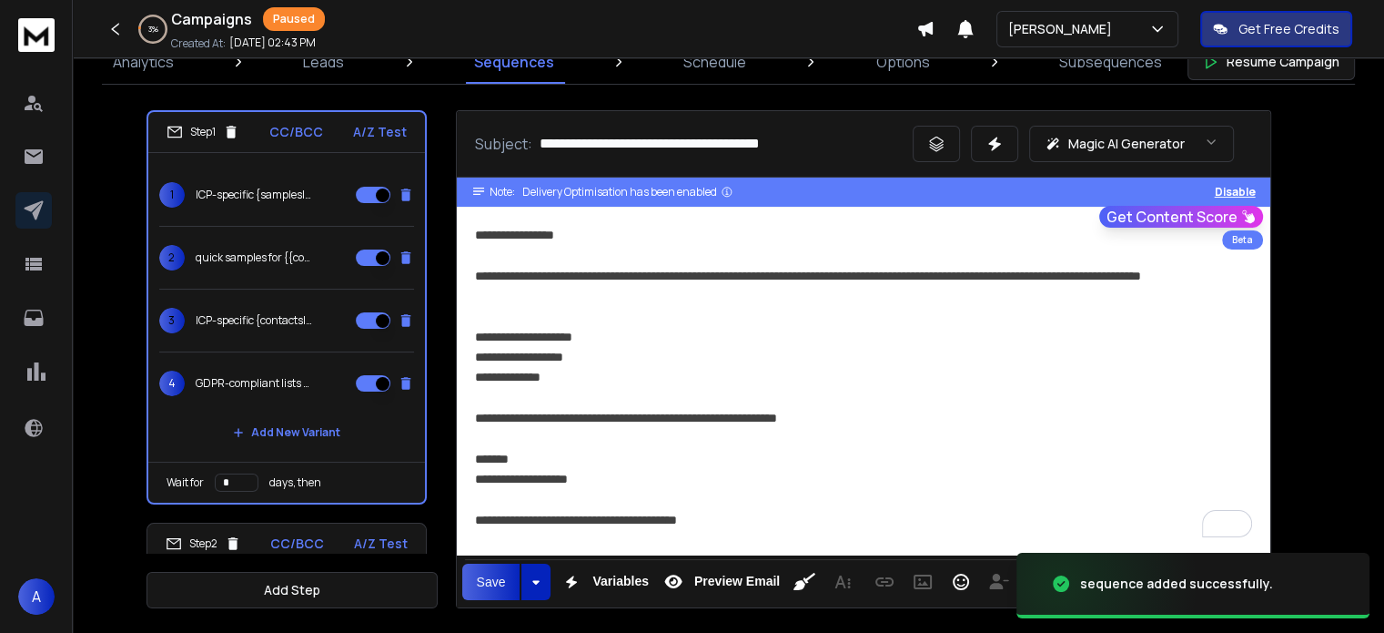
click at [256, 286] on div "2 quick samples for {{companyName}}'s ICP/TAM" at bounding box center [286, 258] width 255 height 63
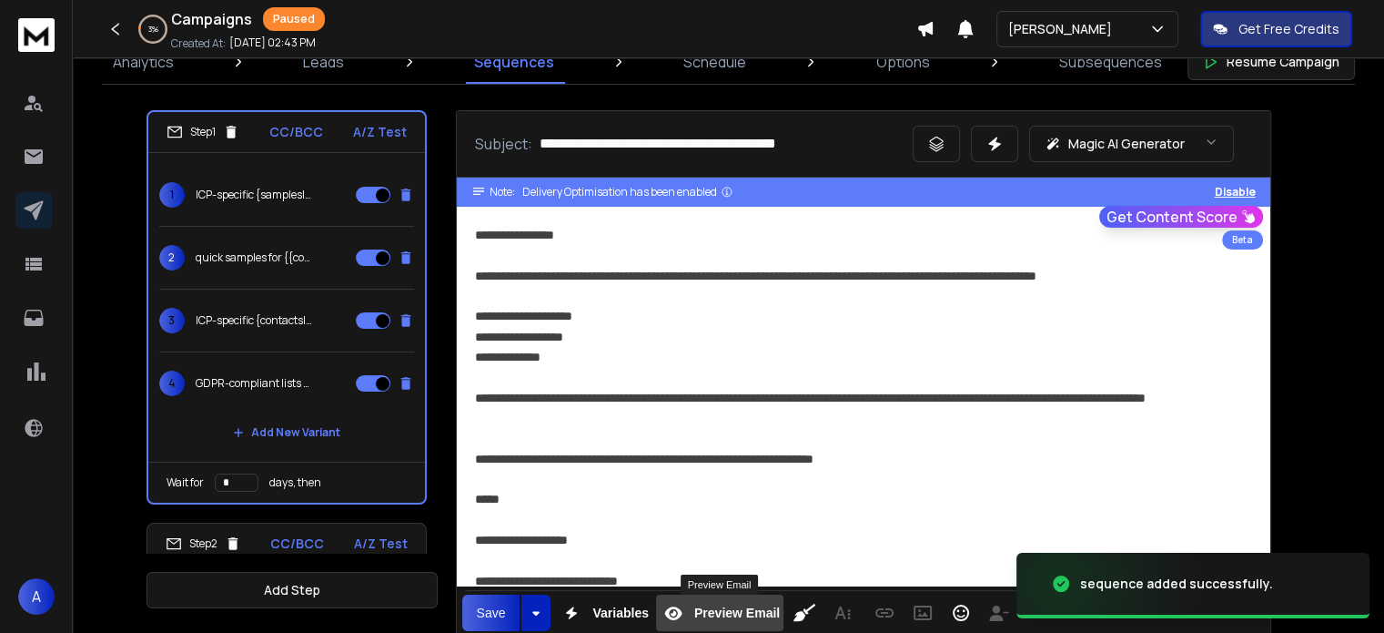
click at [703, 625] on div "Preview Email" at bounding box center [719, 613] width 127 height 30
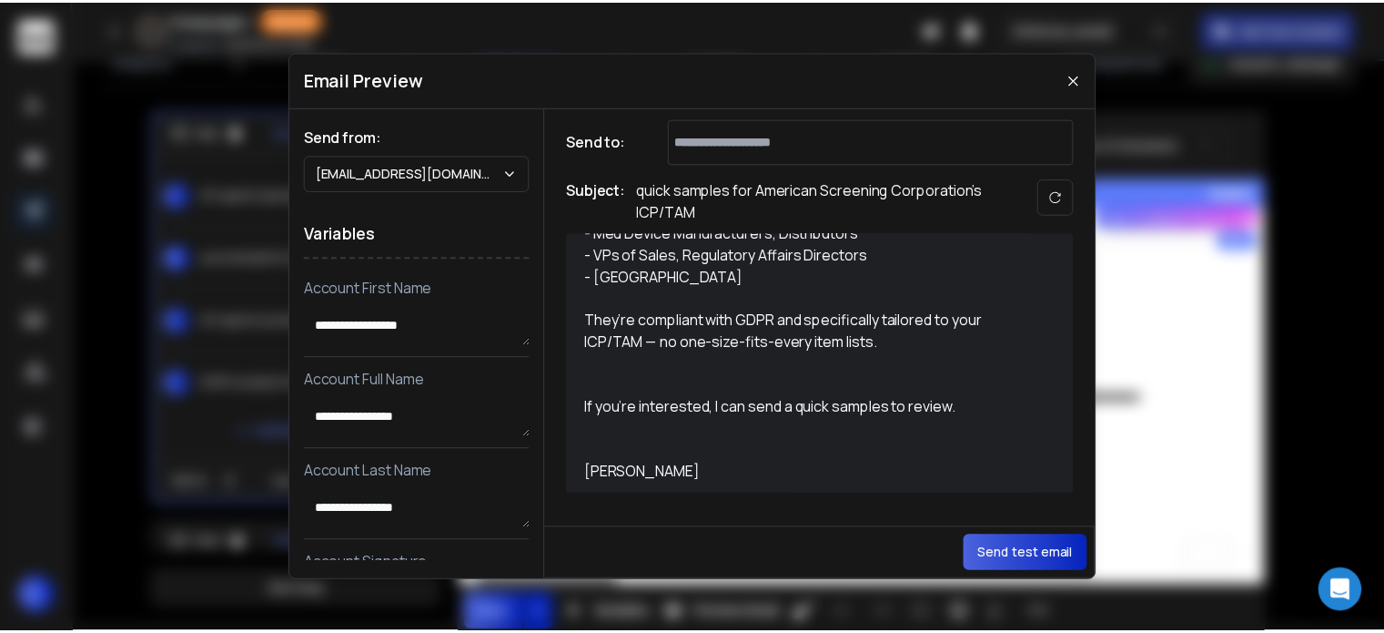
scroll to position [91, 0]
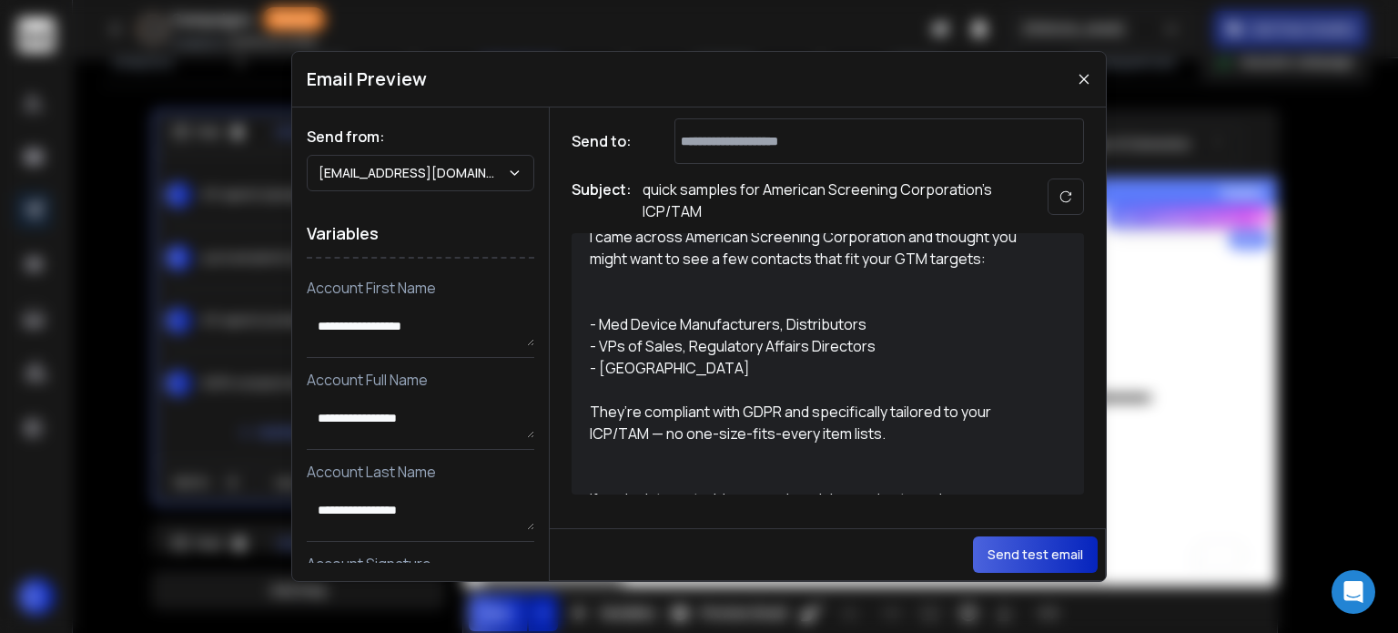
click at [1083, 79] on icon at bounding box center [1084, 79] width 10 height 10
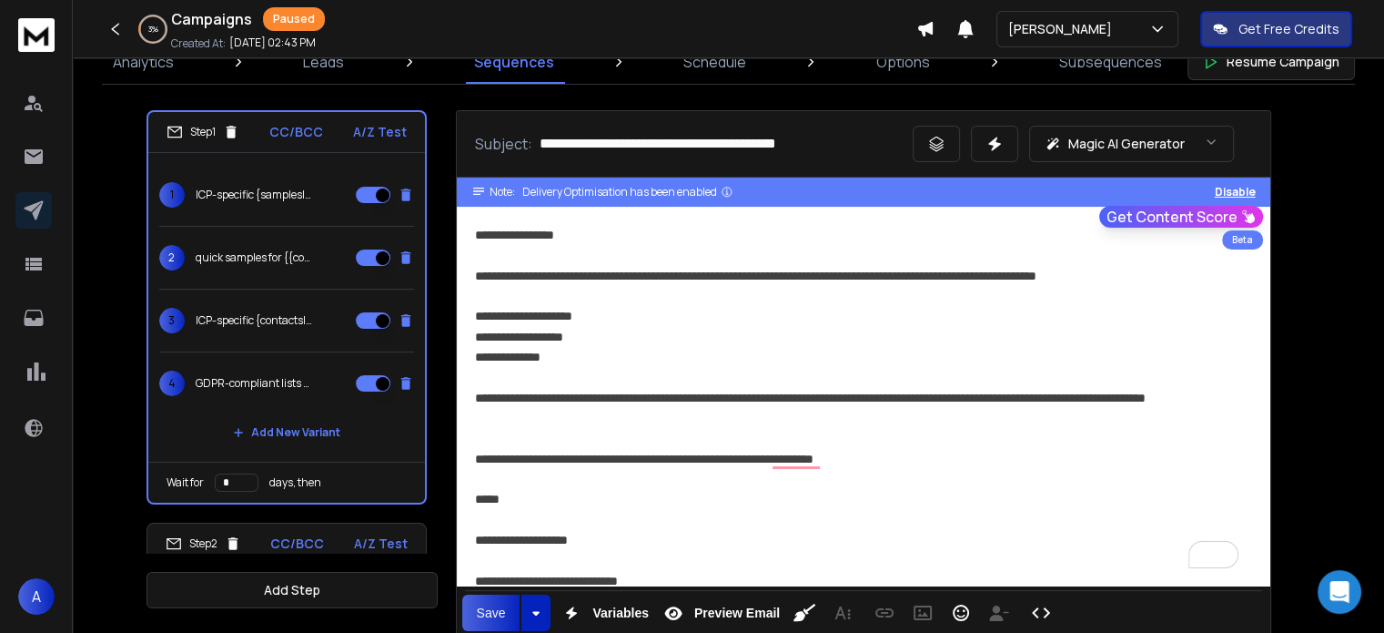
click at [1190, 282] on div "**********" at bounding box center [857, 286] width 764 height 41
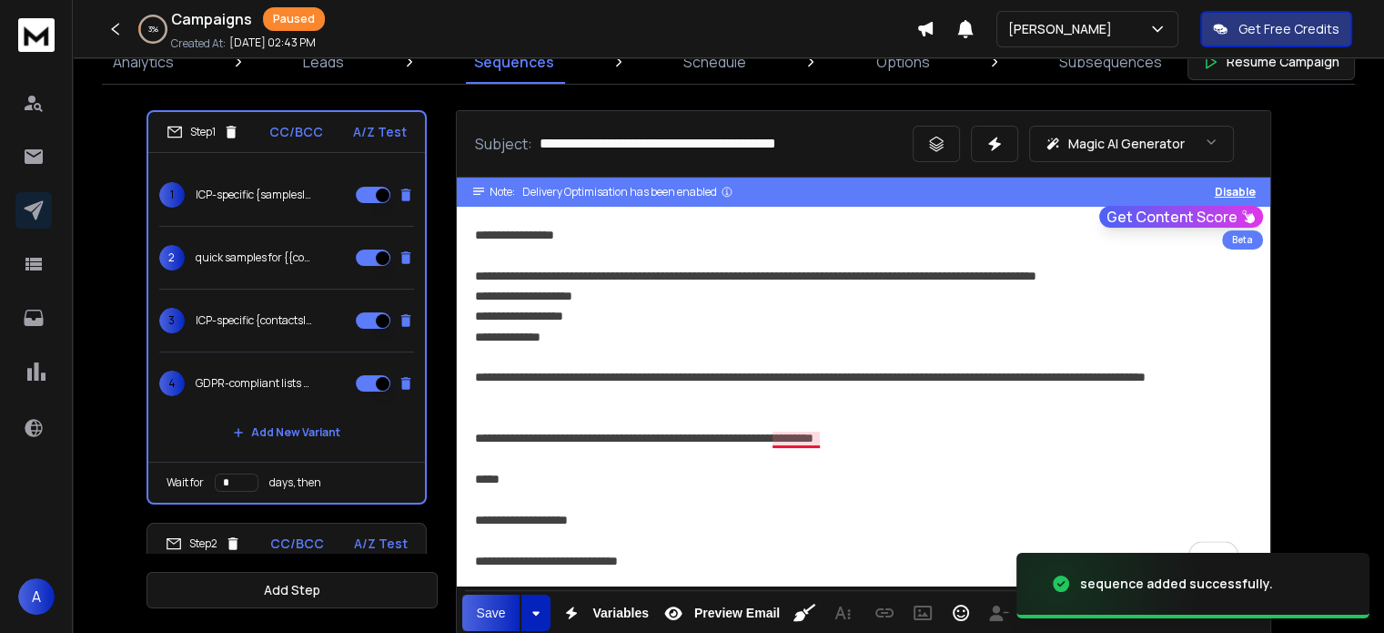
click at [813, 436] on div "**********" at bounding box center [857, 448] width 764 height 41
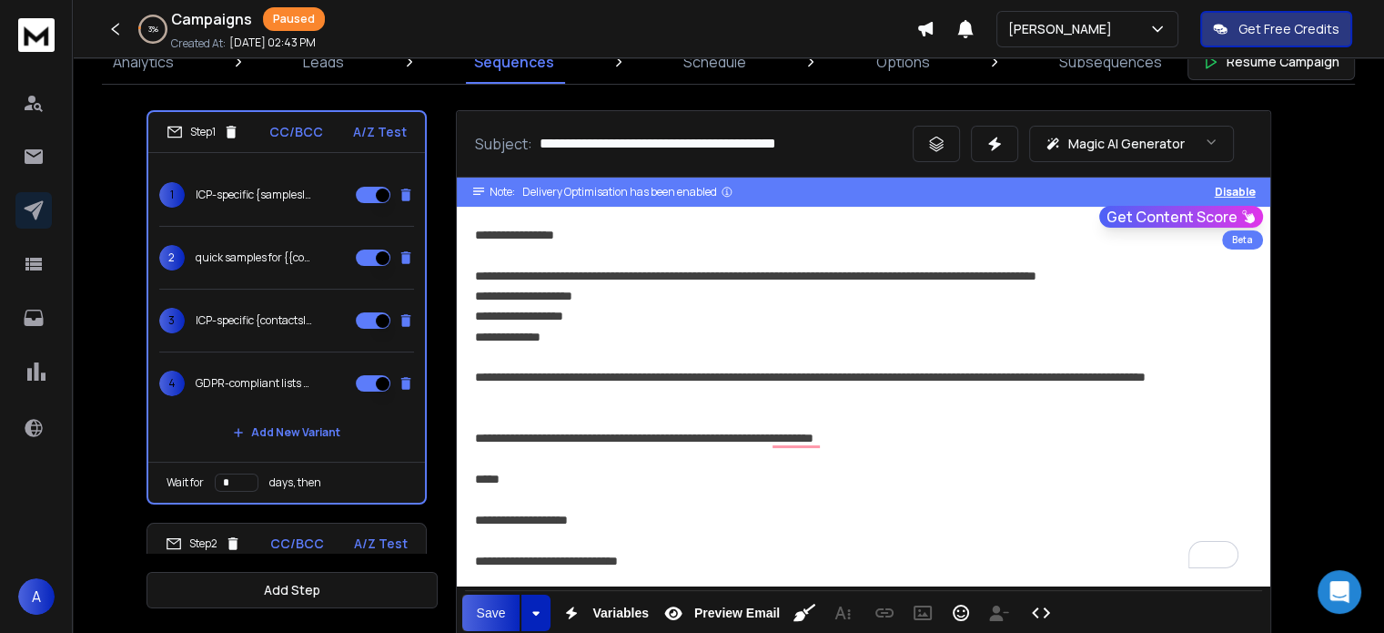
click at [1190, 274] on div "**********" at bounding box center [857, 276] width 764 height 20
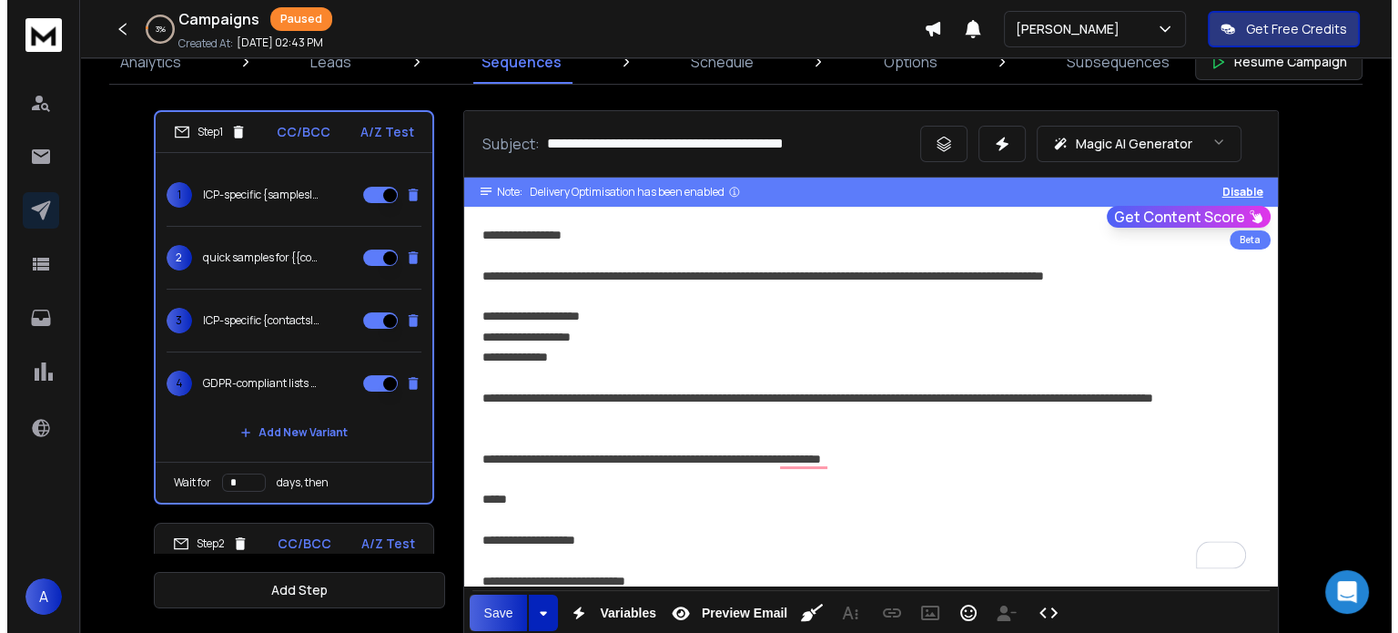
scroll to position [24, 0]
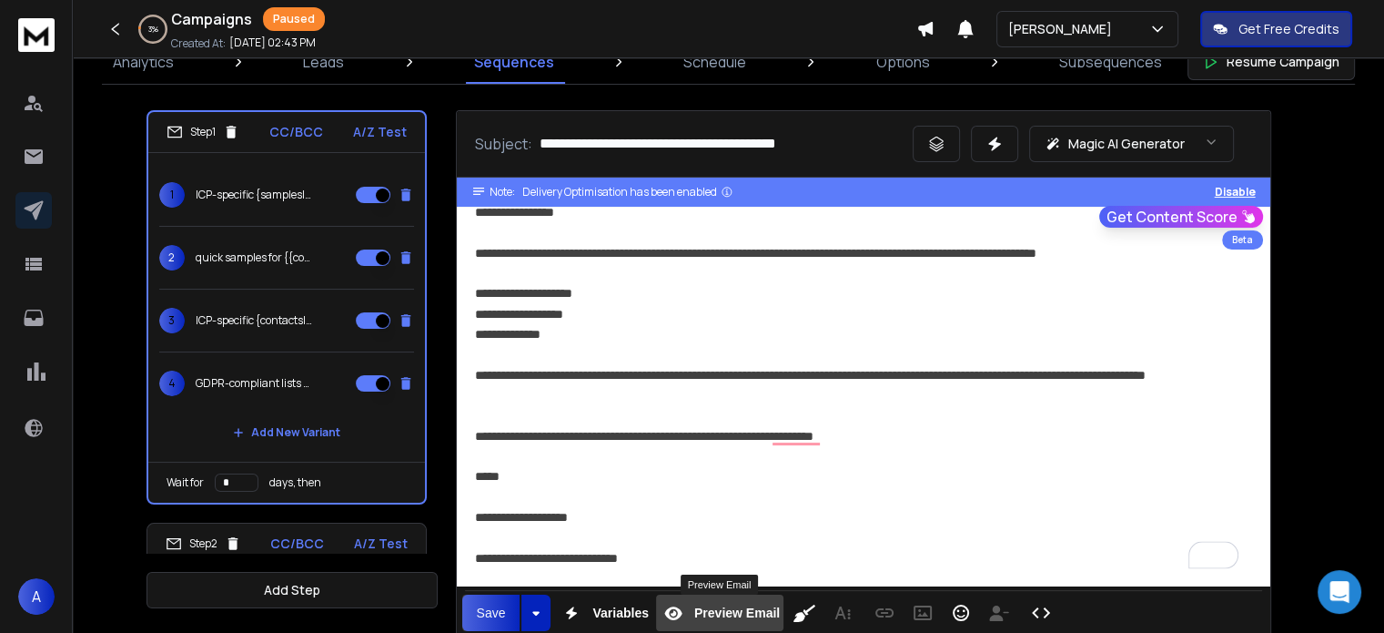
click at [713, 603] on div "Preview Email" at bounding box center [719, 613] width 127 height 30
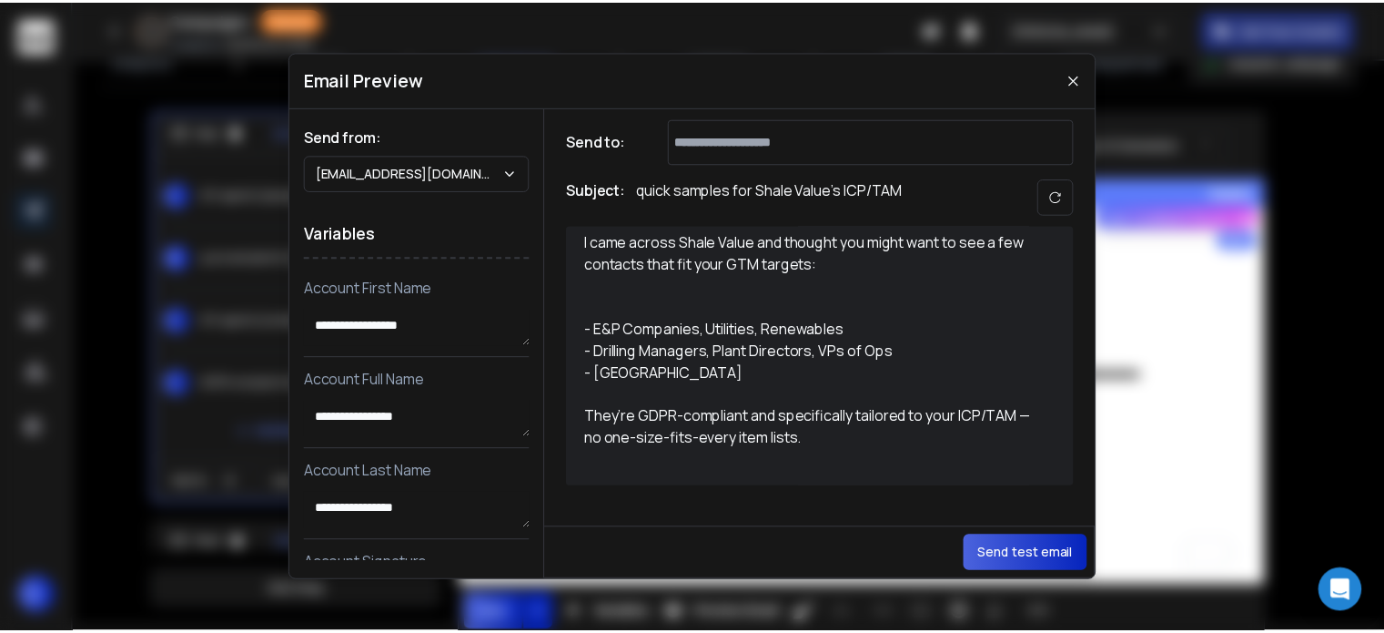
scroll to position [0, 0]
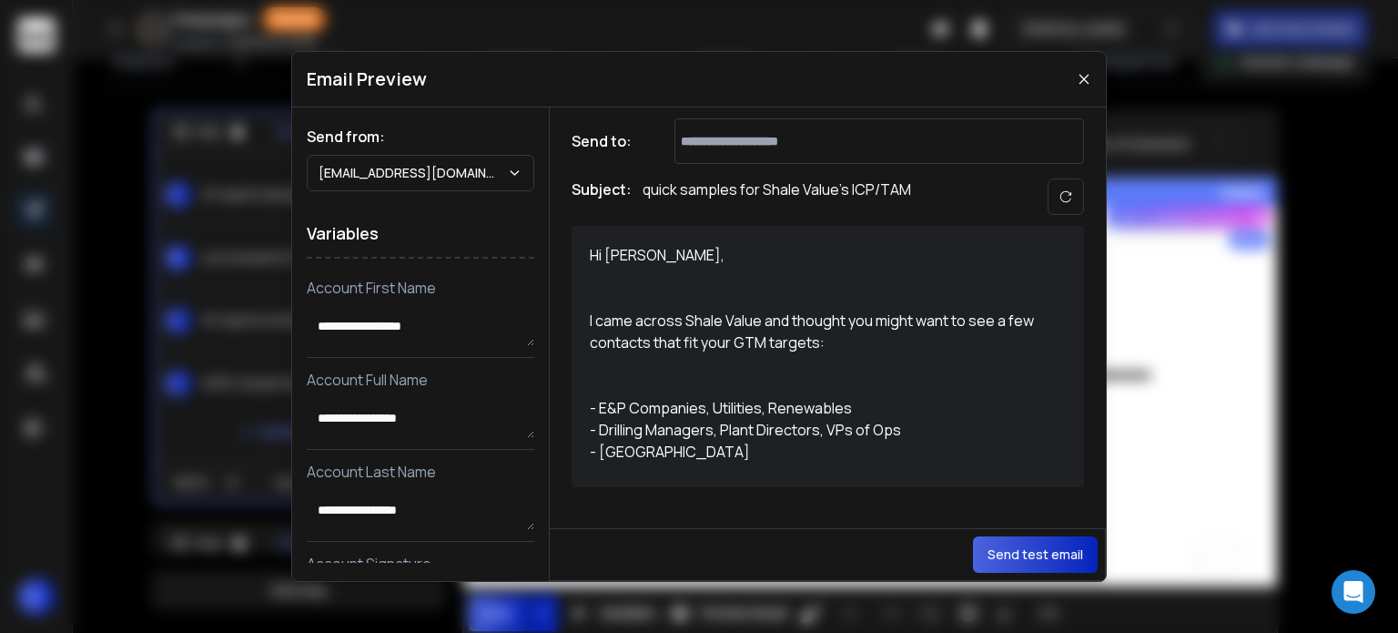
click at [1086, 79] on icon at bounding box center [1084, 79] width 15 height 15
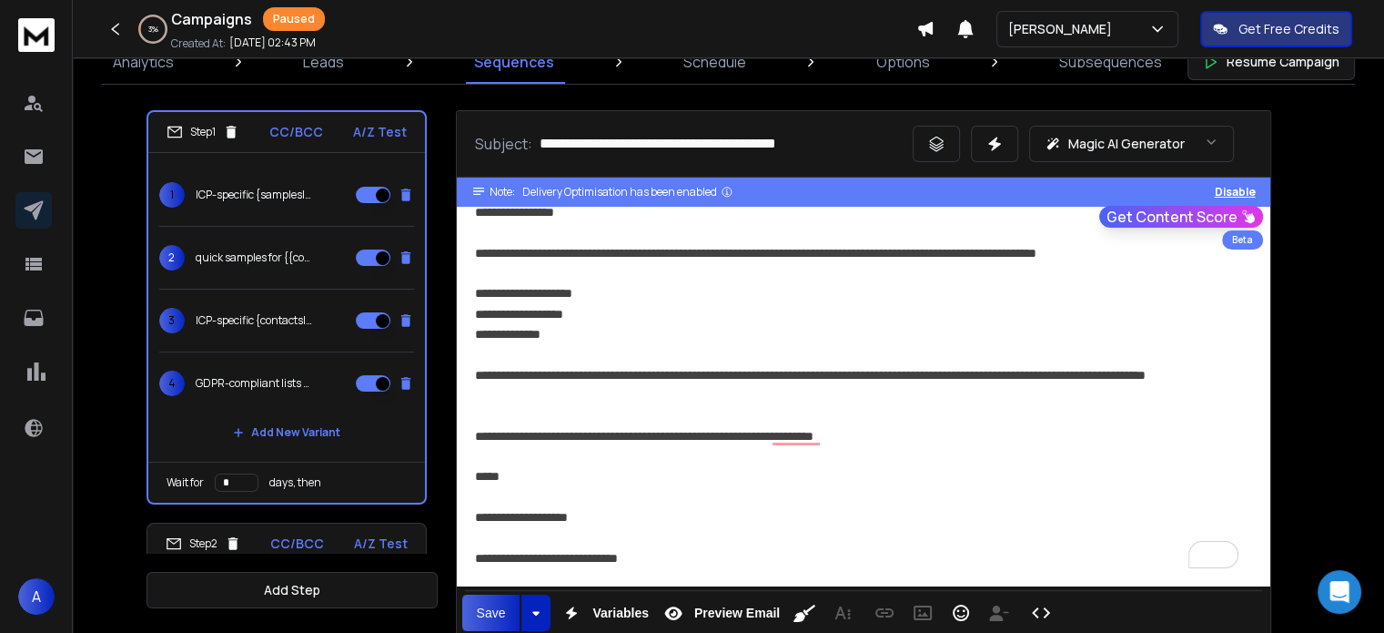
click at [247, 257] on p "quick samples for {{companyName}}'s ICP/TAM" at bounding box center [254, 257] width 116 height 15
click at [289, 318] on p "ICP-specific {contacts|leads|people} for {{companyName}}" at bounding box center [254, 320] width 116 height 15
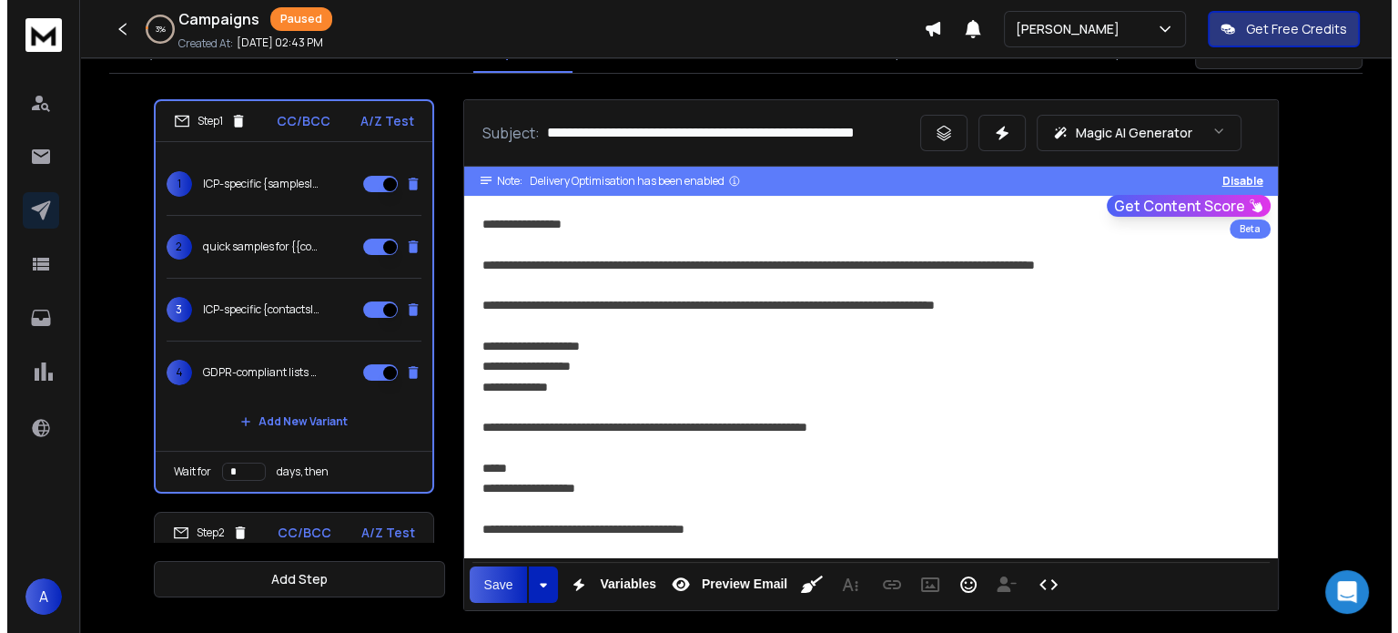
scroll to position [83, 0]
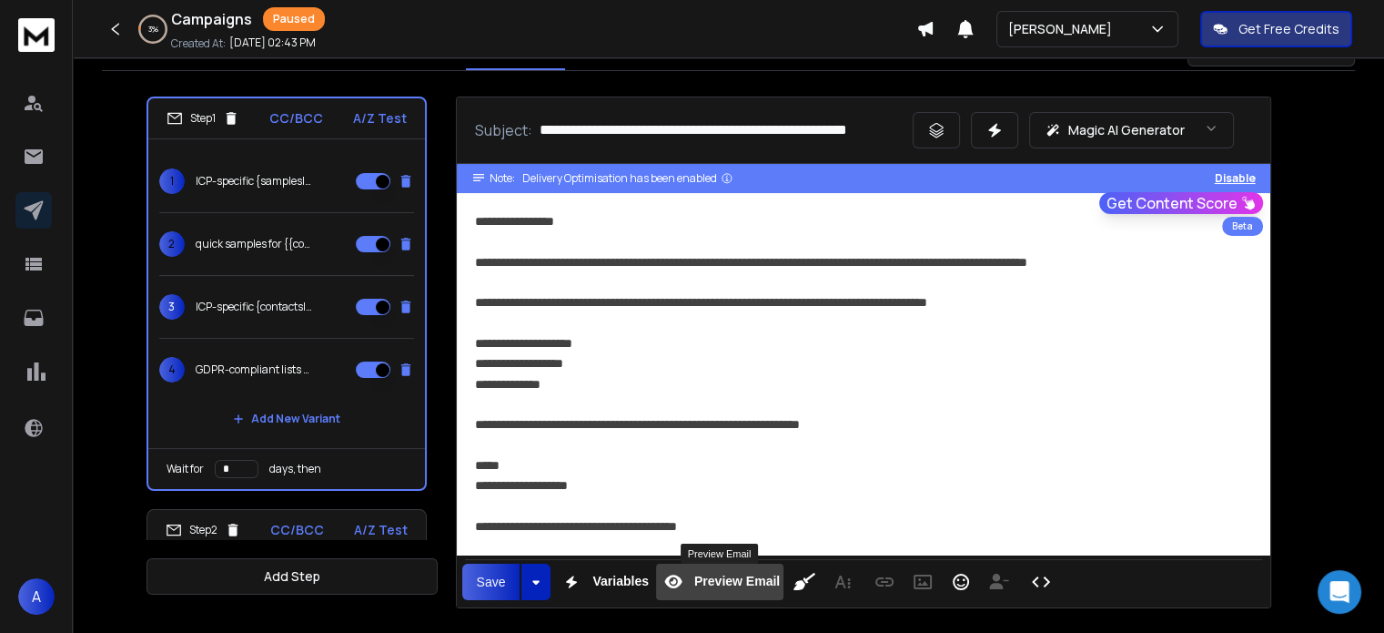
click at [699, 575] on span "Preview Email" at bounding box center [737, 580] width 93 height 15
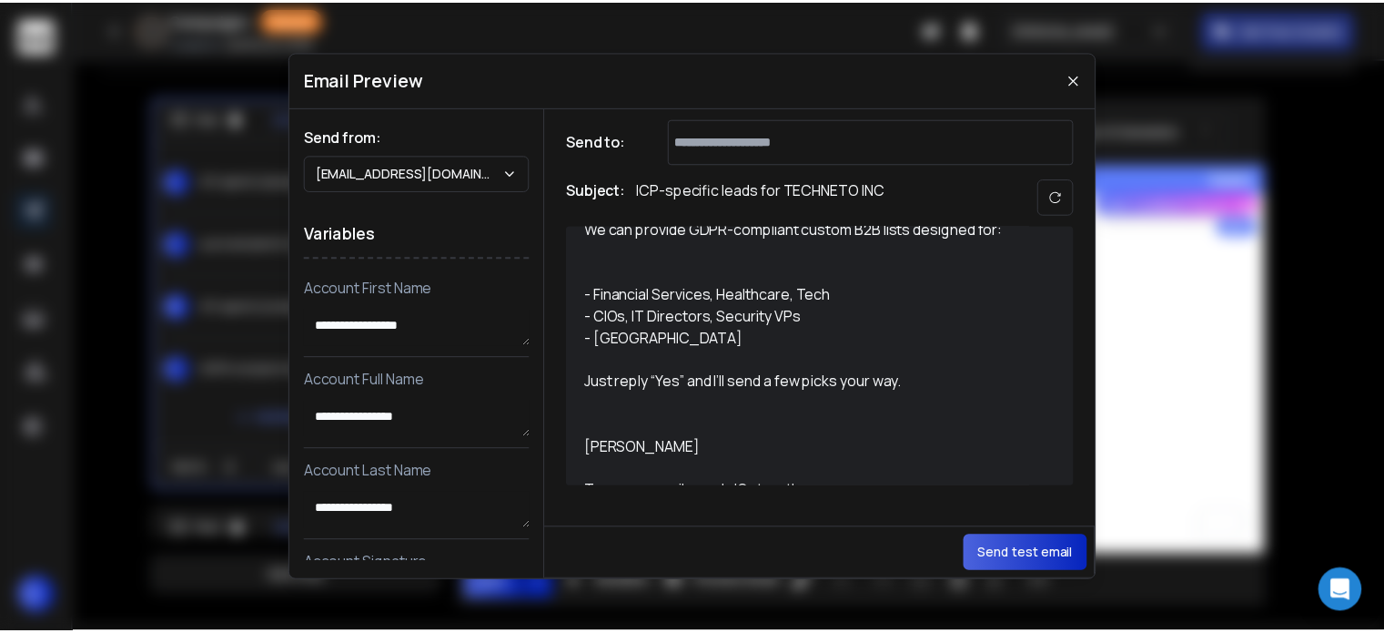
scroll to position [182, 0]
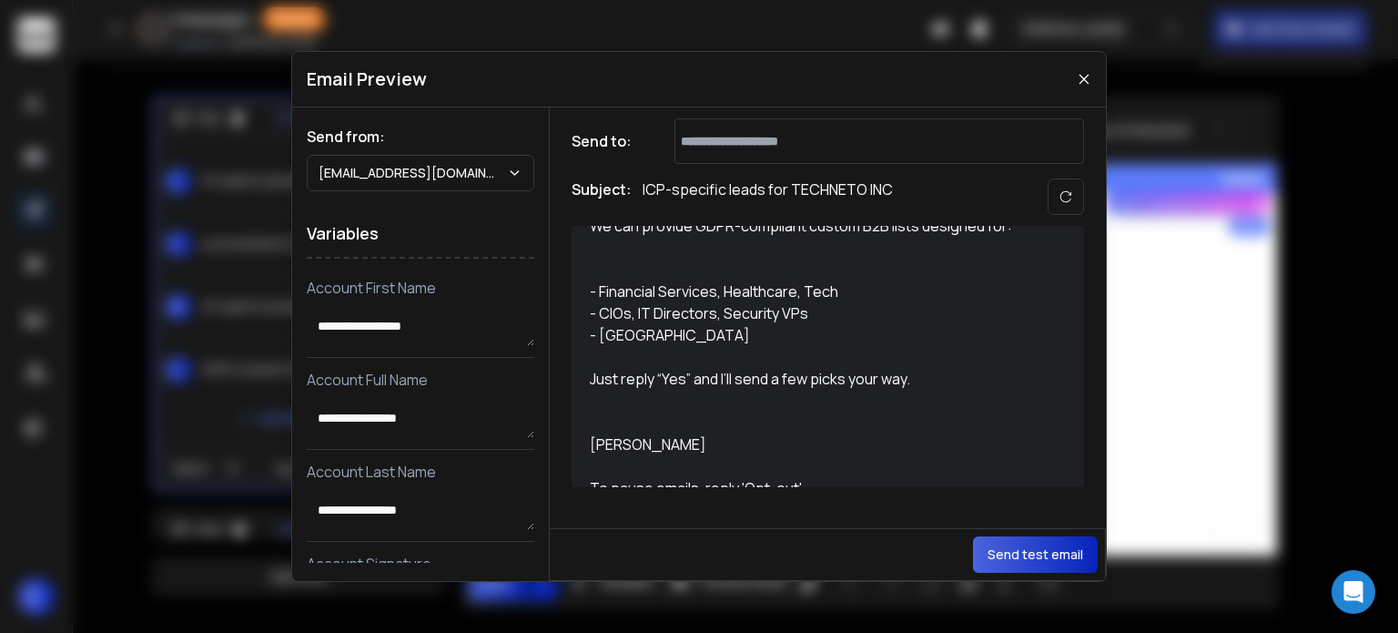
click at [1079, 90] on div "Email Preview" at bounding box center [699, 79] width 814 height 55
click at [1086, 82] on icon at bounding box center [1084, 79] width 10 height 10
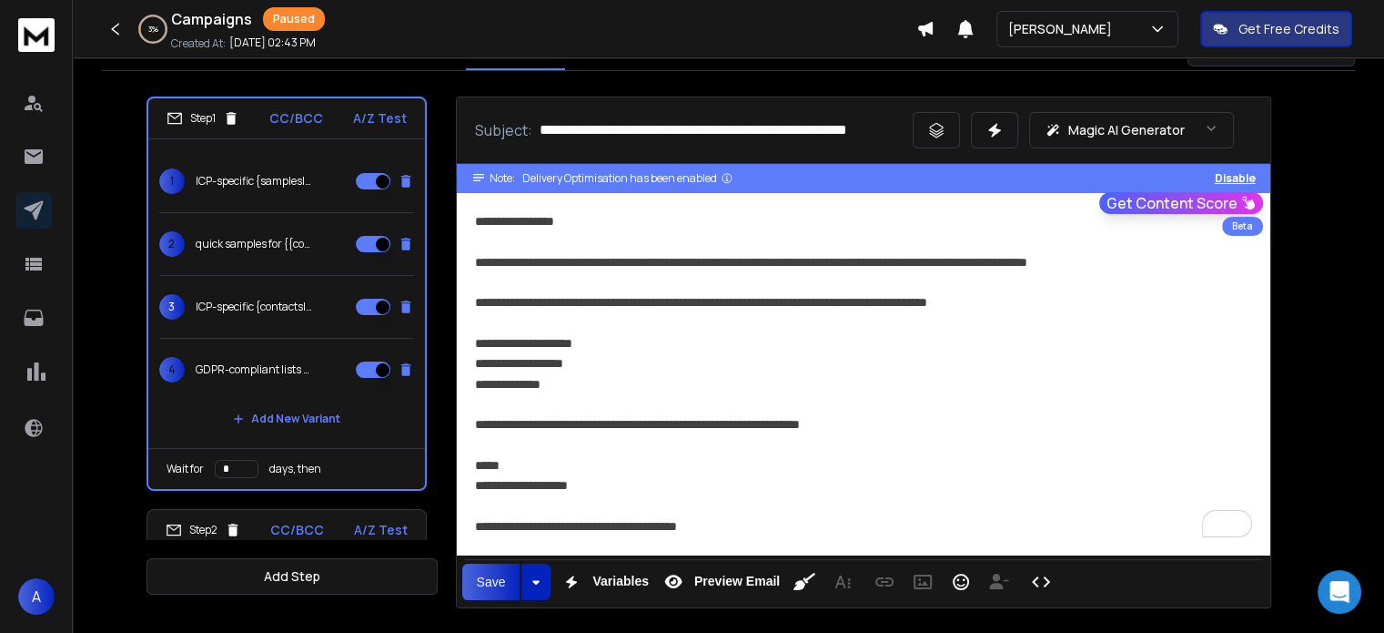
click at [464, 306] on div "**********" at bounding box center [864, 374] width 814 height 362
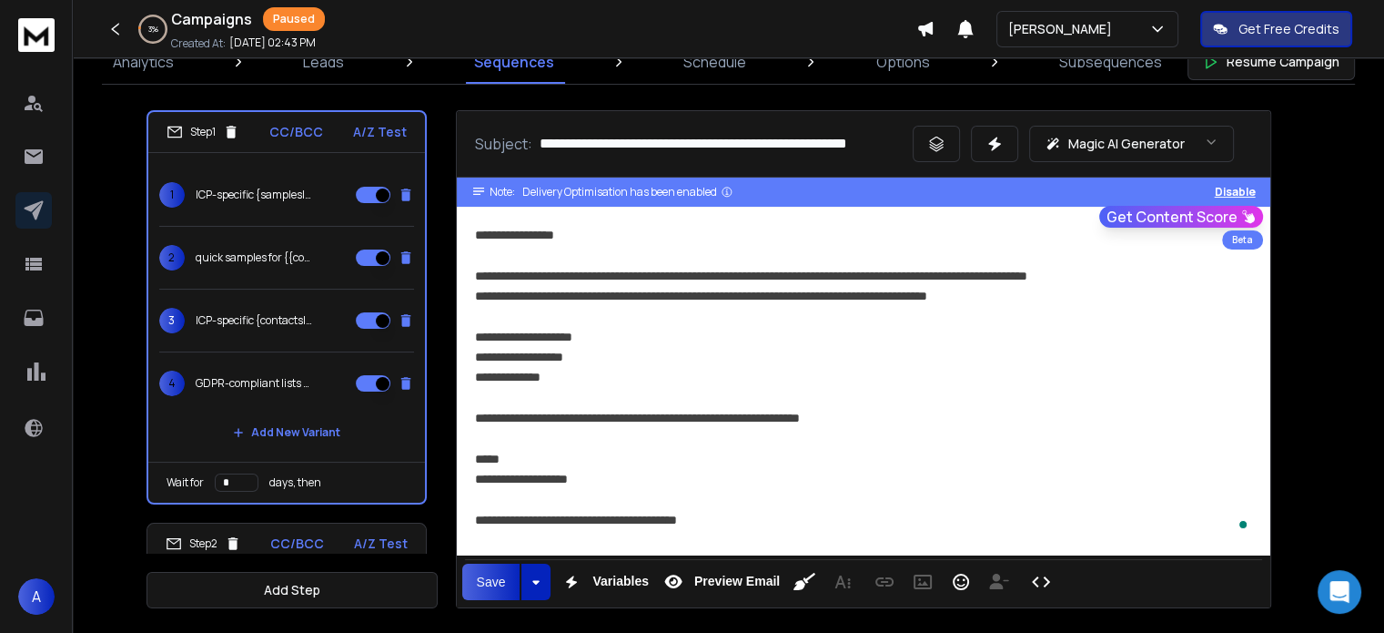
scroll to position [83, 0]
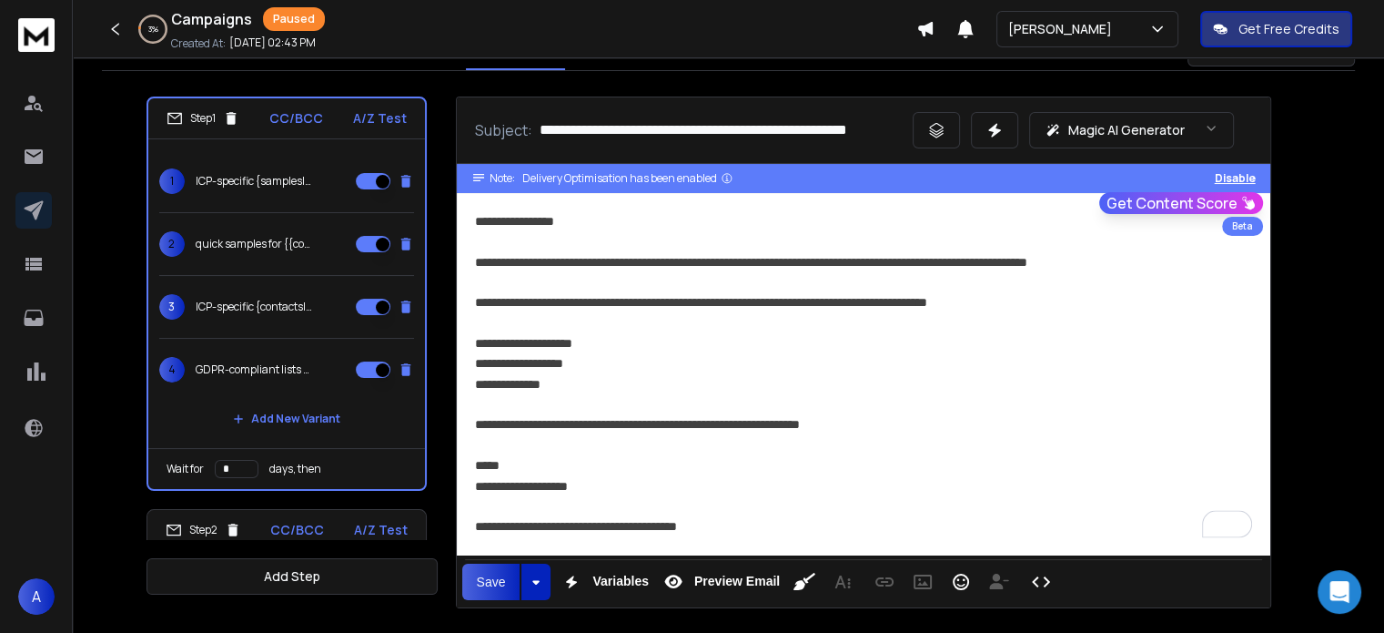
click at [470, 342] on div "**********" at bounding box center [864, 374] width 814 height 362
click at [476, 429] on div "**********" at bounding box center [863, 424] width 777 height 61
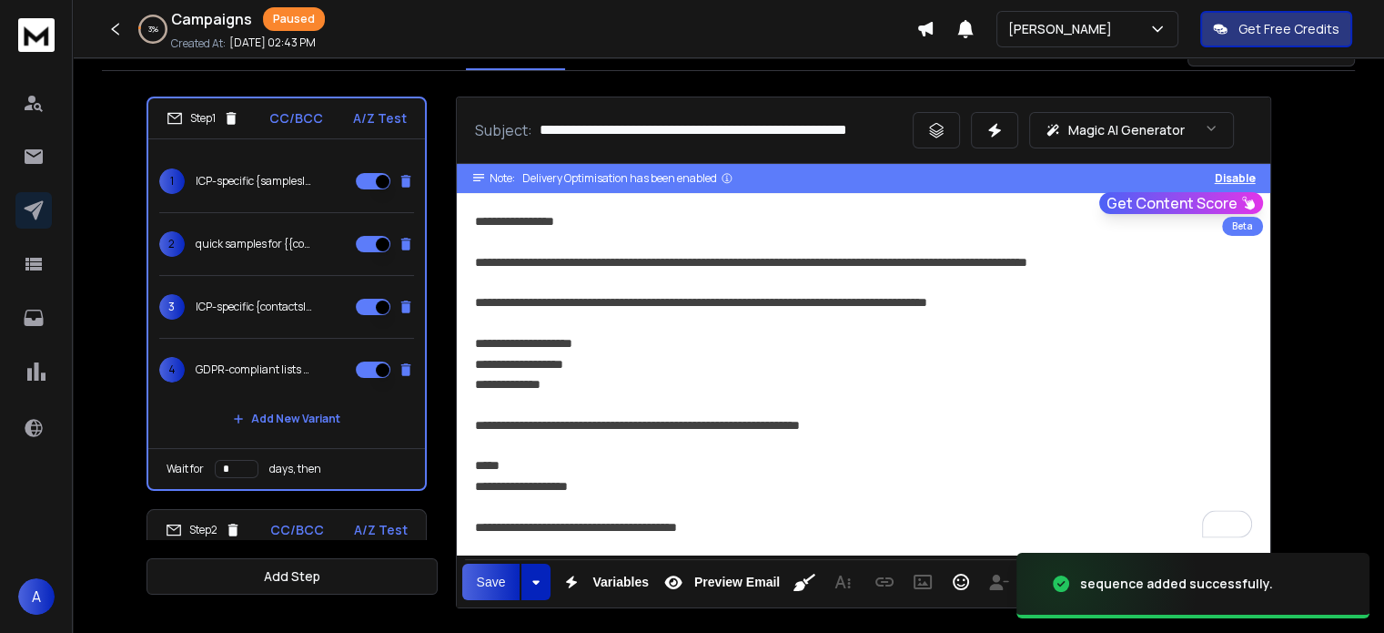
click at [294, 294] on div "3 ICP-specific {contacts|leads|people} for {{companyName}}" at bounding box center [235, 306] width 153 height 25
click at [280, 299] on p "ICP-specific {contacts|leads|people} for {{companyName}}" at bounding box center [254, 306] width 116 height 15
click at [270, 245] on p "quick samples for {{companyName}}'s ICP/TAM" at bounding box center [254, 244] width 116 height 15
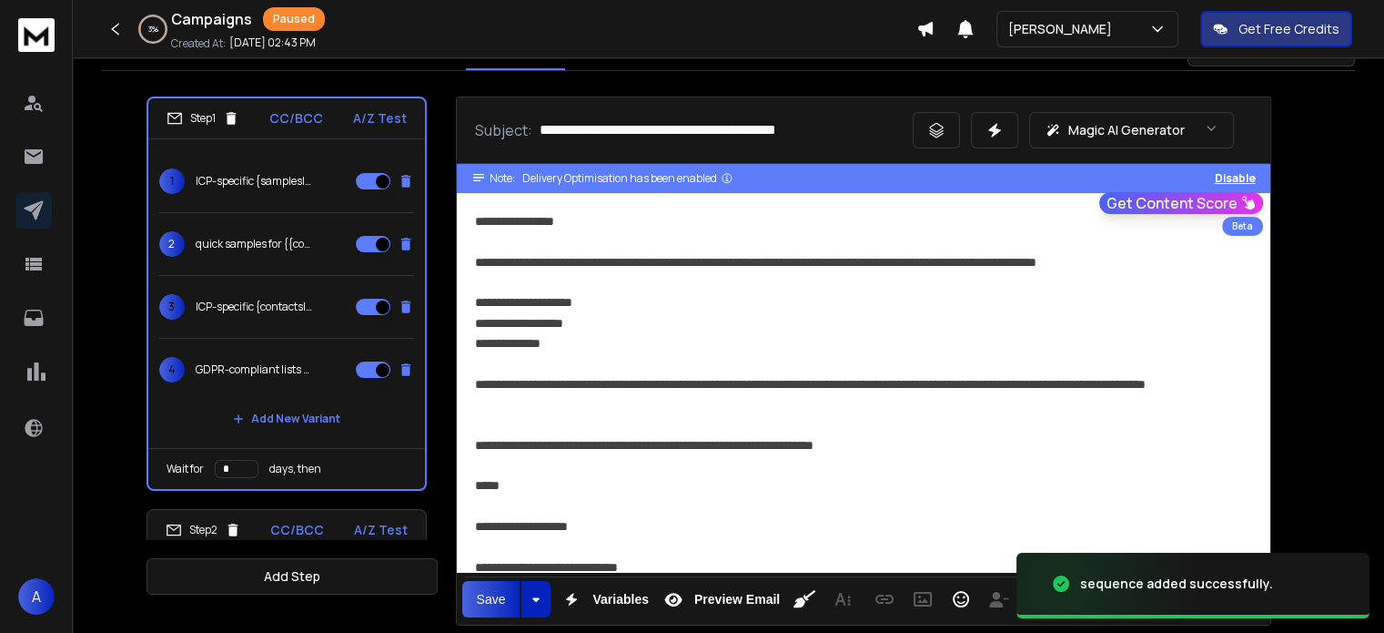
click at [262, 299] on p "ICP-specific {contacts|leads|people} for {{companyName}}" at bounding box center [254, 306] width 116 height 15
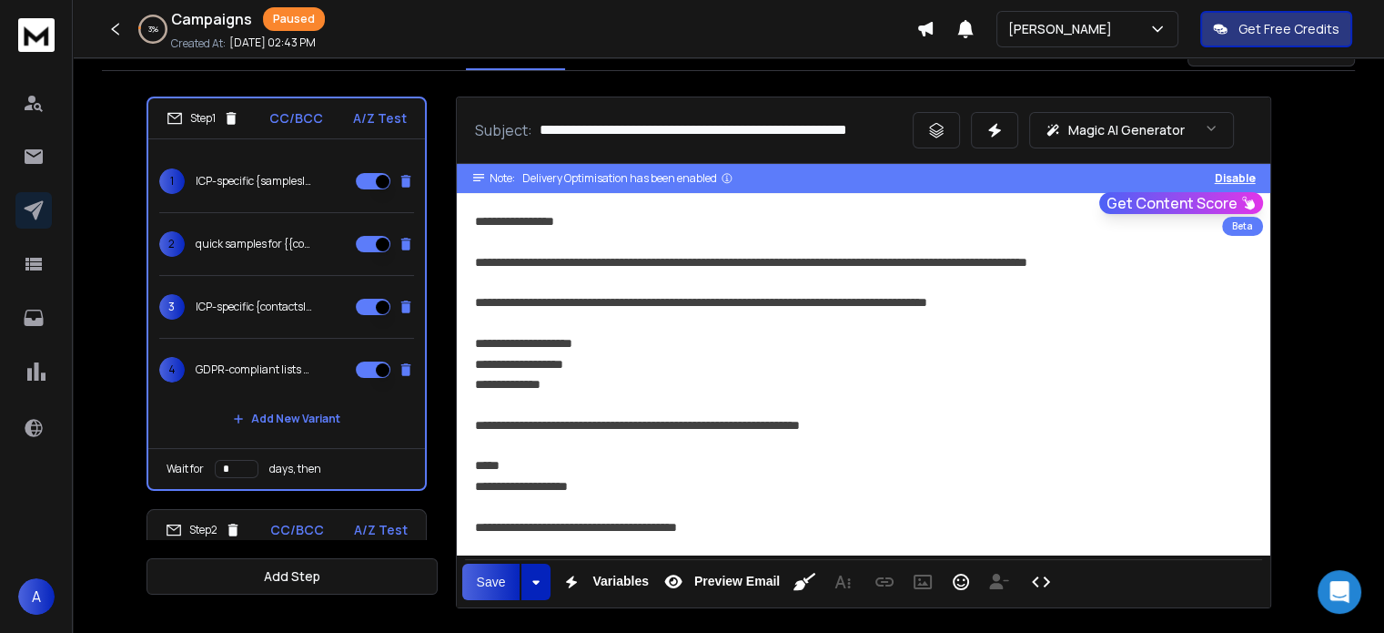
click at [282, 372] on p "GDPR-compliant lists for {{companyName}}" at bounding box center [254, 369] width 116 height 15
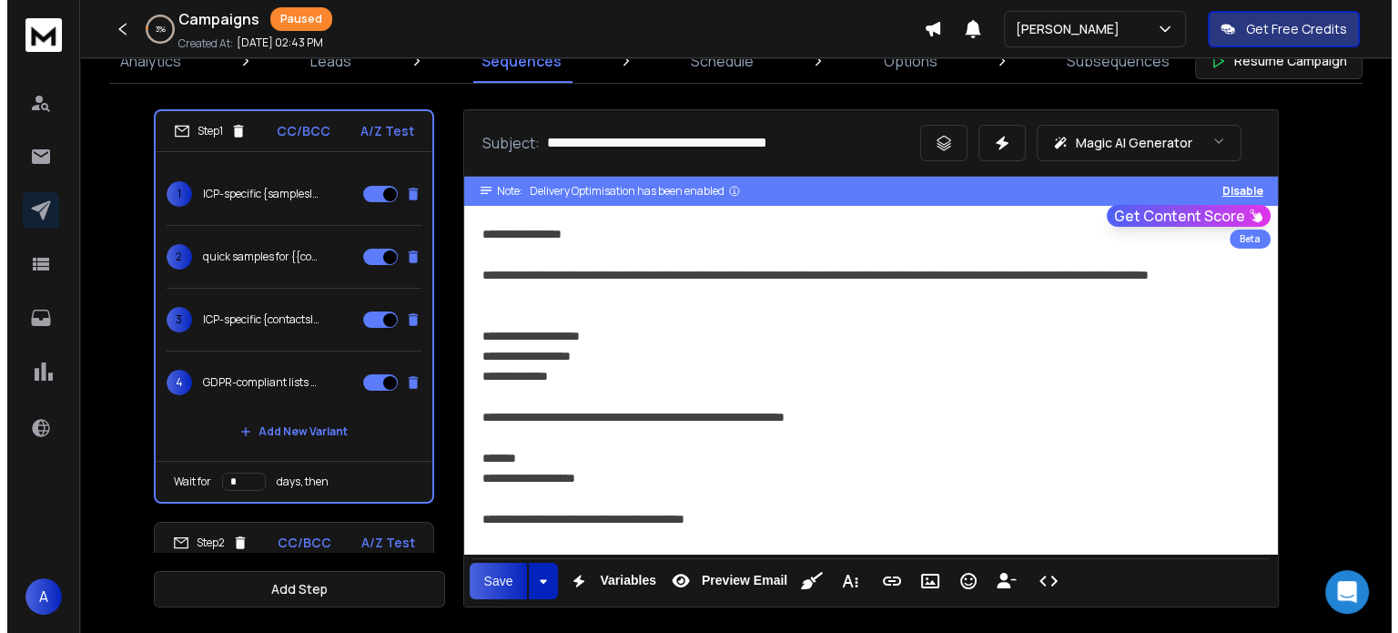
scroll to position [69, 0]
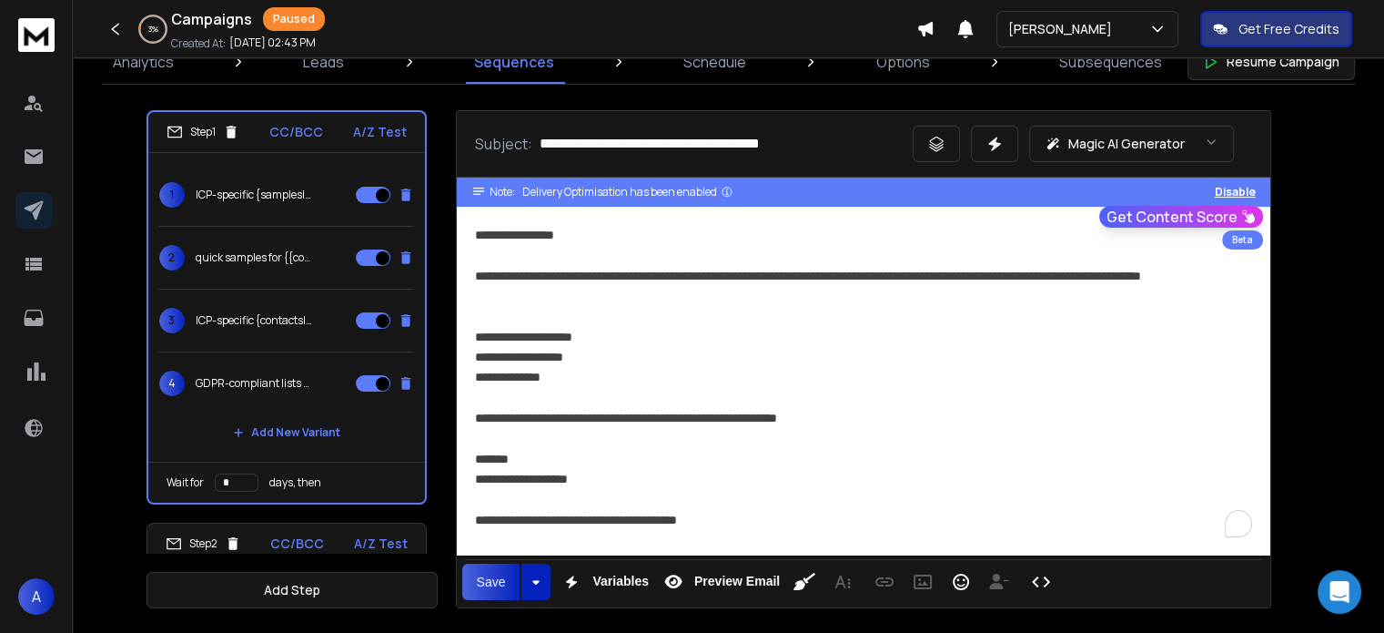
click at [465, 337] on div "**********" at bounding box center [864, 381] width 814 height 349
click at [471, 419] on div "**********" at bounding box center [864, 381] width 814 height 349
click at [604, 563] on button "Variables Insert Variable" at bounding box center [603, 581] width 98 height 36
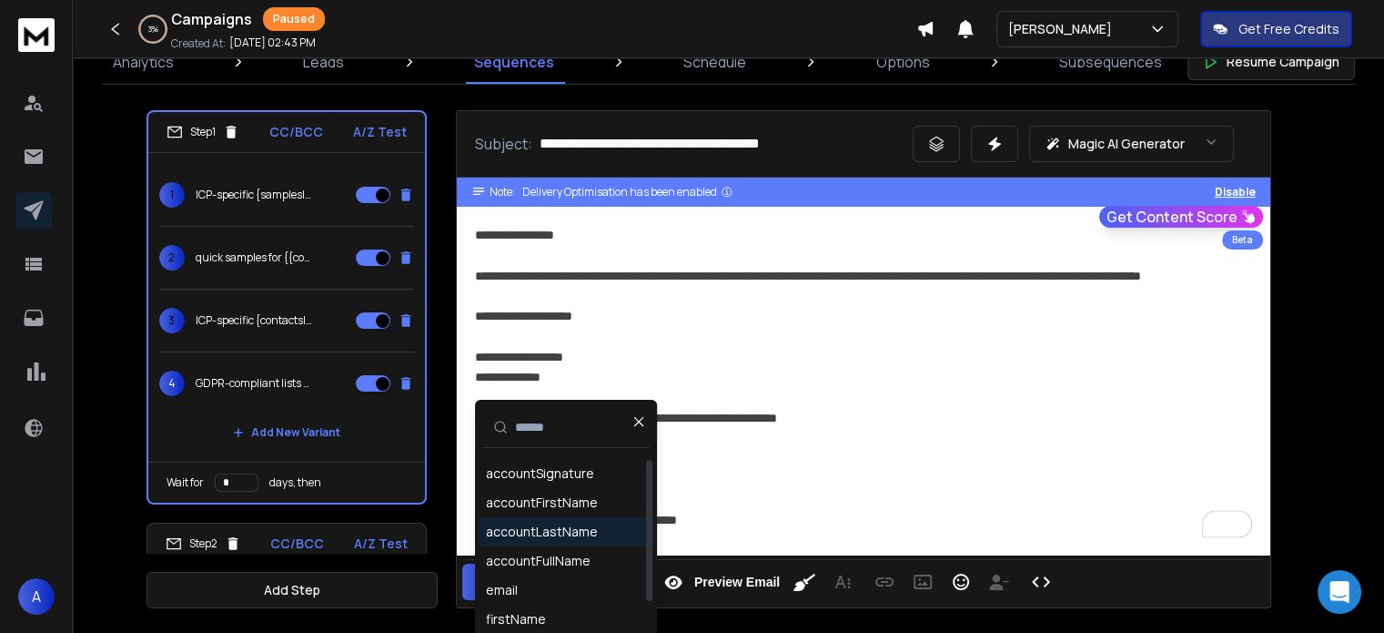
click at [731, 498] on div "**********" at bounding box center [863, 490] width 777 height 82
click at [736, 577] on span "Preview Email" at bounding box center [737, 581] width 93 height 15
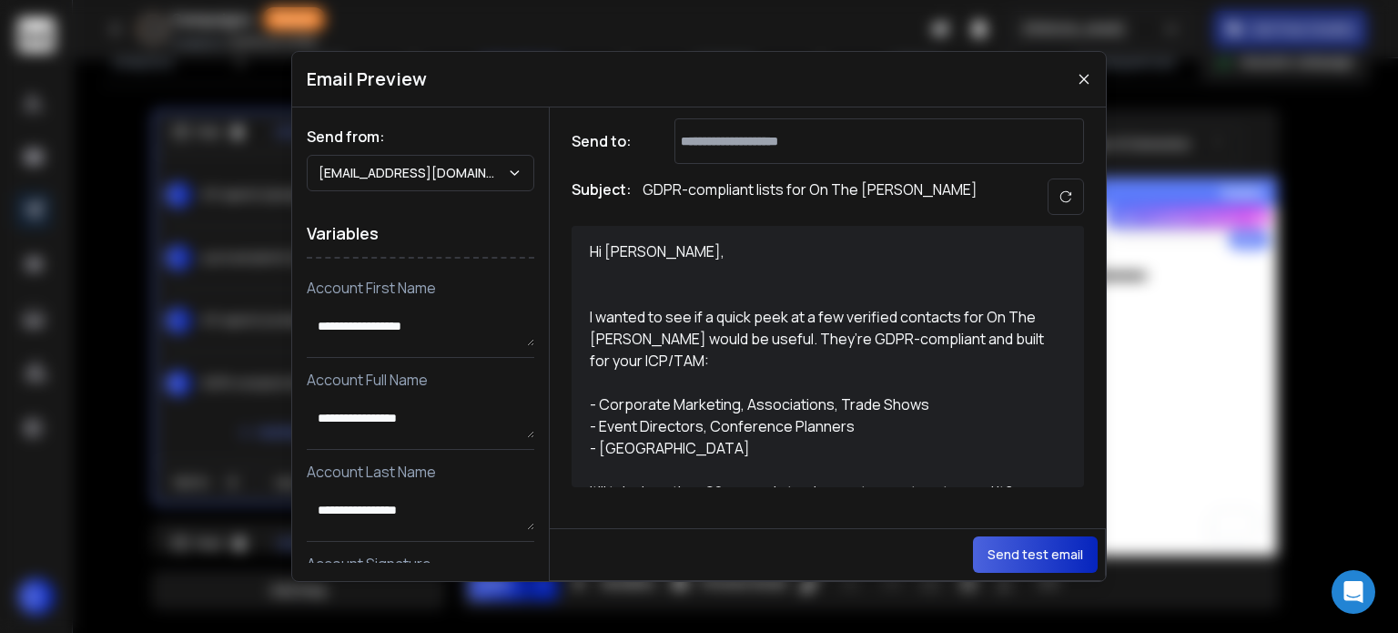
scroll to position [0, 0]
drag, startPoint x: 1085, startPoint y: 83, endPoint x: 1067, endPoint y: 90, distance: 19.6
click at [1085, 83] on icon at bounding box center [1084, 79] width 15 height 15
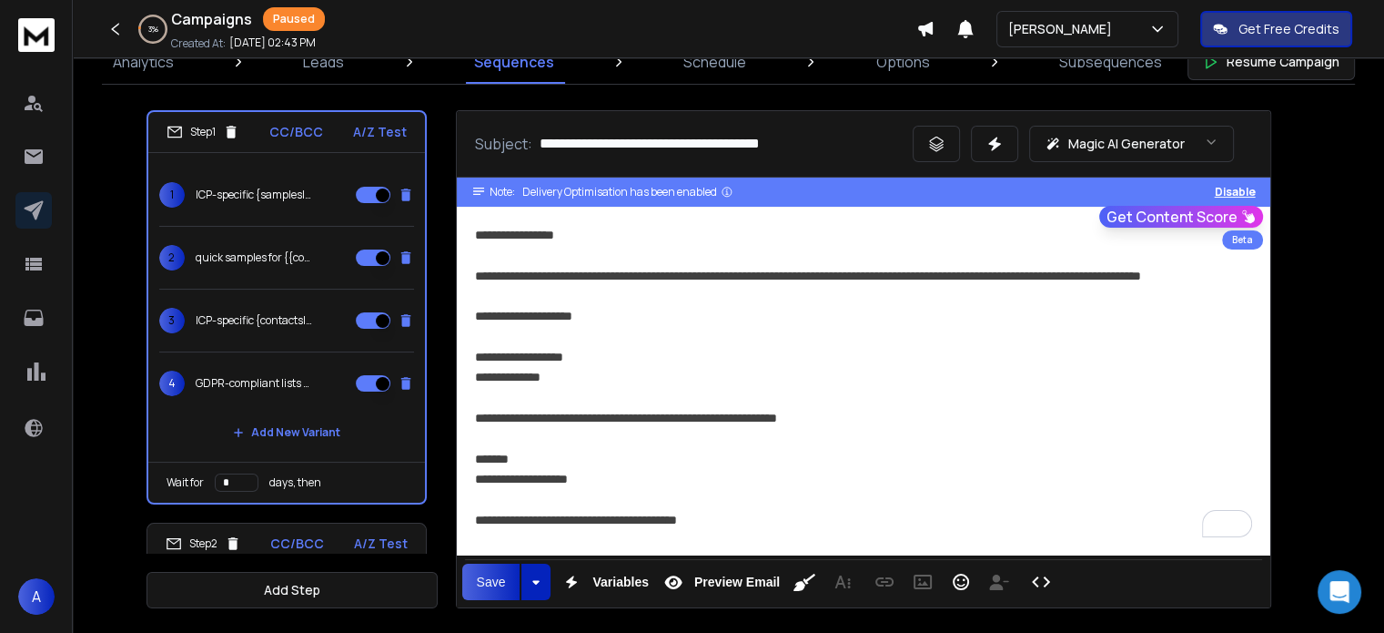
click at [465, 272] on div "**********" at bounding box center [864, 381] width 814 height 349
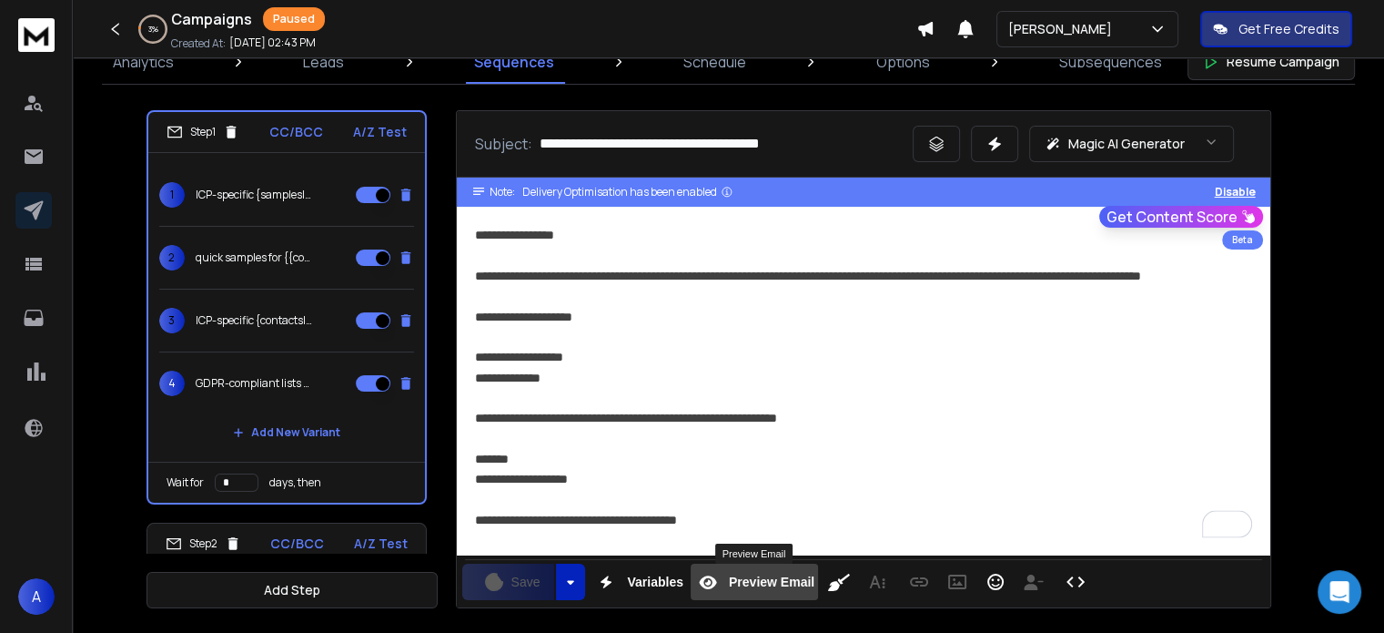
click at [714, 585] on div "Preview Email" at bounding box center [754, 582] width 127 height 30
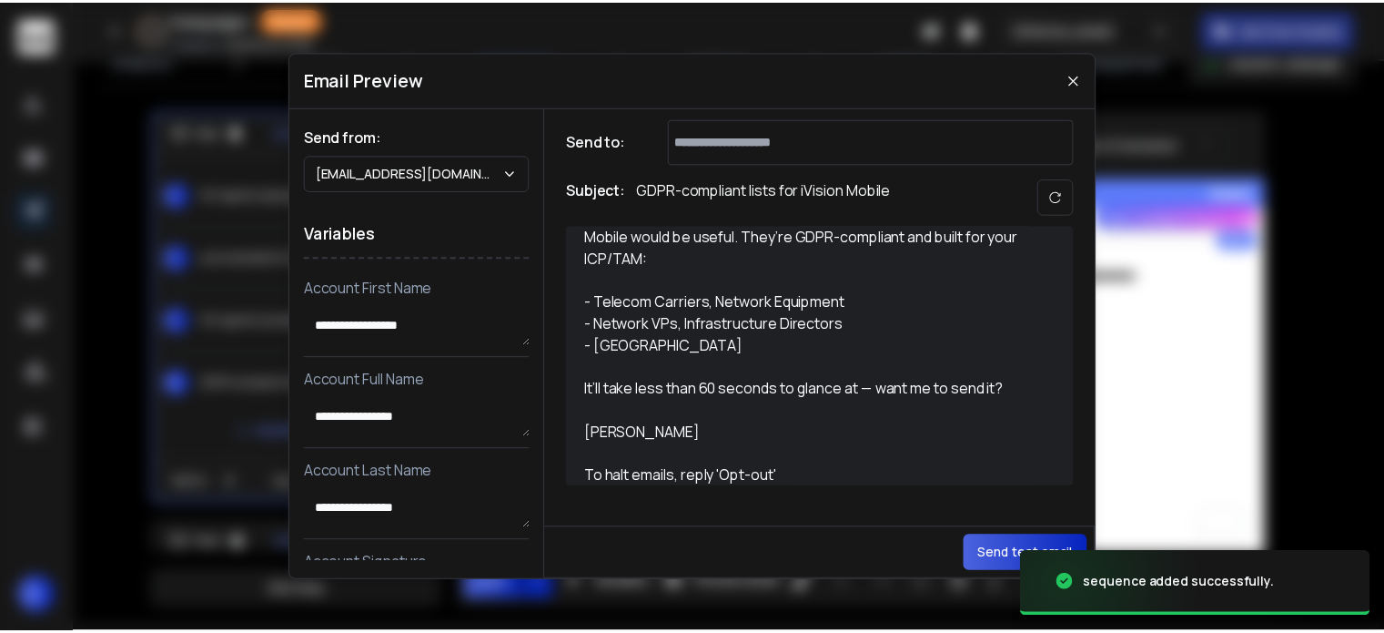
scroll to position [106, 0]
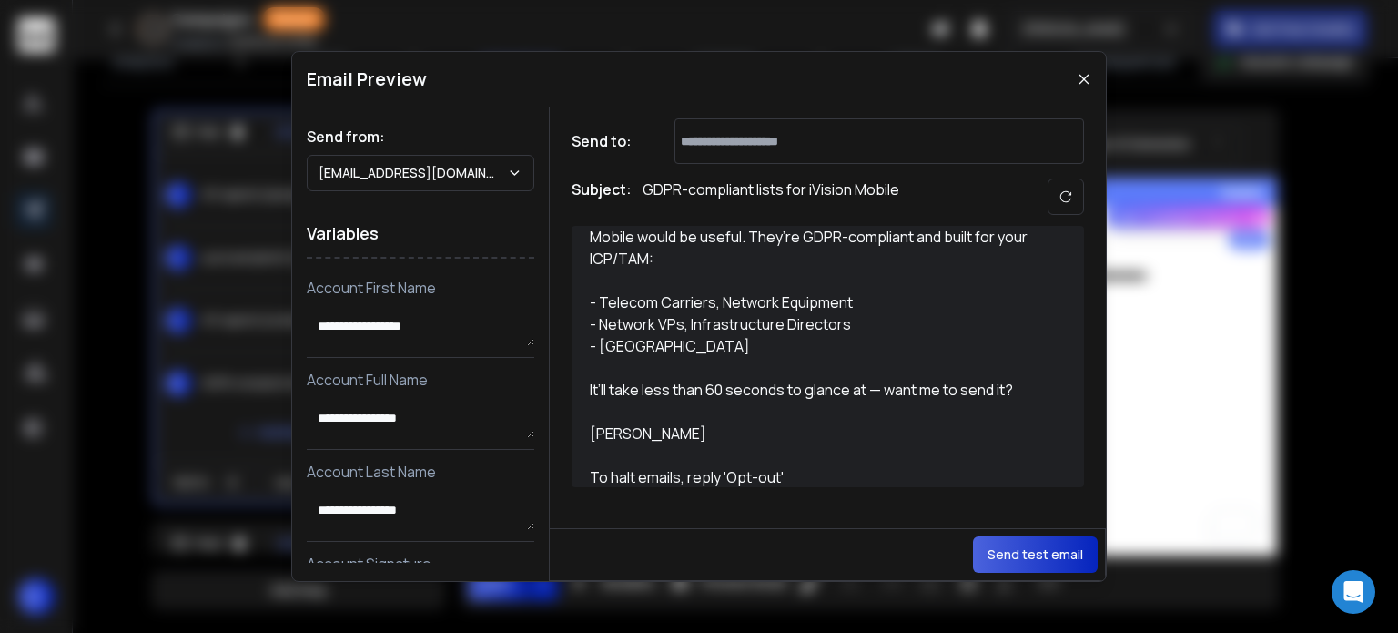
click at [1085, 73] on icon at bounding box center [1084, 79] width 15 height 15
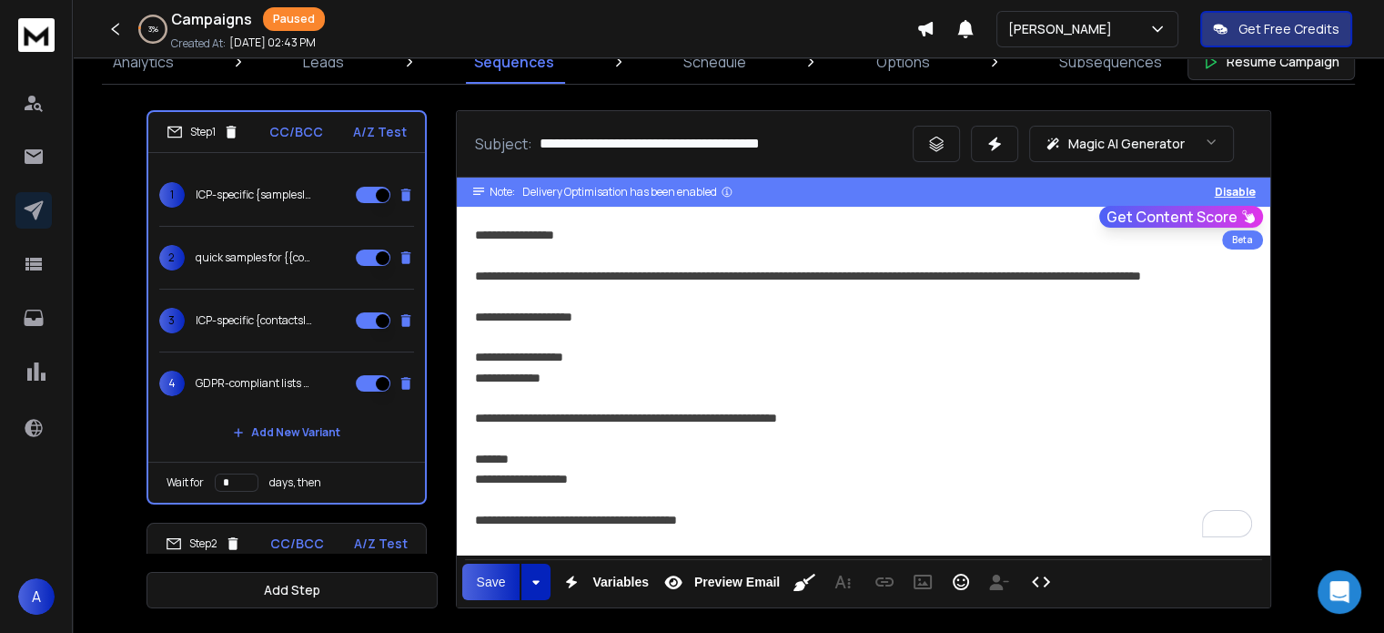
click at [294, 196] on p "ICP-specific {samples|examples|snippets}" at bounding box center [254, 194] width 116 height 15
type input "**********"
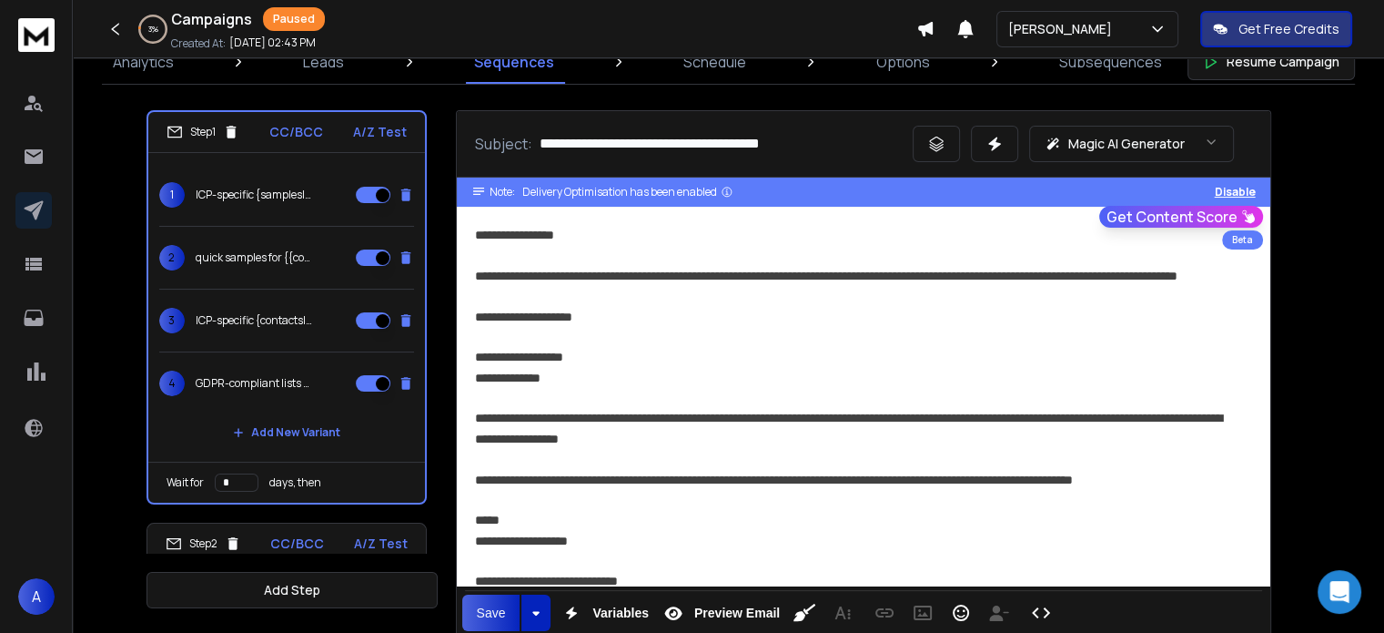
scroll to position [44, 0]
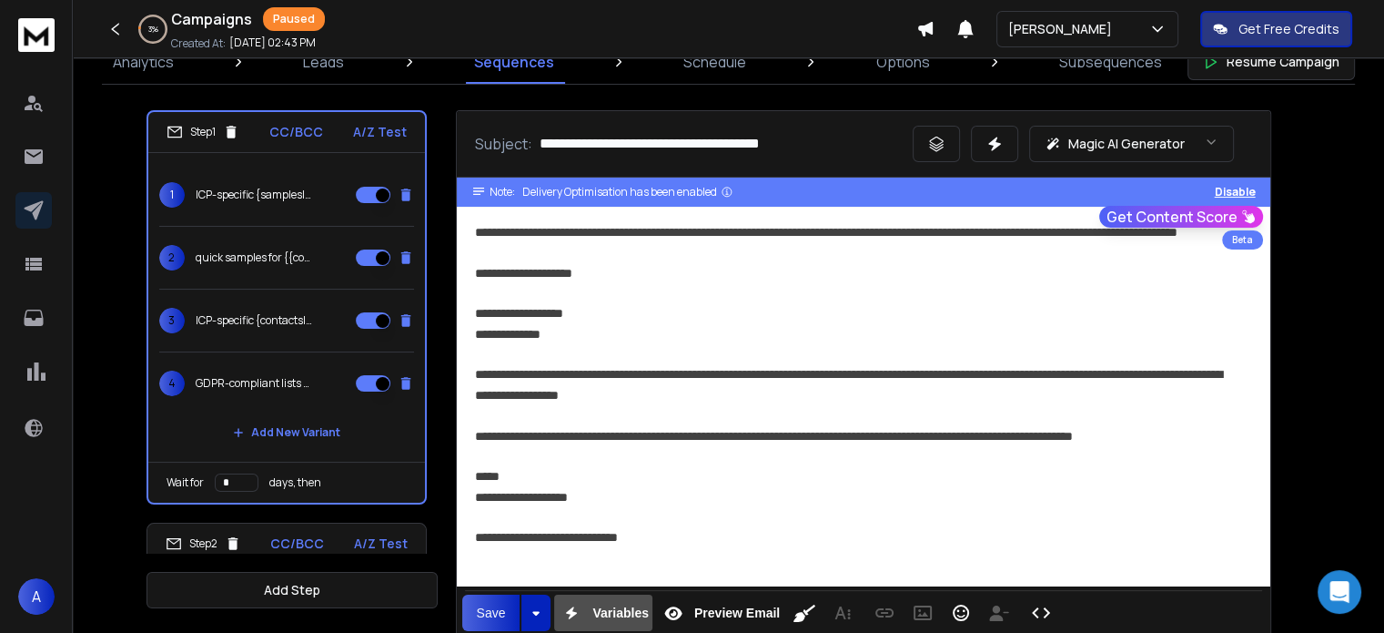
click at [619, 618] on span "Variables" at bounding box center [621, 612] width 64 height 15
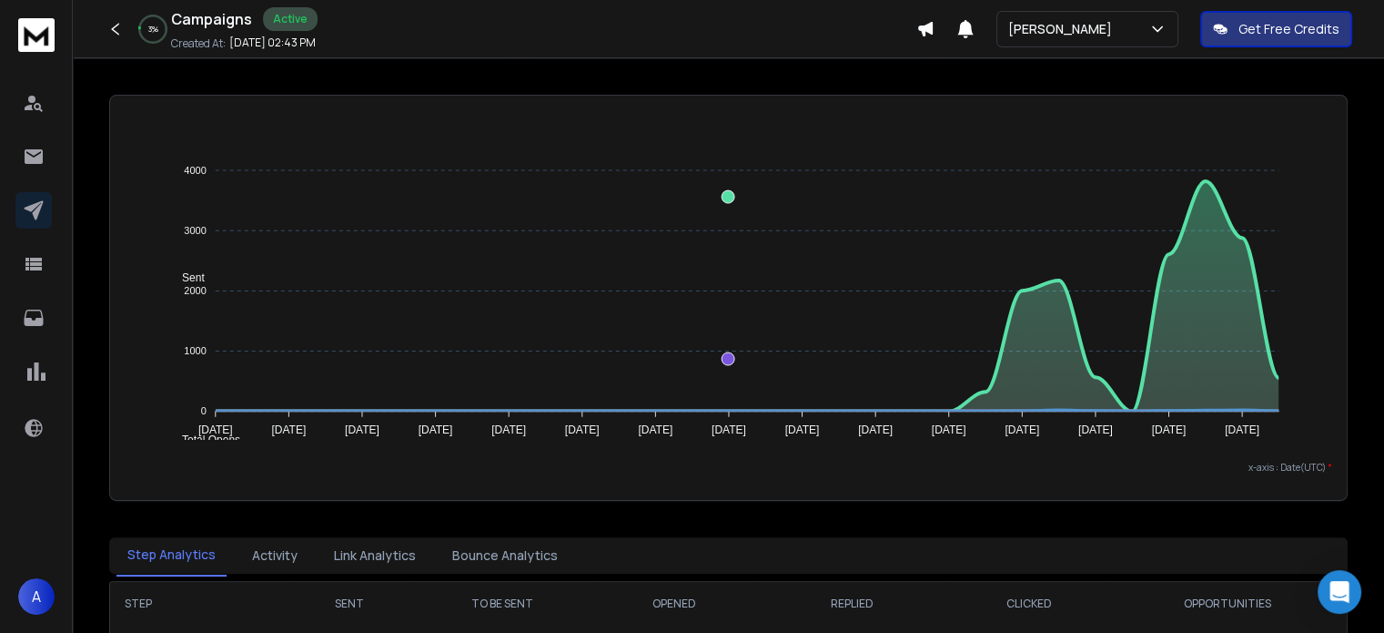
scroll to position [728, 0]
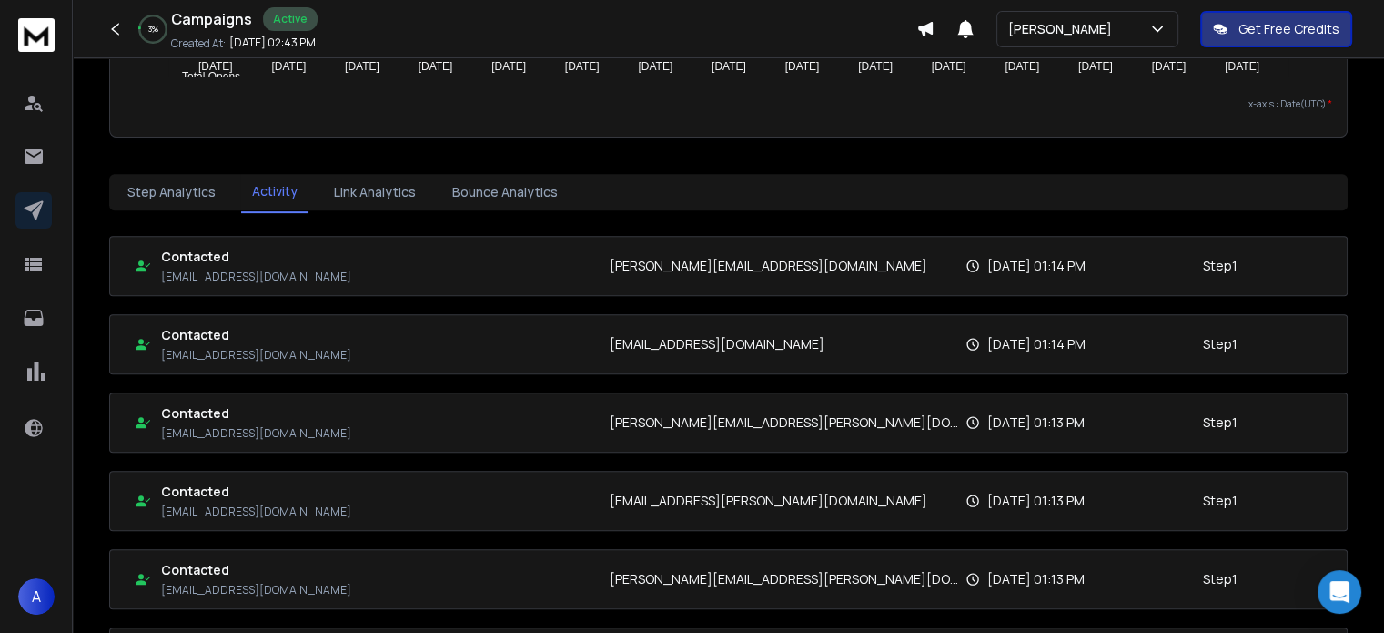
click at [273, 195] on button "Activity" at bounding box center [274, 192] width 67 height 42
click at [47, 210] on link at bounding box center [33, 210] width 36 height 36
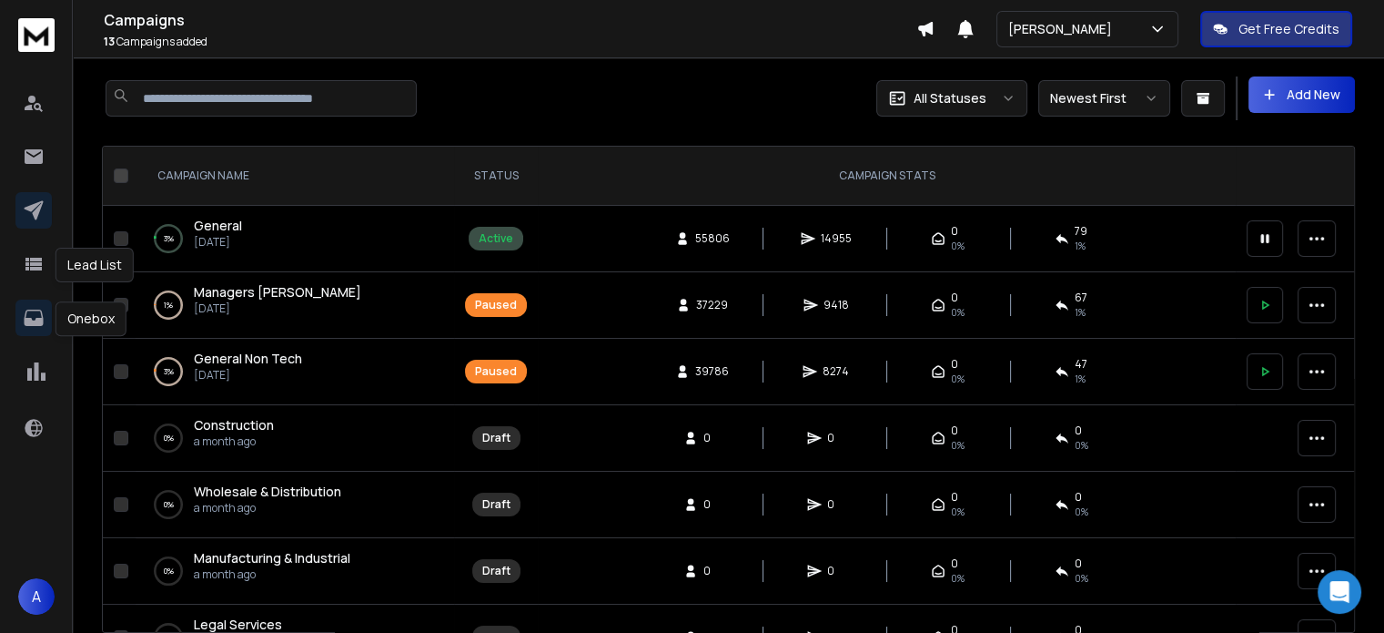
click at [42, 321] on icon at bounding box center [33, 317] width 19 height 16
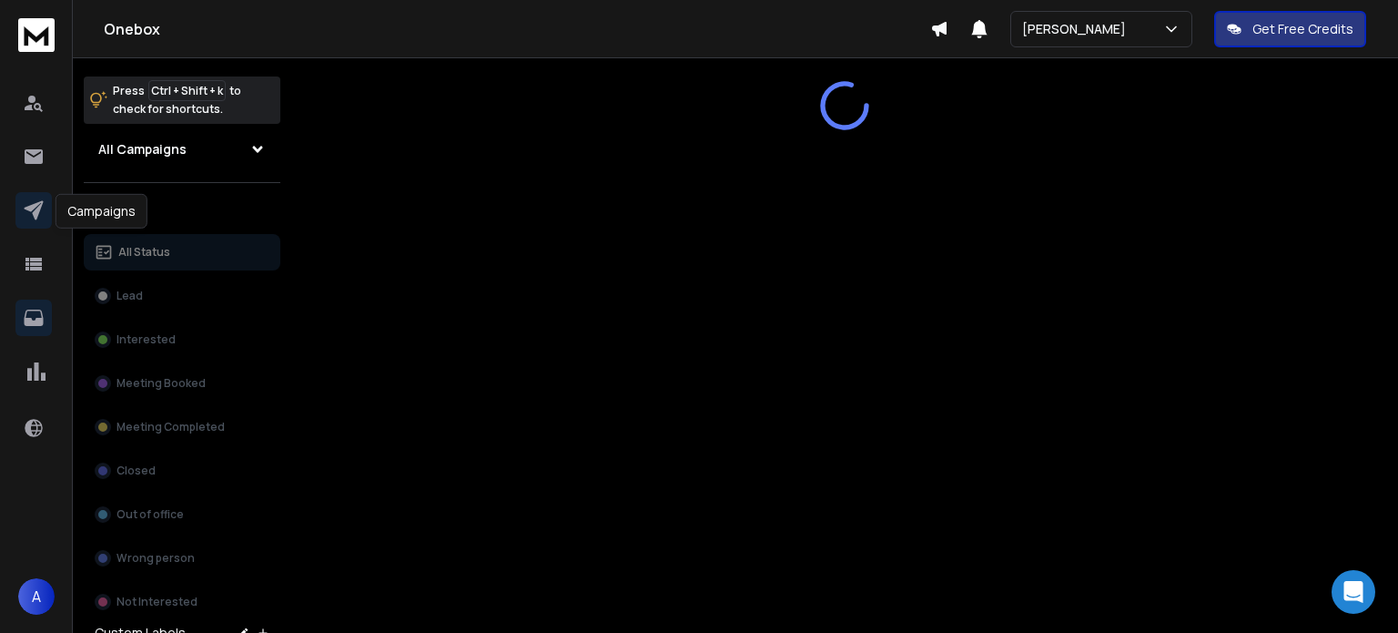
click at [30, 211] on icon at bounding box center [33, 209] width 19 height 19
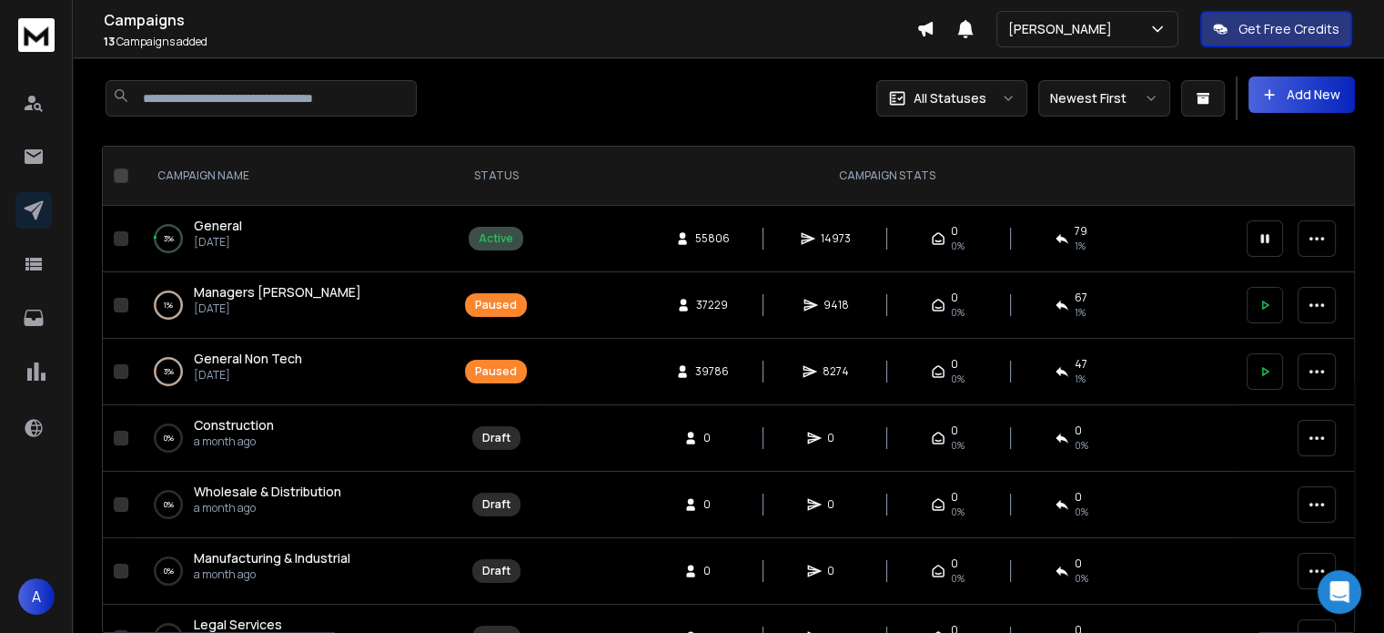
click at [364, 296] on div "1 % Managers NA [DATE]" at bounding box center [295, 305] width 282 height 44
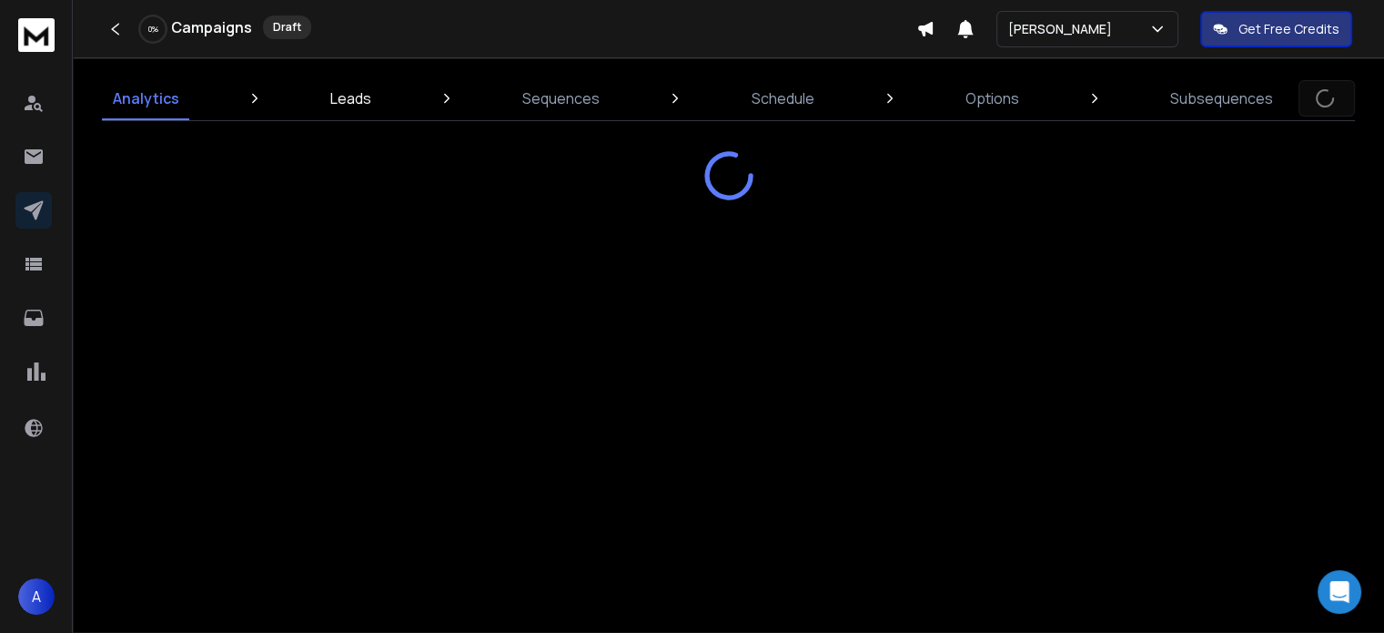
click at [346, 105] on p "Leads" at bounding box center [350, 98] width 41 height 22
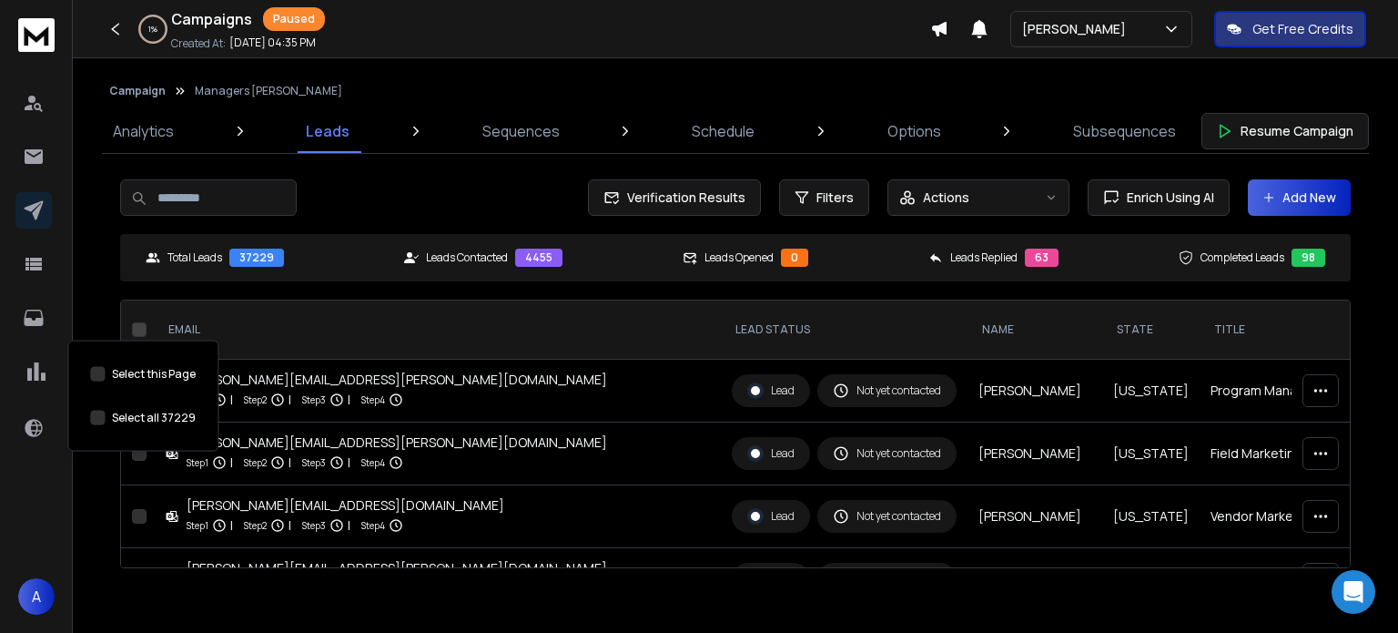
click at [103, 416] on button "Select this Page" at bounding box center [97, 417] width 15 height 15
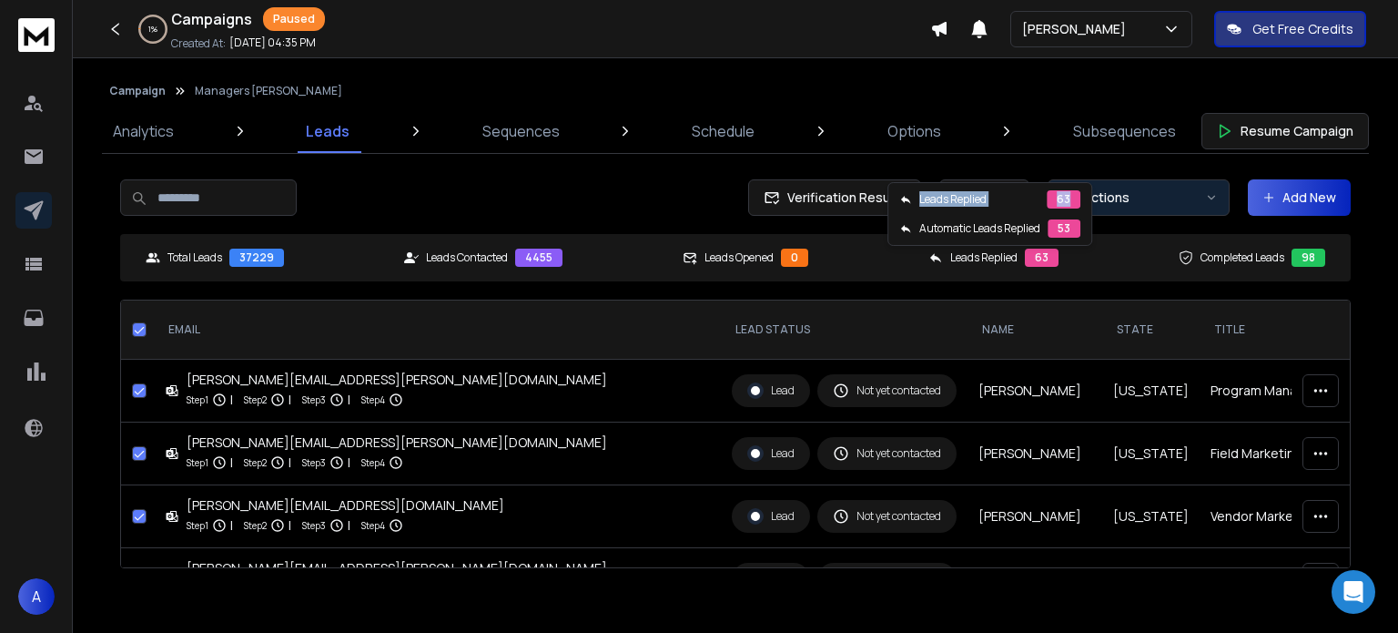
drag, startPoint x: 1085, startPoint y: 210, endPoint x: 1155, endPoint y: 200, distance: 70.8
click at [1155, 200] on body "Get only verified leads with our AI-powered Lead Finder, starting at $22/mo Try…" at bounding box center [699, 316] width 1398 height 633
click at [1155, 200] on div "Actions" at bounding box center [1128, 197] width 138 height 18
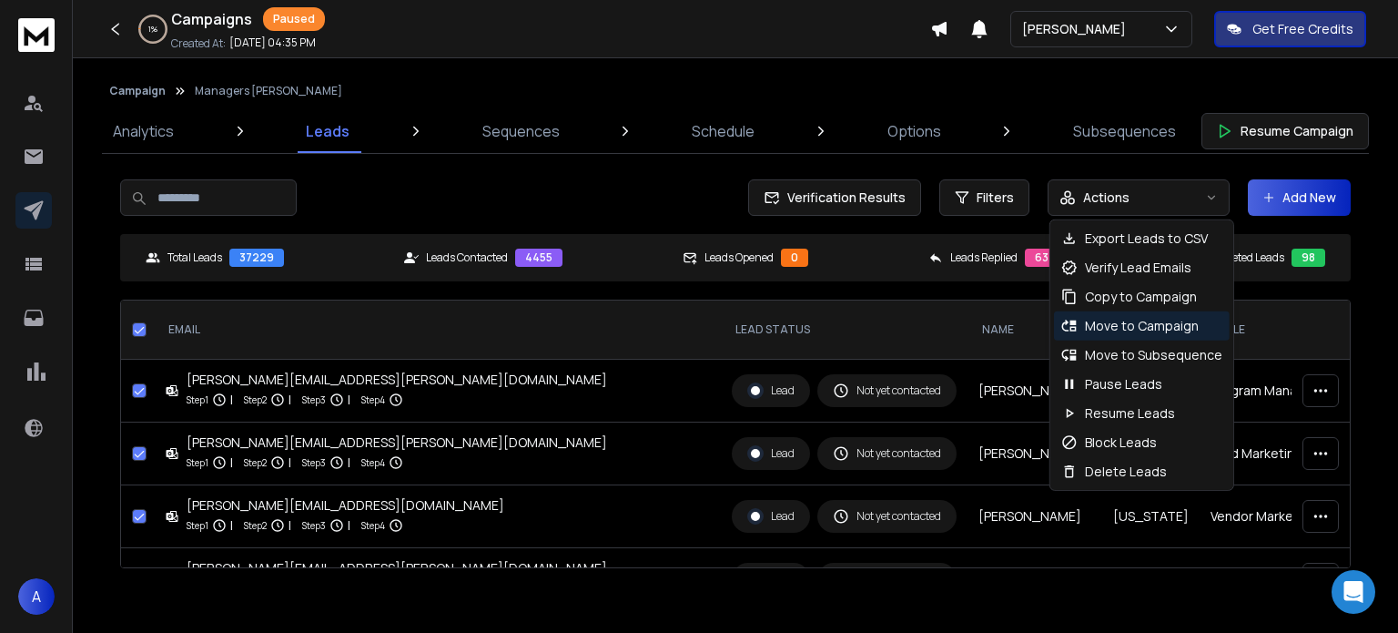
click at [1129, 319] on p "Move to Campaign" at bounding box center [1142, 326] width 114 height 18
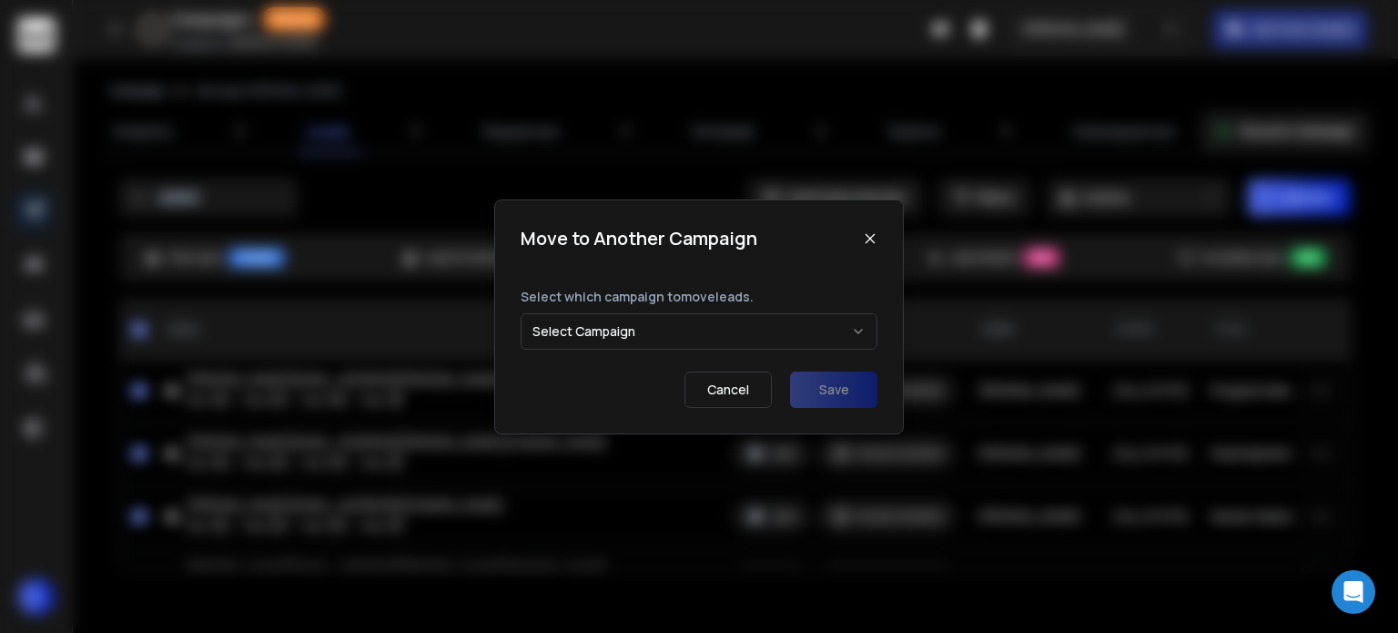
click at [739, 319] on button "Select Campaign" at bounding box center [699, 331] width 357 height 36
click at [827, 402] on button "Save" at bounding box center [833, 389] width 87 height 36
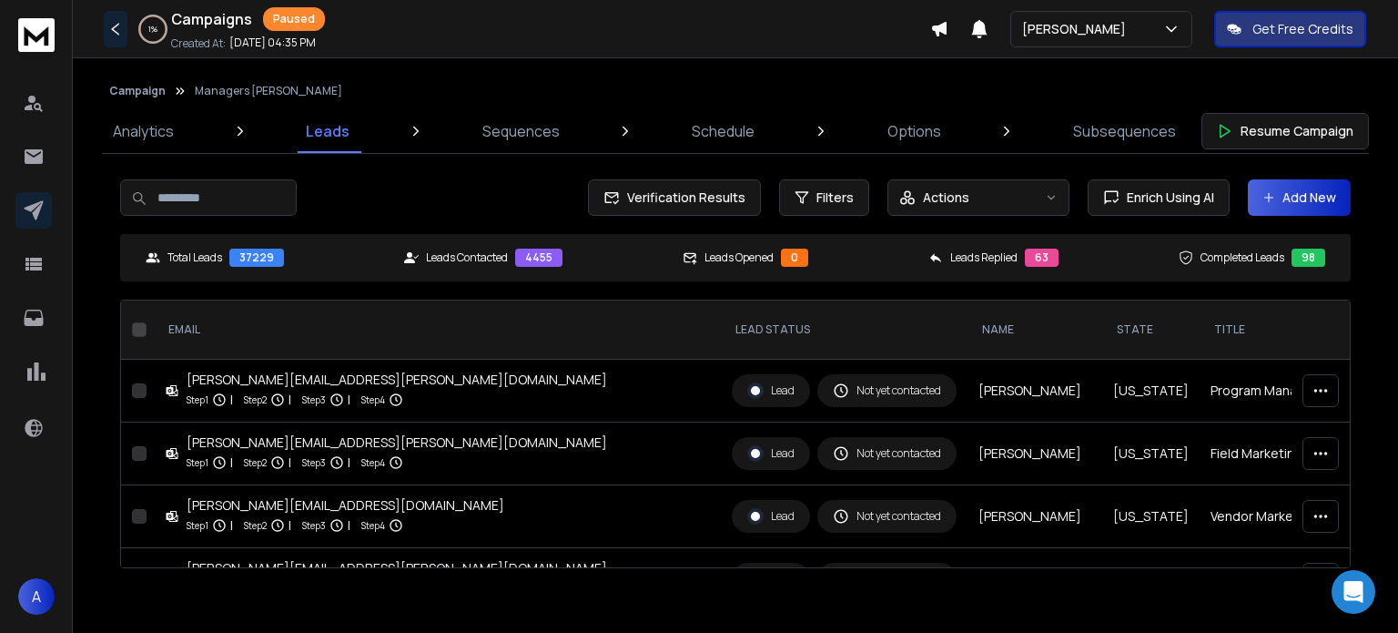
click at [122, 26] on icon at bounding box center [115, 29] width 16 height 16
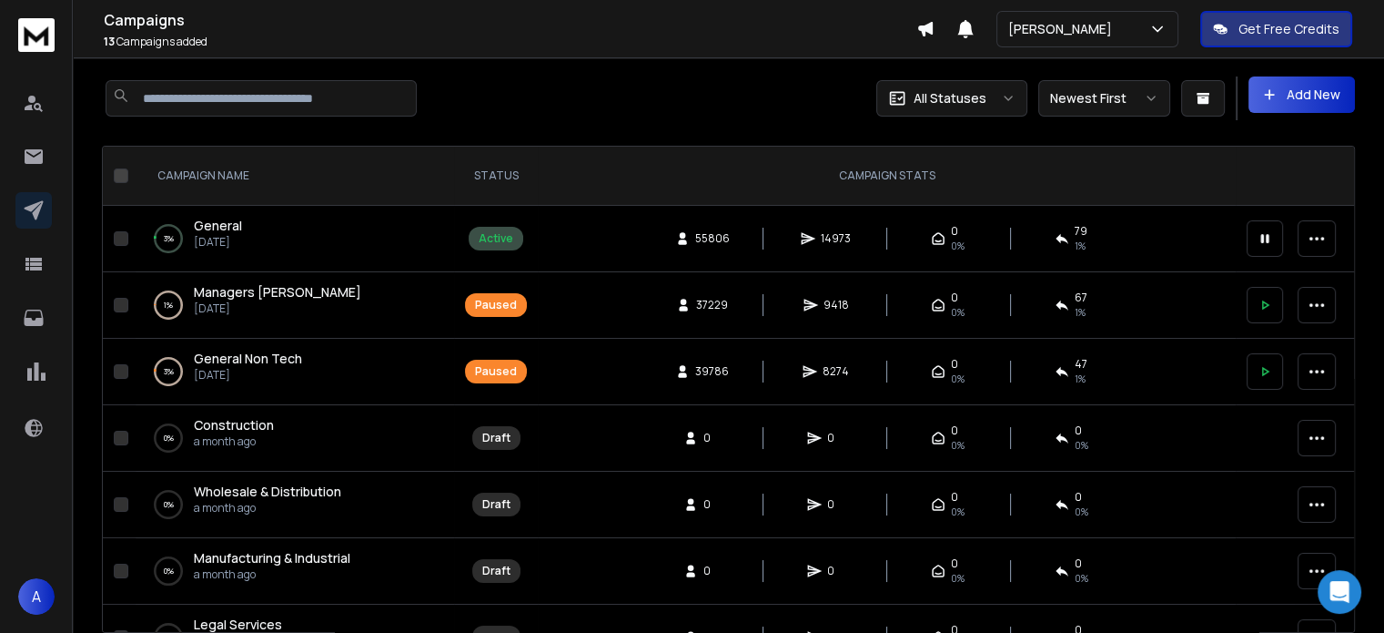
click at [380, 380] on div "3 % General Non Tech [DATE]" at bounding box center [295, 371] width 282 height 44
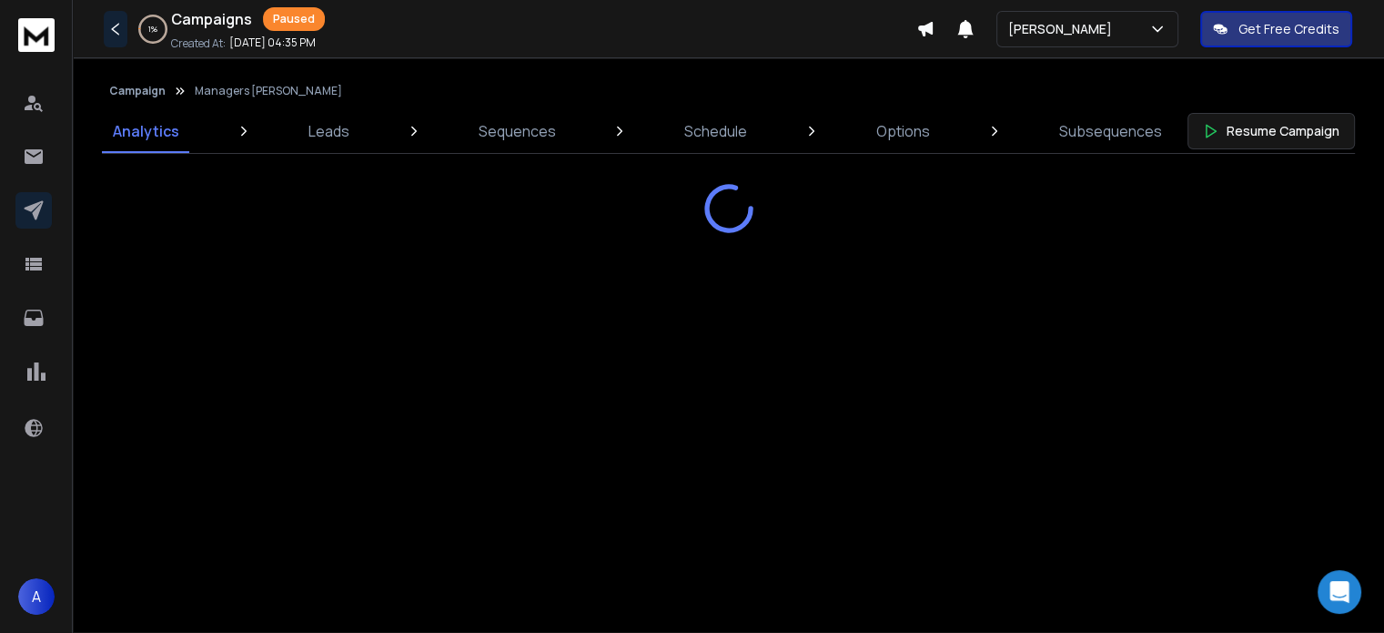
click at [116, 32] on icon at bounding box center [114, 29] width 7 height 12
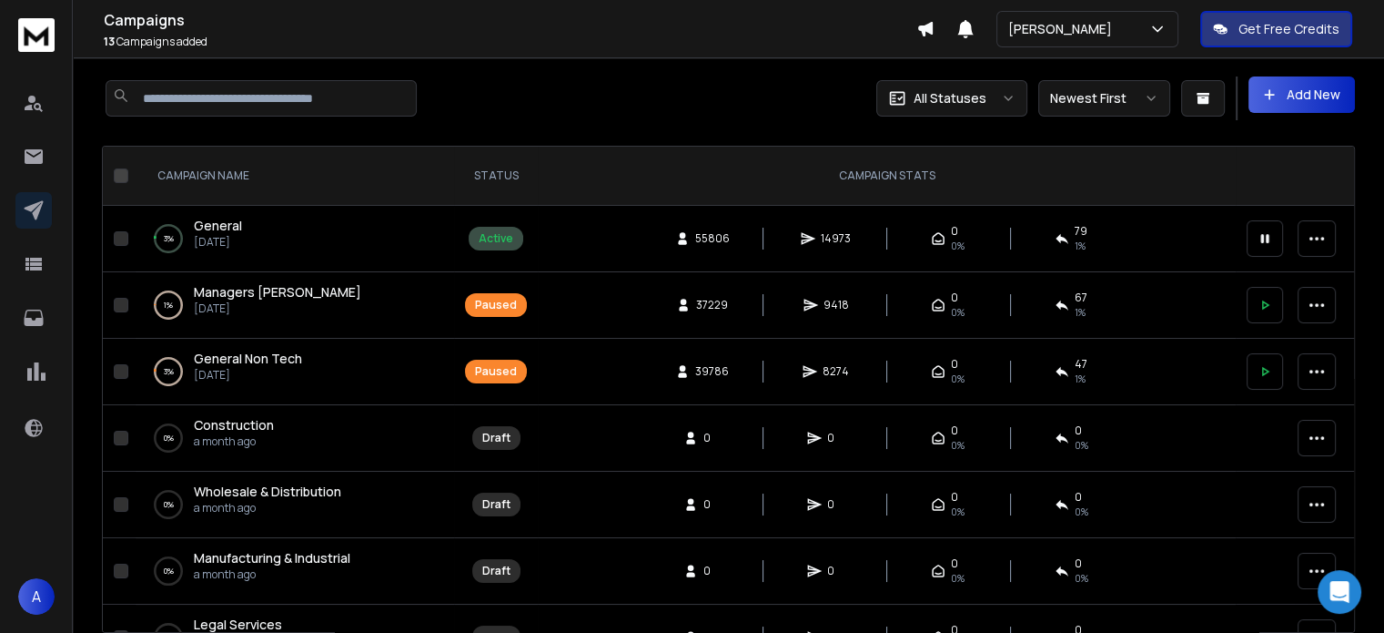
click at [240, 238] on p "[DATE]" at bounding box center [218, 242] width 48 height 15
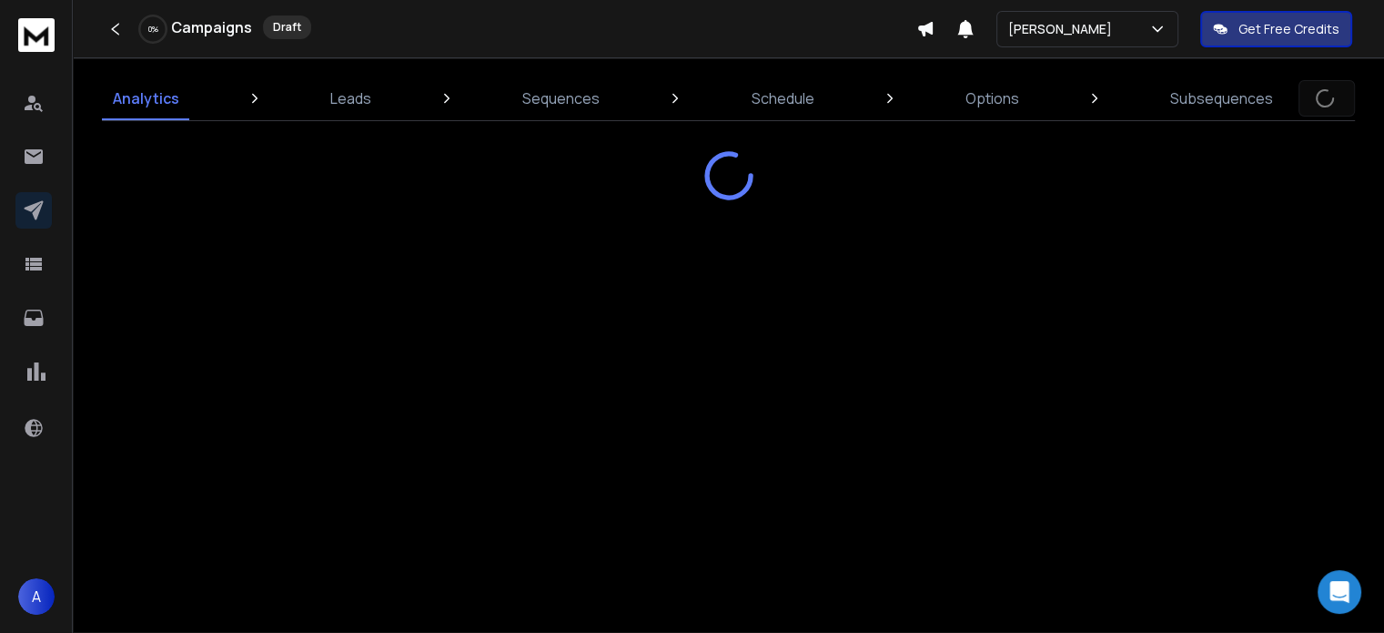
click at [319, 105] on div "Analytics Leads Sequences Schedule Options Subsequences" at bounding box center [693, 98] width 1182 height 44
click at [334, 95] on p "Leads" at bounding box center [350, 98] width 41 height 22
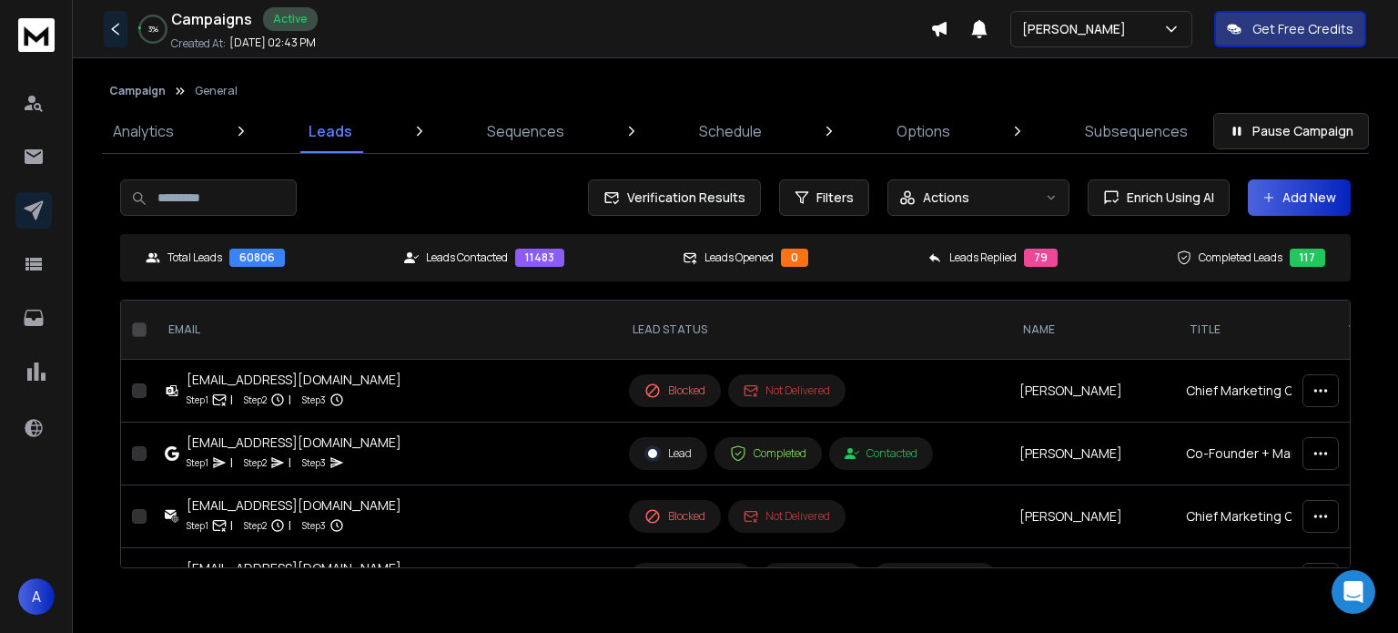
click at [120, 34] on icon at bounding box center [115, 29] width 16 height 16
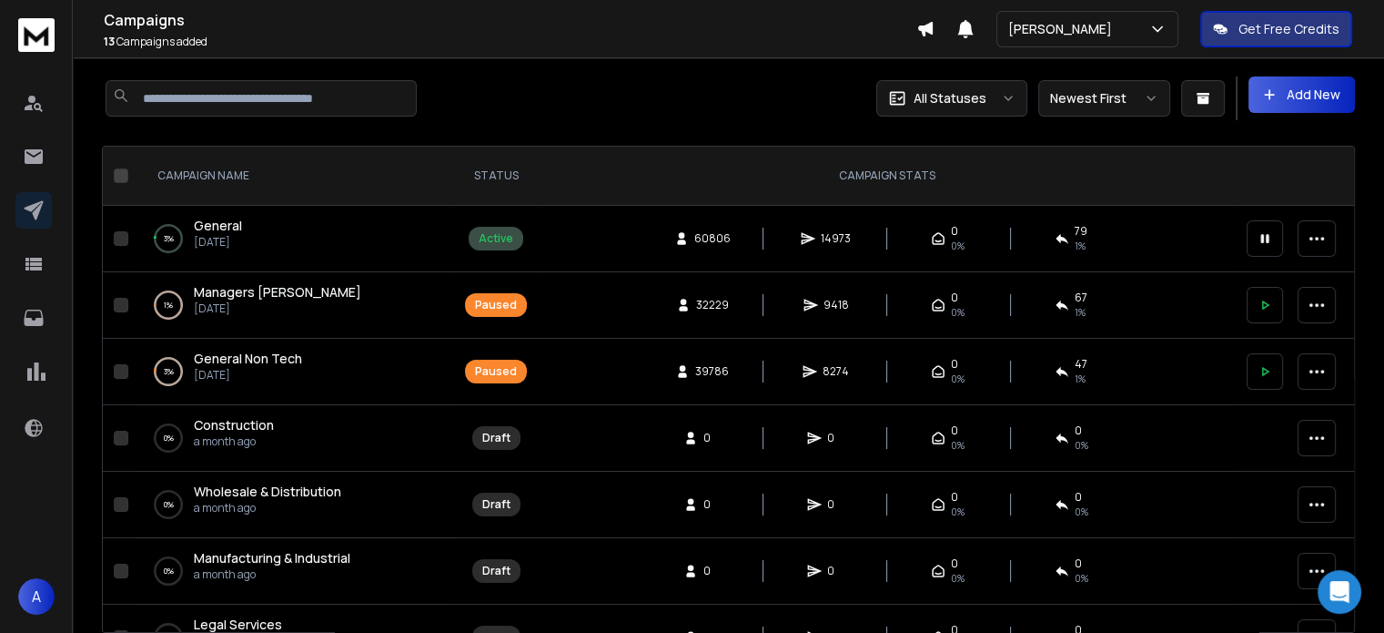
click at [335, 225] on div "3 % General 8 days ago" at bounding box center [295, 239] width 282 height 44
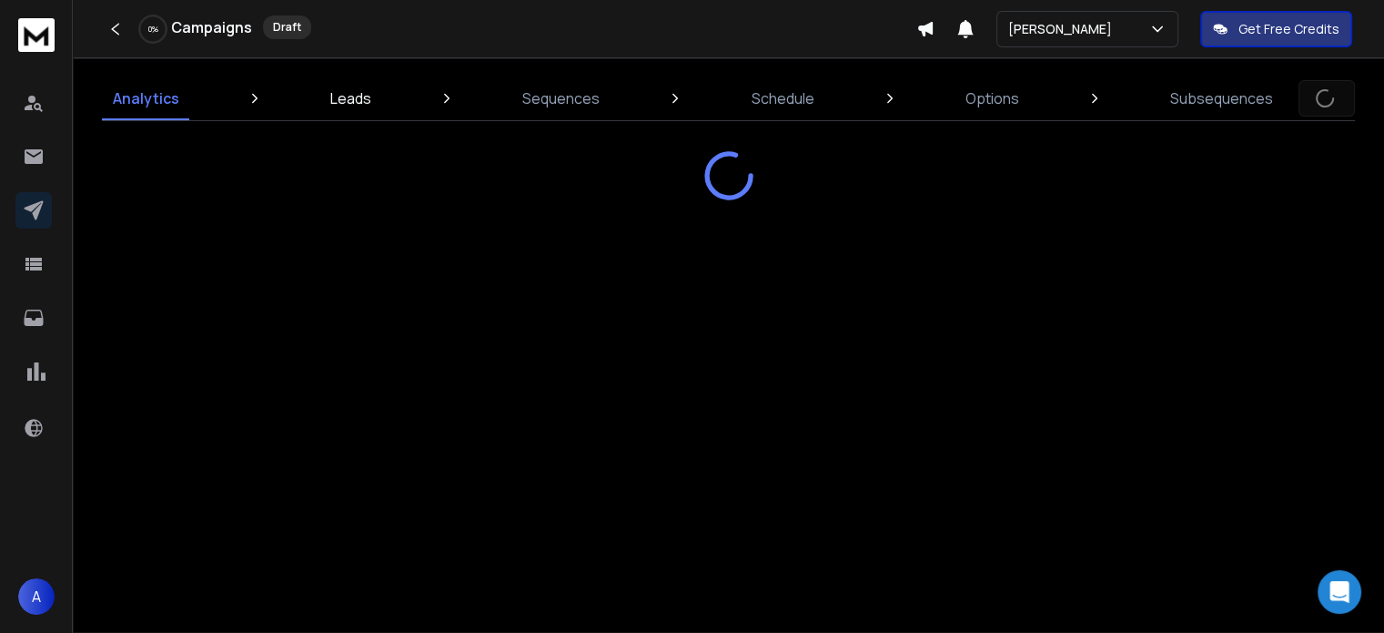
click at [359, 101] on p "Leads" at bounding box center [350, 98] width 41 height 22
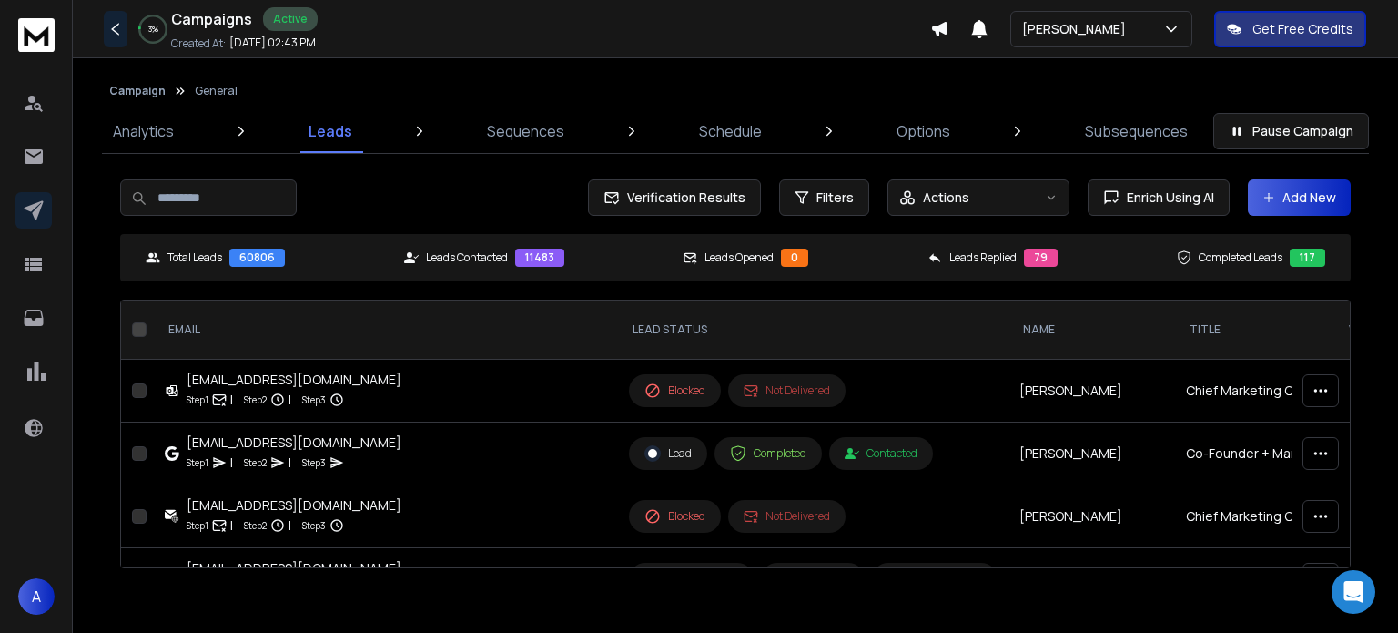
click at [113, 17] on button at bounding box center [116, 29] width 24 height 36
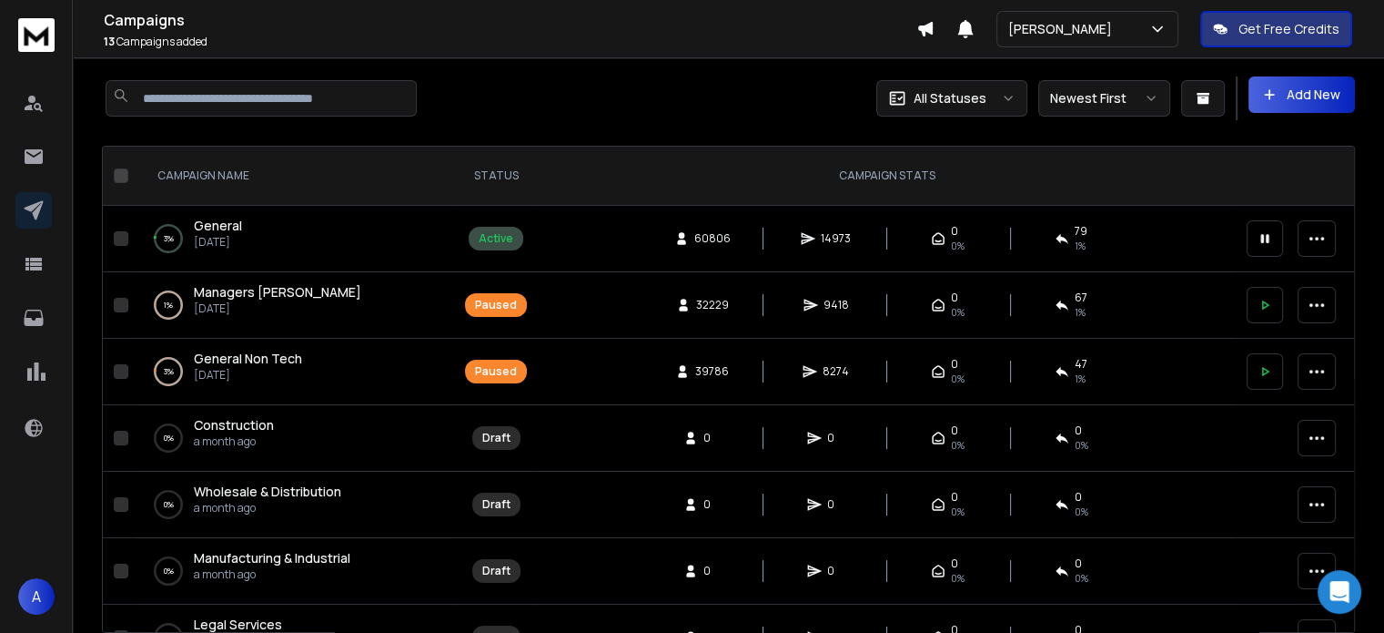
click at [399, 367] on div "3 % General Non Tech 22 days ago" at bounding box center [295, 371] width 282 height 44
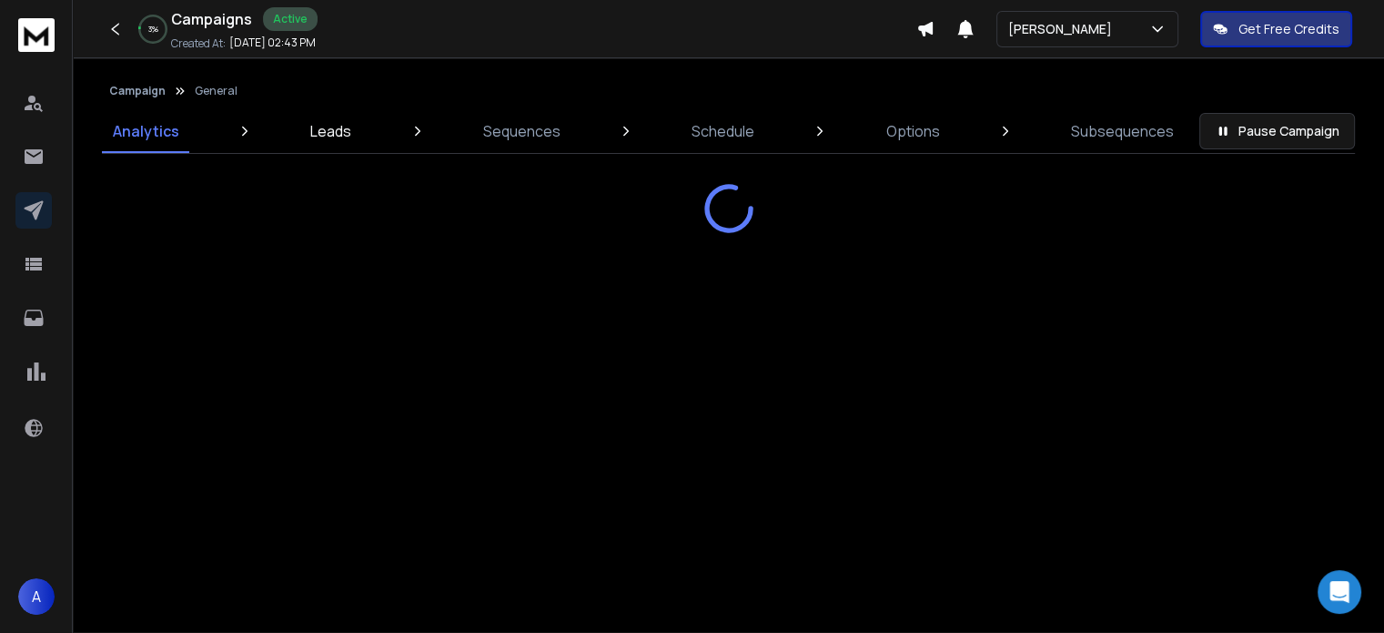
click at [332, 141] on p "Leads" at bounding box center [330, 131] width 41 height 22
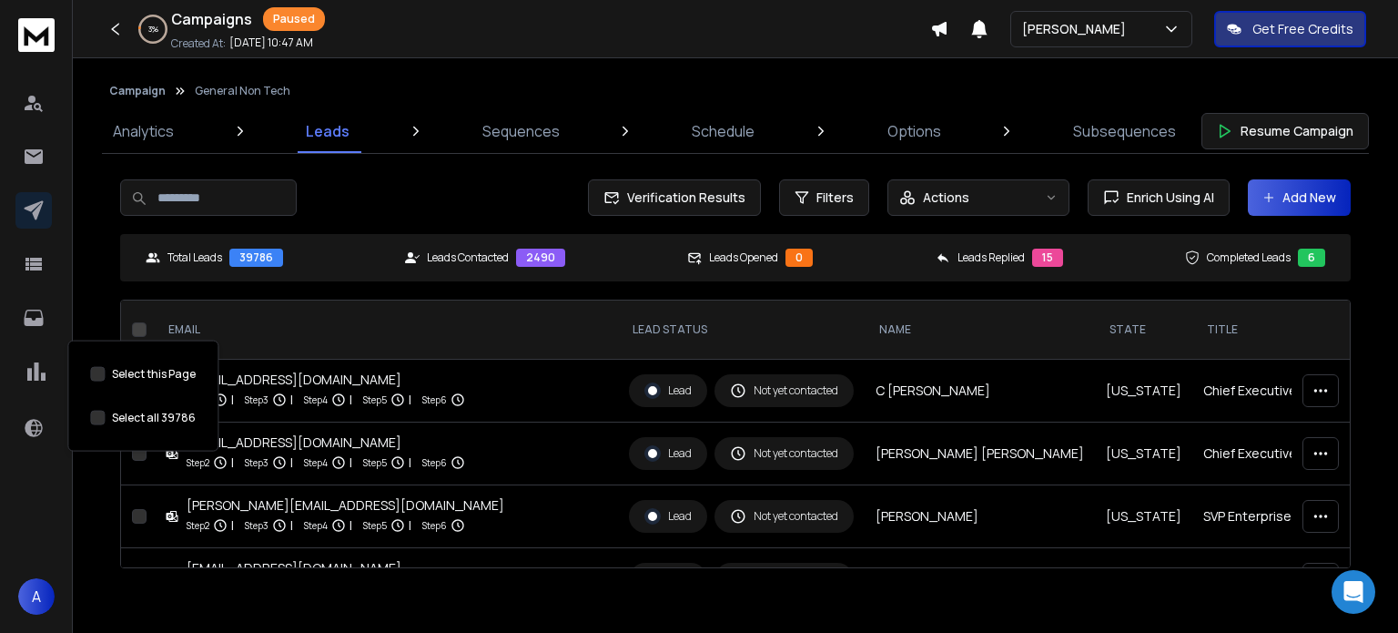
click at [100, 418] on button "Select this Page" at bounding box center [97, 417] width 15 height 15
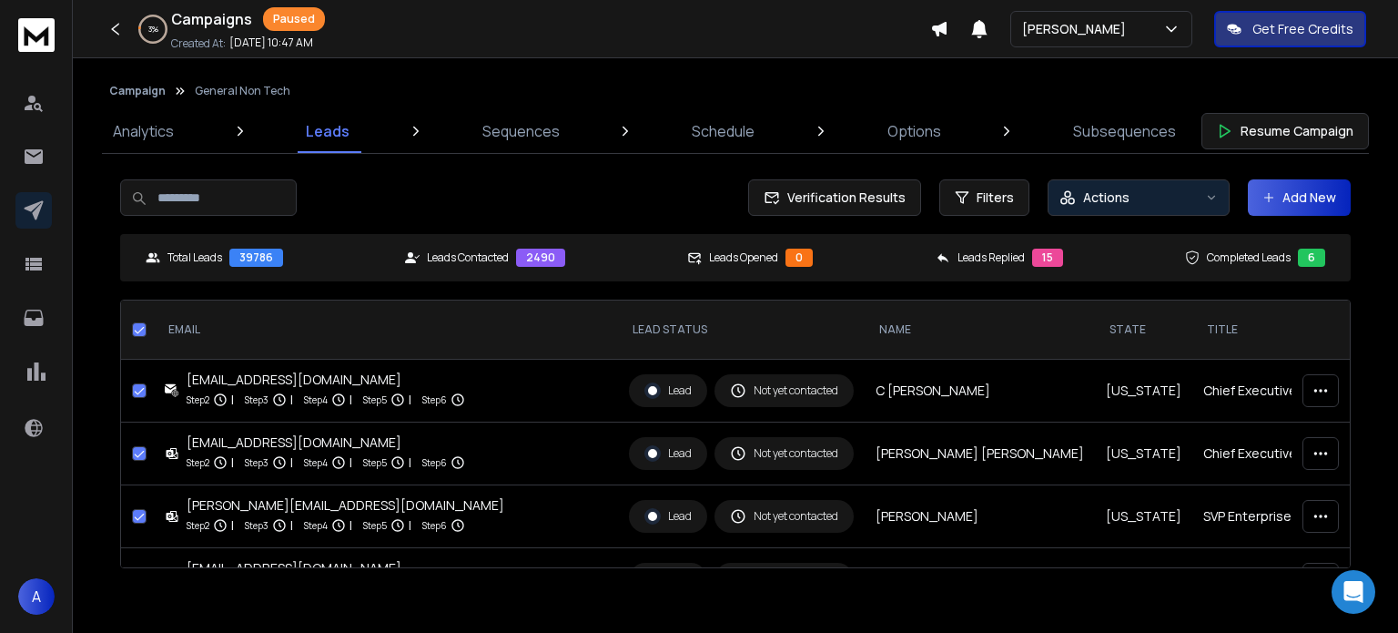
click at [1140, 203] on div "Actions" at bounding box center [1128, 197] width 138 height 18
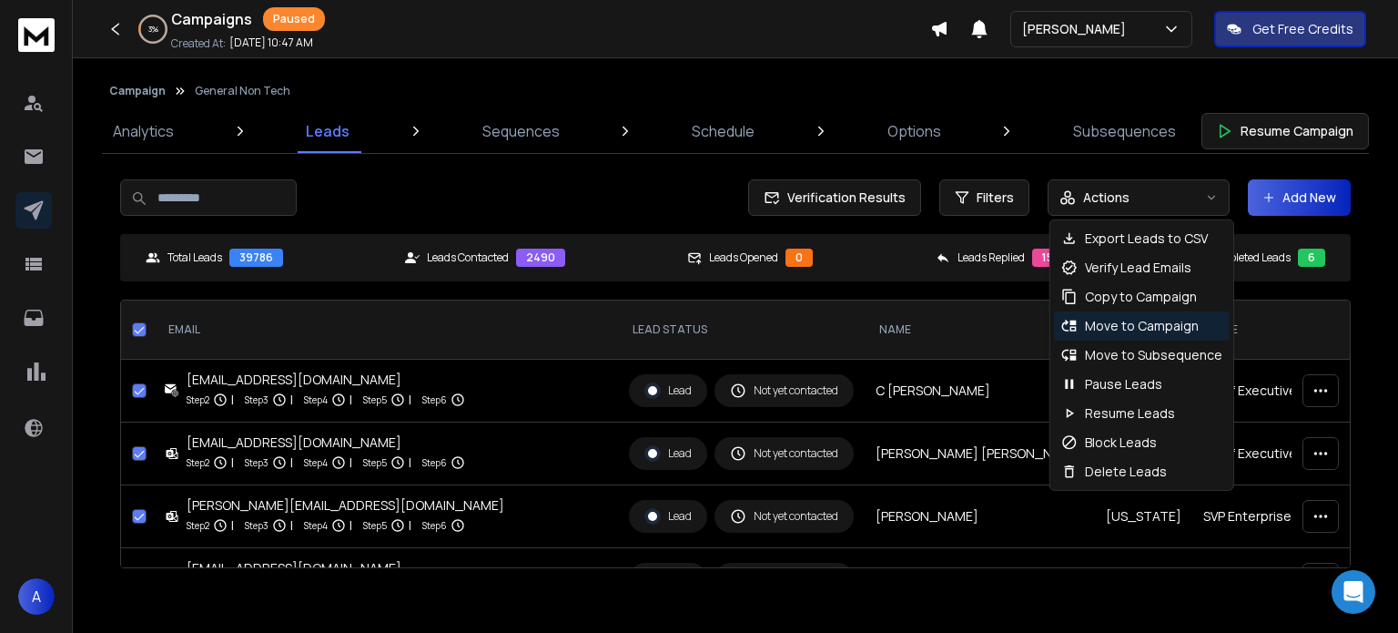
click at [1132, 325] on p "Move to Campaign" at bounding box center [1142, 326] width 114 height 18
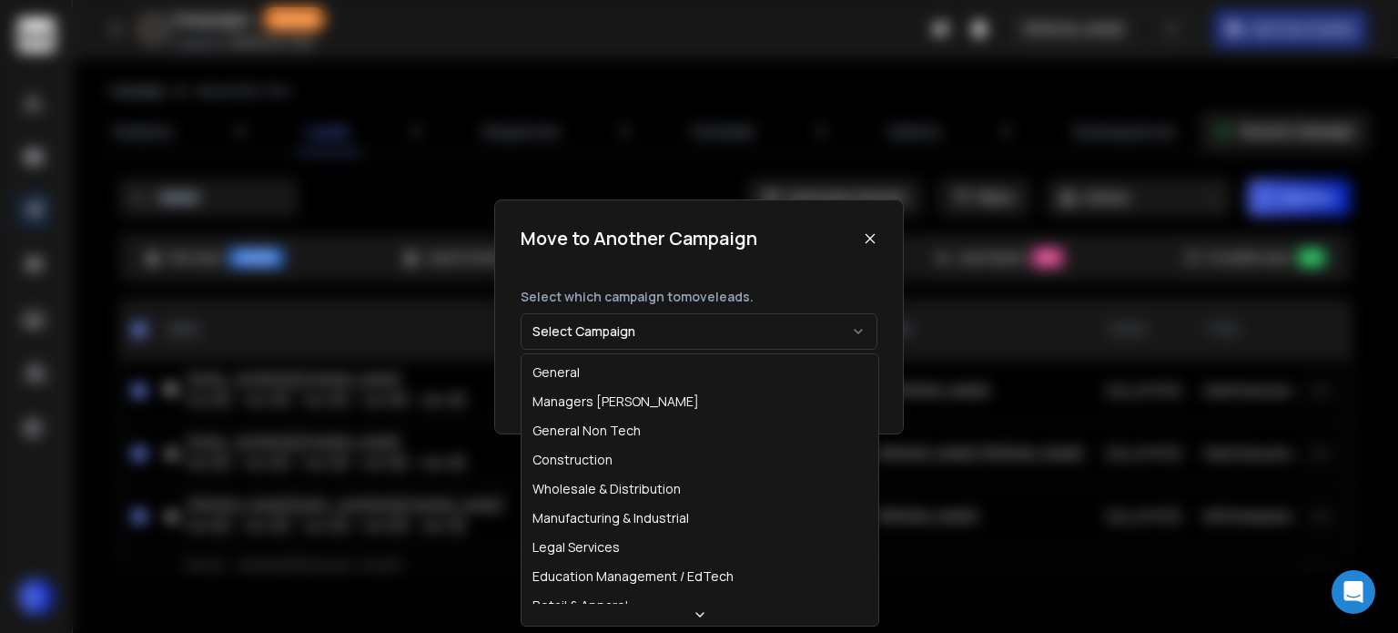
click at [621, 338] on button "Select Campaign" at bounding box center [699, 331] width 357 height 36
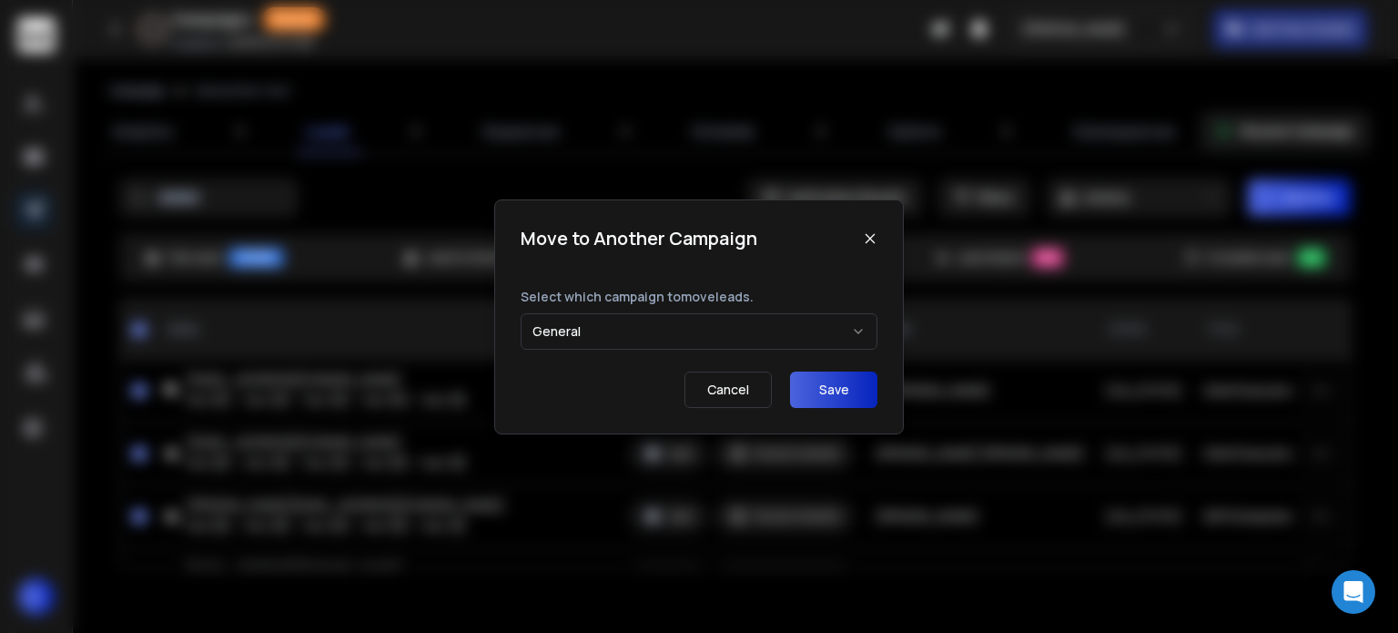
click at [820, 392] on button "Save" at bounding box center [833, 389] width 87 height 36
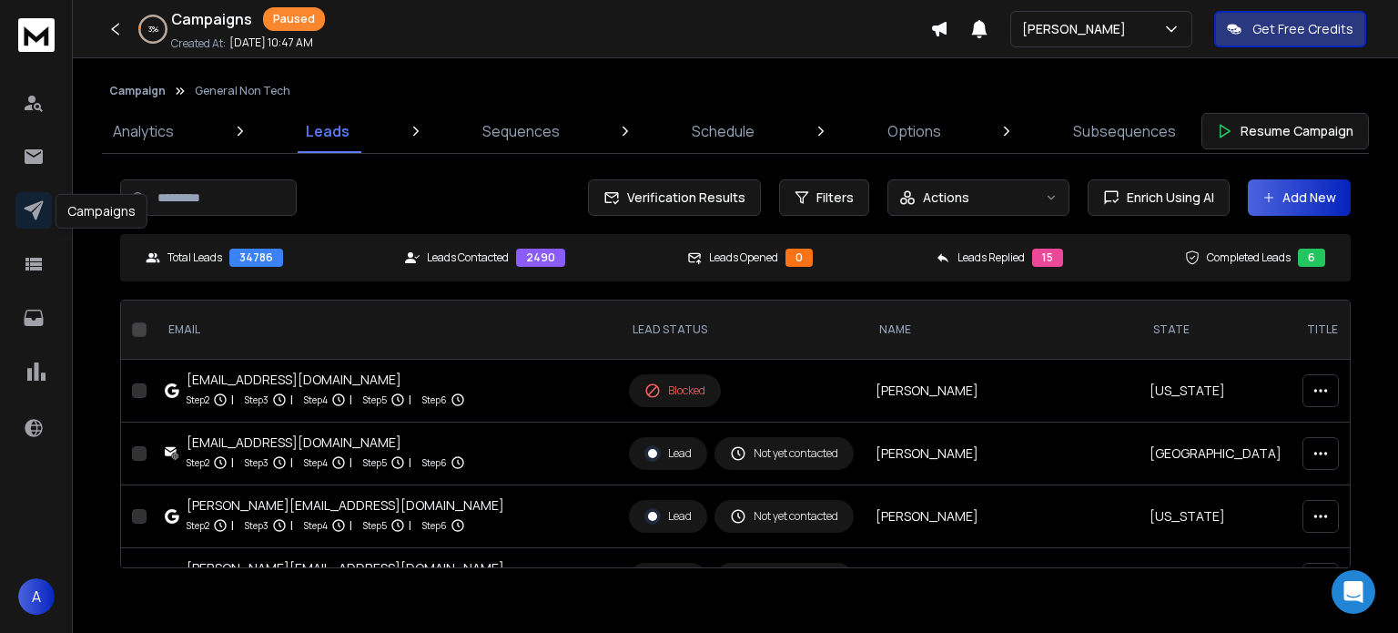
click at [40, 224] on link at bounding box center [33, 210] width 36 height 36
